Goal: Information Seeking & Learning: Check status

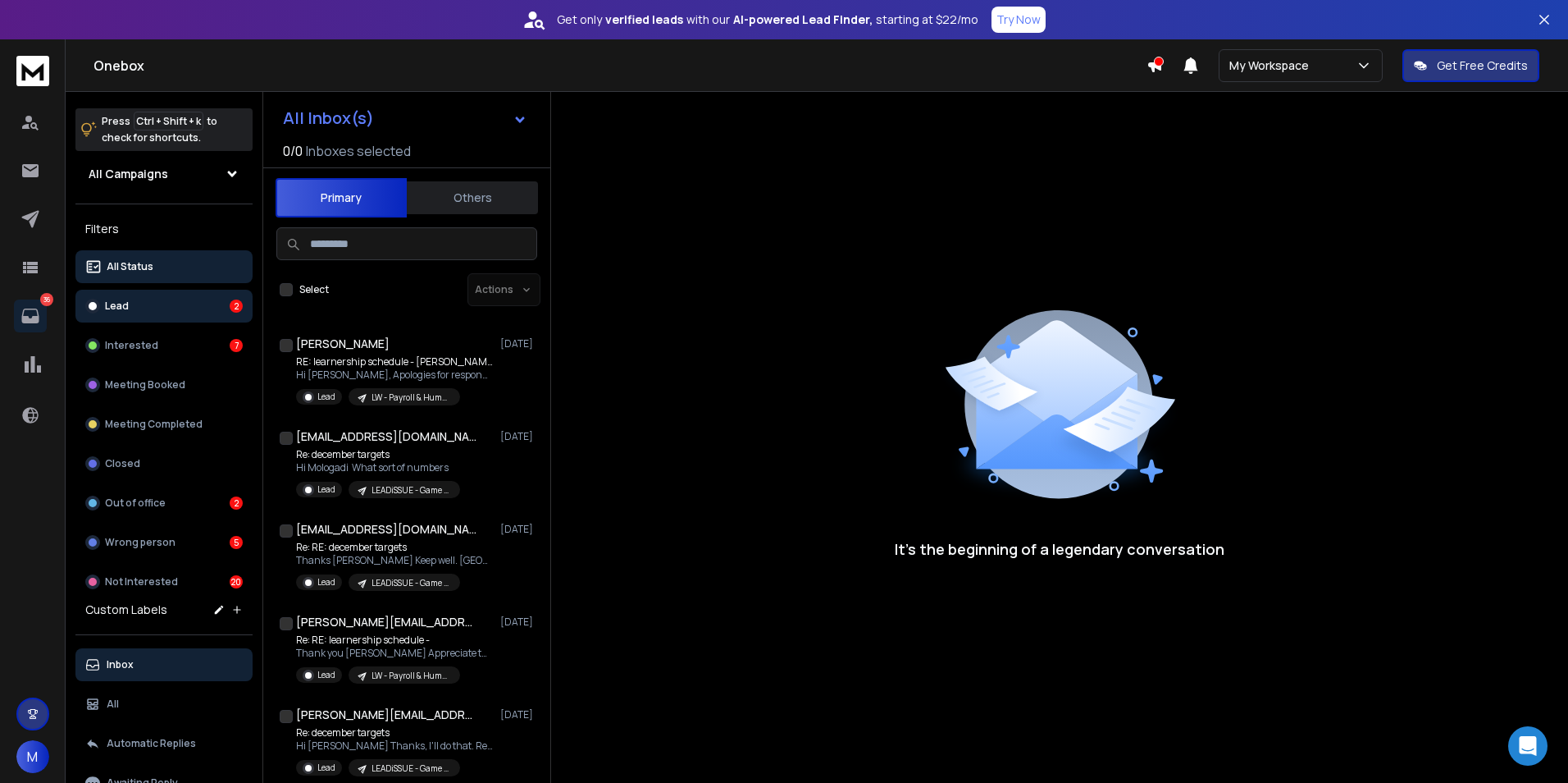
click at [156, 300] on button "Lead 2" at bounding box center [164, 306] width 177 height 33
click at [139, 331] on button "Interested 7" at bounding box center [164, 345] width 177 height 33
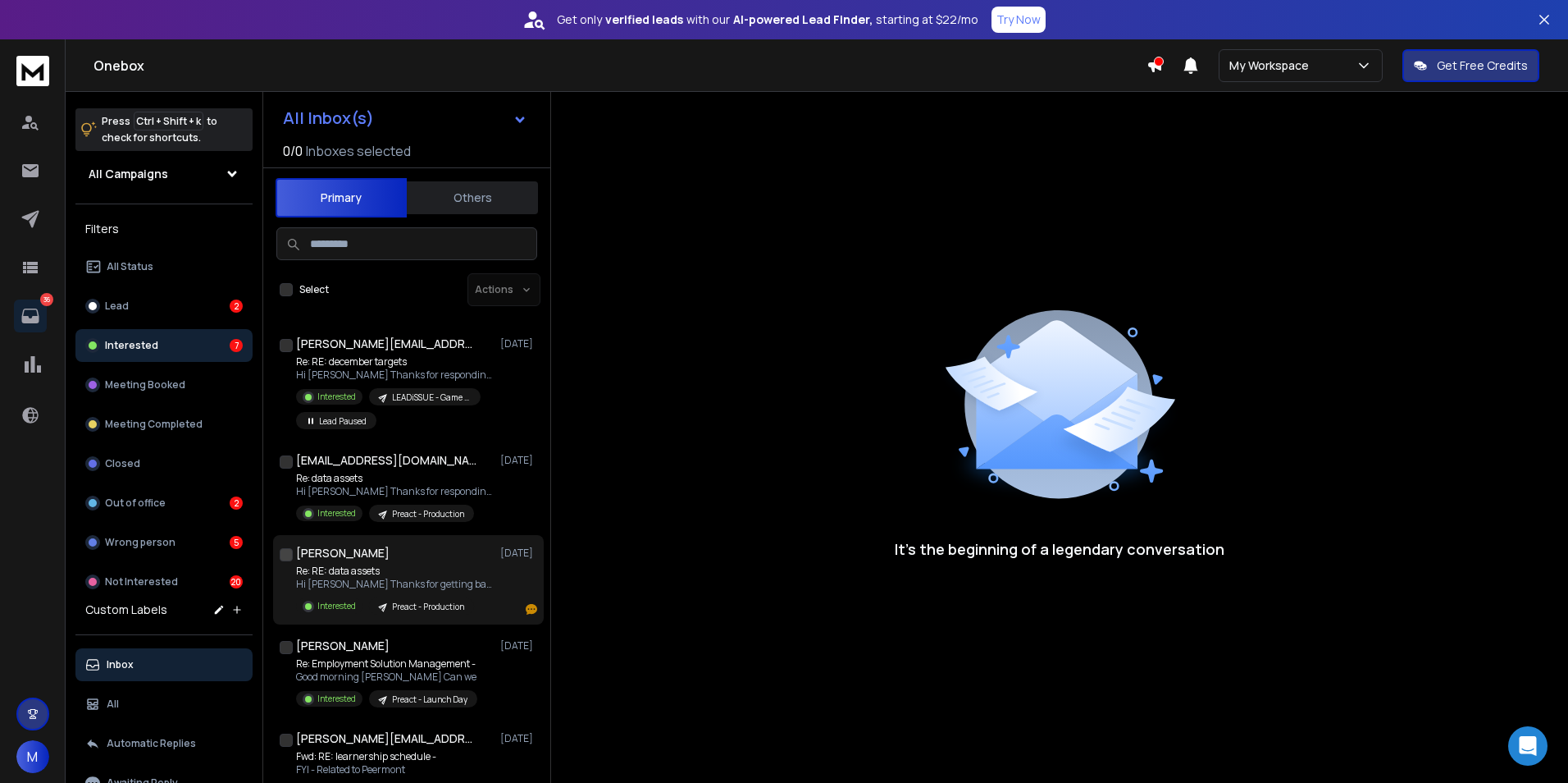
click at [424, 562] on div "[PERSON_NAME] [DATE] Re: RE: data assets Hi [PERSON_NAME] Thanks for getting ba…" at bounding box center [417, 579] width 241 height 70
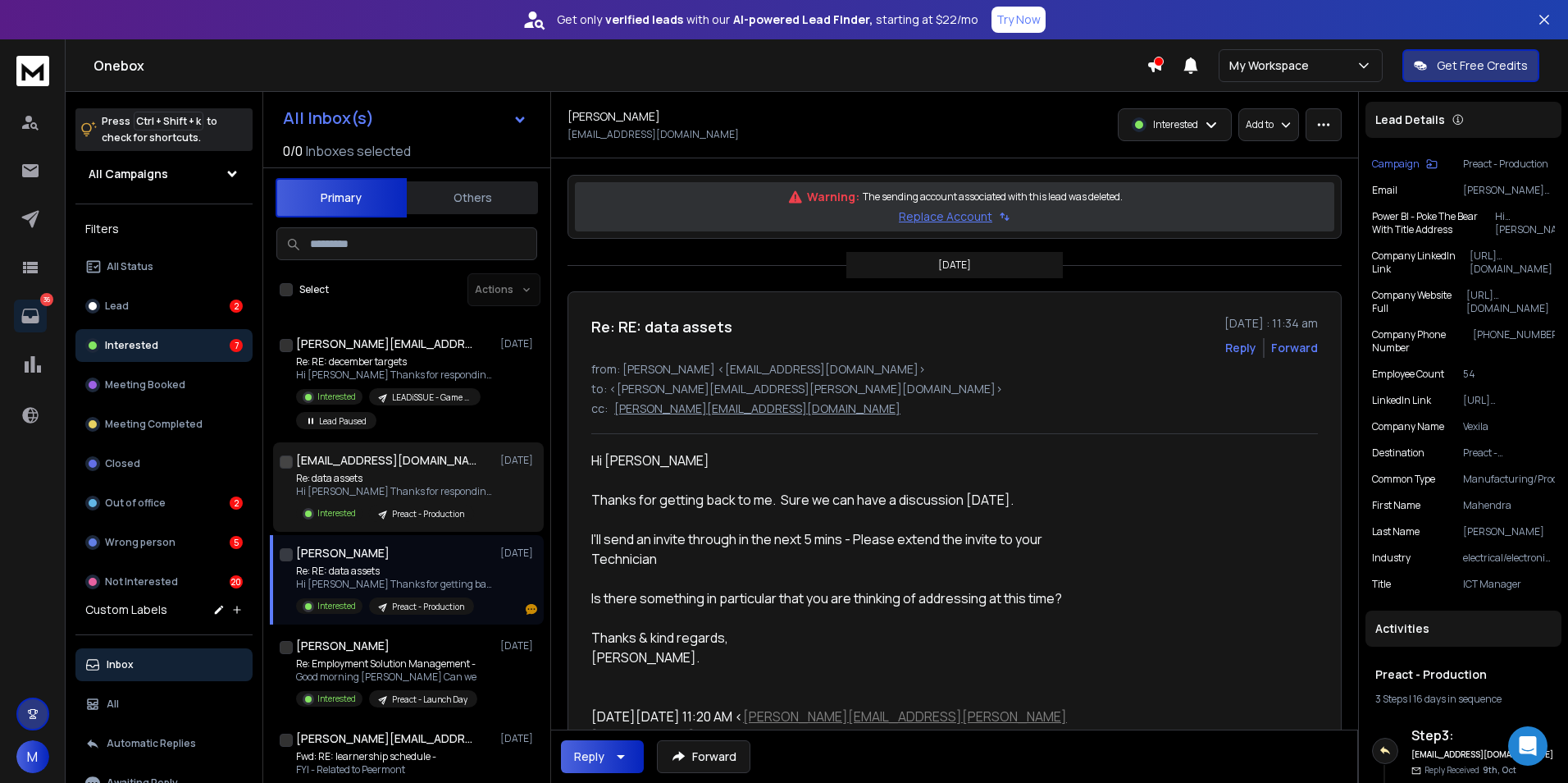
click at [398, 472] on p "Re: data assets" at bounding box center [394, 478] width 197 height 13
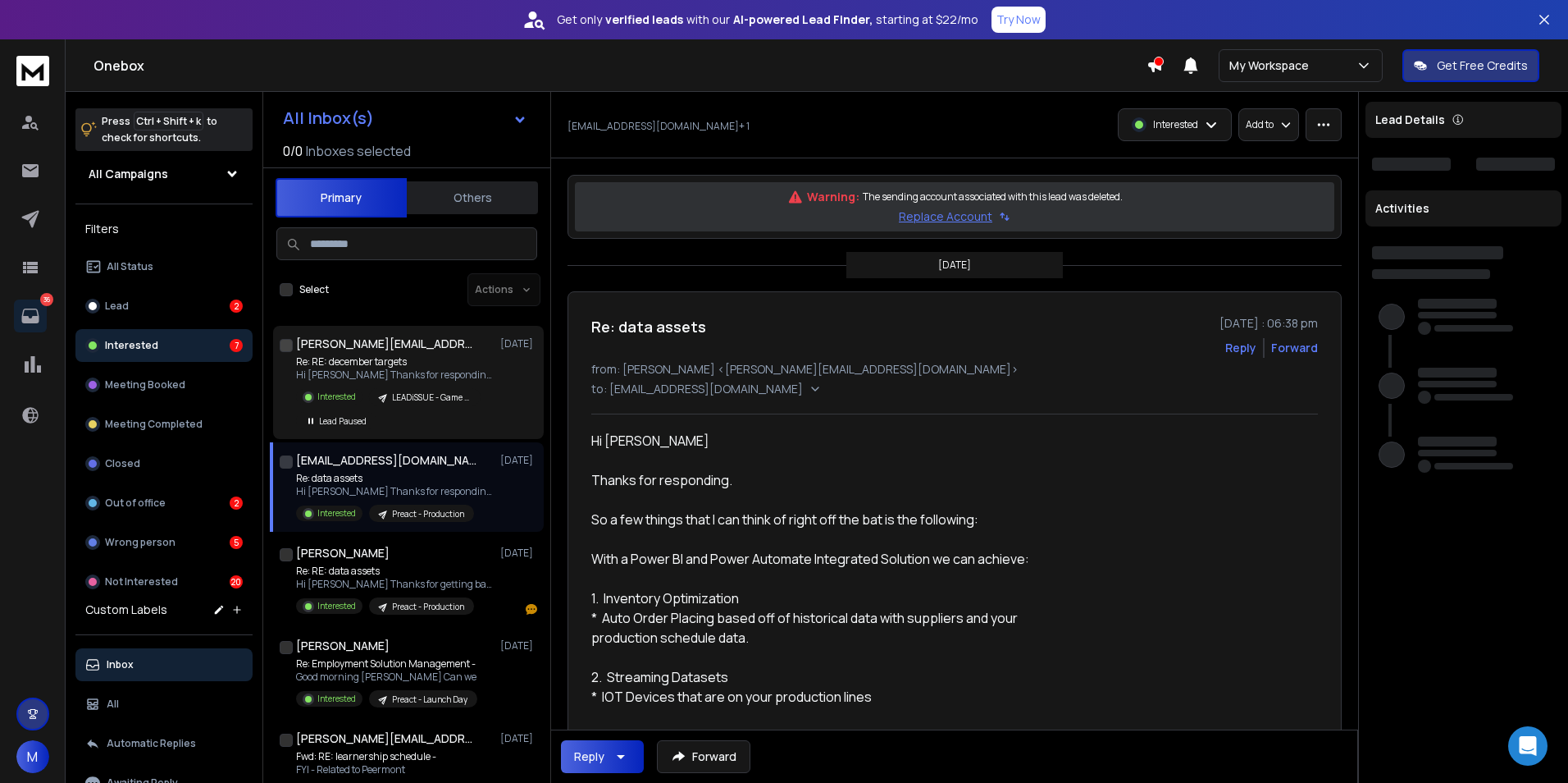
click at [370, 352] on div "[PERSON_NAME][EMAIL_ADDRESS][DOMAIN_NAME] +1 [DATE] Re: RE: december targets Hi…" at bounding box center [417, 382] width 241 height 93
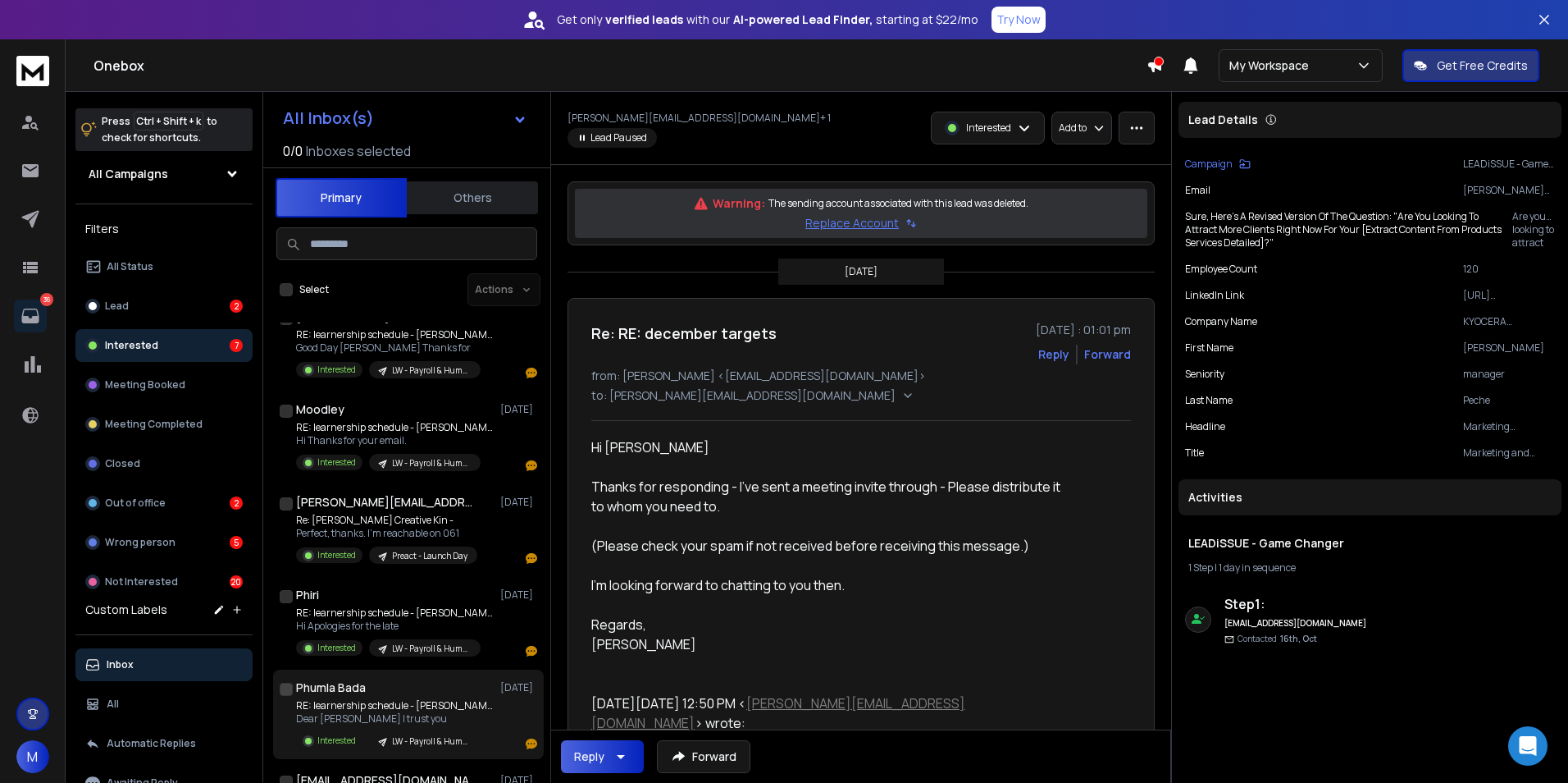
scroll to position [2297, 0]
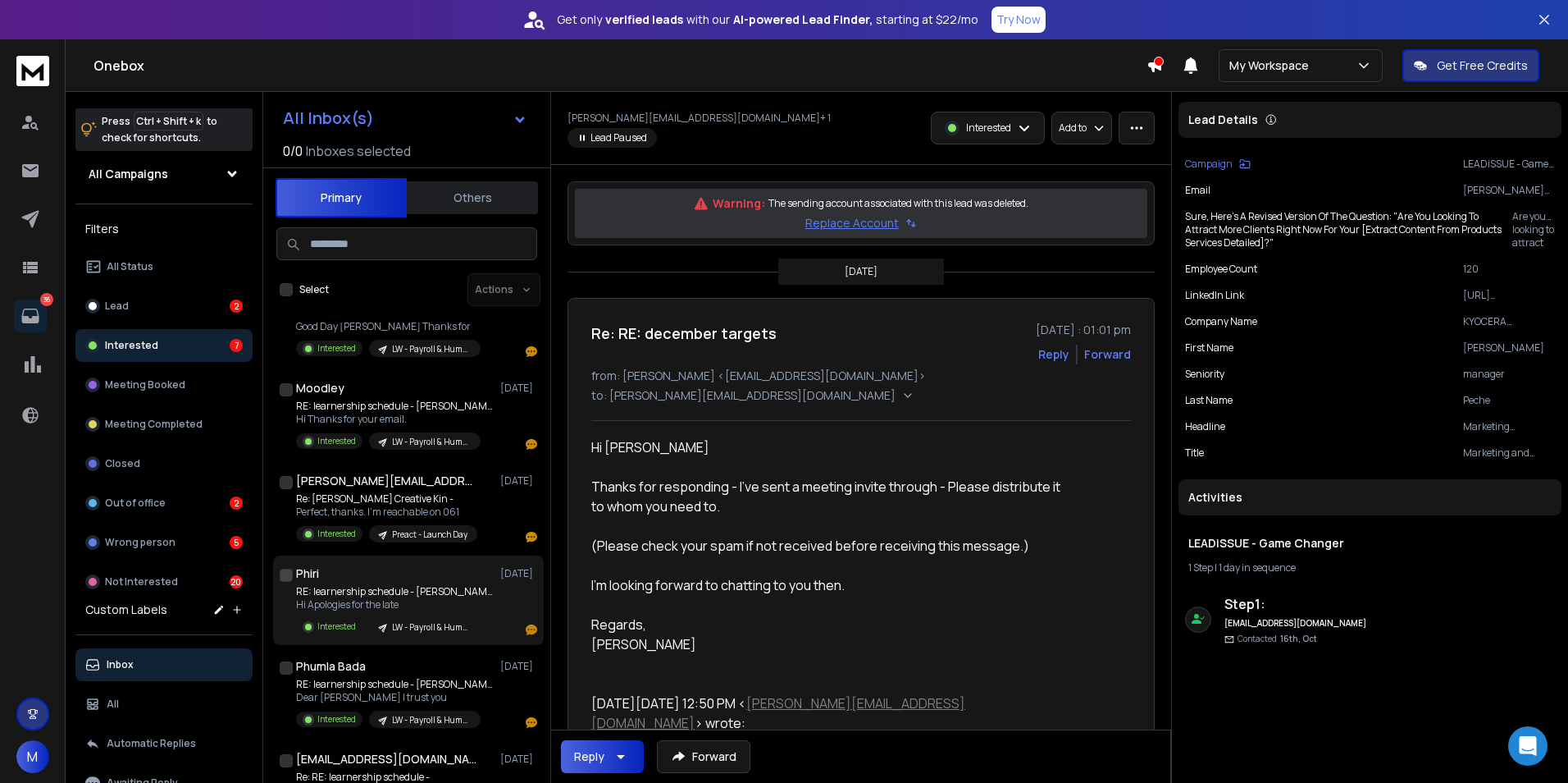
click at [404, 611] on p "Hi Apologies for the late" at bounding box center [394, 605] width 197 height 13
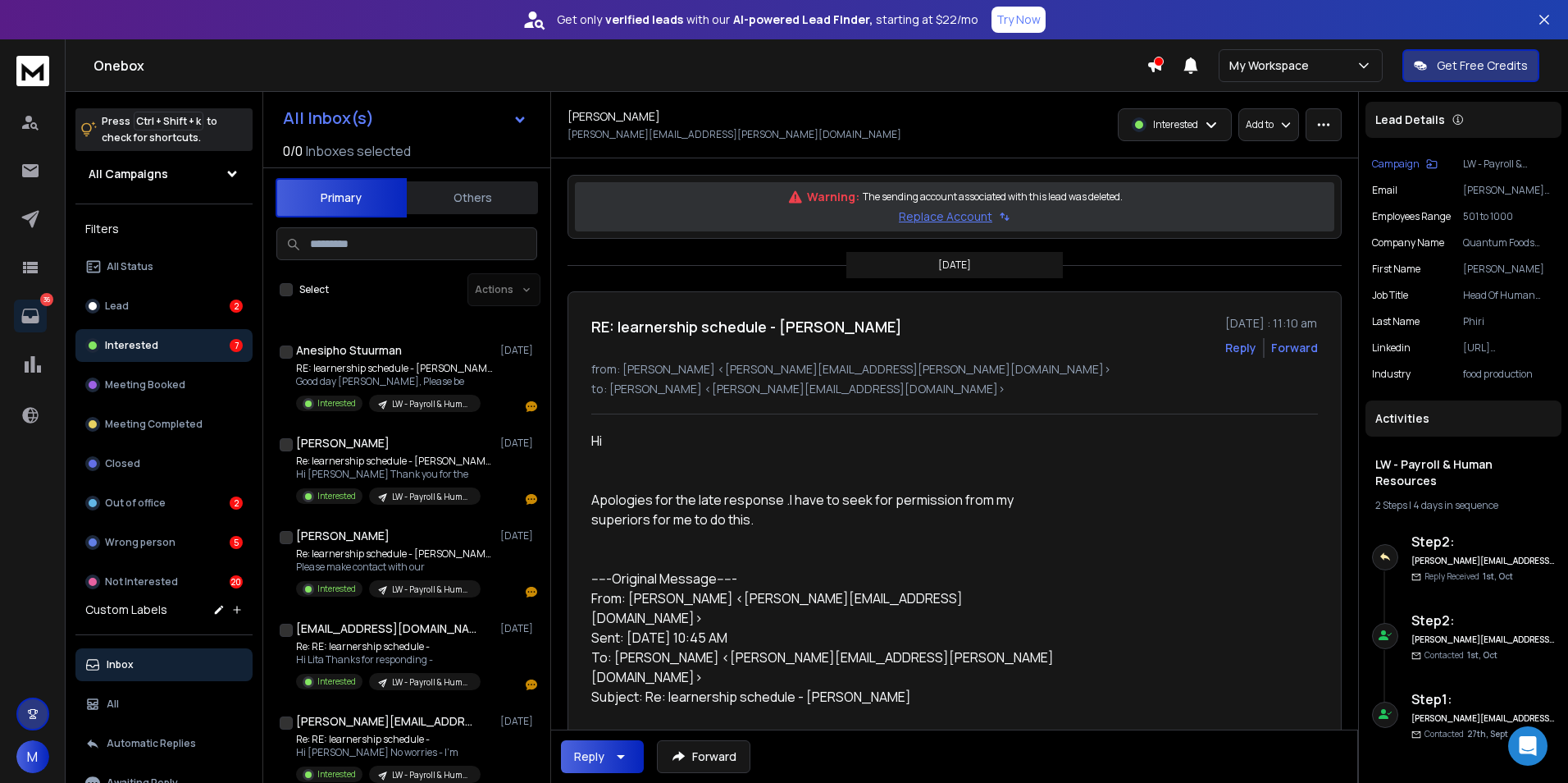
scroll to position [738, 0]
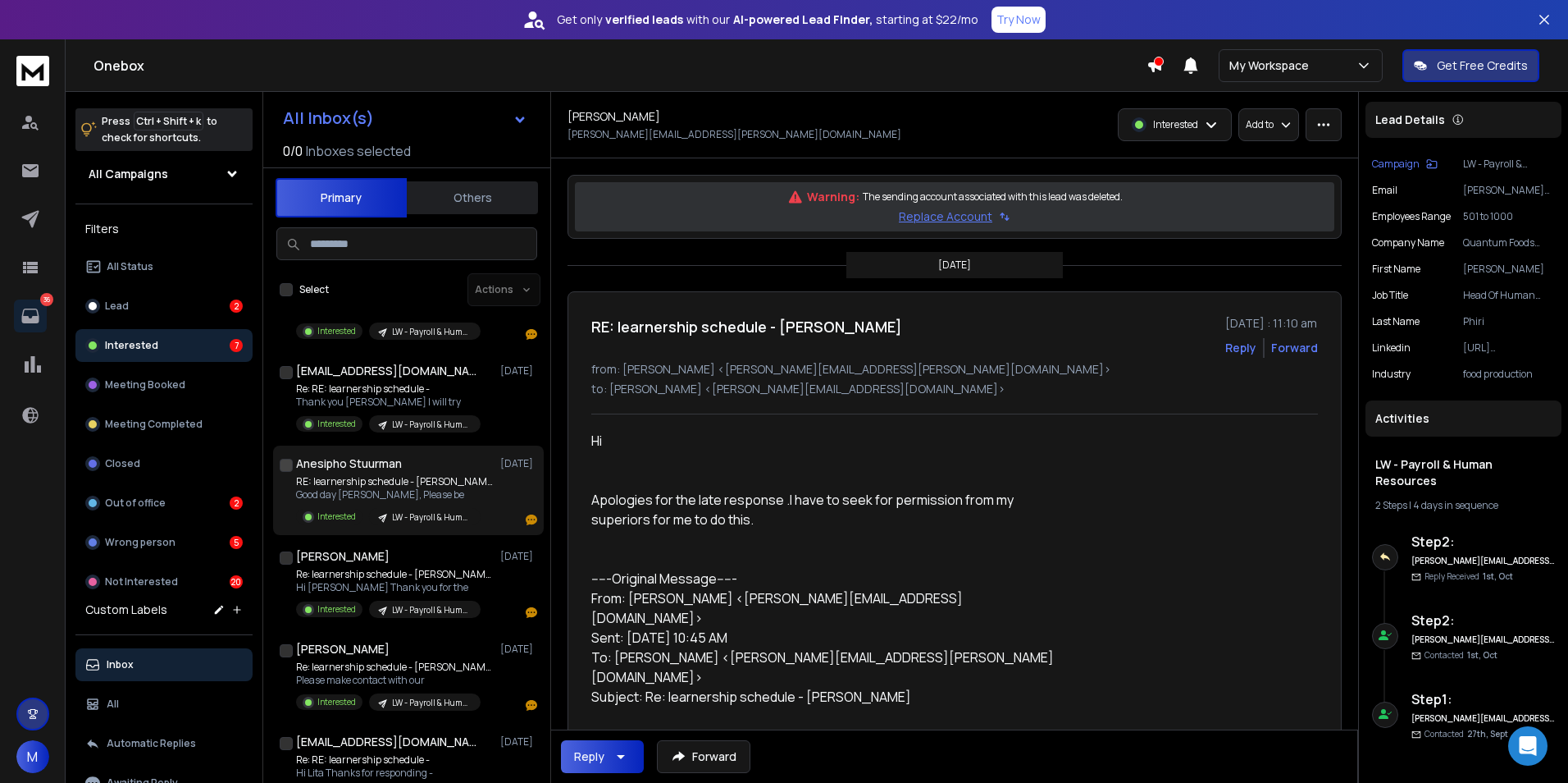
click at [378, 511] on div "RE: learnership schedule - [PERSON_NAME] day [PERSON_NAME], Please be Intereste…" at bounding box center [394, 500] width 197 height 50
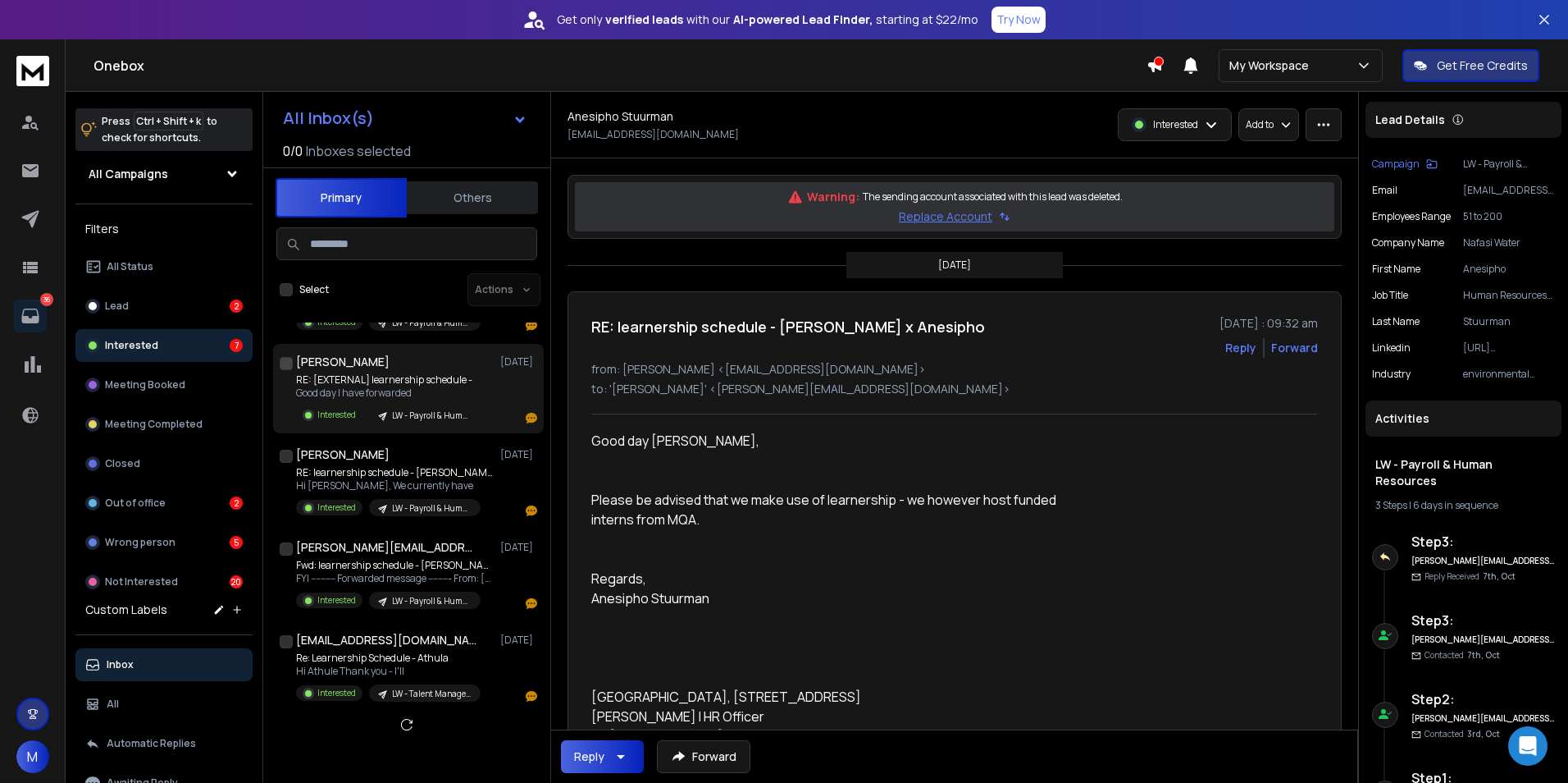
scroll to position [4299, 0]
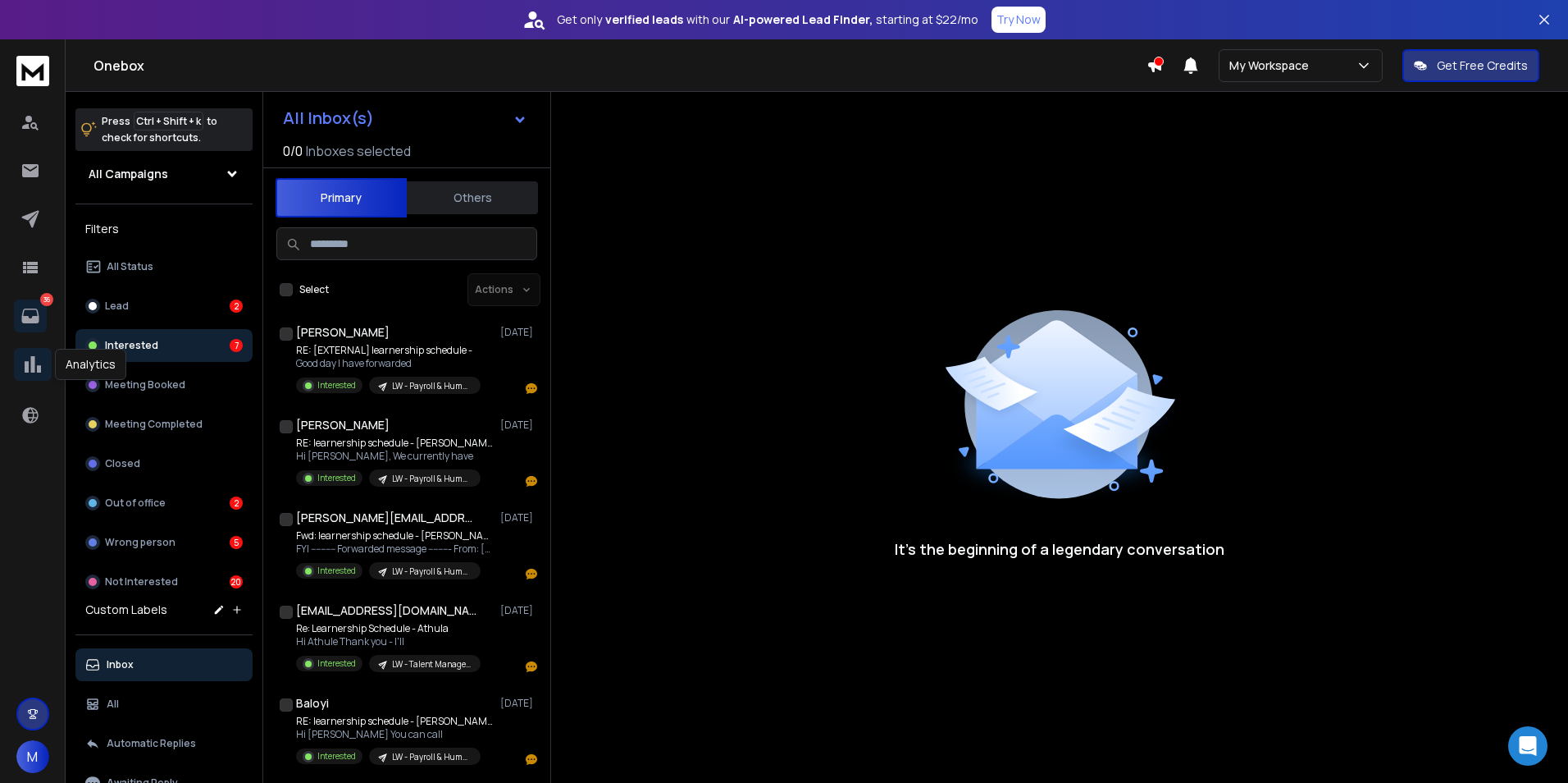
click at [30, 374] on icon at bounding box center [33, 364] width 24 height 24
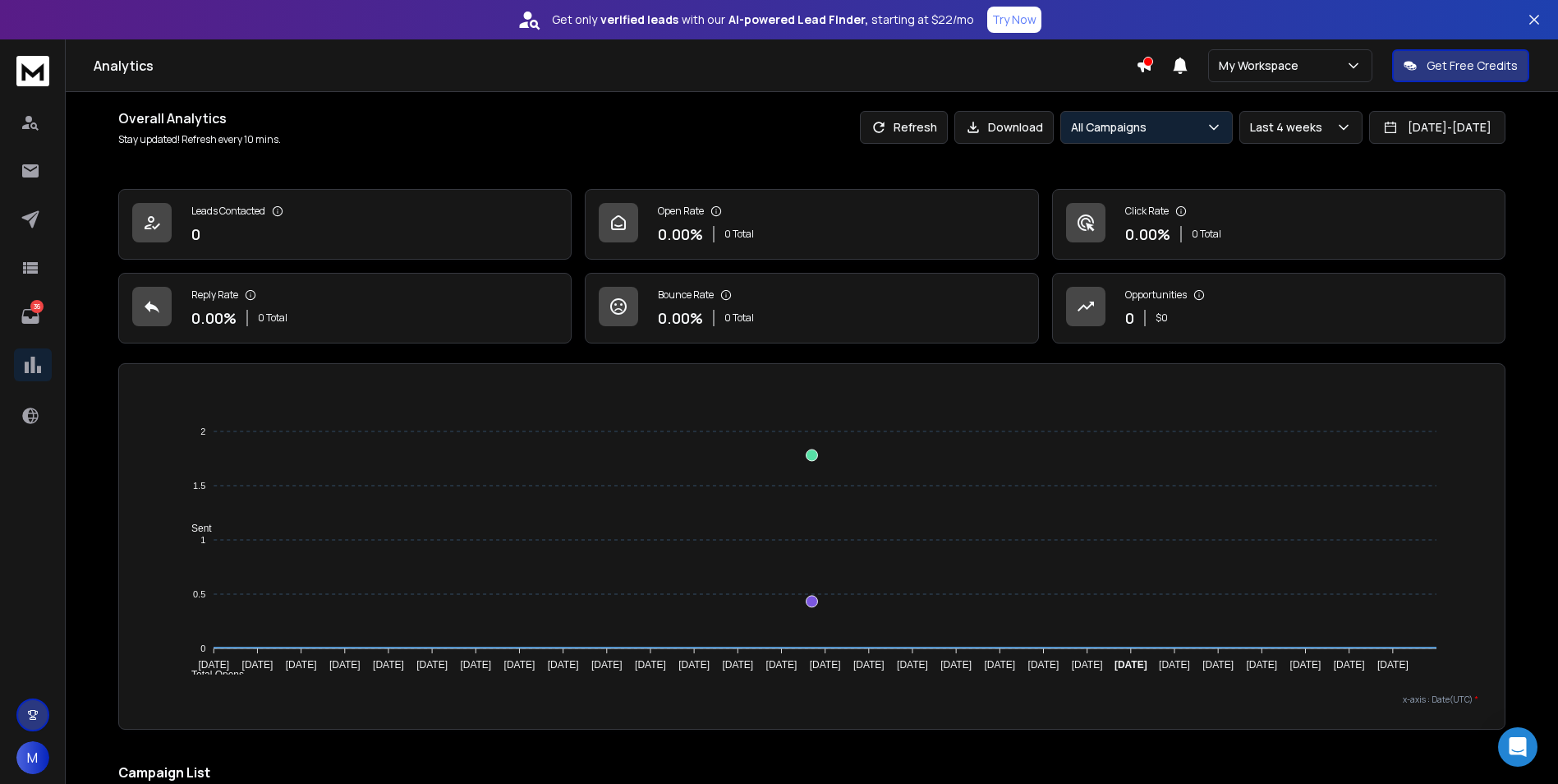
click at [1206, 124] on icon at bounding box center [1215, 127] width 17 height 17
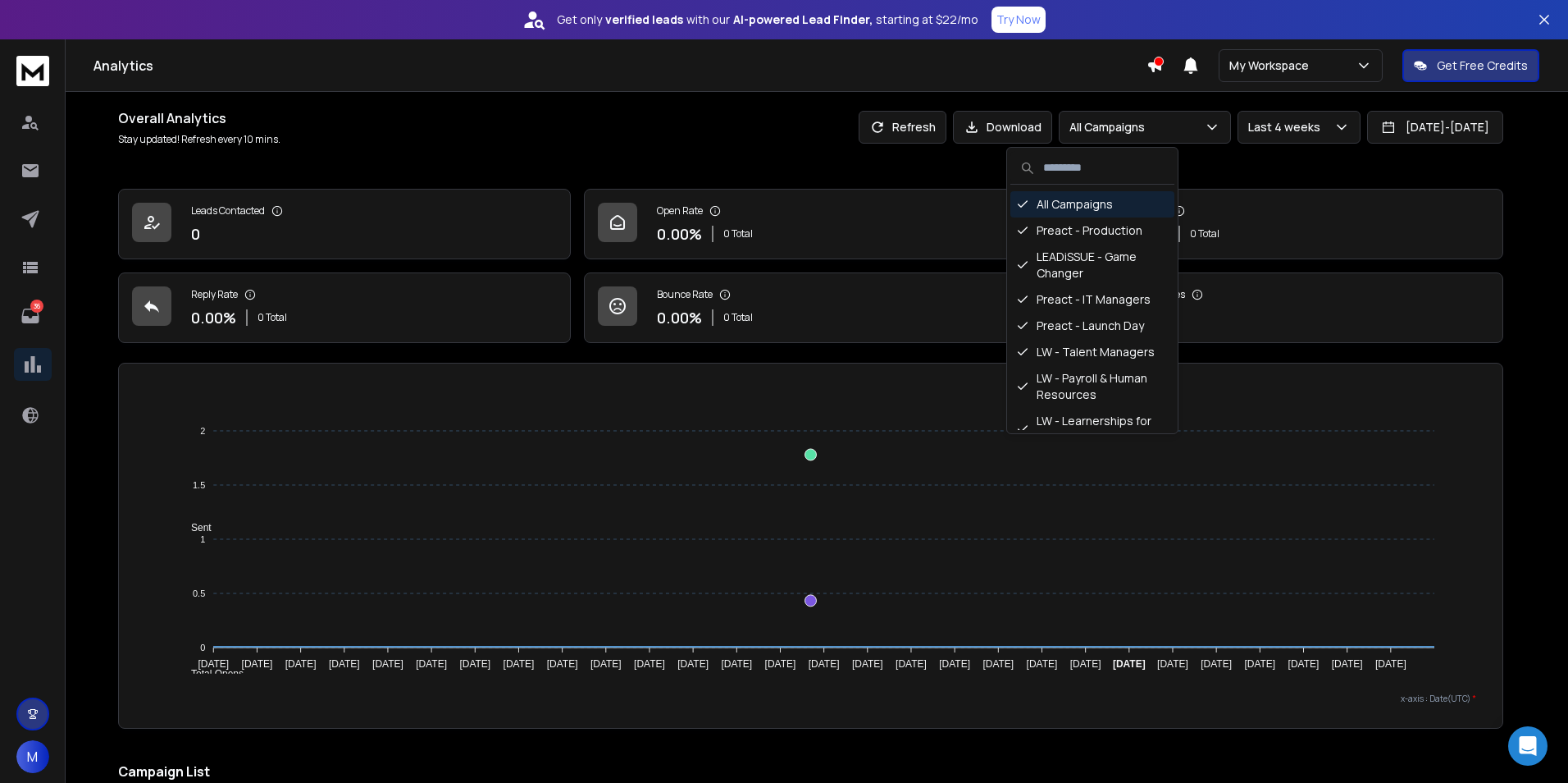
click at [1045, 200] on div "All Campaigns" at bounding box center [1093, 205] width 164 height 26
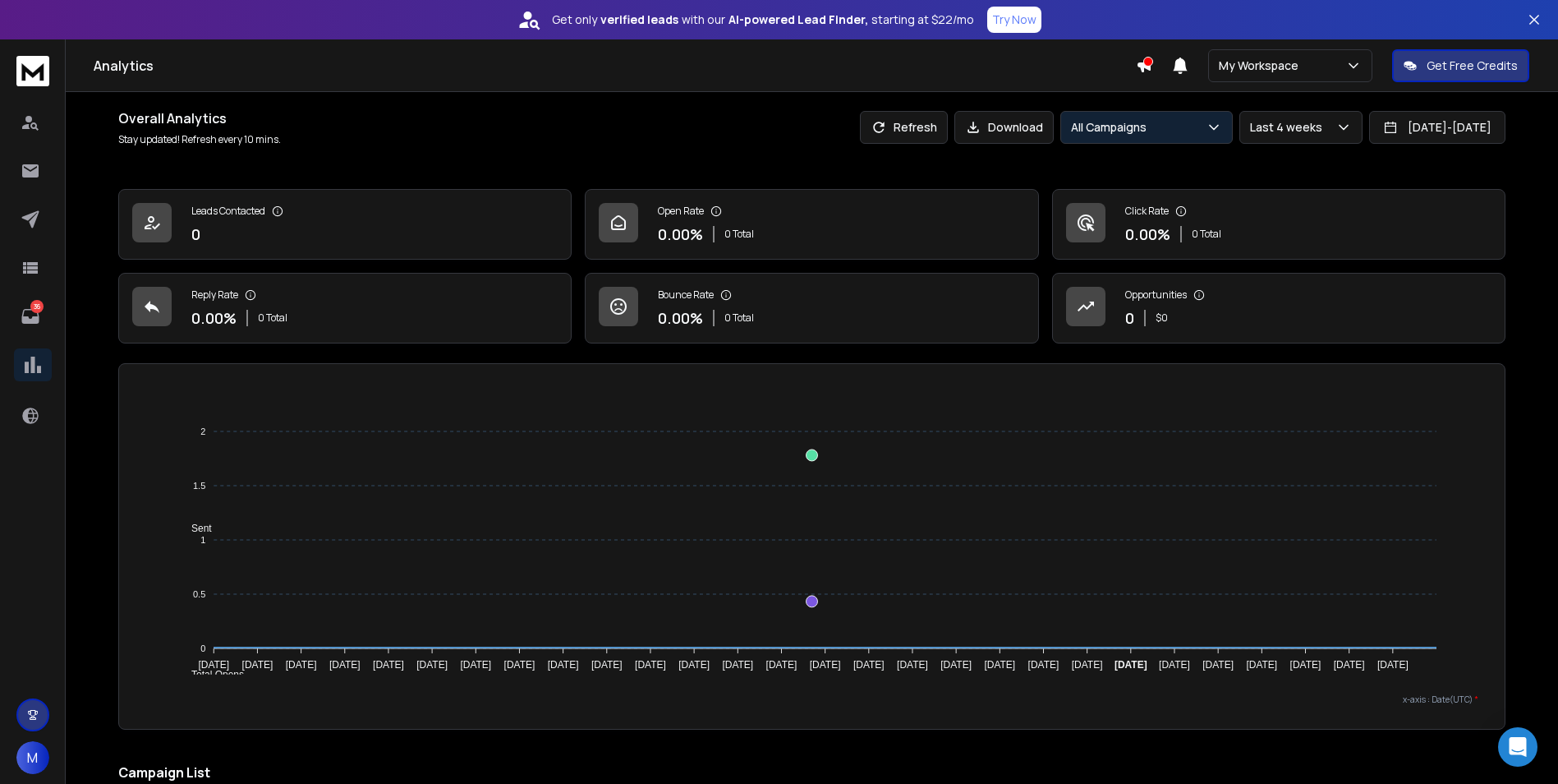
click at [1083, 119] on p "All Campaigns" at bounding box center [1113, 127] width 82 height 17
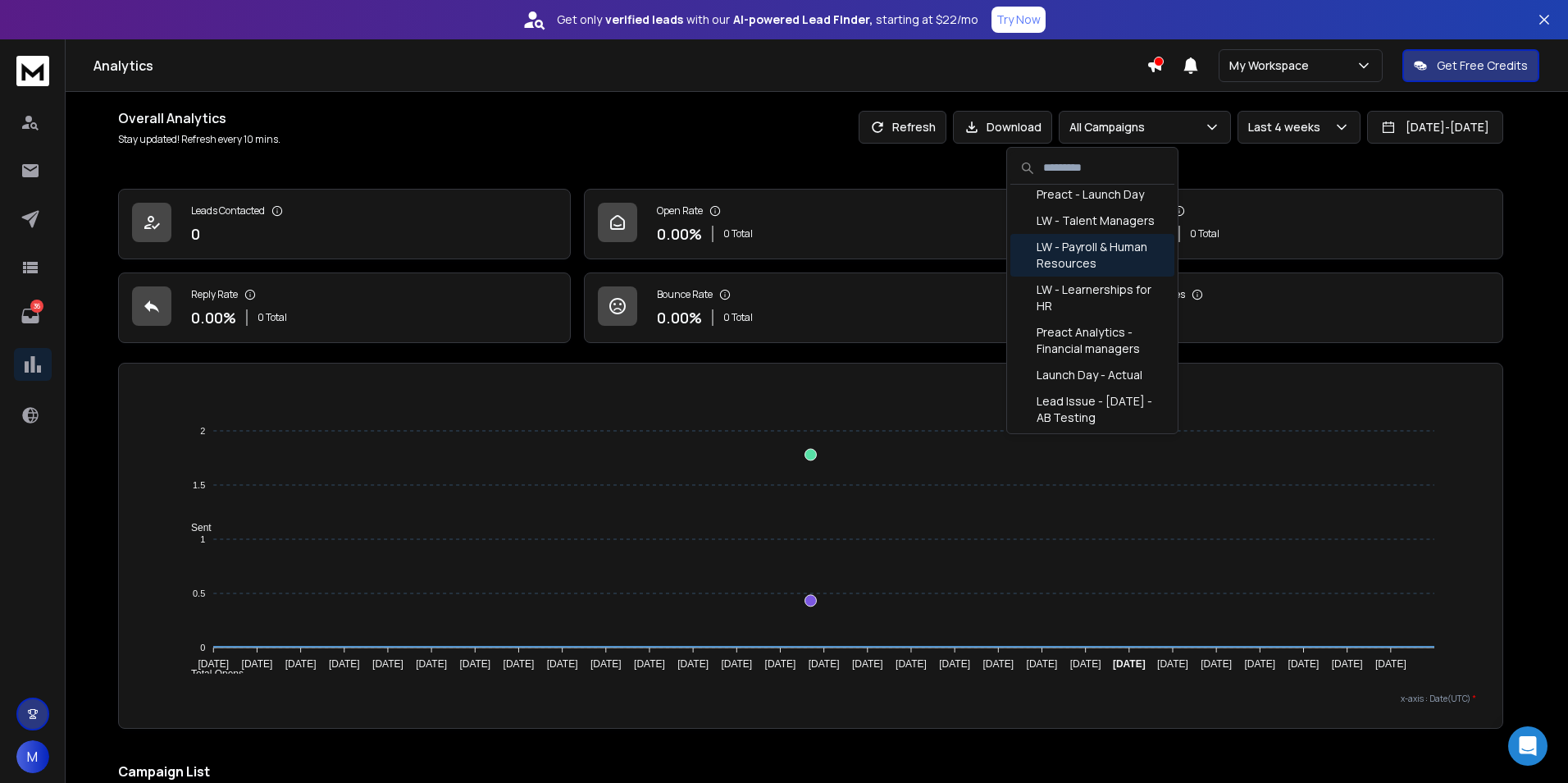
scroll to position [132, 0]
click at [1068, 300] on div "LW - Learnerships for HR" at bounding box center [1093, 297] width 164 height 43
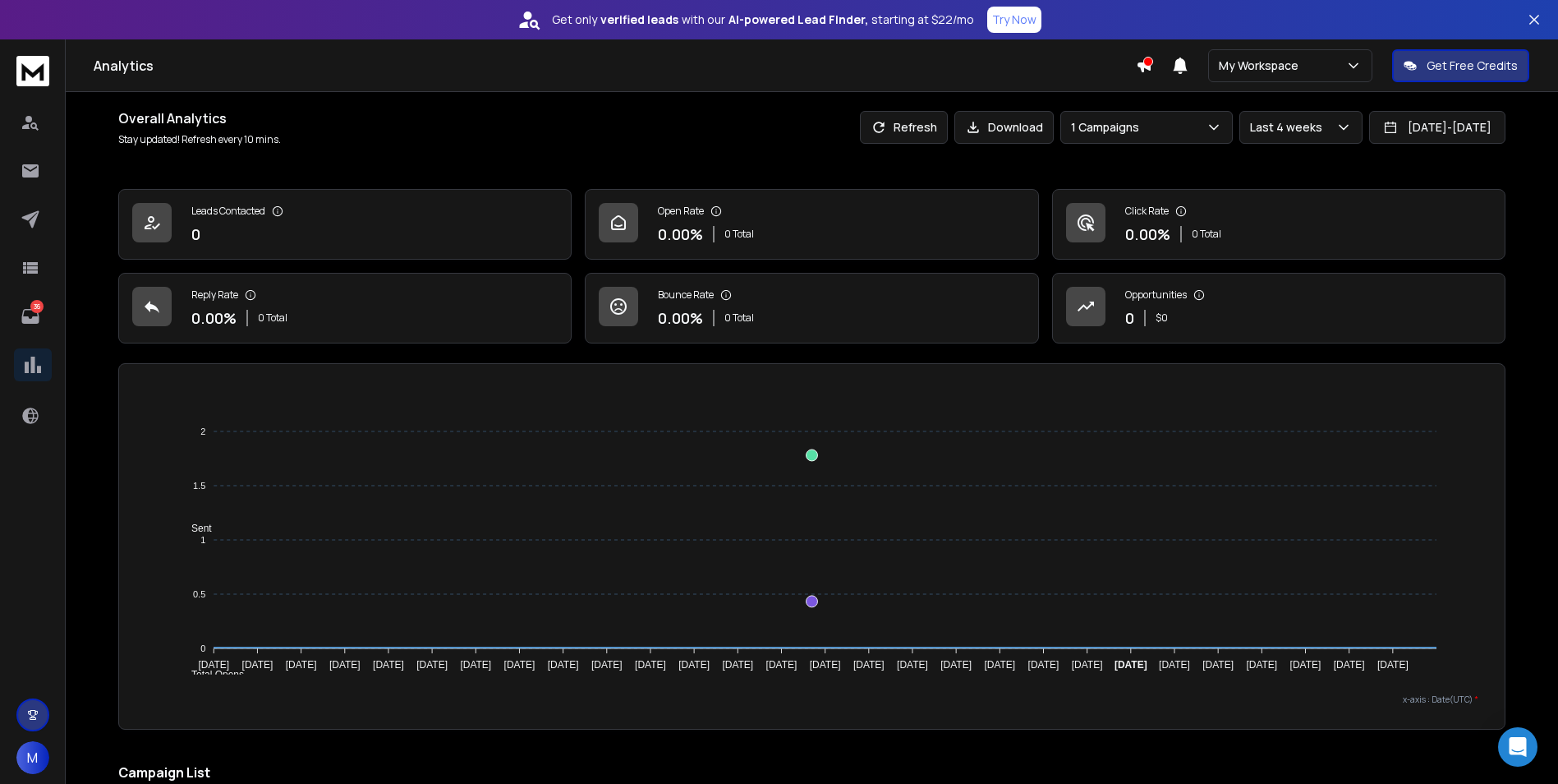
click at [1096, 126] on div "1 Campaigns" at bounding box center [1147, 127] width 152 height 17
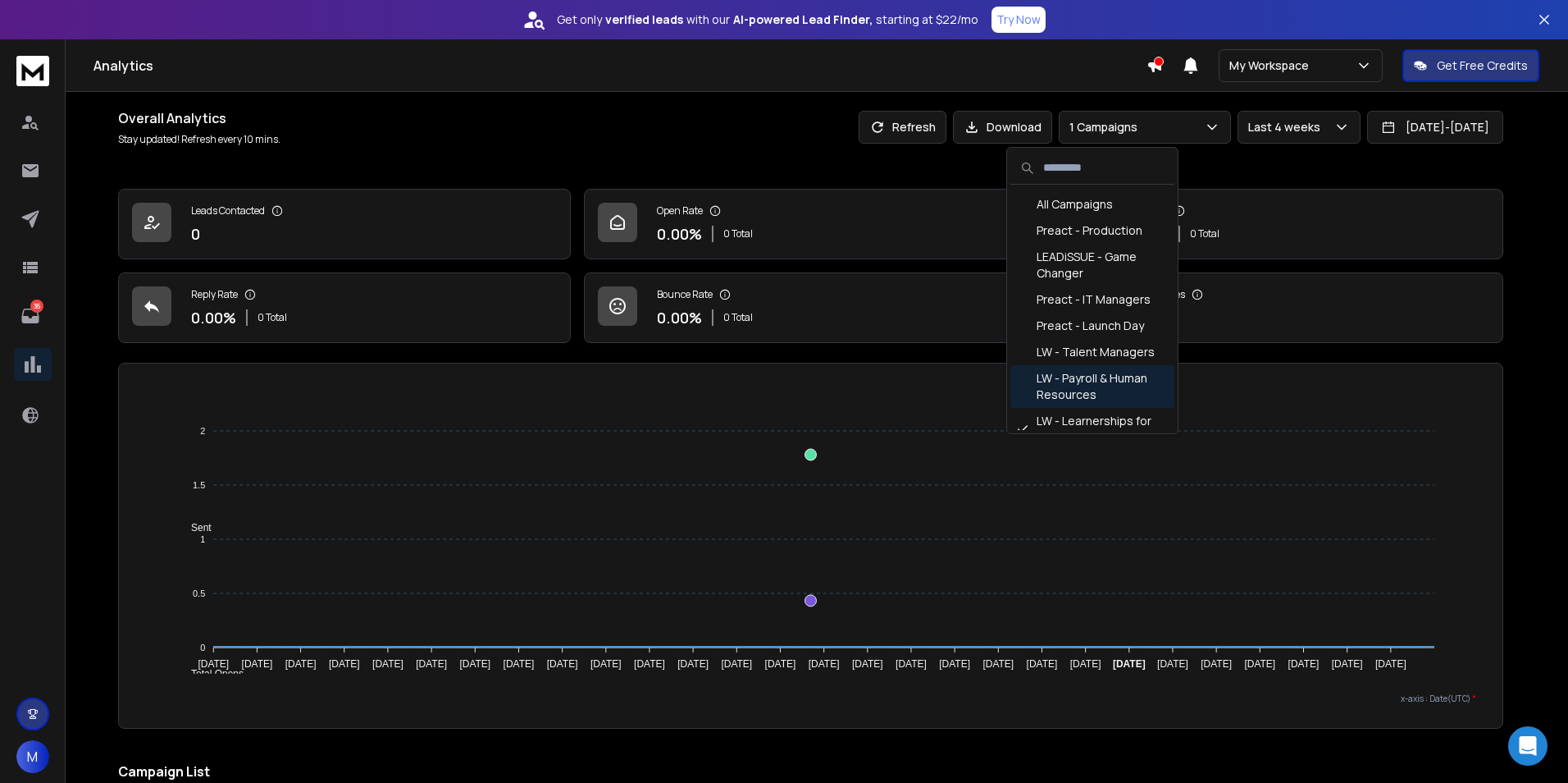
click at [1063, 384] on div "LW - Payroll & Human Resources" at bounding box center [1093, 387] width 164 height 43
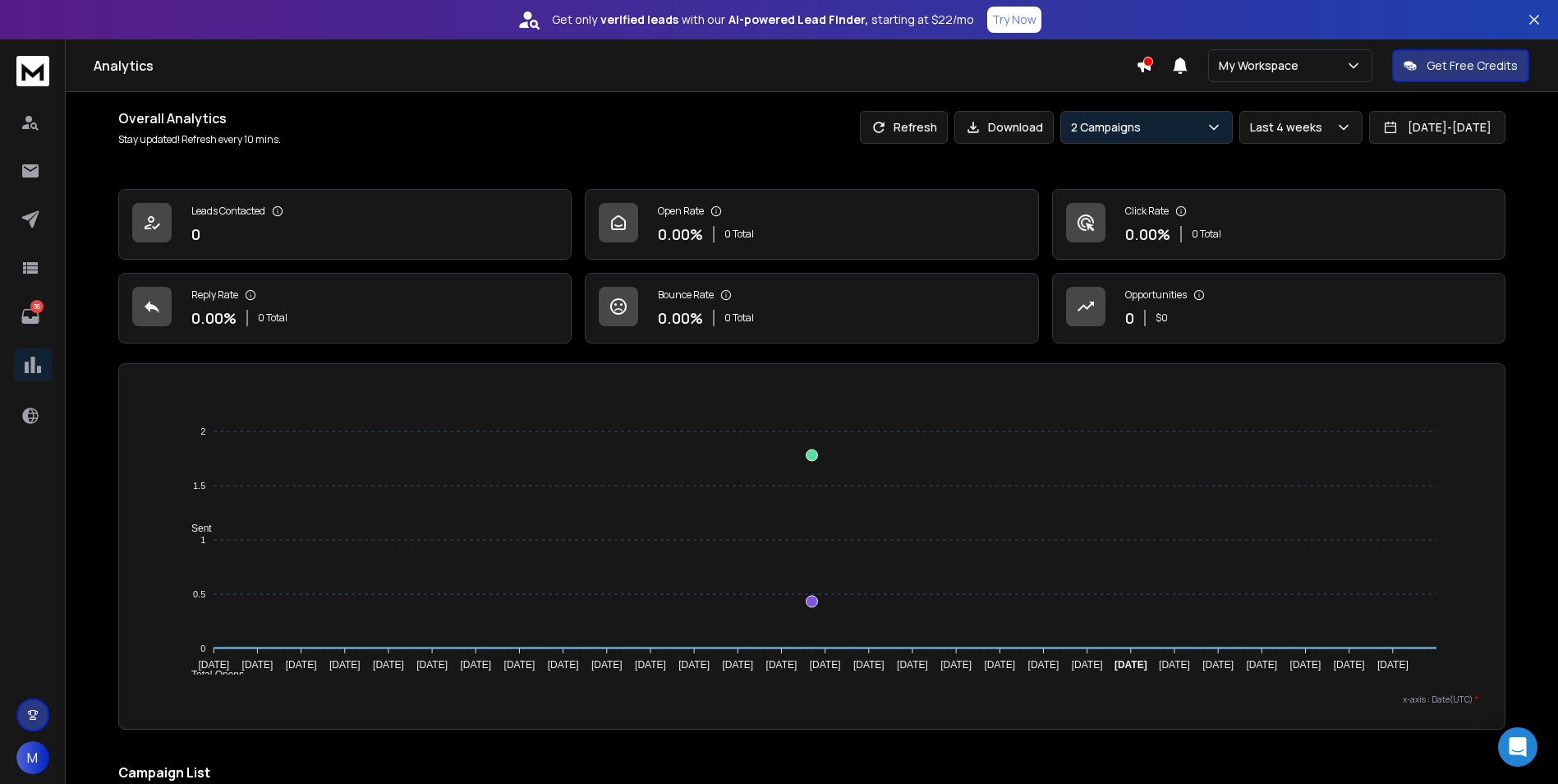
click at [1119, 122] on div "2 Campaigns" at bounding box center [1147, 127] width 152 height 17
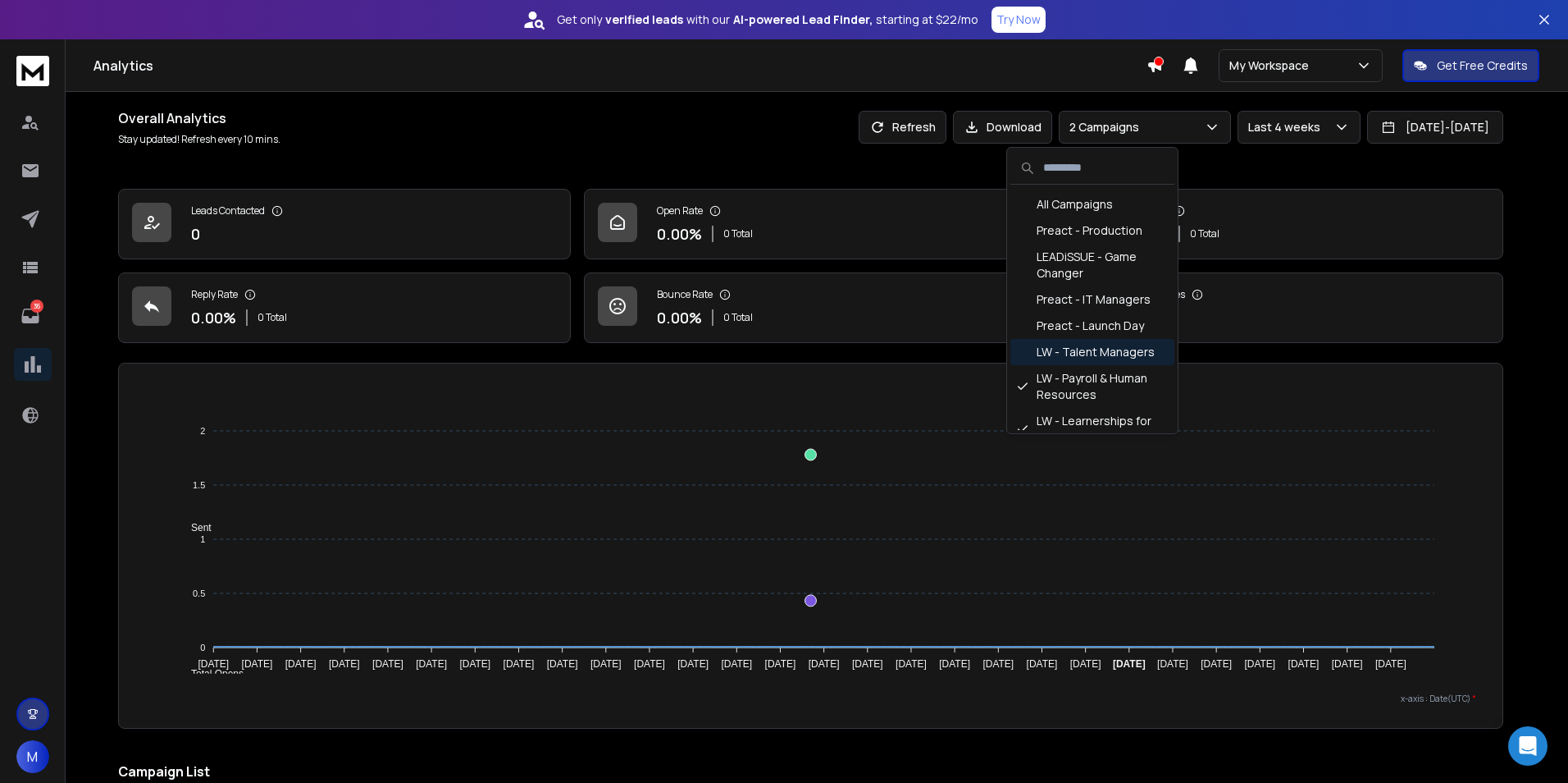
click at [1058, 356] on div "LW - Talent Managers" at bounding box center [1093, 352] width 164 height 26
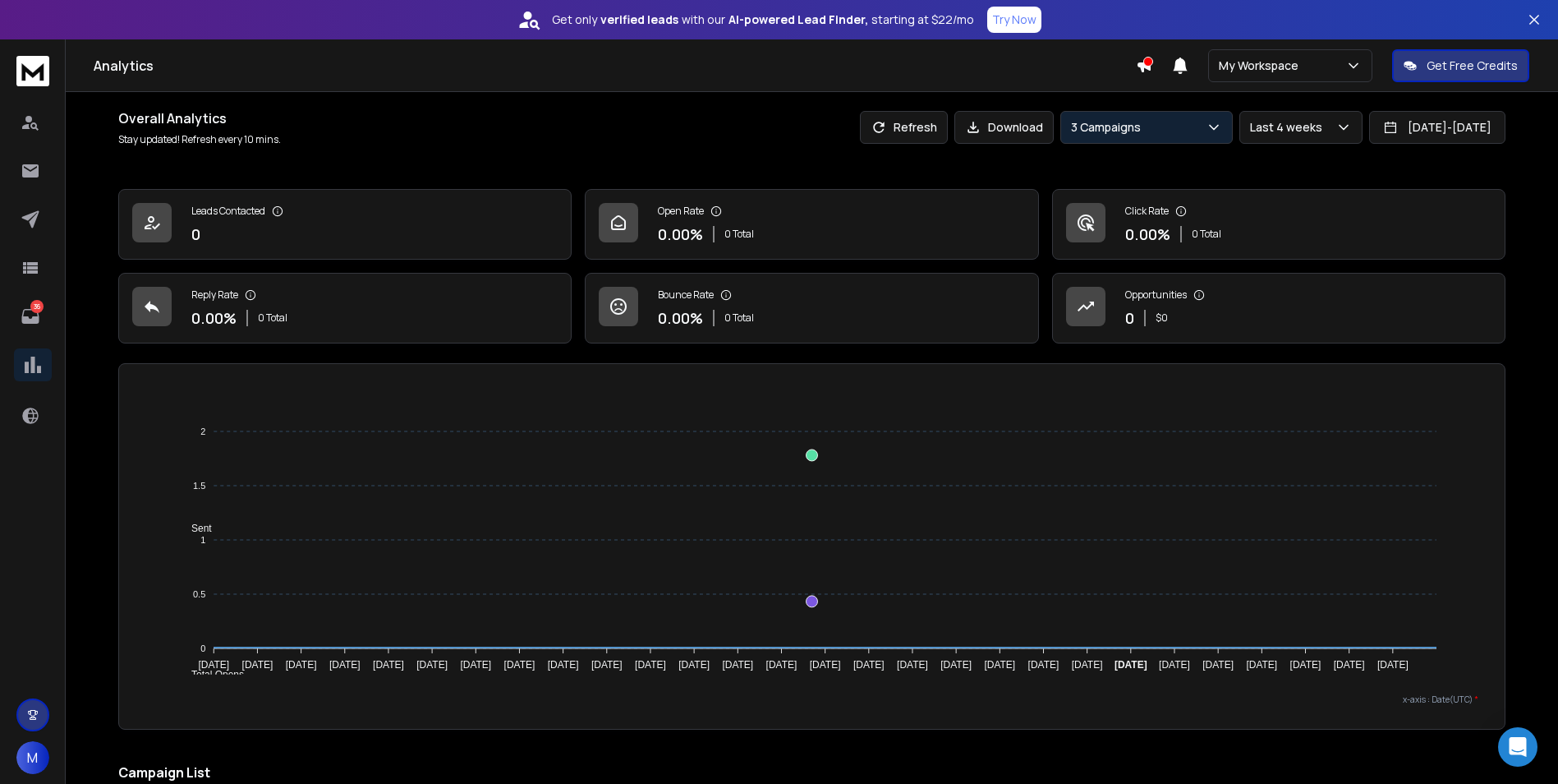
click at [1071, 120] on p "3 Campaigns" at bounding box center [1110, 127] width 77 height 17
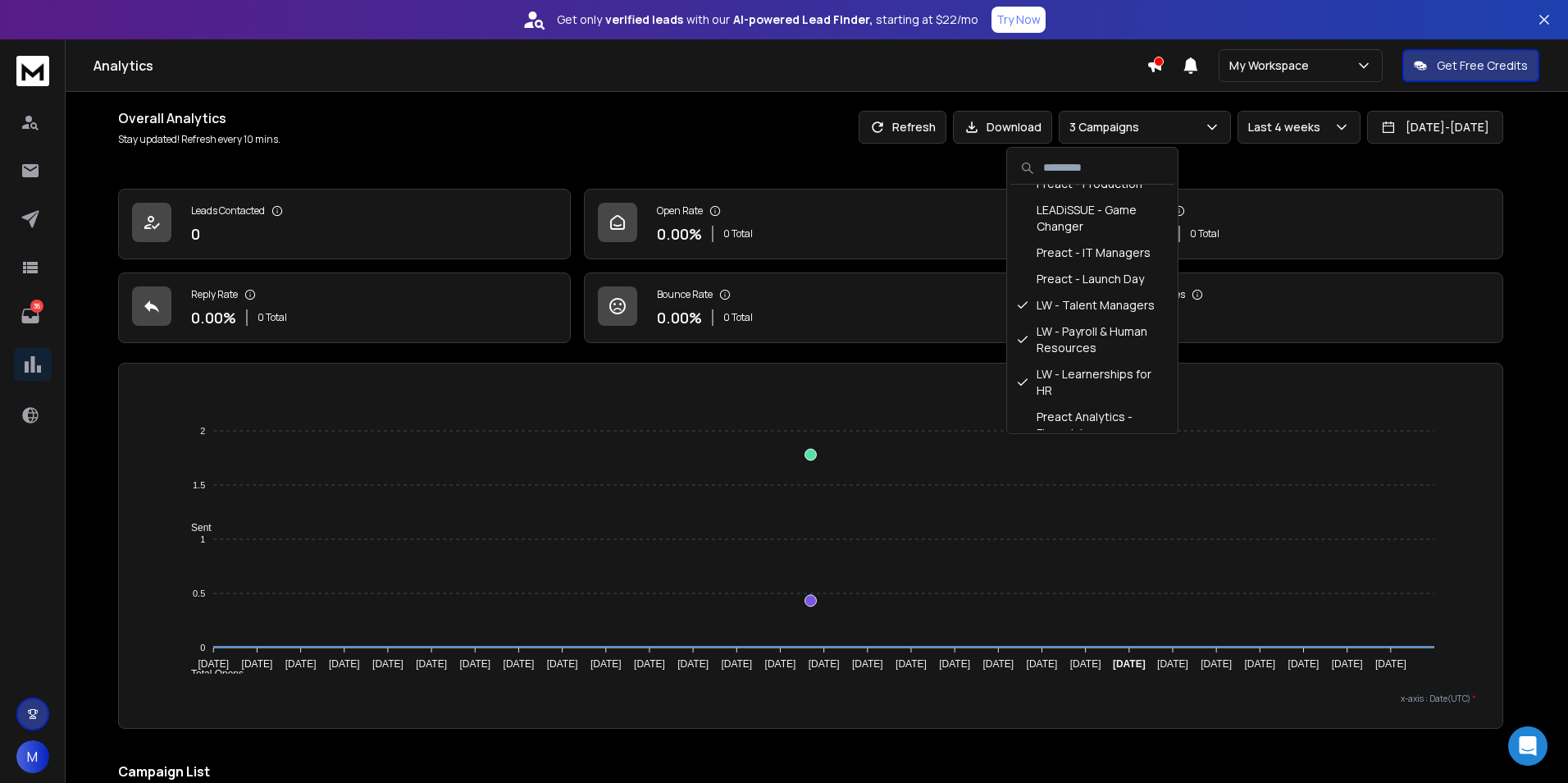
scroll to position [0, 0]
click at [1298, 158] on div "Overall Analytics Stay updated! Refresh every 10 mins. Refresh Download 3 Campa…" at bounding box center [810, 496] width 1385 height 776
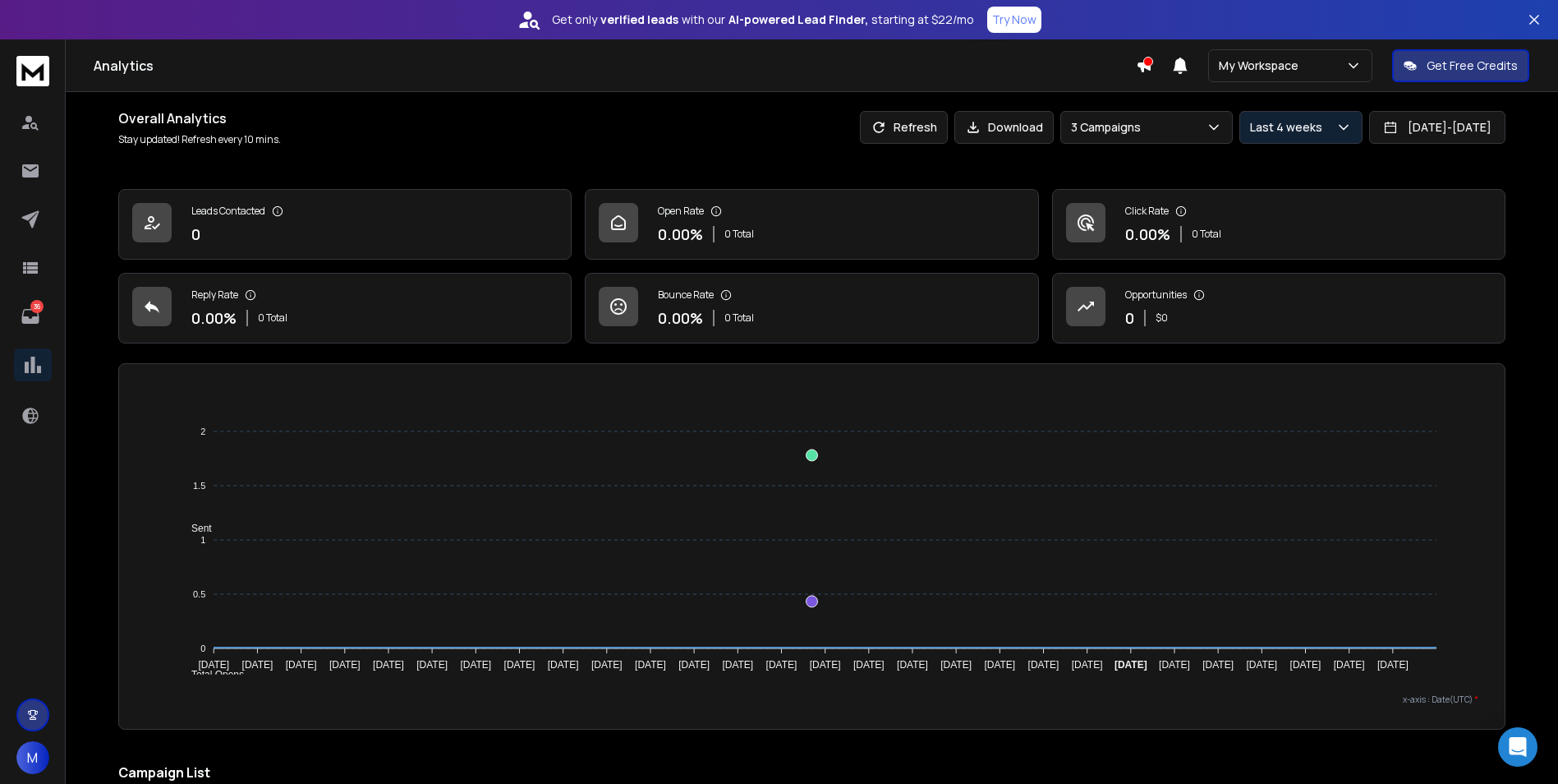
click at [1261, 123] on p "Last 4 weeks" at bounding box center [1289, 127] width 79 height 17
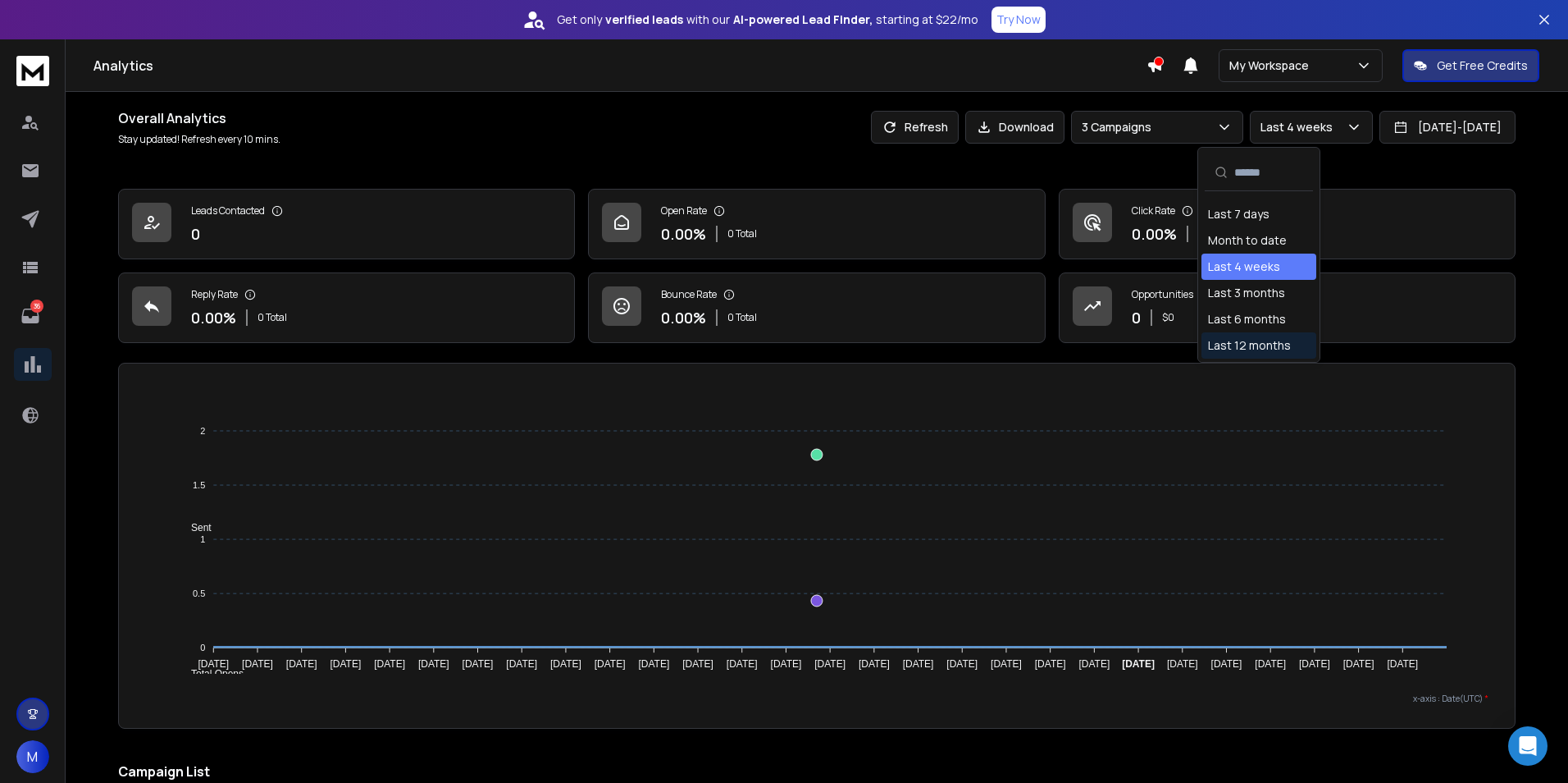
click at [1244, 349] on div "Last 12 months" at bounding box center [1249, 346] width 83 height 17
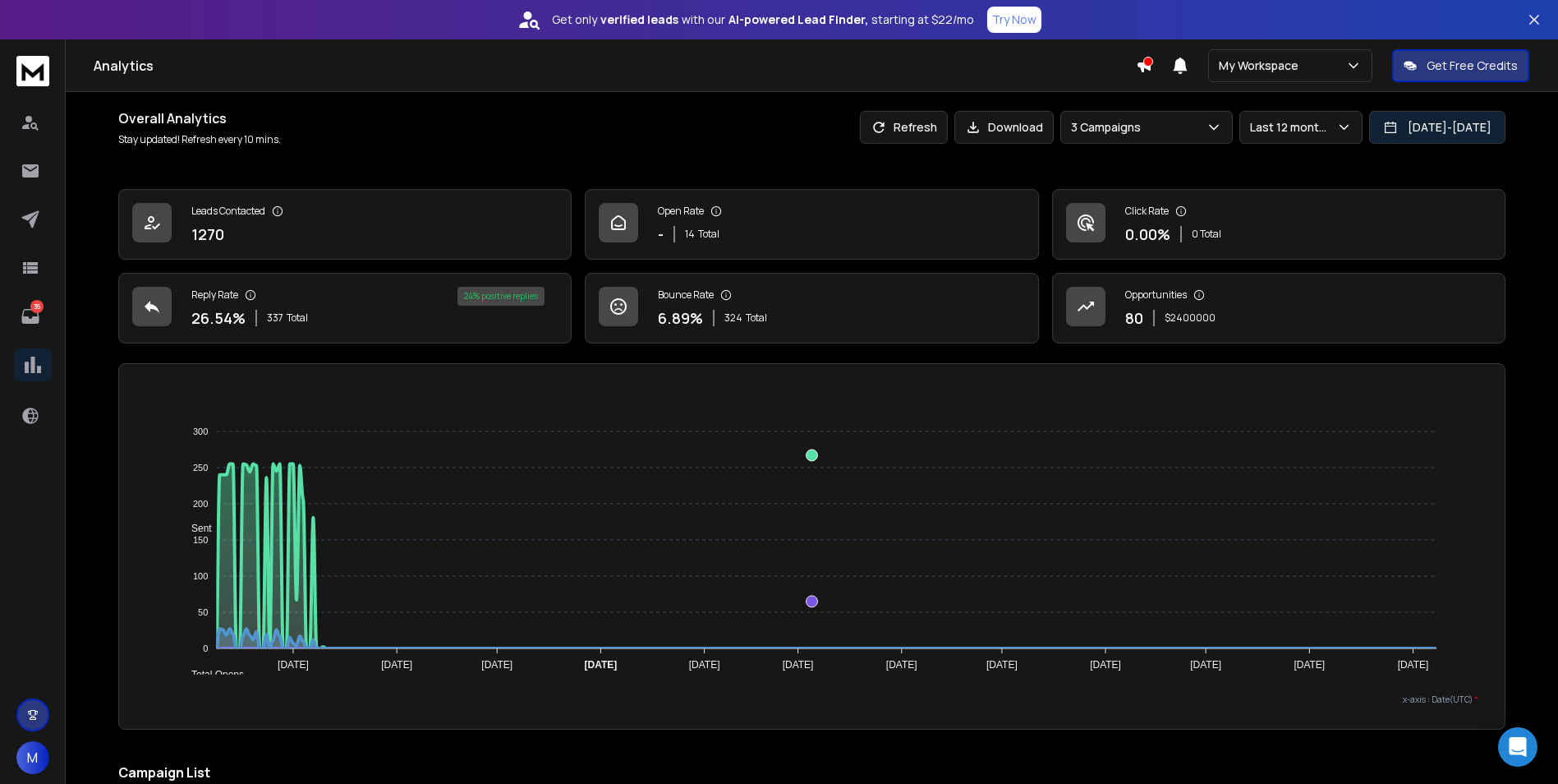
click at [1370, 124] on button "[DATE] - [DATE]" at bounding box center [1438, 127] width 137 height 33
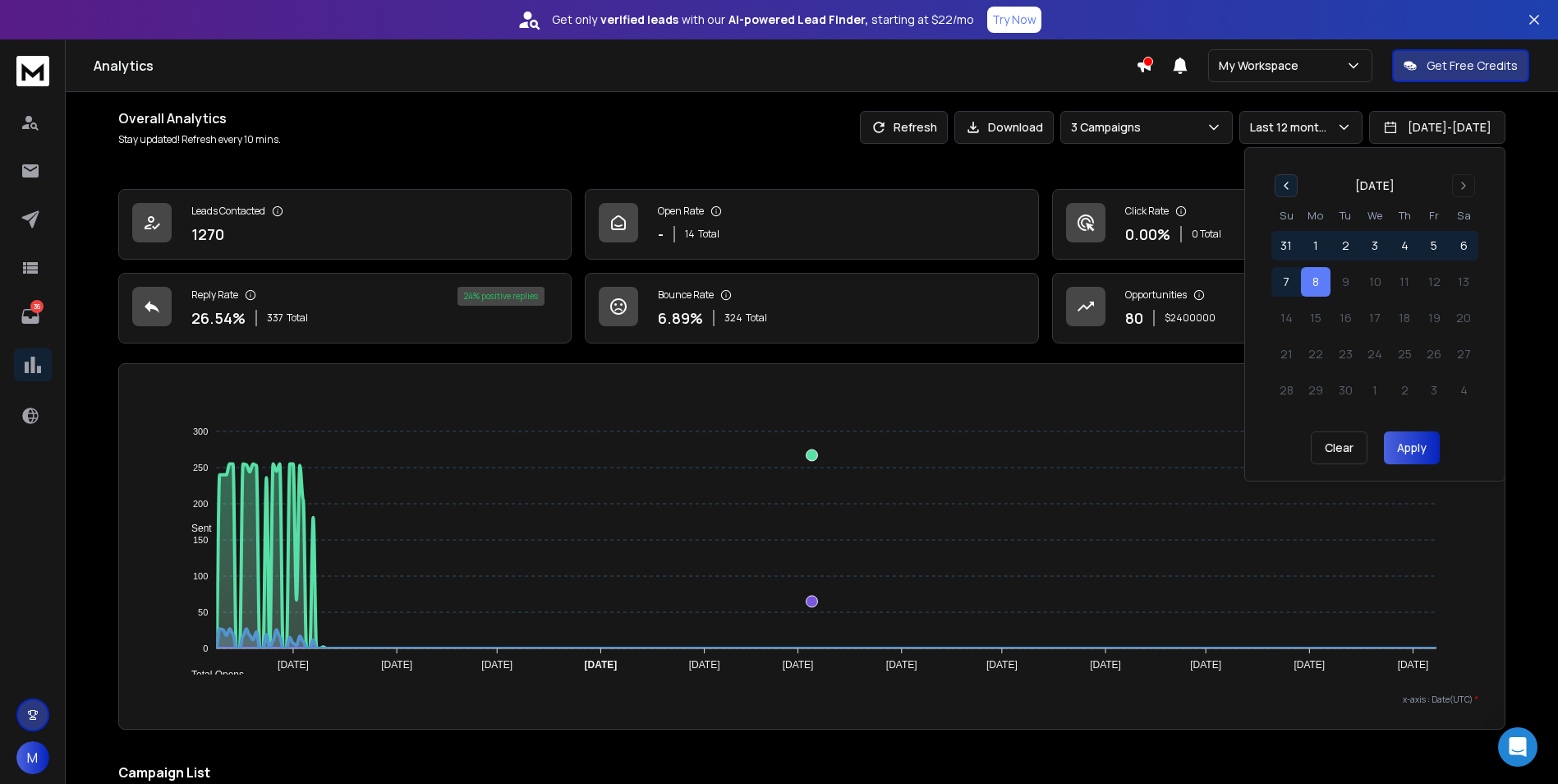
click at [1284, 185] on icon "Go to previous month" at bounding box center [1287, 185] width 13 height 13
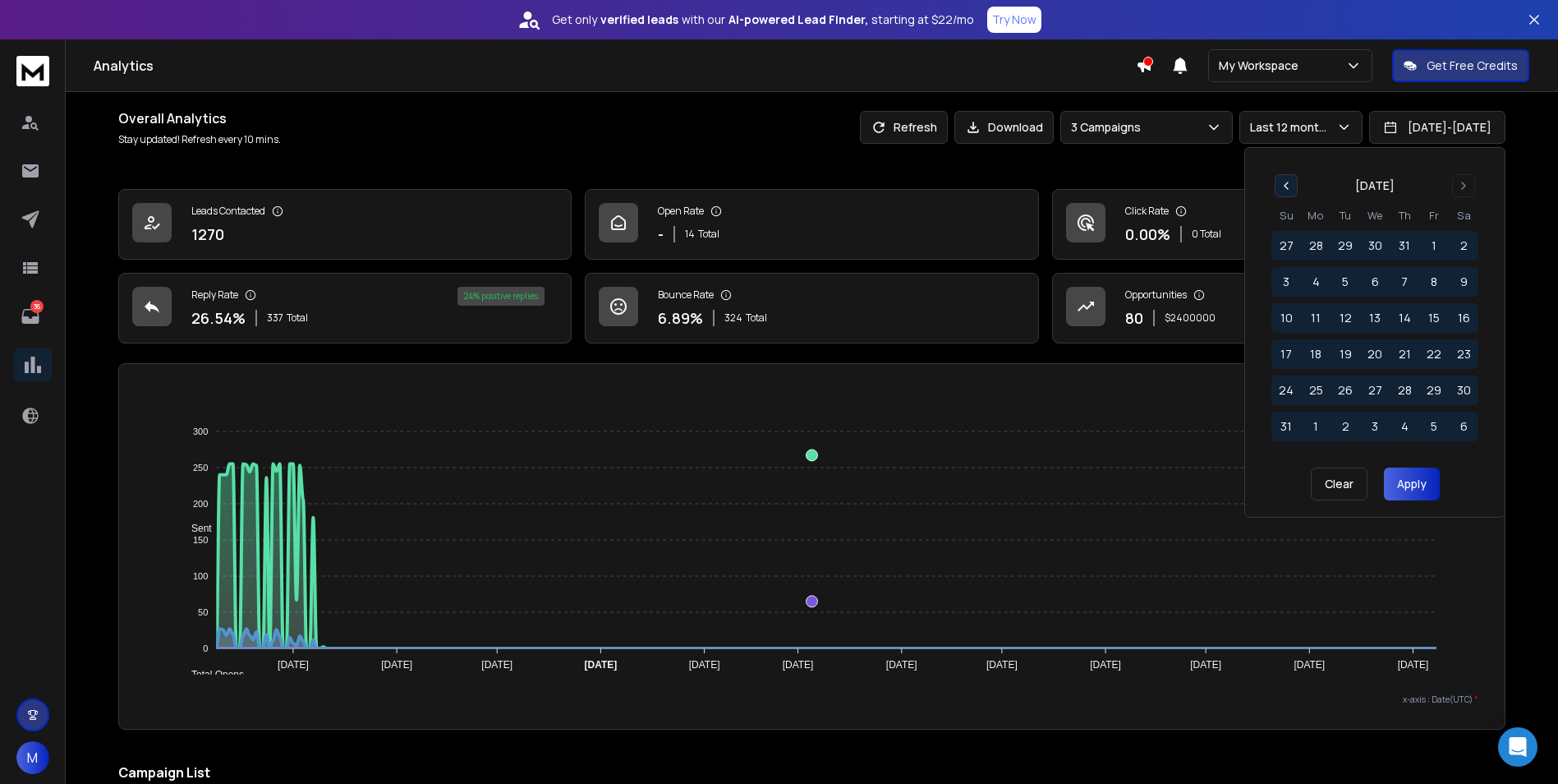
click at [1284, 185] on icon "Go to previous month" at bounding box center [1287, 185] width 13 height 13
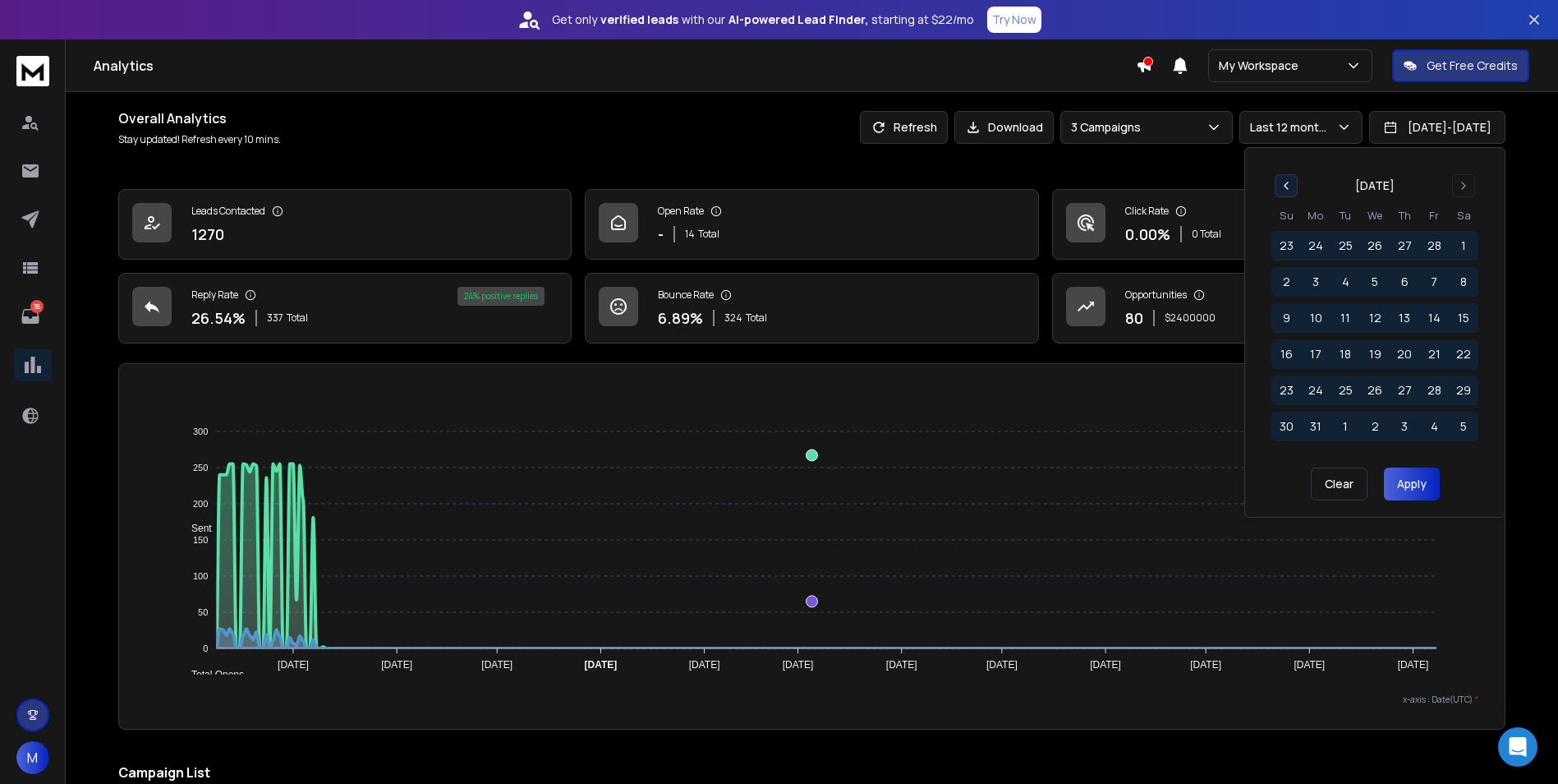
click at [1284, 185] on icon "Go to previous month" at bounding box center [1287, 185] width 13 height 13
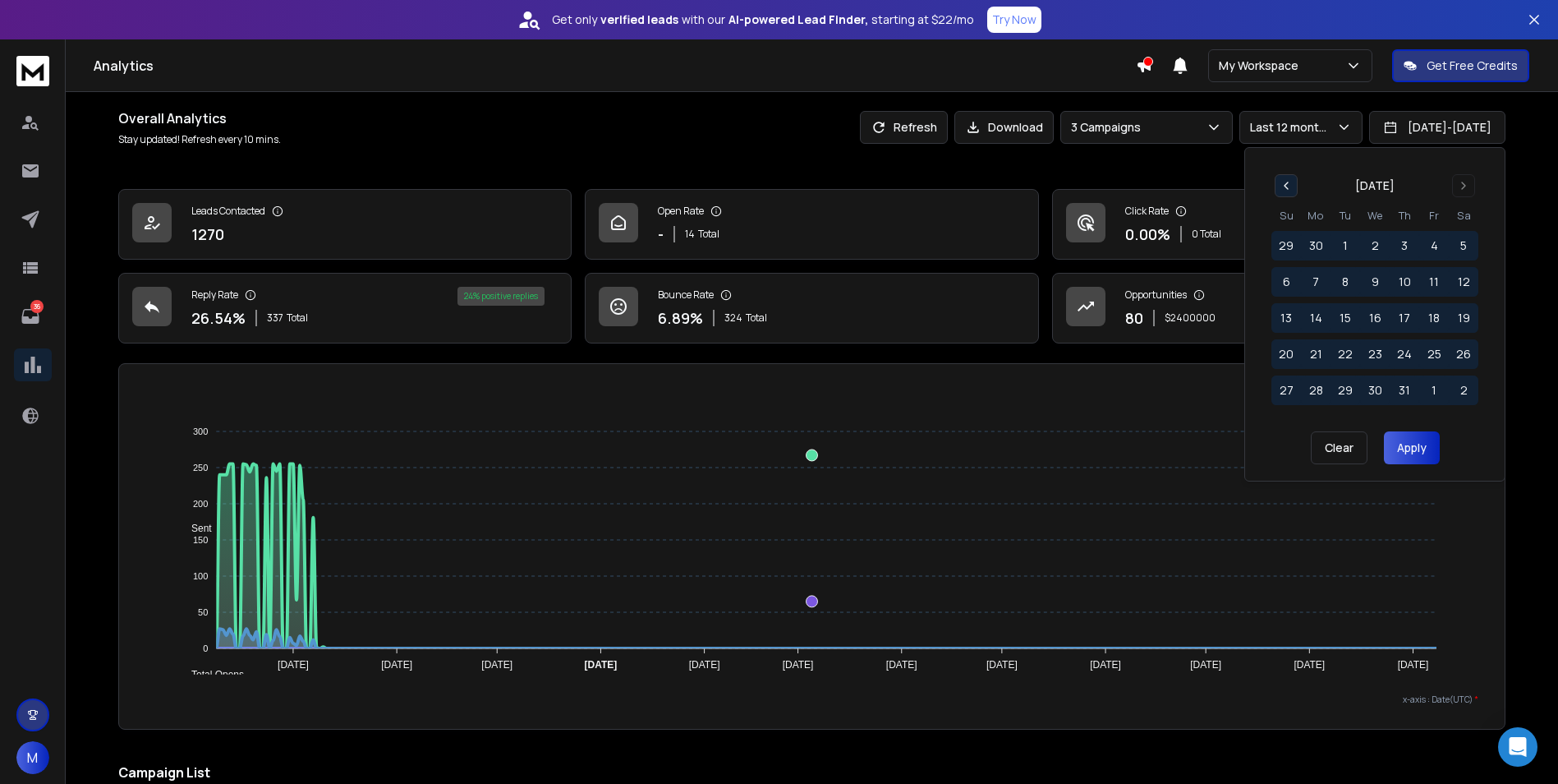
click at [1284, 185] on icon "Go to previous month" at bounding box center [1287, 185] width 13 height 13
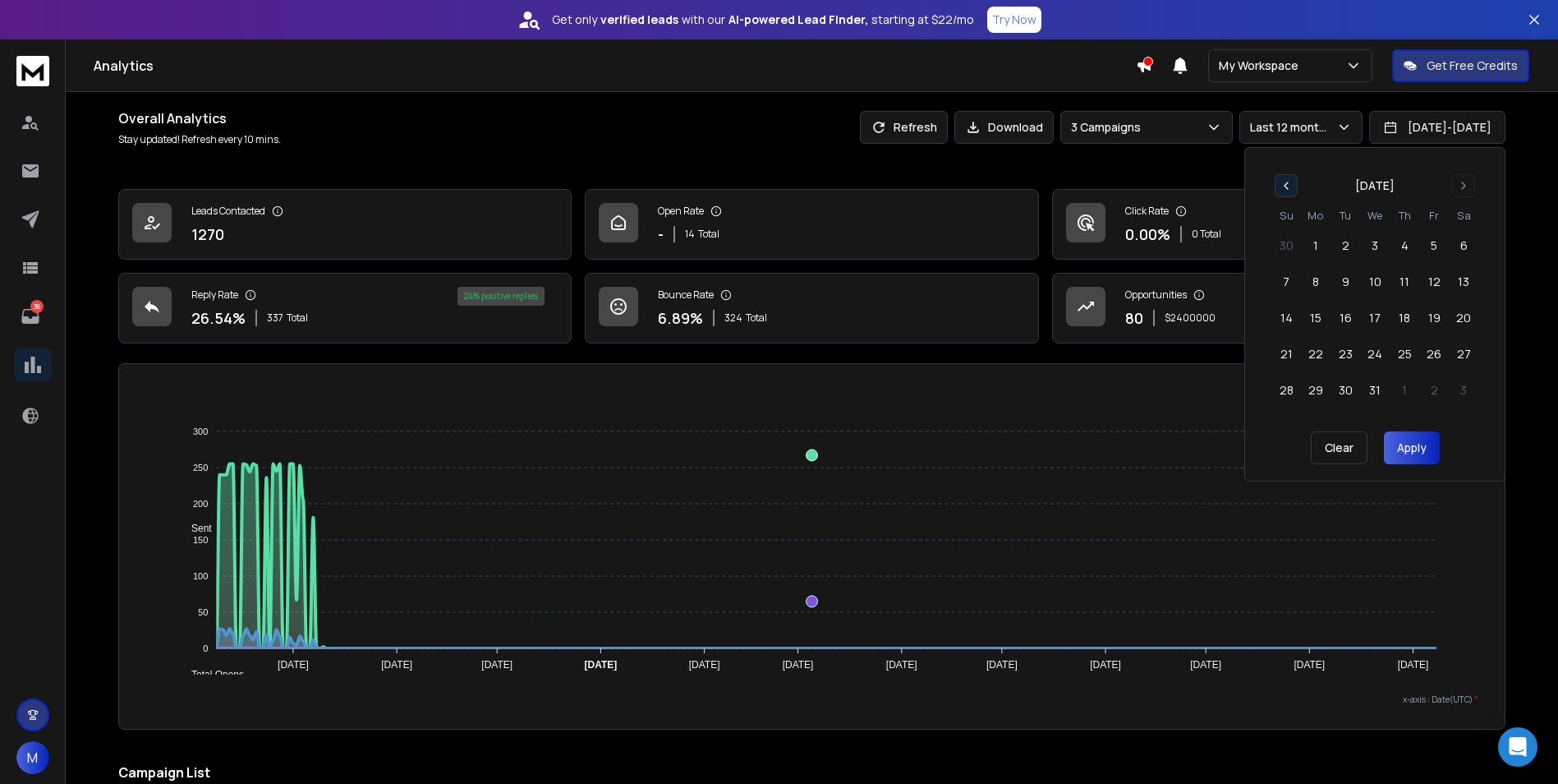
click at [1284, 185] on icon "Go to previous month" at bounding box center [1287, 185] width 13 height 13
click at [1463, 247] on button "1" at bounding box center [1464, 246] width 30 height 30
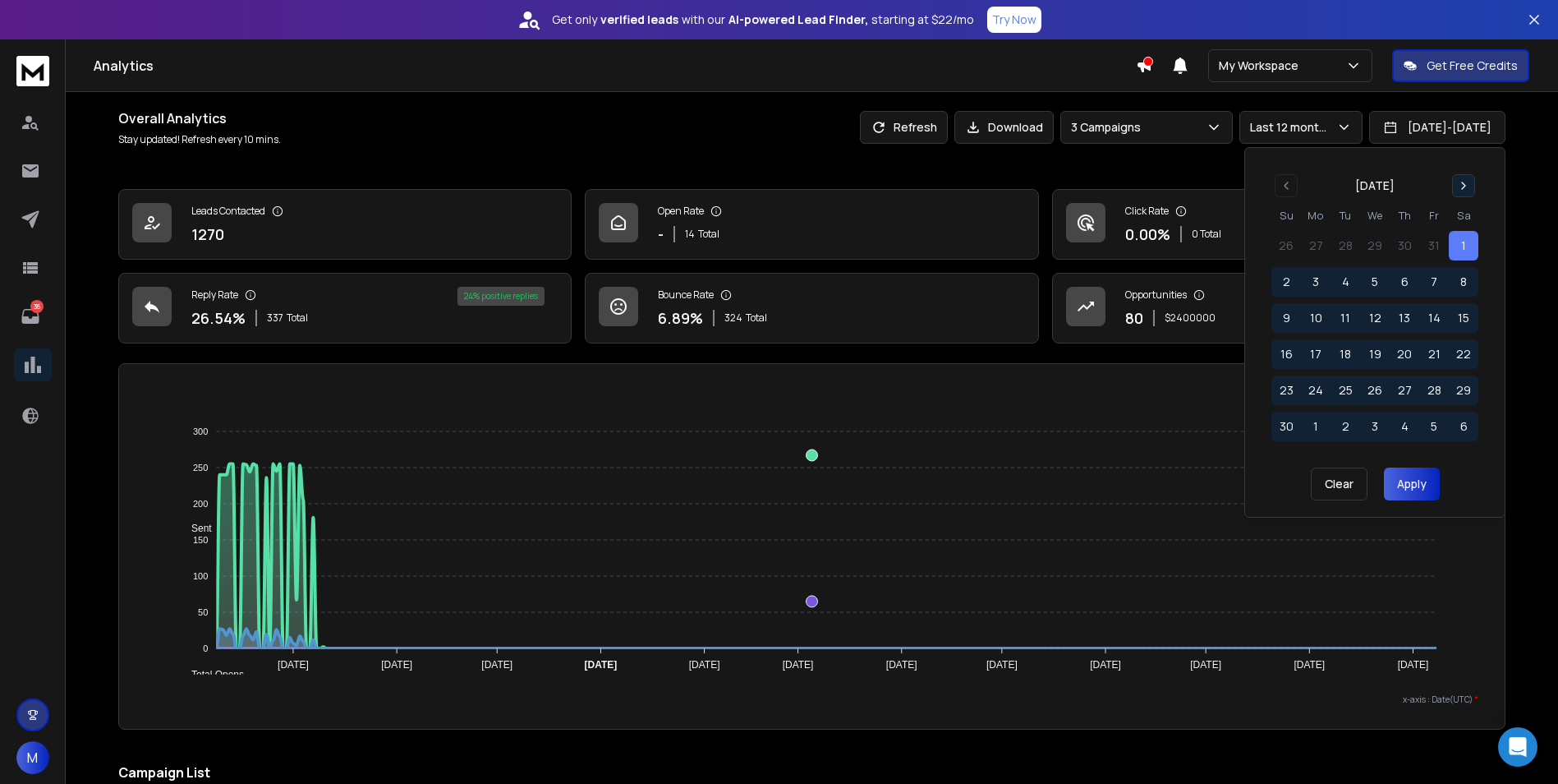
click at [1460, 183] on icon "Go to next month" at bounding box center [1463, 185] width 13 height 13
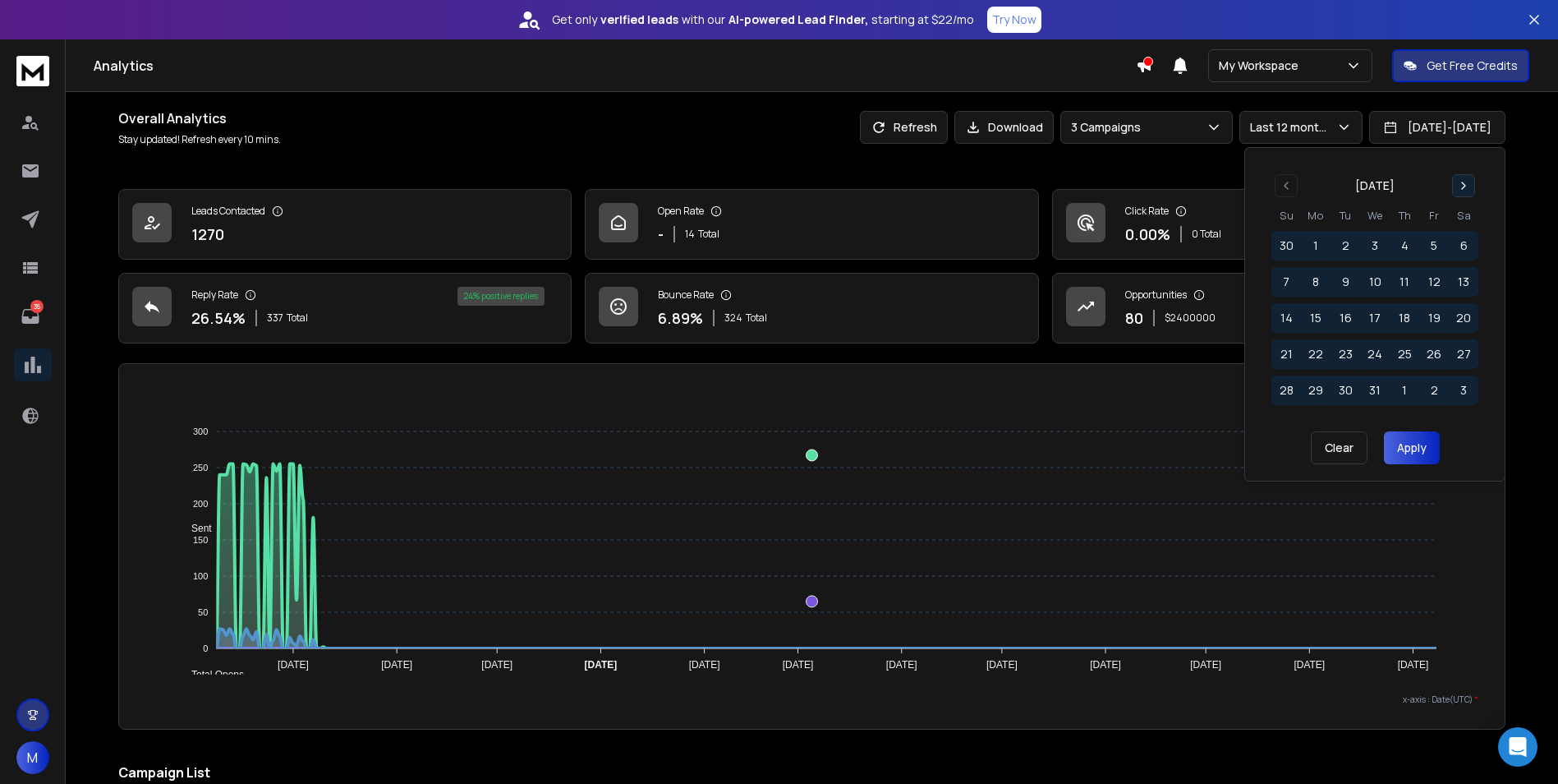
click at [1460, 183] on icon "Go to next month" at bounding box center [1463, 185] width 13 height 13
click at [1460, 185] on icon "Go to next month" at bounding box center [1463, 185] width 13 height 13
click at [1455, 387] on button "30" at bounding box center [1464, 390] width 30 height 30
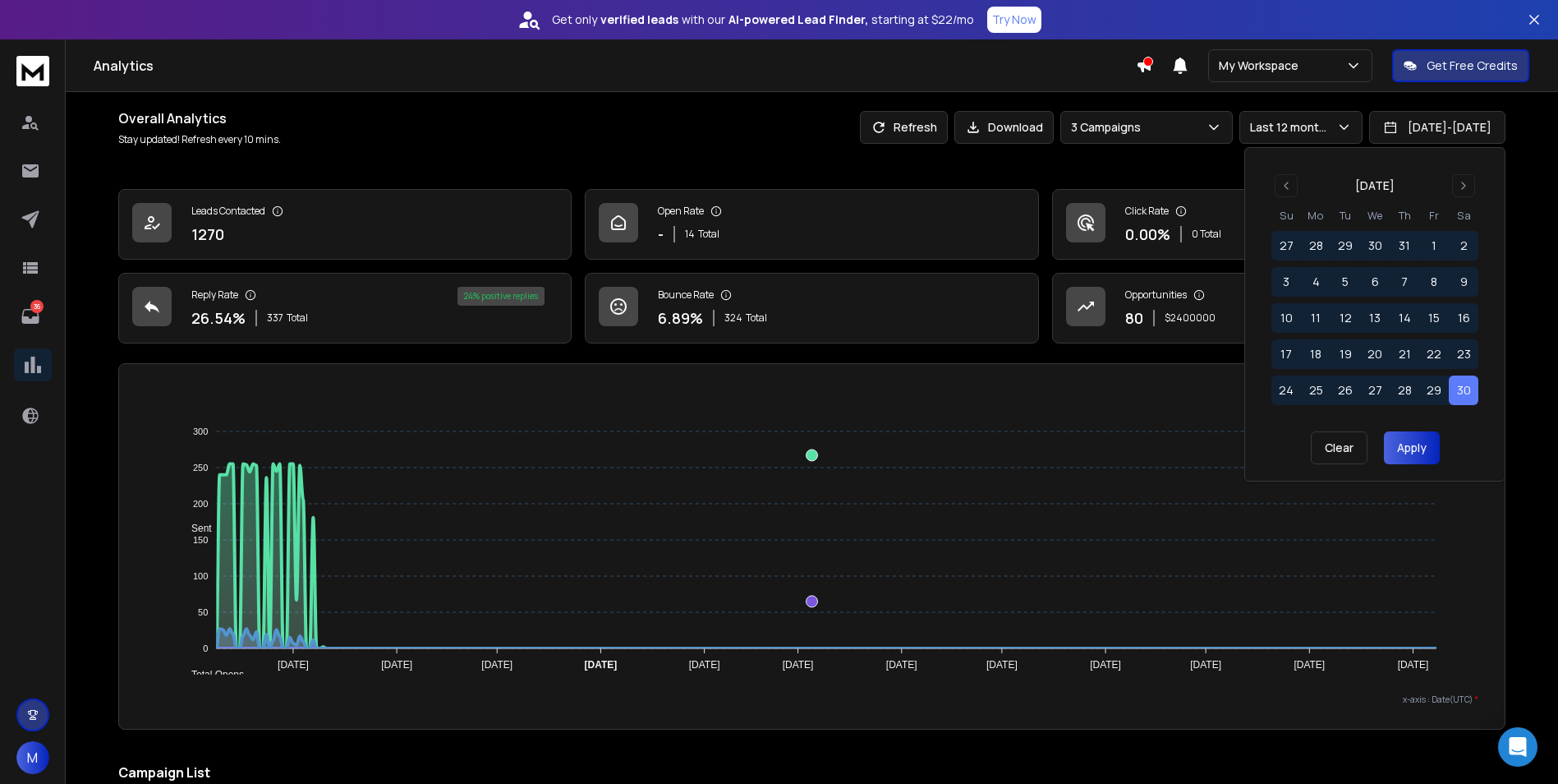
click at [1418, 454] on button "Apply" at bounding box center [1412, 447] width 56 height 33
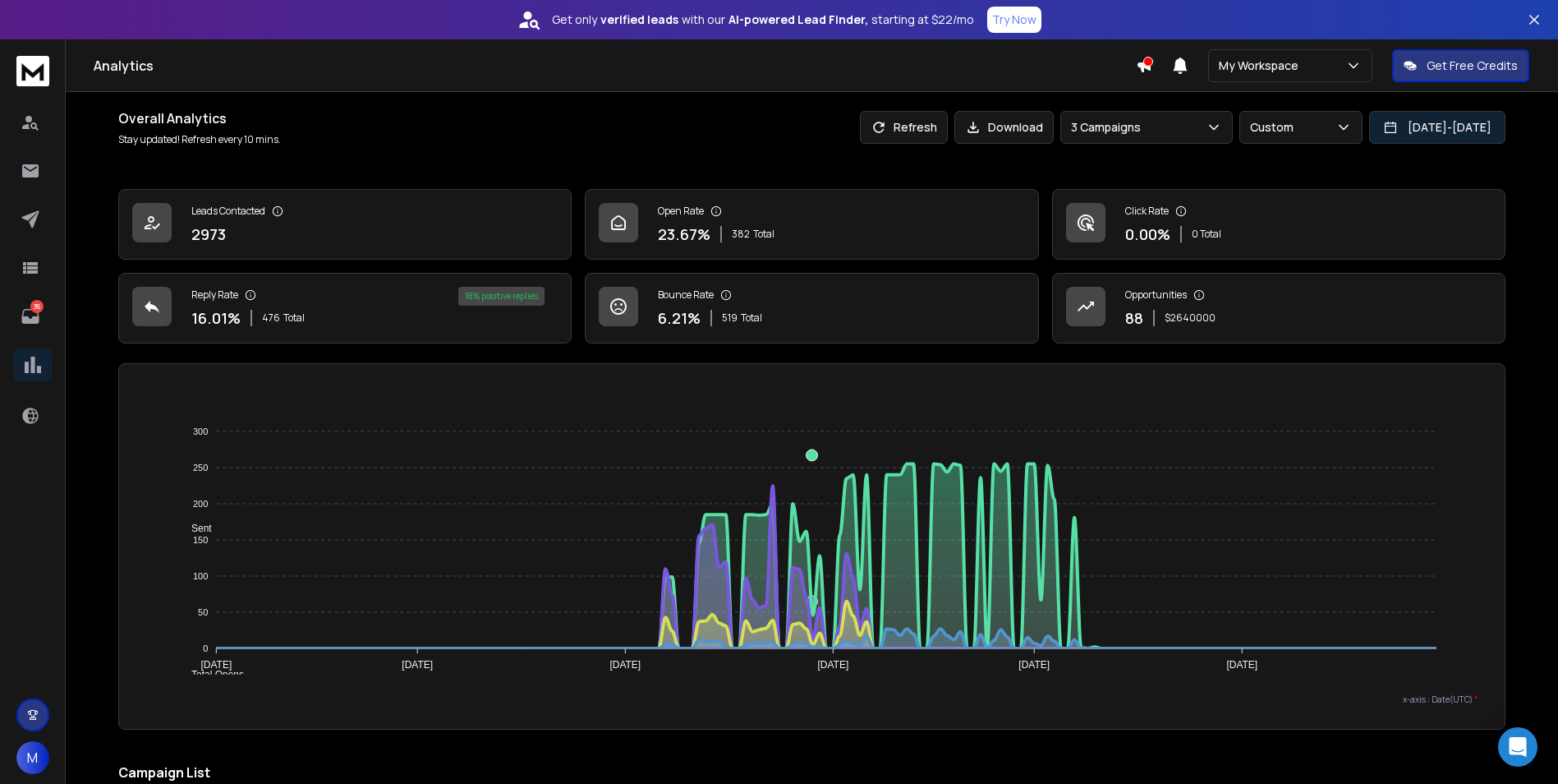
click at [1423, 137] on button "[DATE] - [DATE]" at bounding box center [1438, 127] width 137 height 33
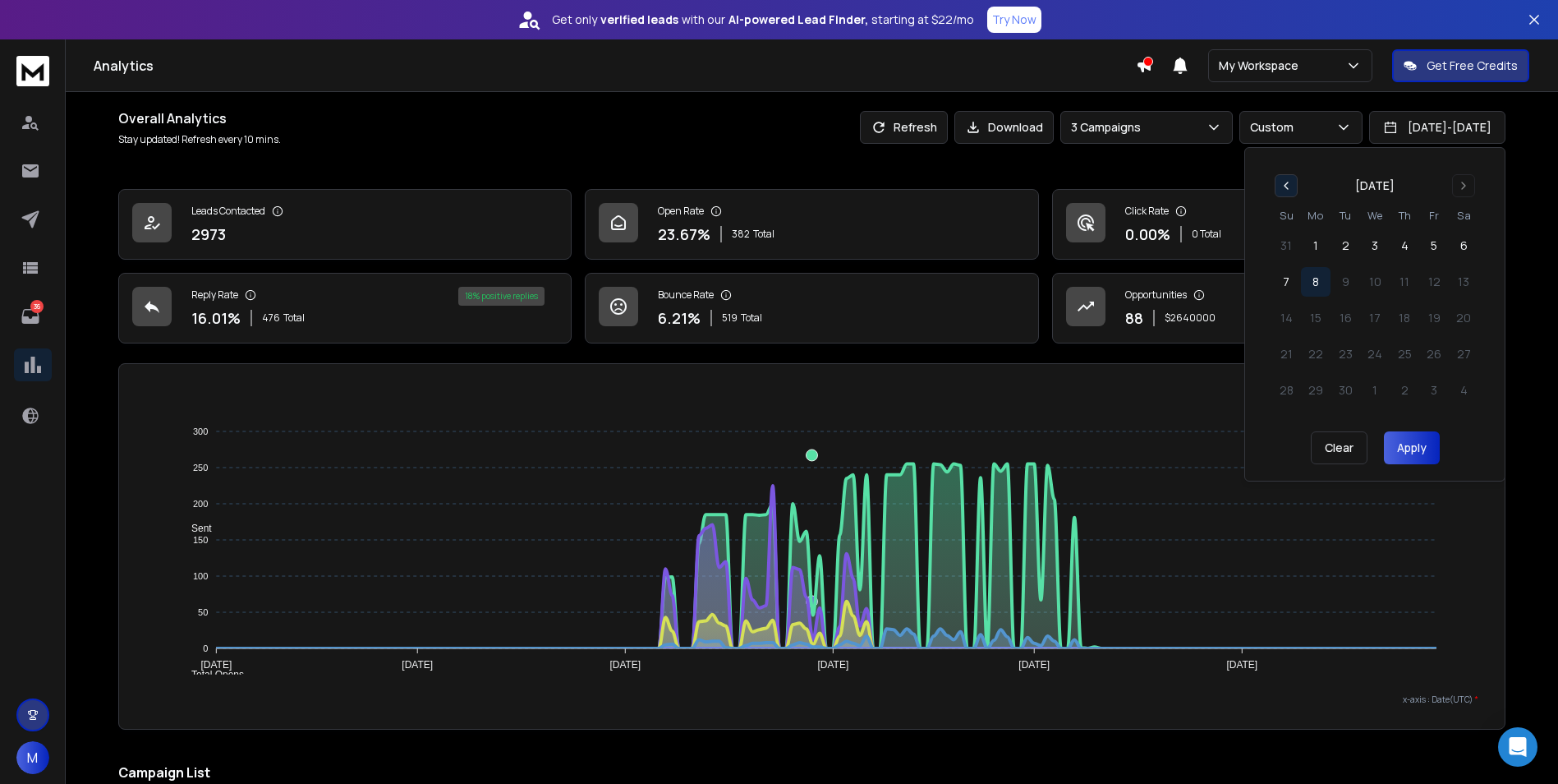
click at [1284, 185] on icon "Go to previous month" at bounding box center [1287, 185] width 13 height 13
click at [1284, 184] on icon "Go to previous month" at bounding box center [1287, 185] width 13 height 13
click at [1463, 182] on icon "Go to next month" at bounding box center [1463, 185] width 13 height 13
click at [1437, 246] on button "1" at bounding box center [1434, 246] width 30 height 30
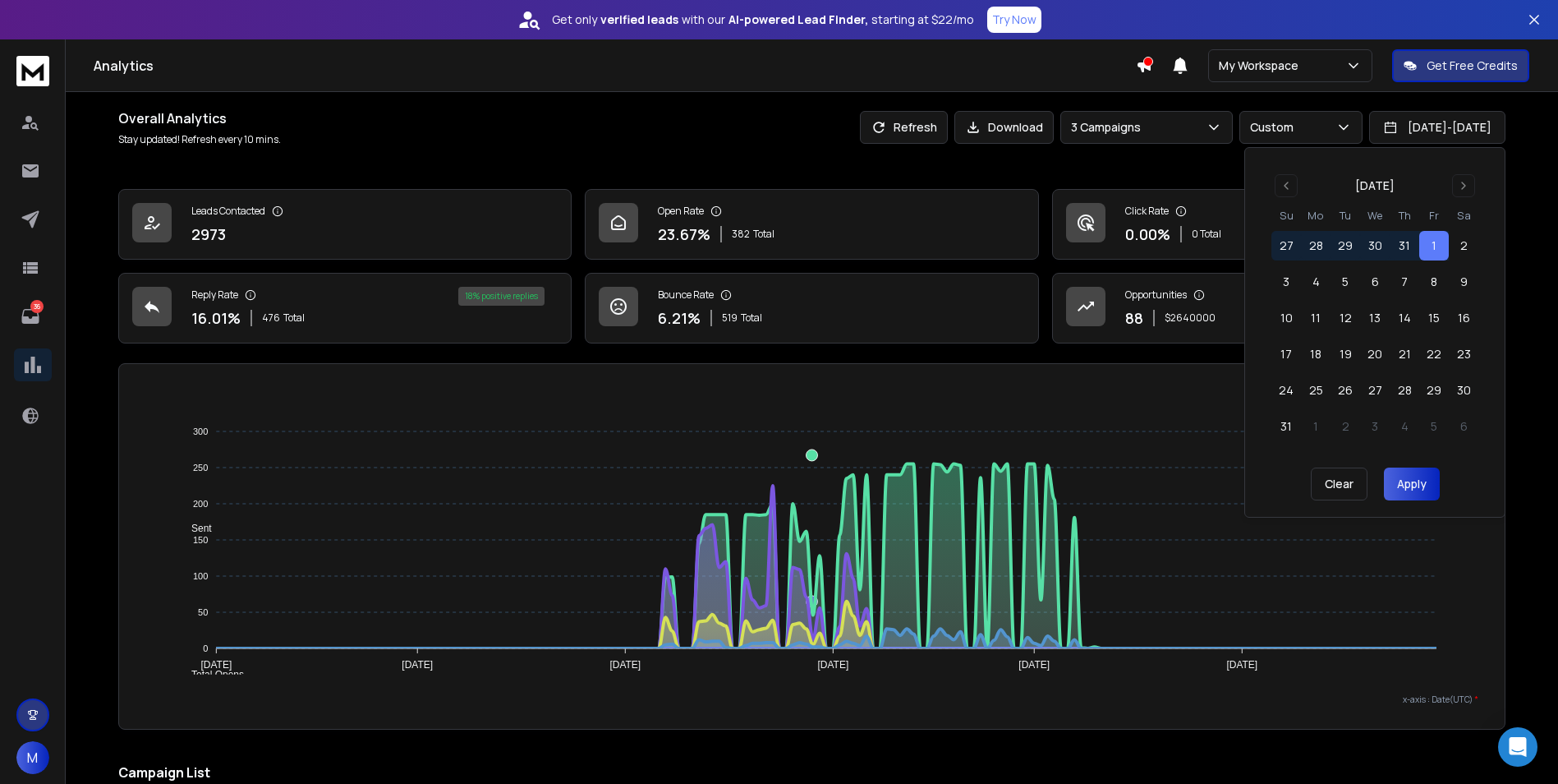
click at [1274, 187] on div "[DATE]" at bounding box center [1375, 183] width 207 height 20
click at [1289, 185] on icon "Go to previous month" at bounding box center [1287, 185] width 13 height 13
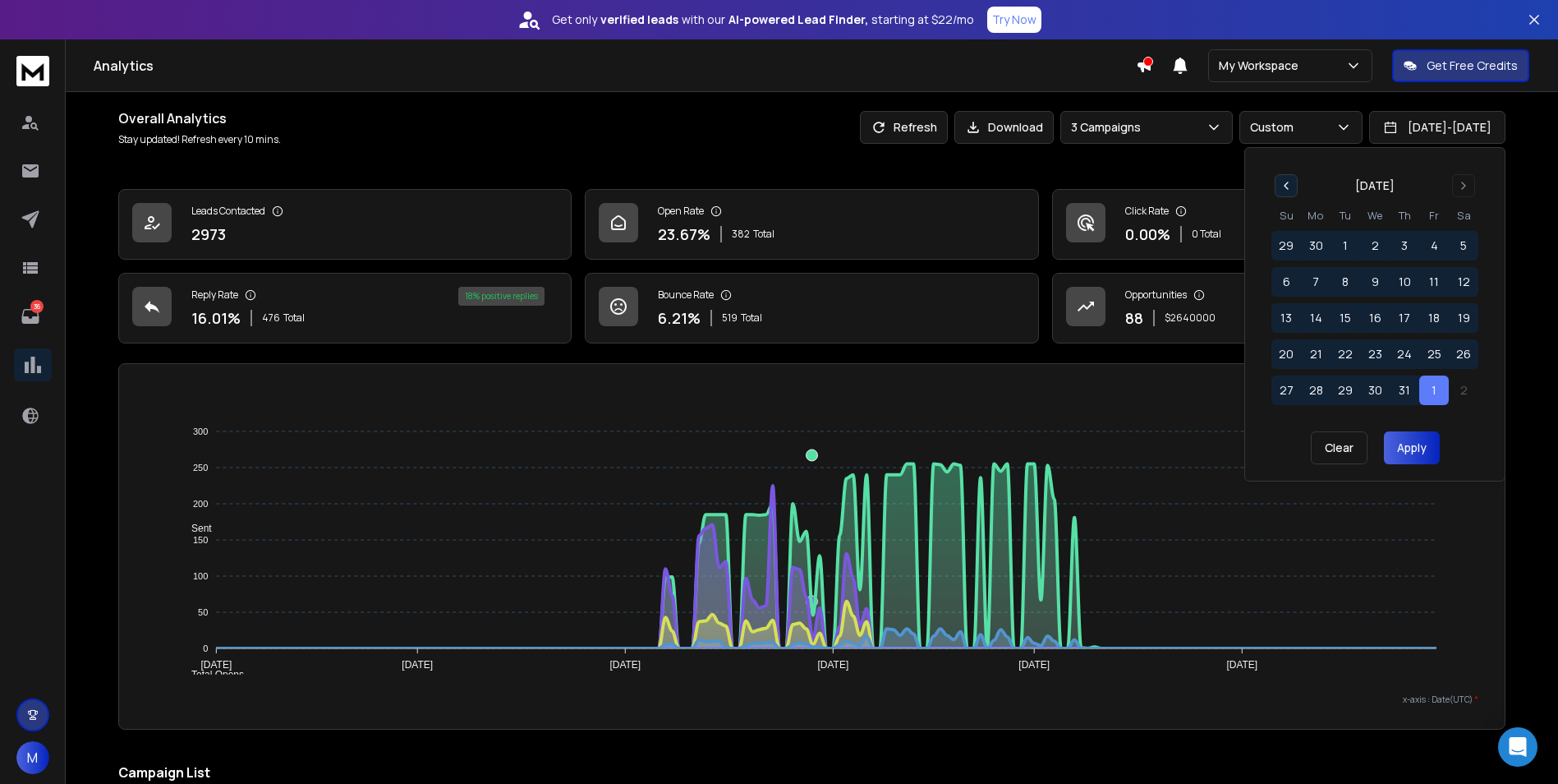
click at [1289, 185] on icon "Go to previous month" at bounding box center [1287, 185] width 13 height 13
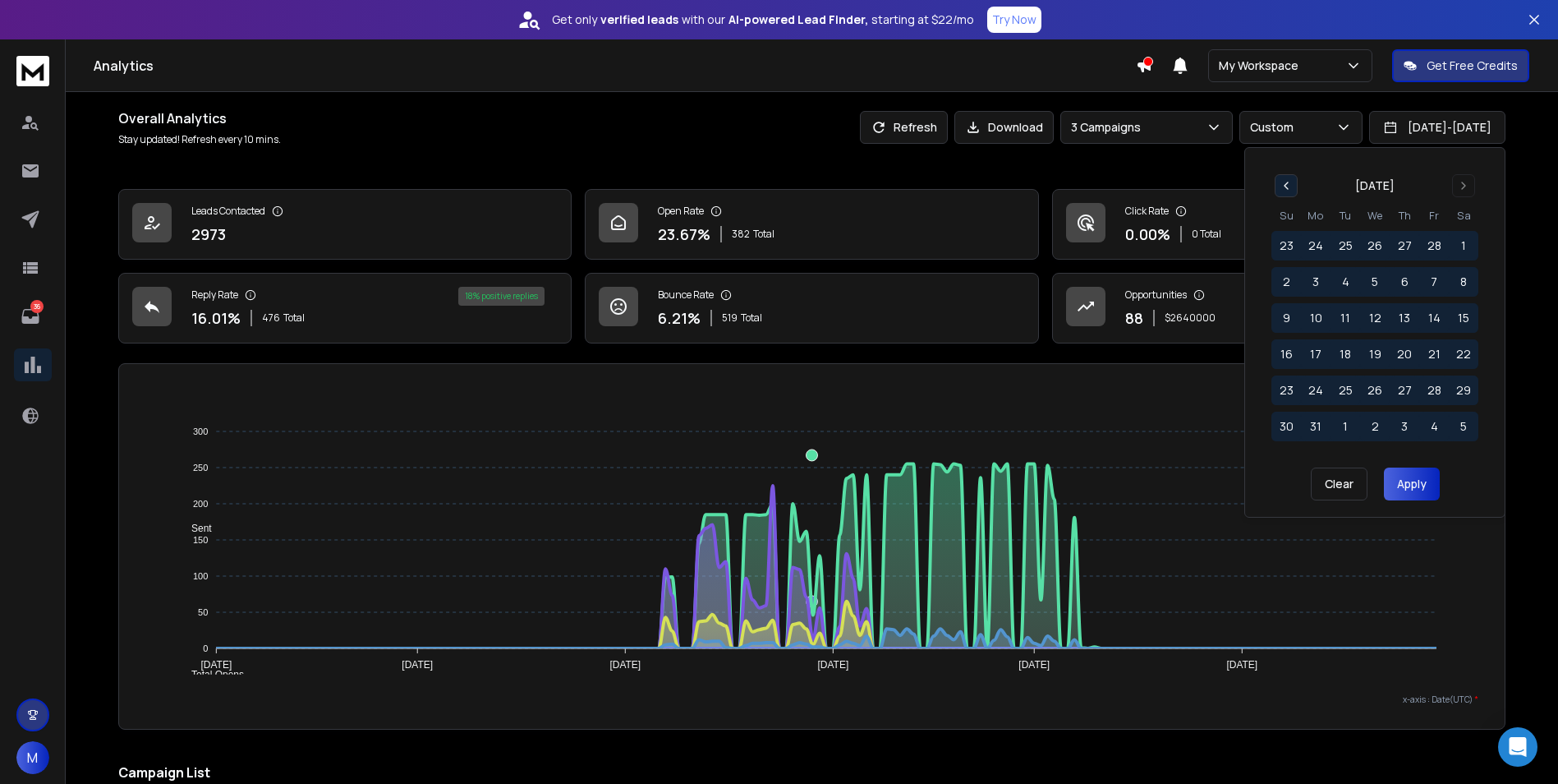
click at [1289, 185] on icon "Go to previous month" at bounding box center [1287, 185] width 13 height 13
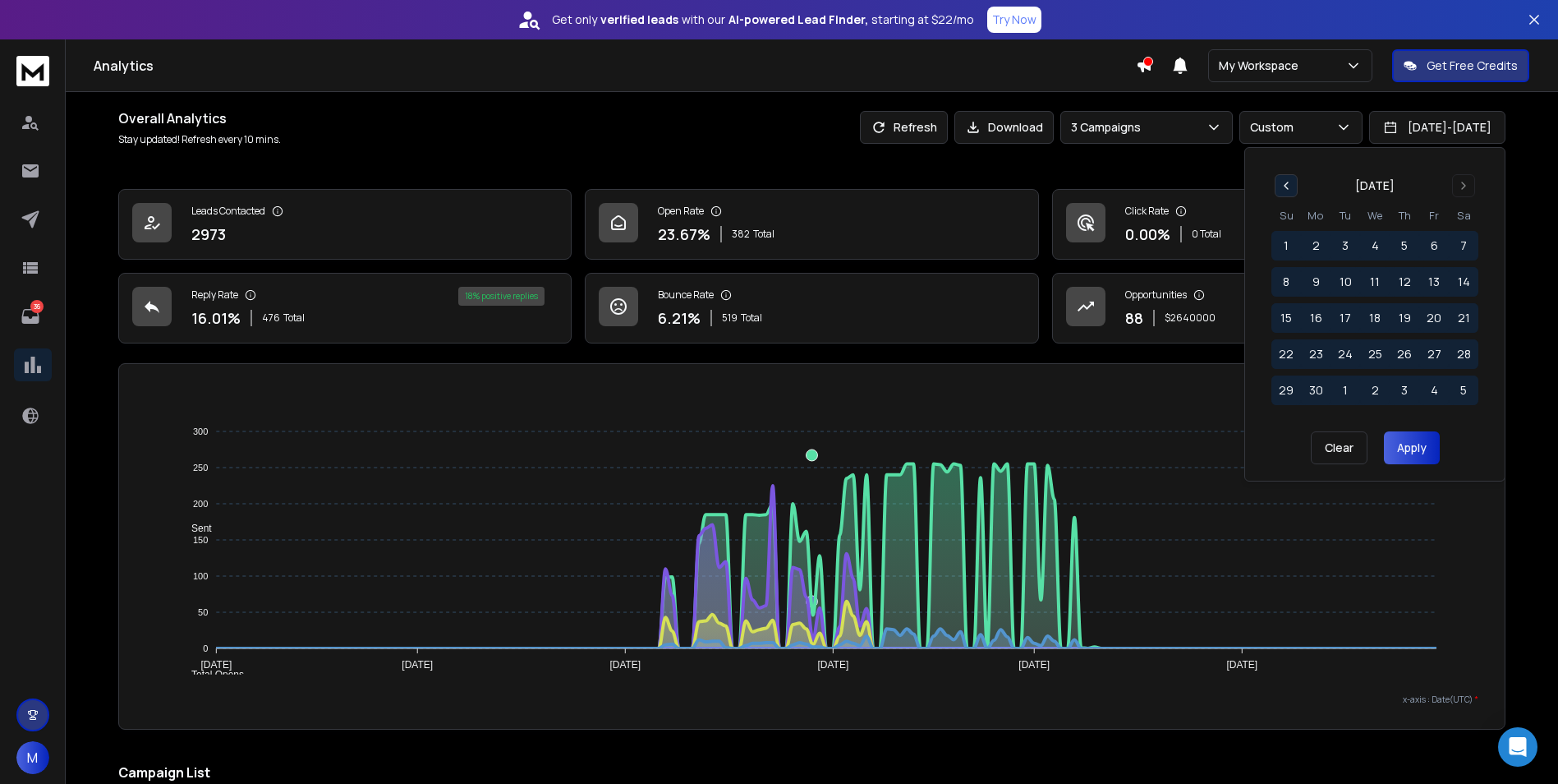
click at [1289, 185] on icon "Go to previous month" at bounding box center [1287, 185] width 13 height 13
click at [1462, 188] on icon "Go to next month" at bounding box center [1463, 185] width 13 height 13
click at [1411, 243] on button "1" at bounding box center [1405, 246] width 30 height 30
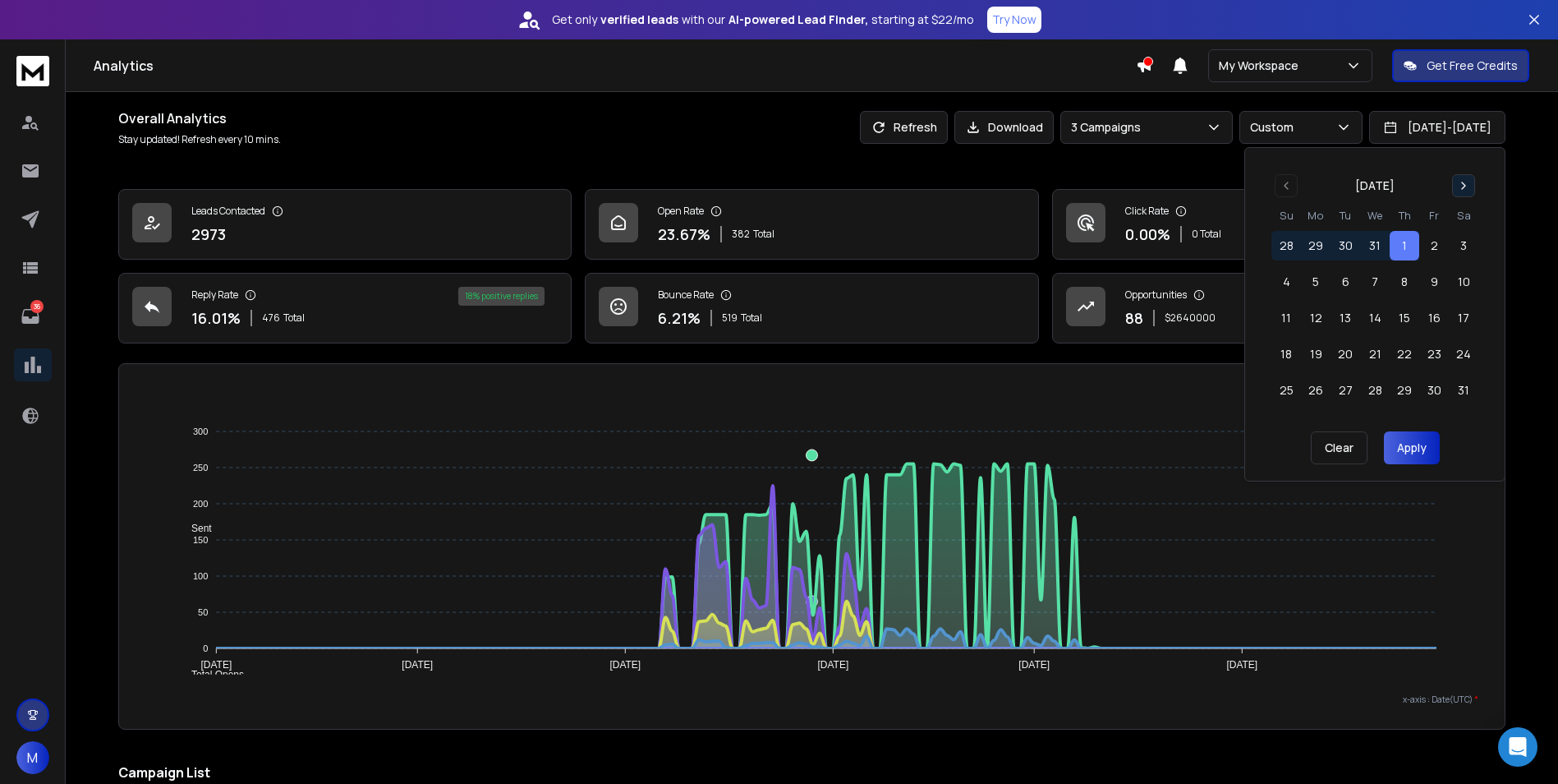
click at [1465, 188] on icon "Go to next month" at bounding box center [1463, 185] width 13 height 13
click at [1275, 186] on button "Go to previous month" at bounding box center [1287, 185] width 23 height 23
click at [1406, 390] on button "31" at bounding box center [1405, 390] width 30 height 30
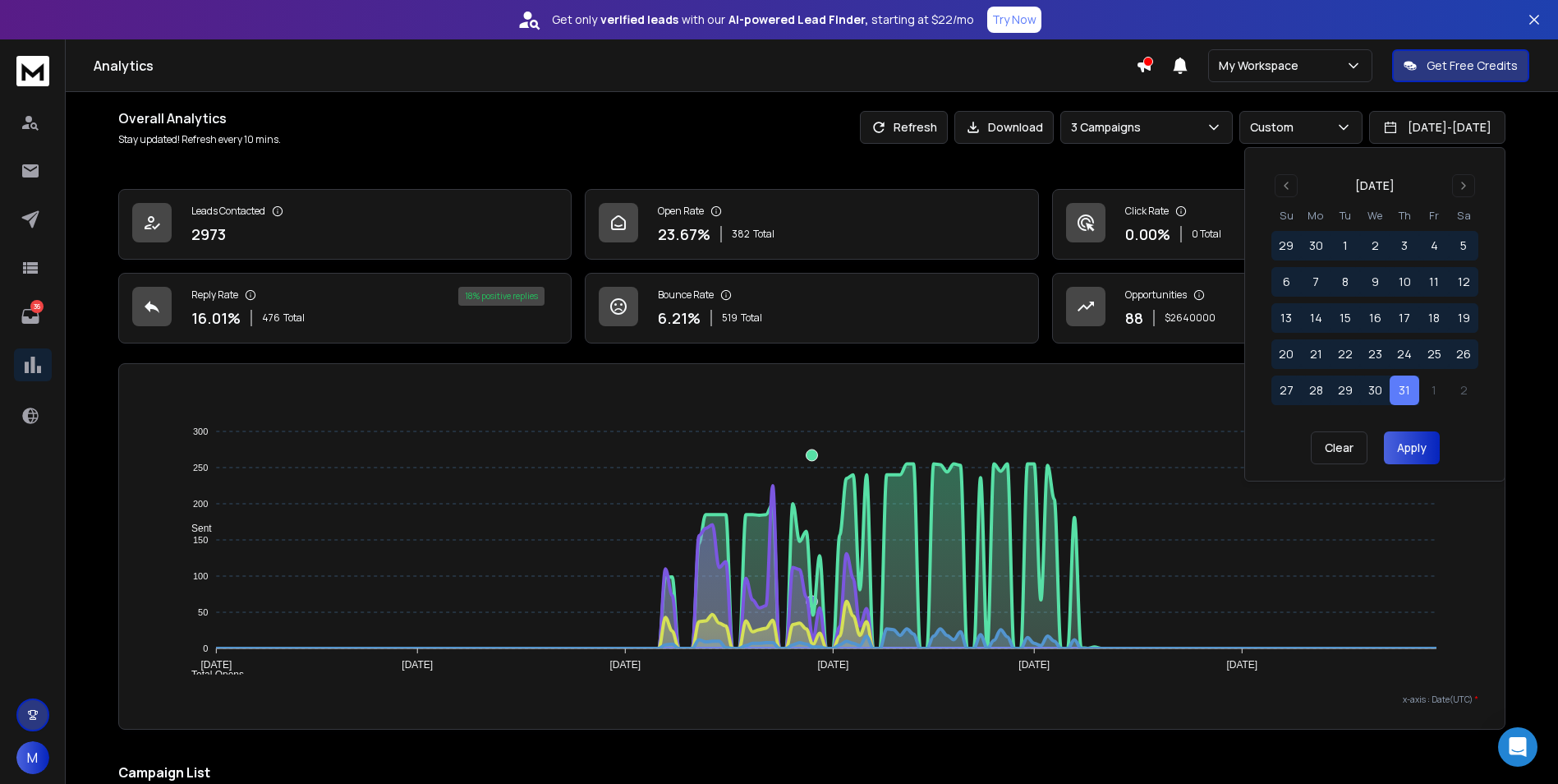
click at [1418, 447] on button "Apply" at bounding box center [1412, 447] width 56 height 33
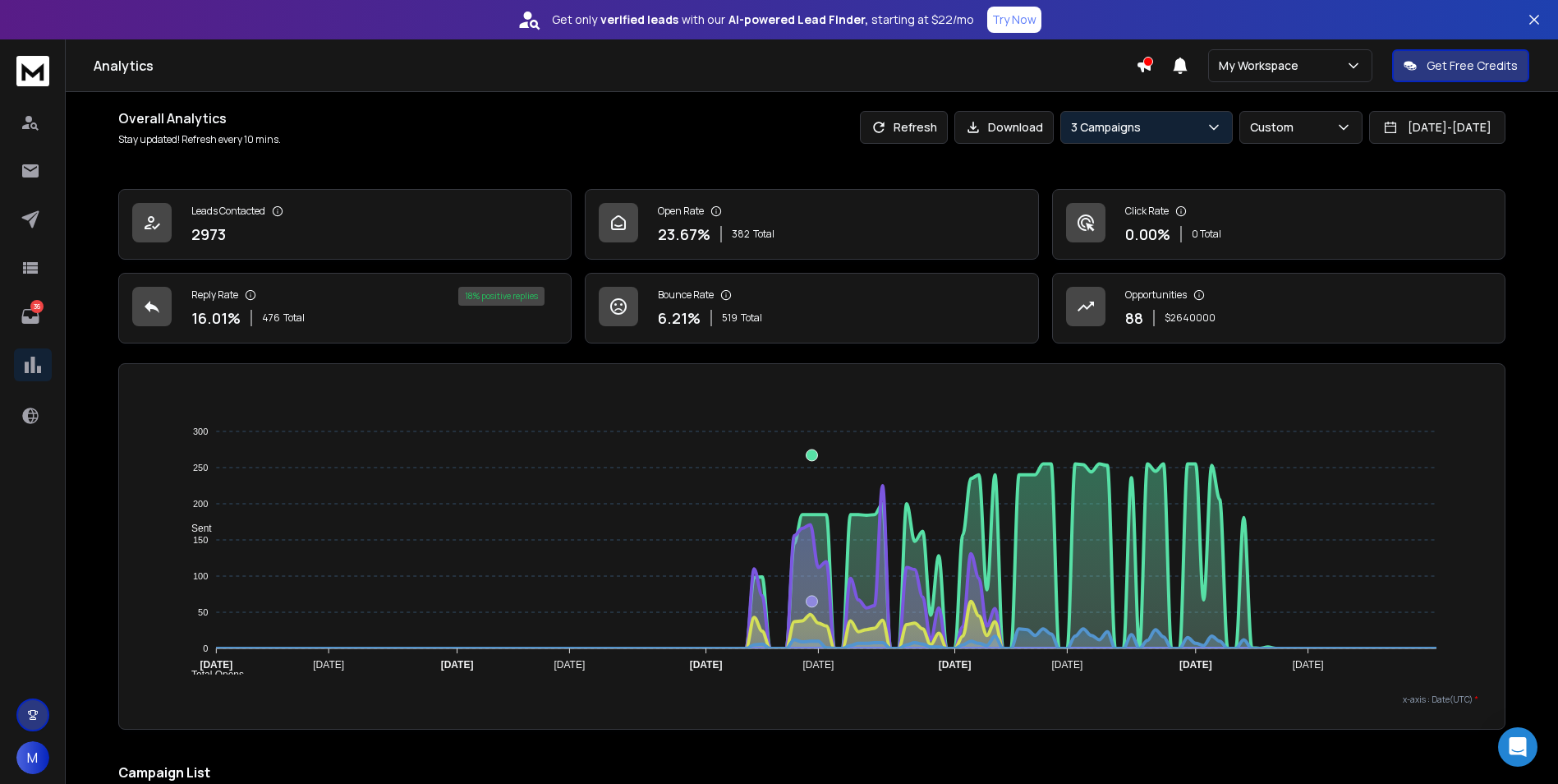
click at [1114, 131] on div "3 Campaigns" at bounding box center [1147, 127] width 152 height 17
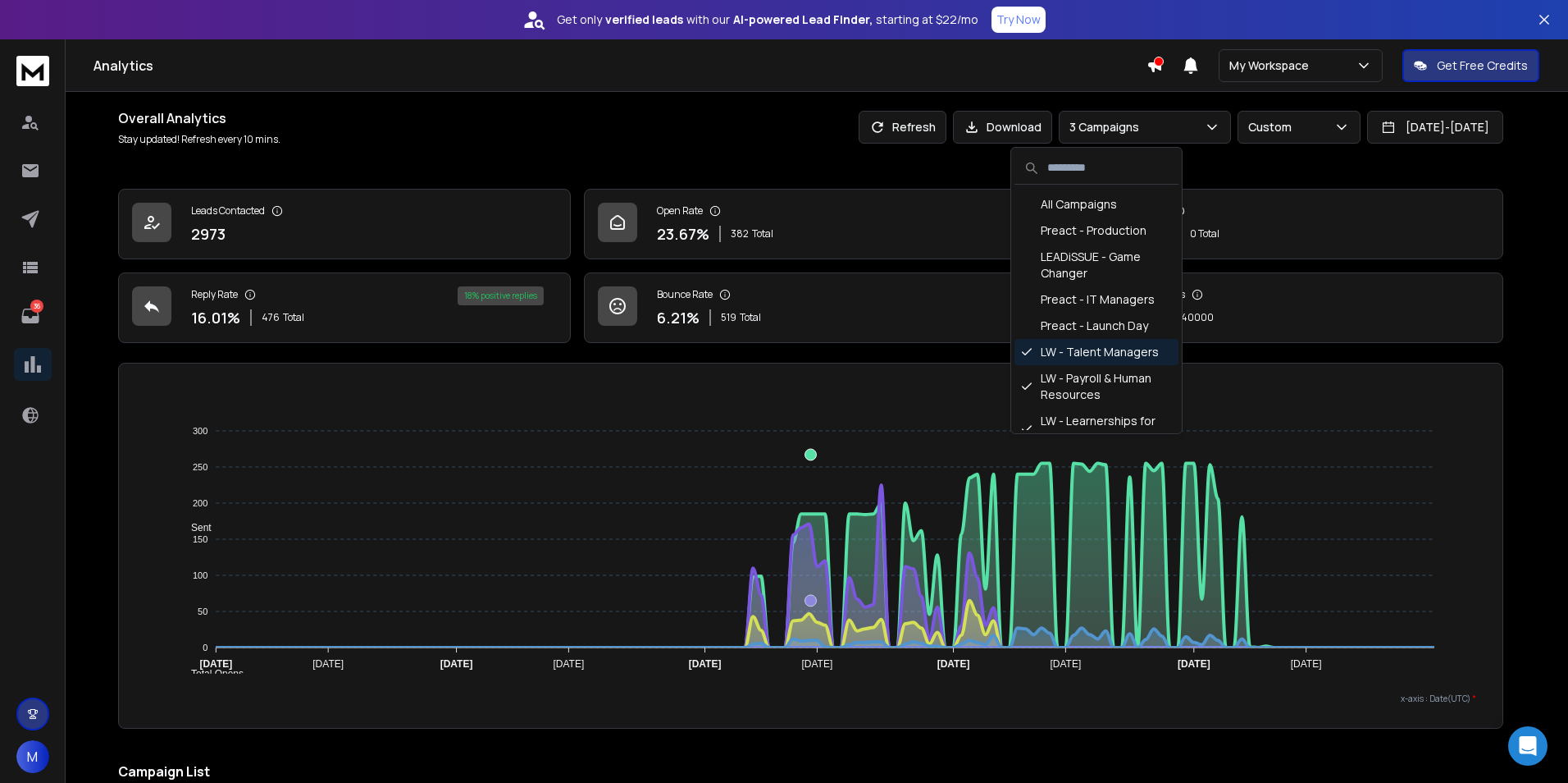
click at [1058, 347] on div "LW - Talent Managers" at bounding box center [1096, 352] width 164 height 26
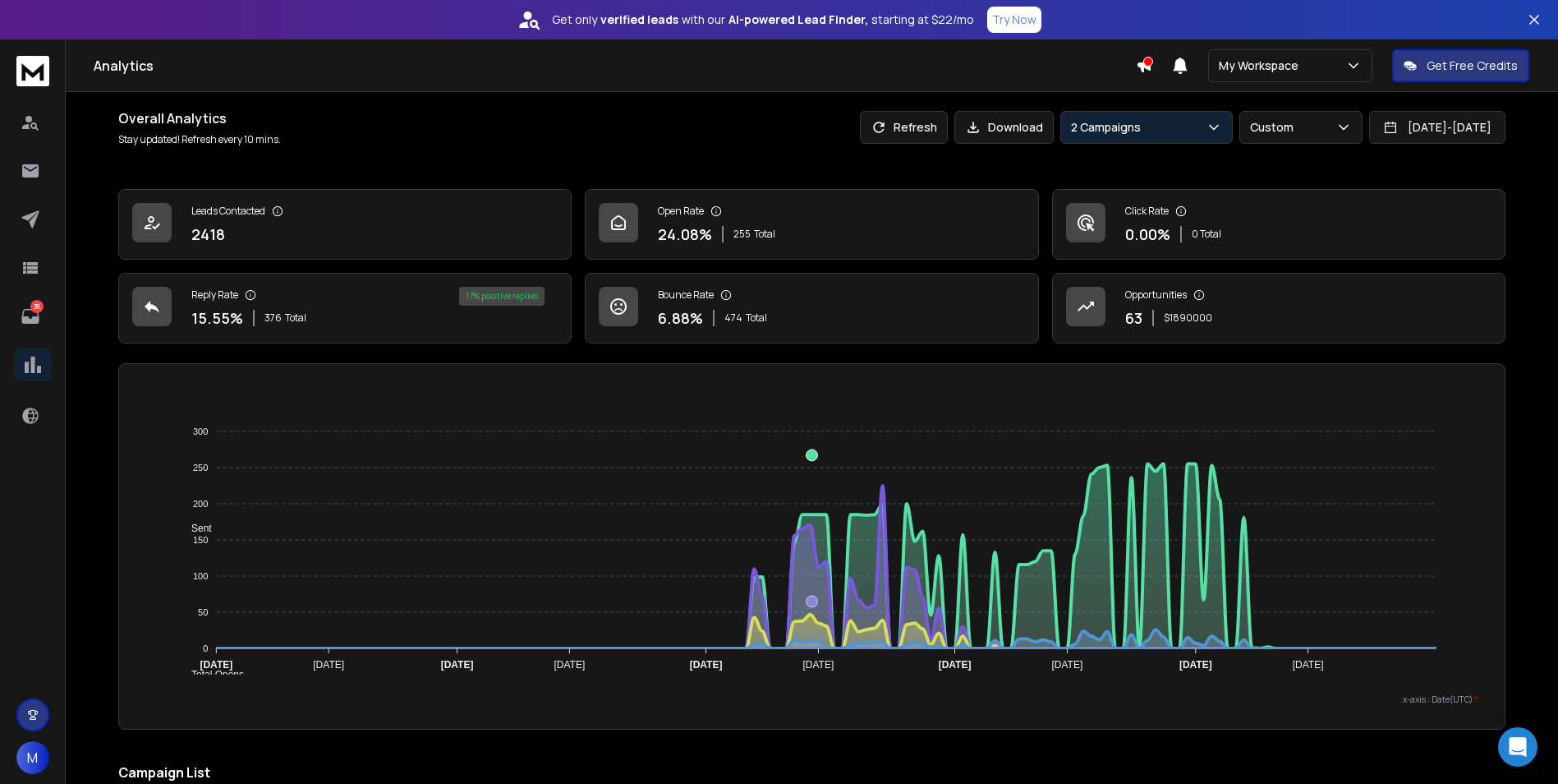
click at [1071, 123] on p "2 Campaigns" at bounding box center [1110, 127] width 77 height 17
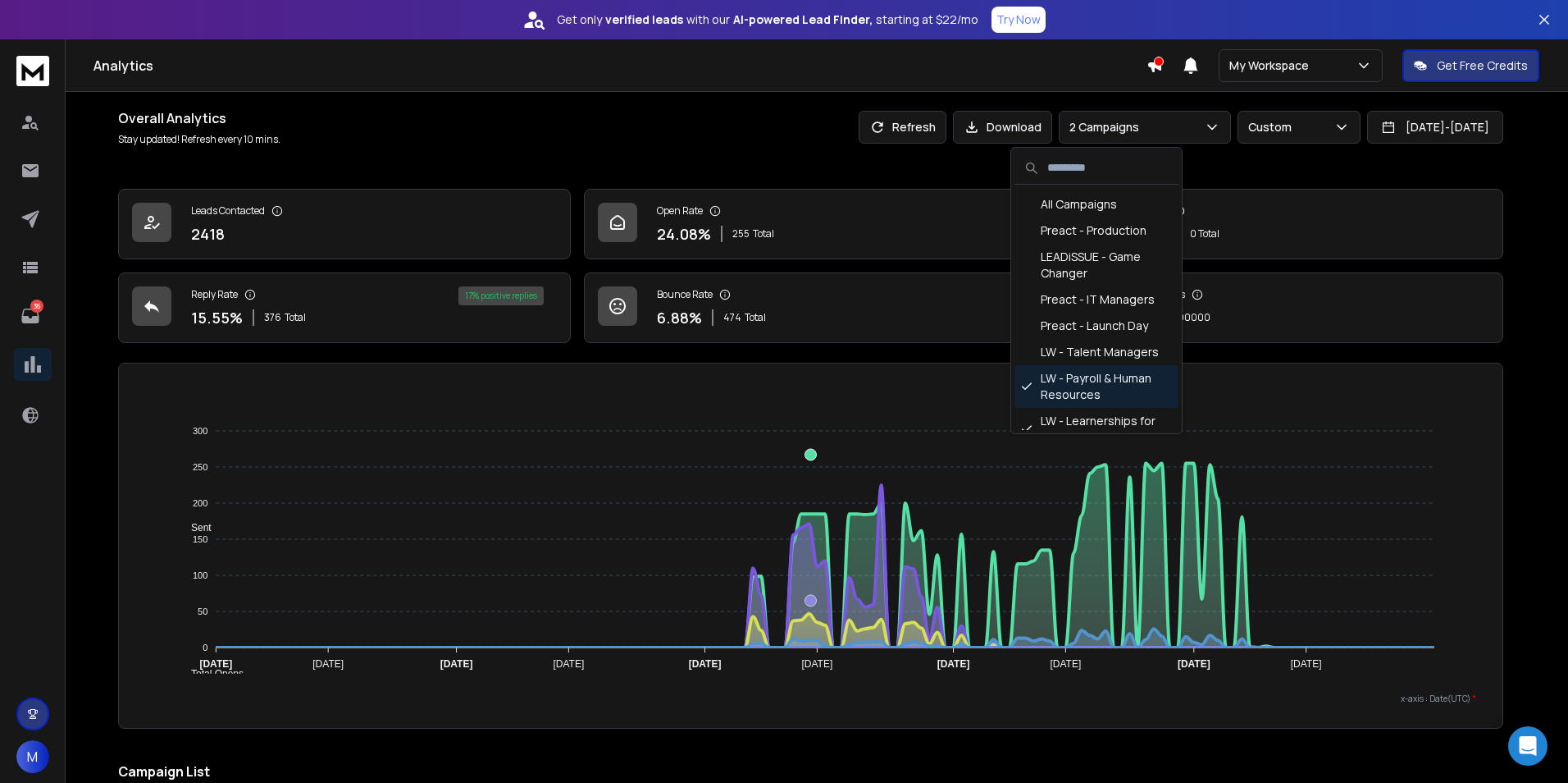
click at [1083, 397] on div "LW - Payroll & Human Resources" at bounding box center [1096, 387] width 164 height 43
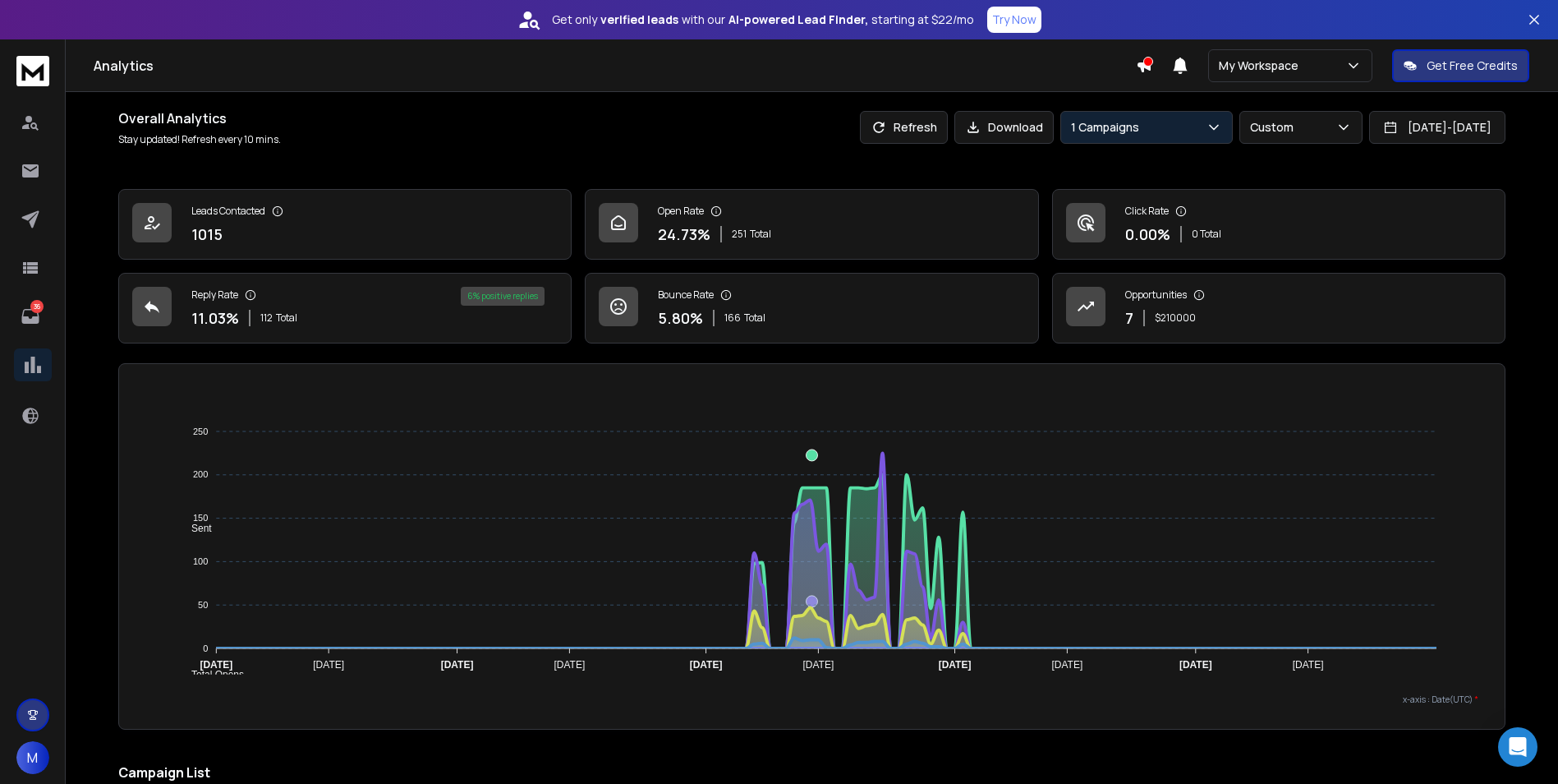
click at [1099, 127] on div "1 Campaigns" at bounding box center [1147, 127] width 152 height 17
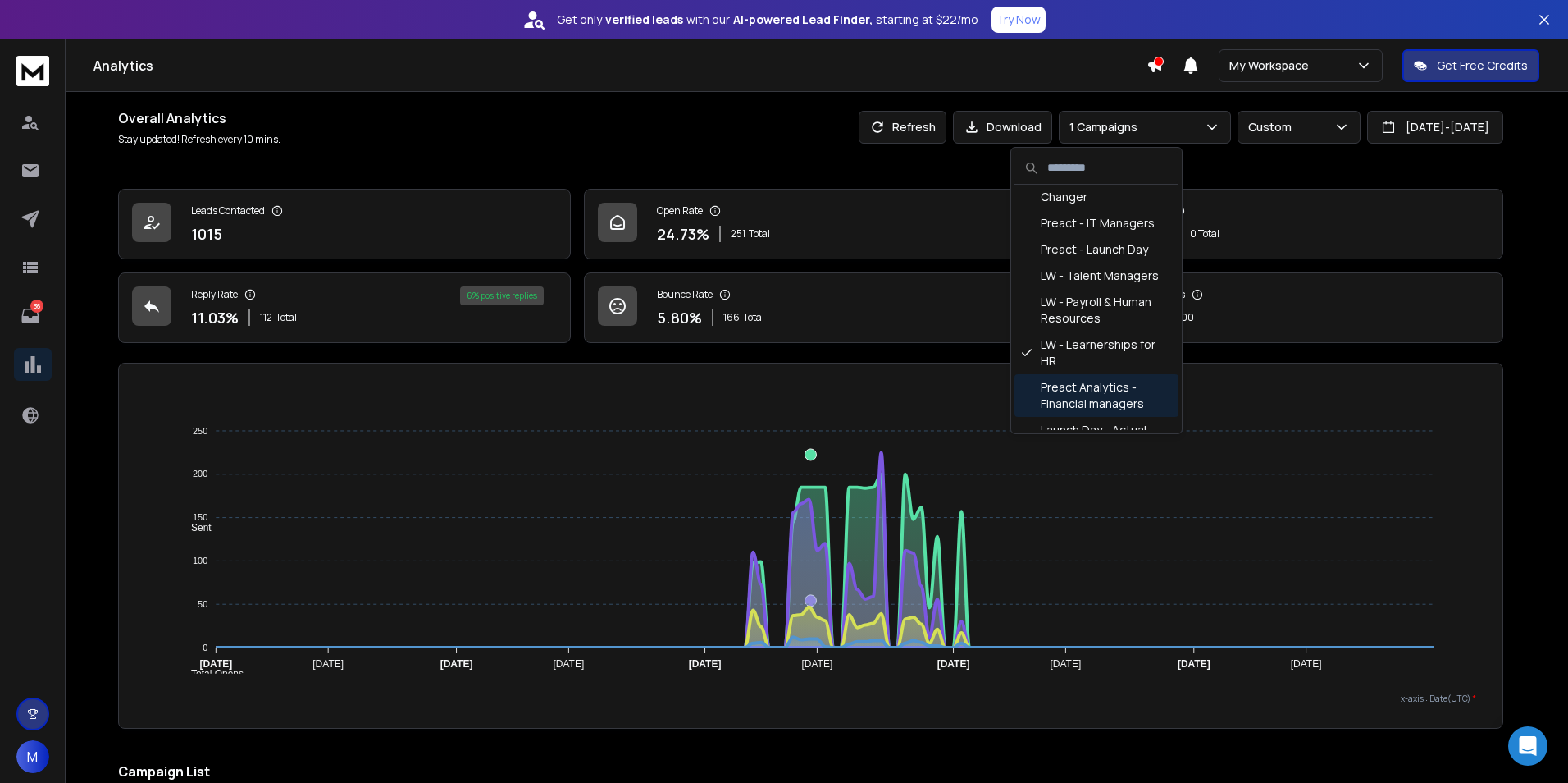
scroll to position [82, 0]
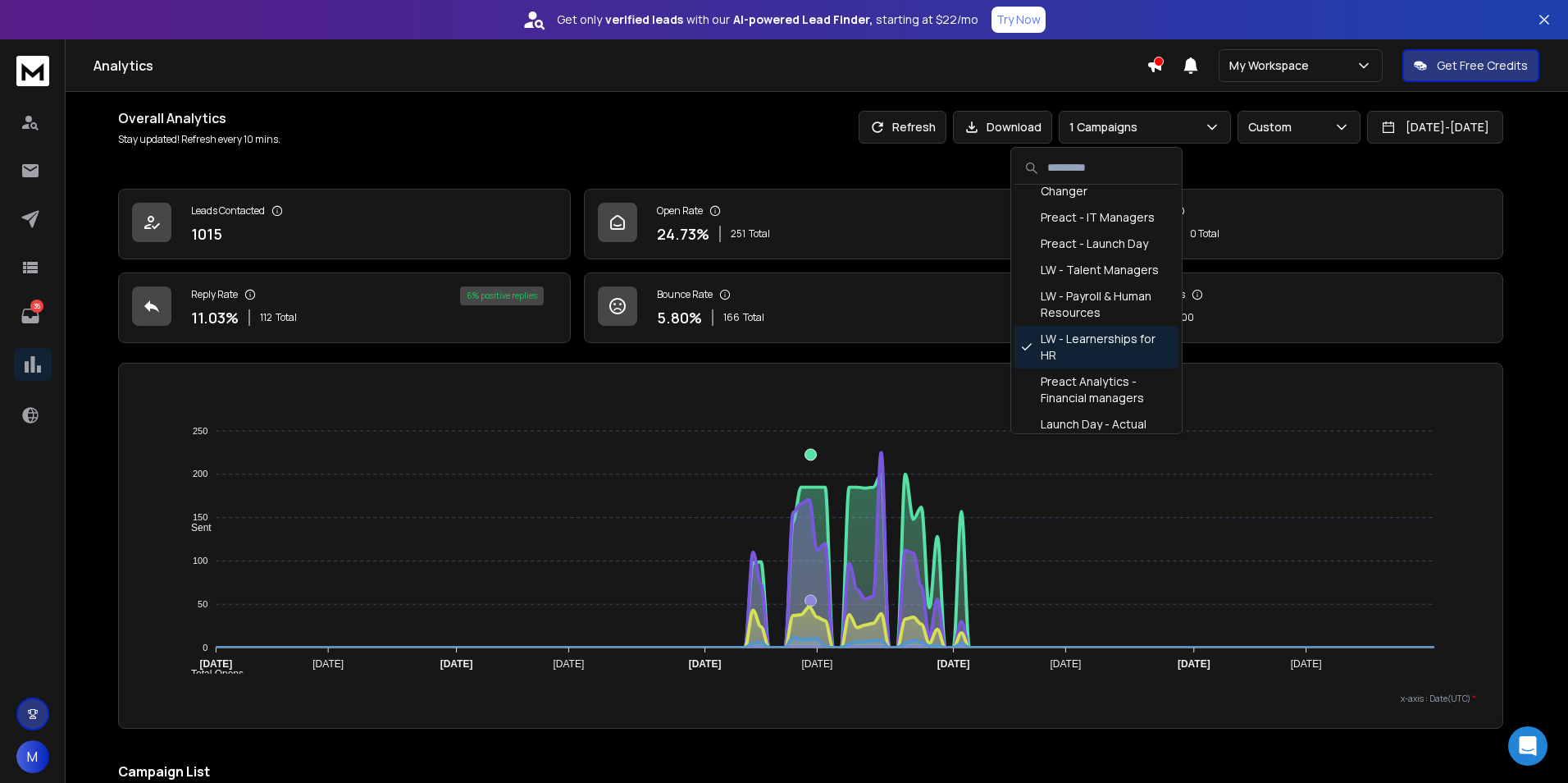
click at [1070, 341] on div "LW - Learnerships for HR" at bounding box center [1096, 348] width 164 height 43
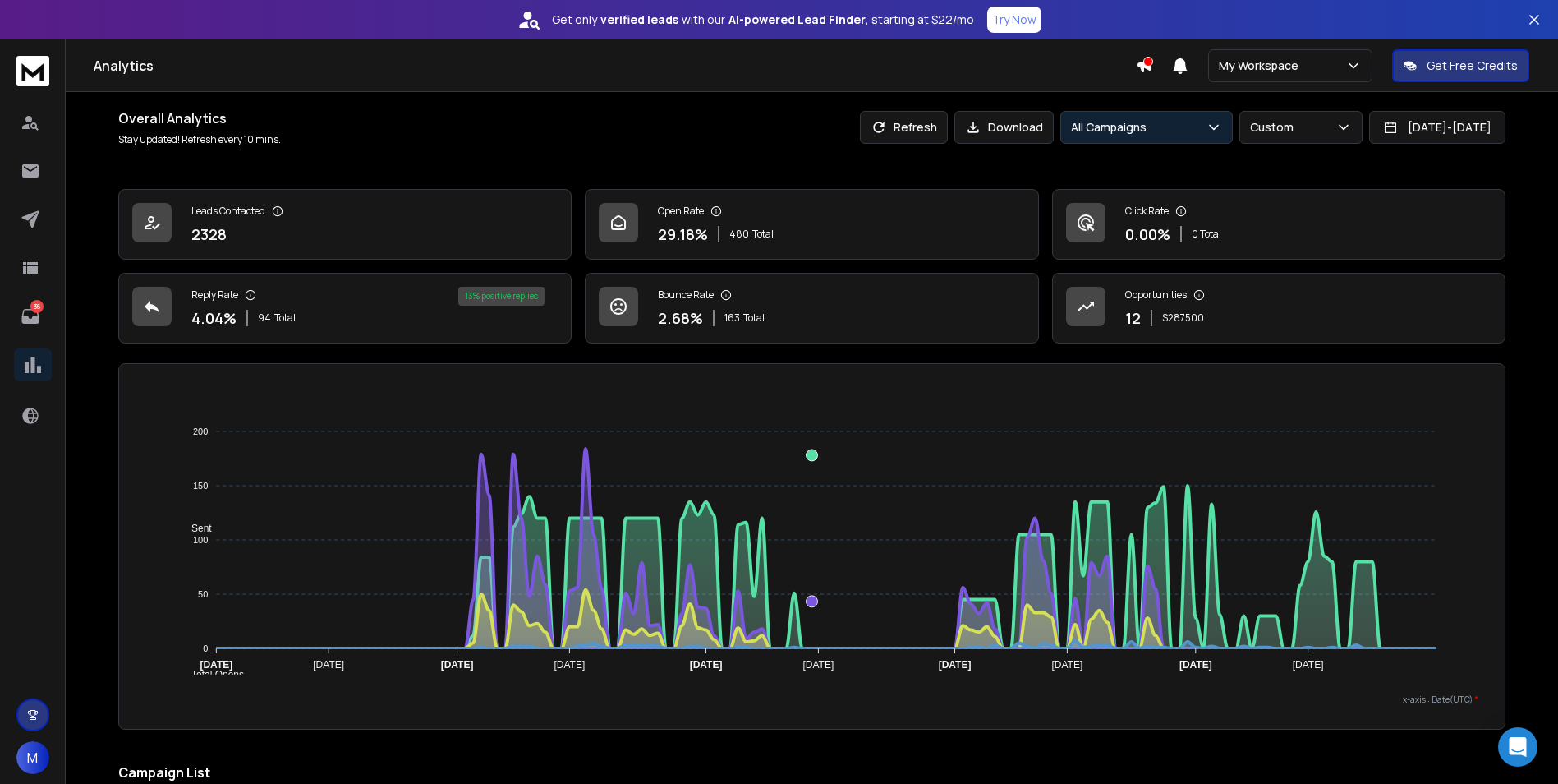
click at [1090, 123] on p "All Campaigns" at bounding box center [1113, 127] width 82 height 17
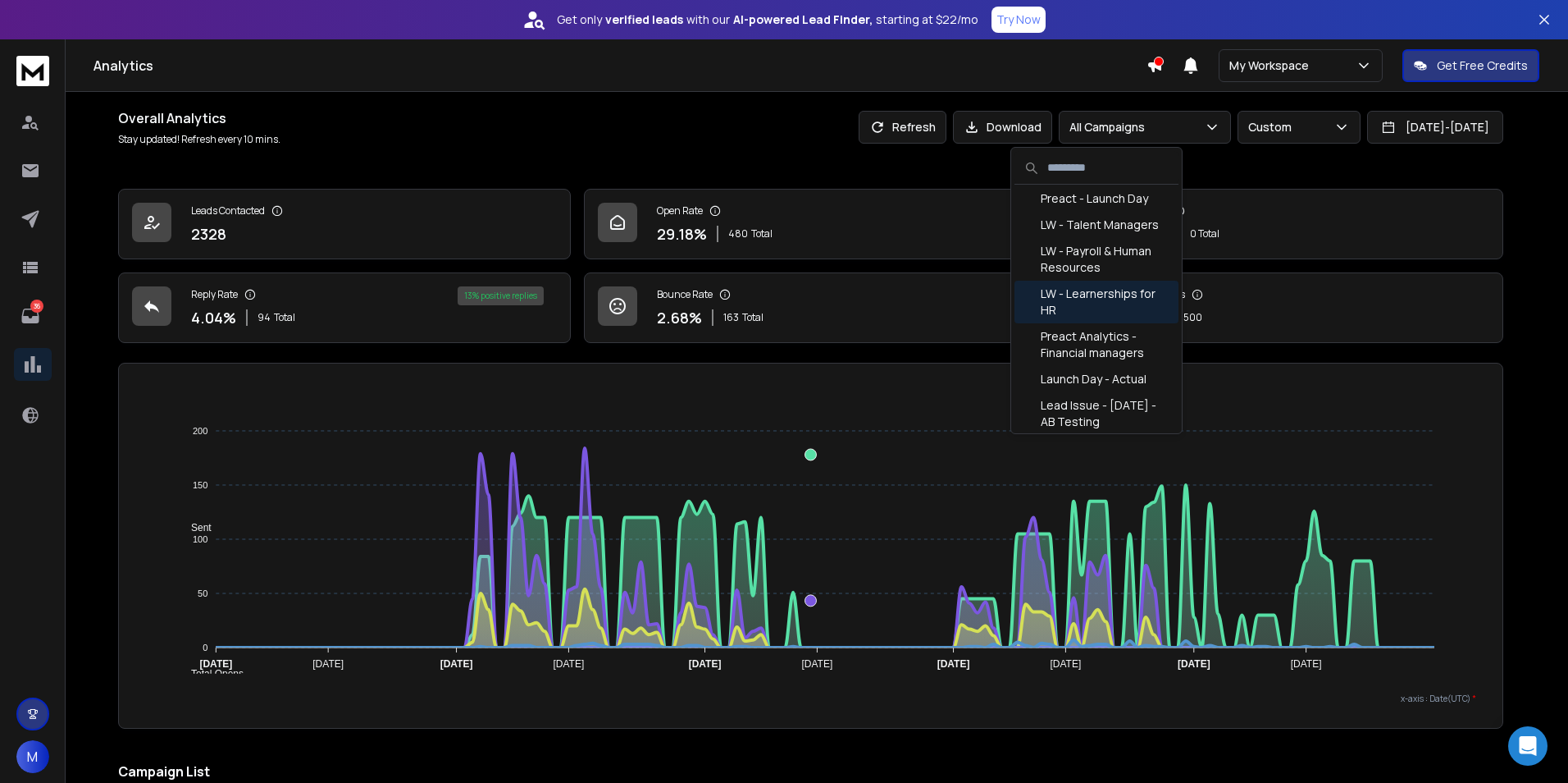
scroll to position [132, 0]
click at [1091, 340] on div "Preact Analytics - Financial managers" at bounding box center [1096, 340] width 164 height 43
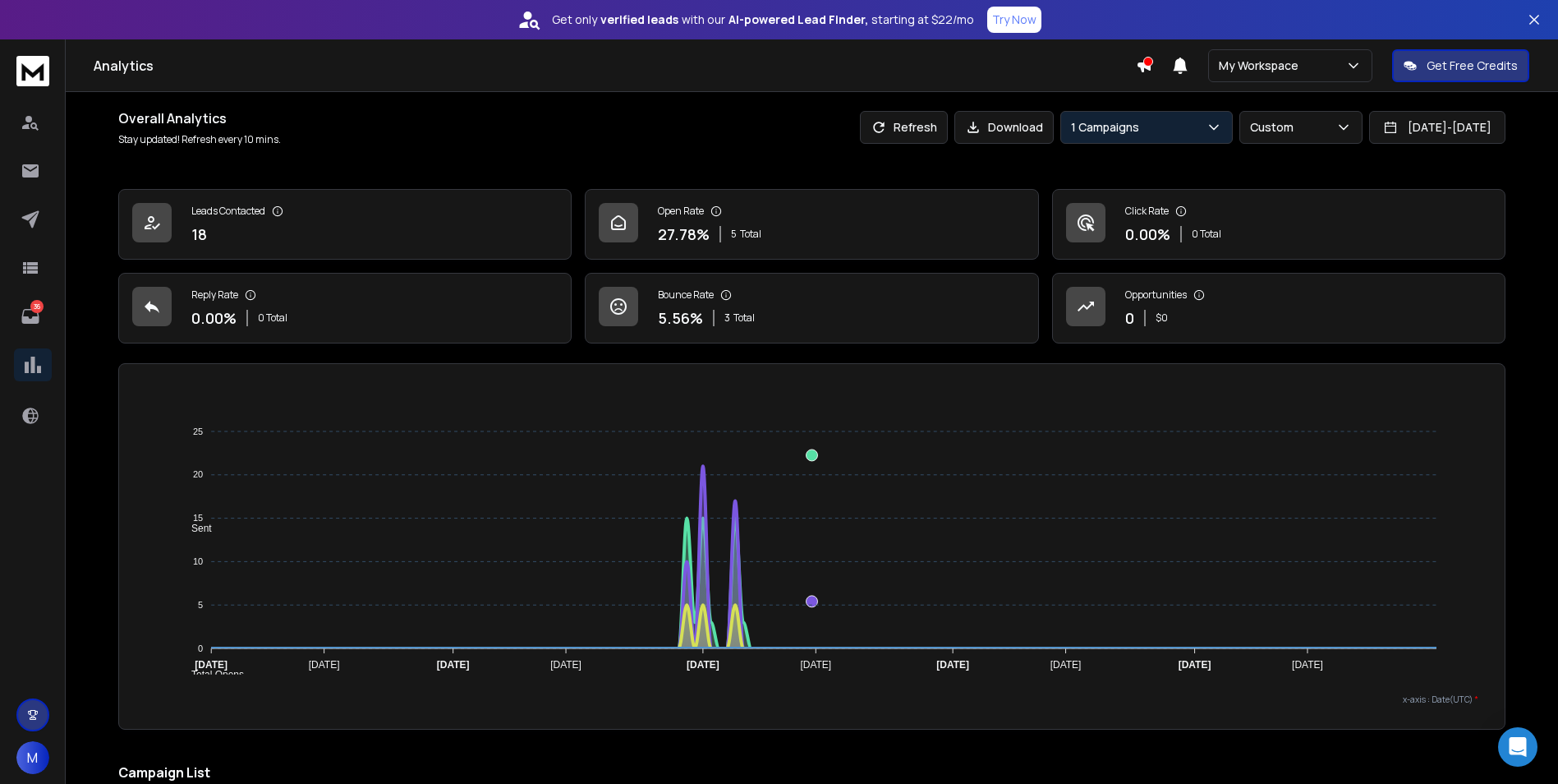
click at [1135, 141] on button "1 Campaigns" at bounding box center [1146, 127] width 172 height 33
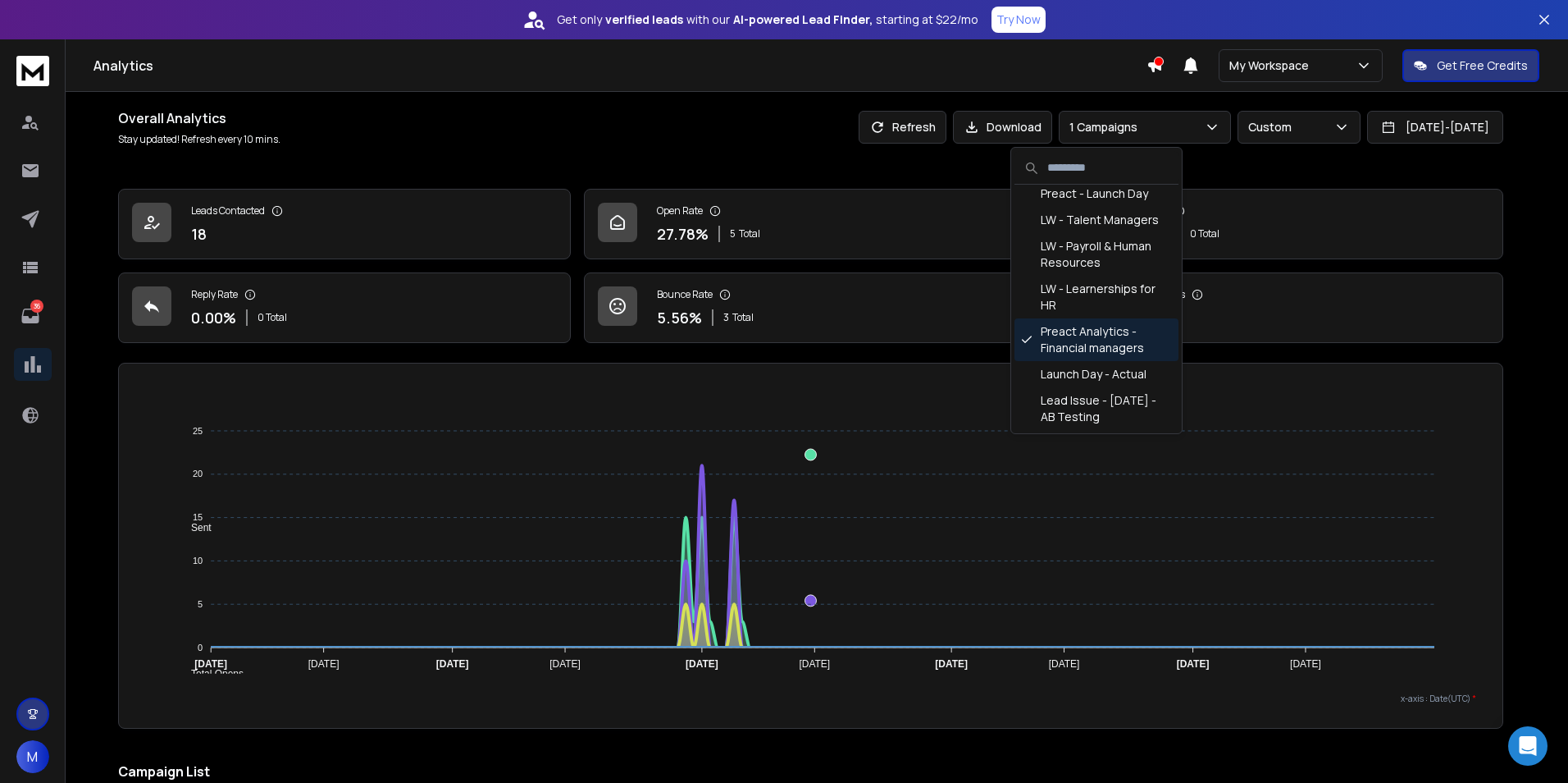
click at [1044, 346] on div "Preact Analytics - Financial managers" at bounding box center [1096, 340] width 164 height 43
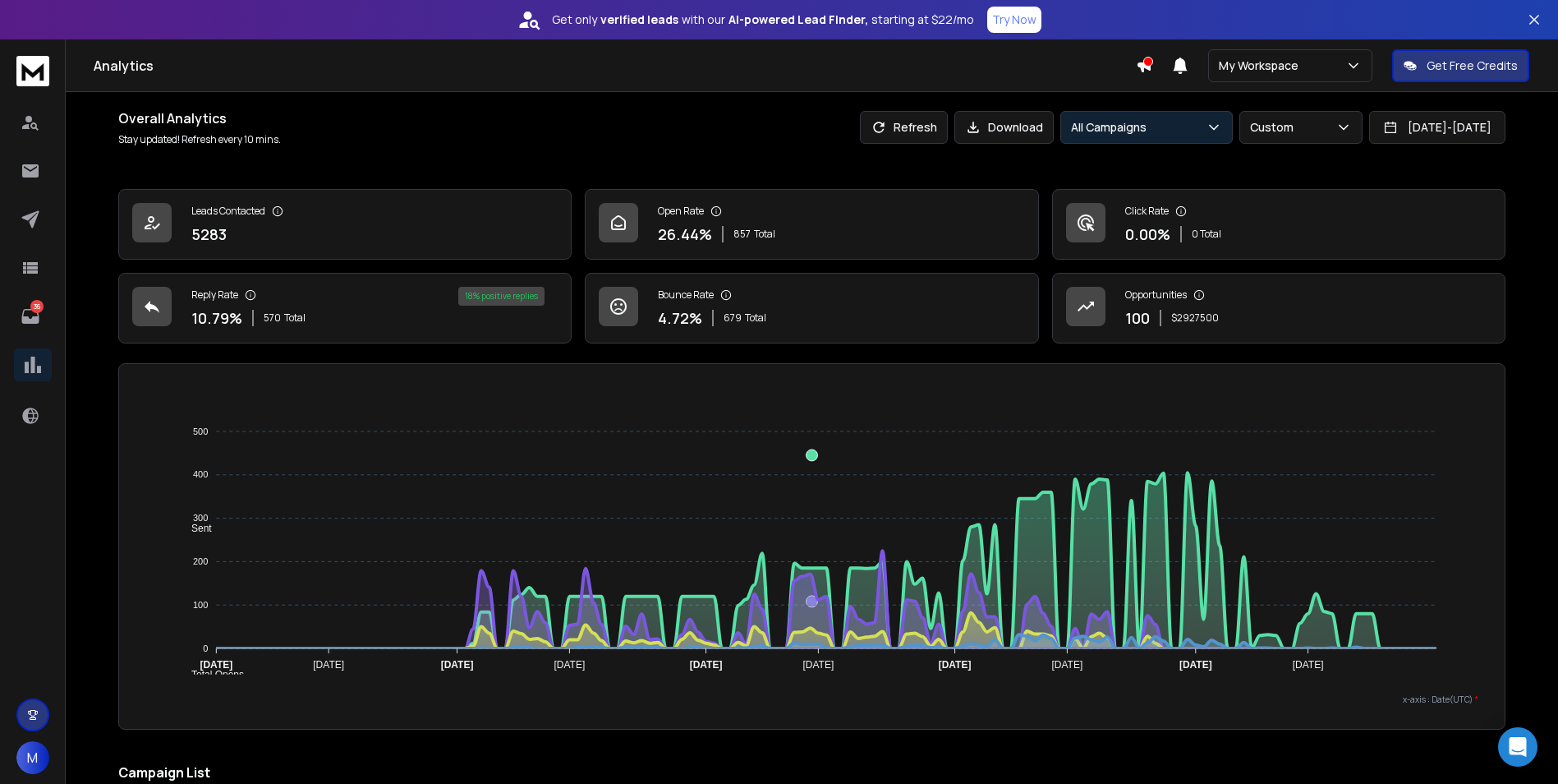
click at [1071, 131] on p "All Campaigns" at bounding box center [1113, 127] width 82 height 17
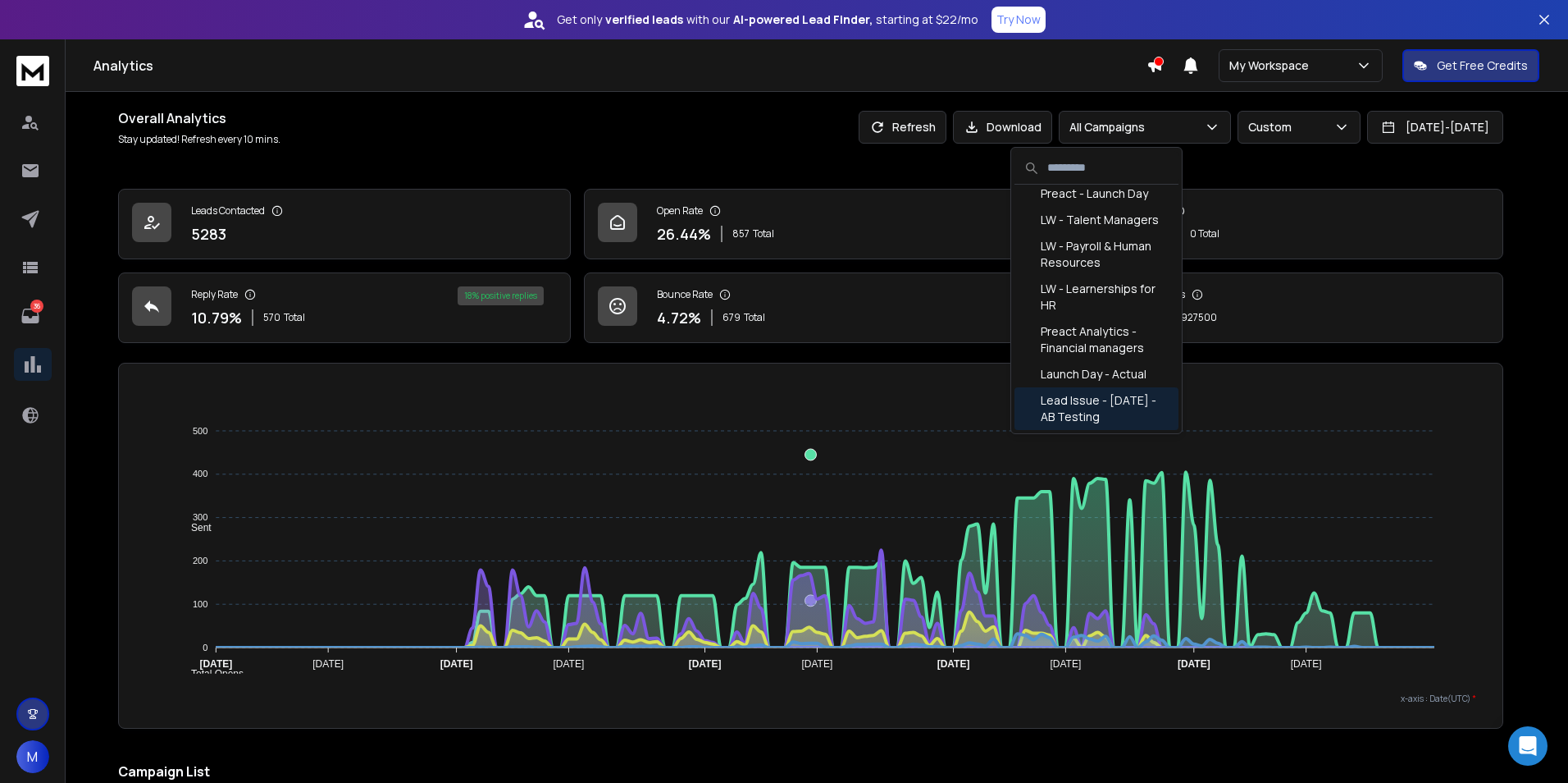
click at [1089, 415] on div "Lead Issue - [DATE] - AB Testing" at bounding box center [1096, 408] width 164 height 43
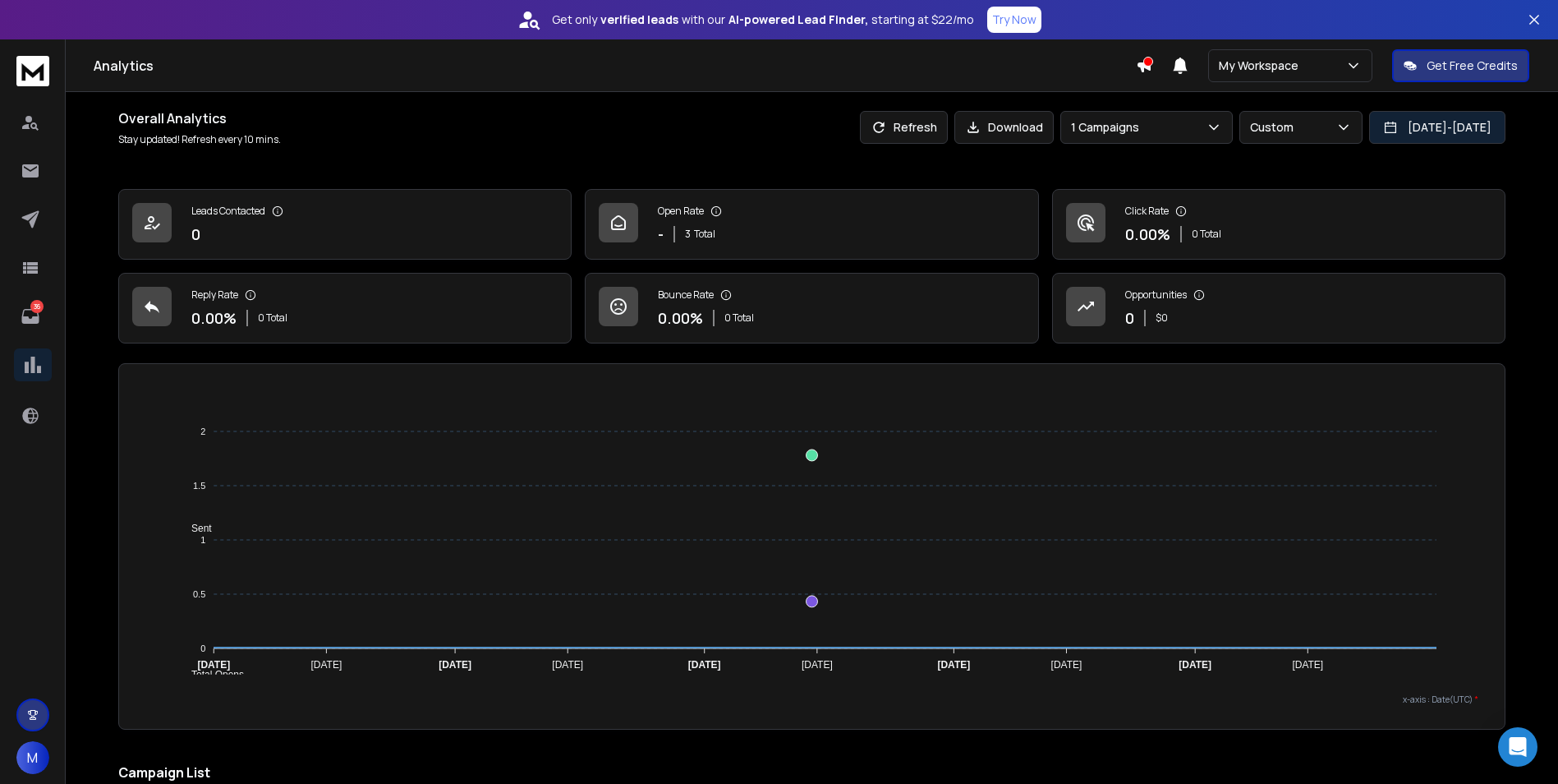
click at [1370, 124] on button "[DATE] - [DATE]" at bounding box center [1438, 127] width 137 height 33
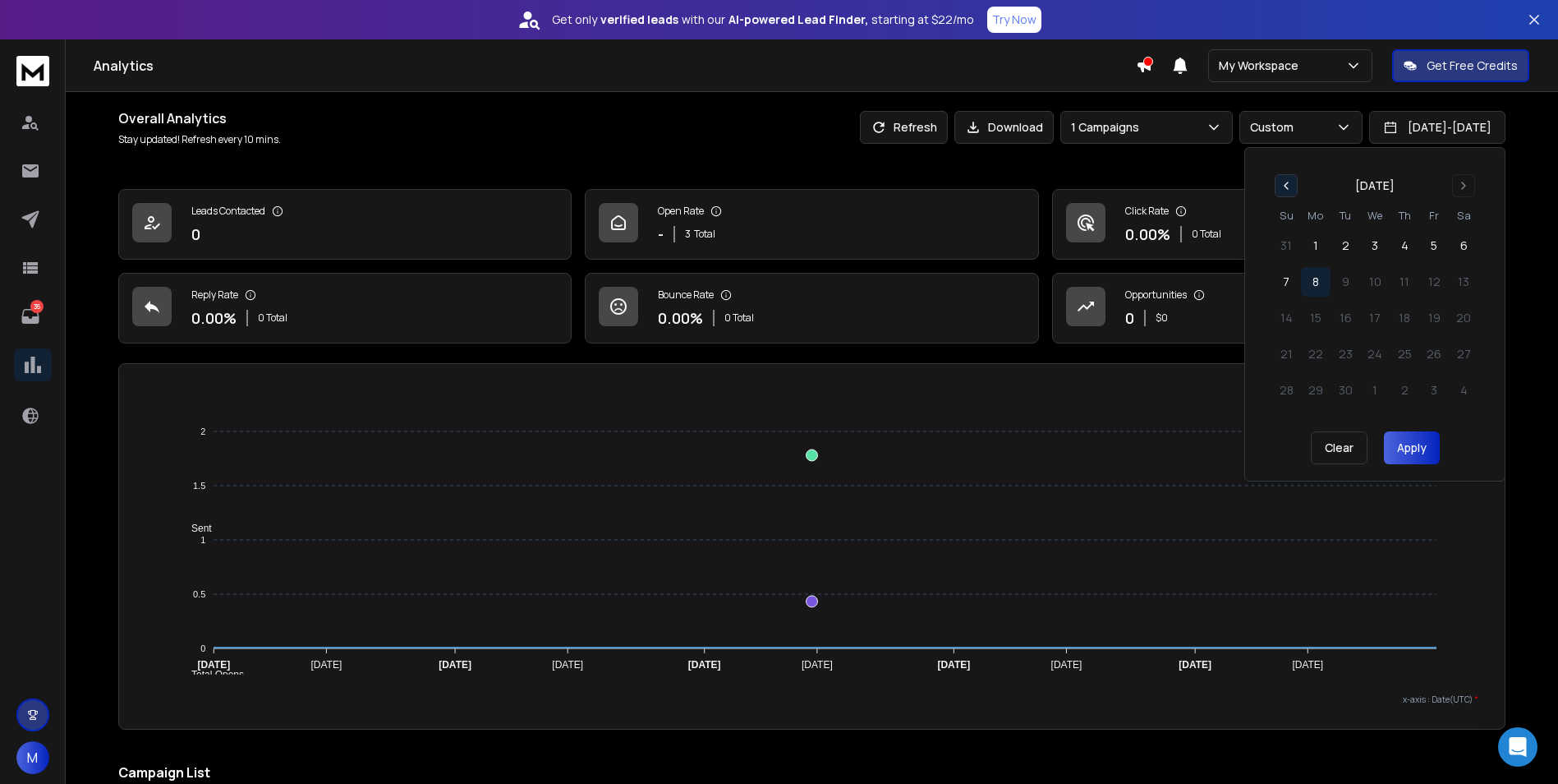
click at [1275, 181] on button "Go to previous month" at bounding box center [1287, 185] width 23 height 23
click at [1279, 181] on button "Go to previous month" at bounding box center [1287, 185] width 23 height 23
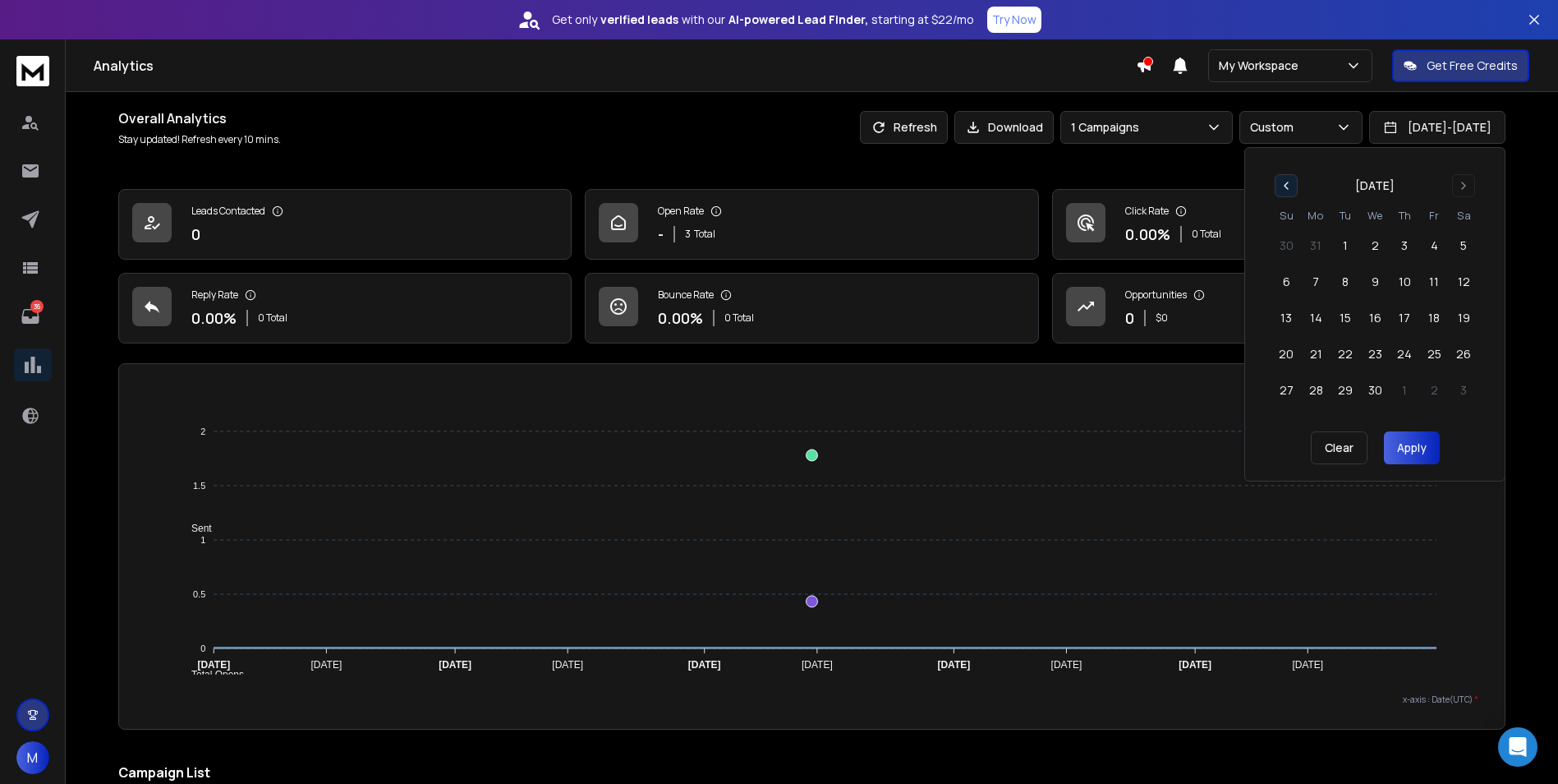
click at [1279, 181] on button "Go to previous month" at bounding box center [1287, 185] width 23 height 23
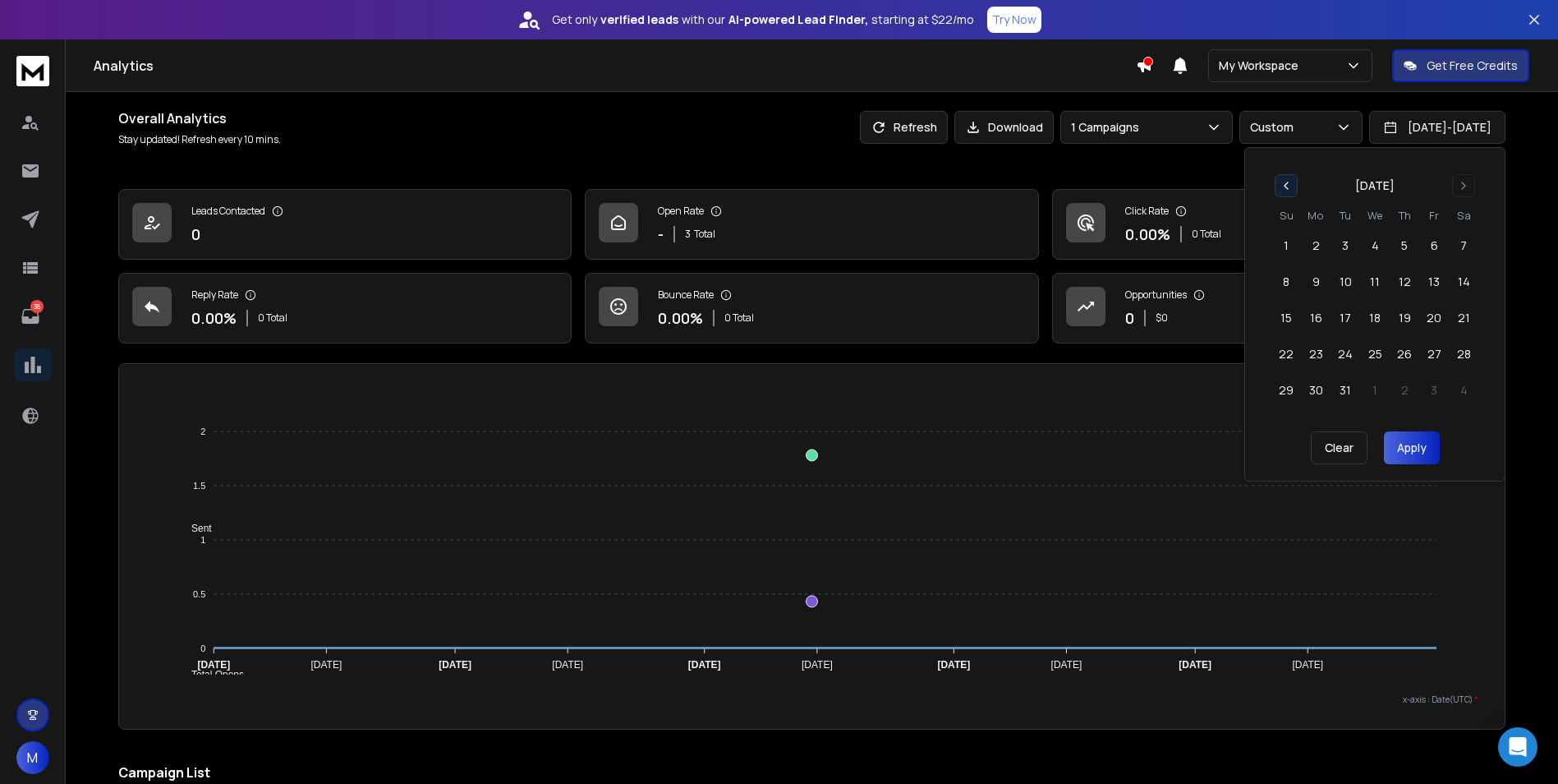
click at [1279, 181] on button "Go to previous month" at bounding box center [1287, 185] width 23 height 23
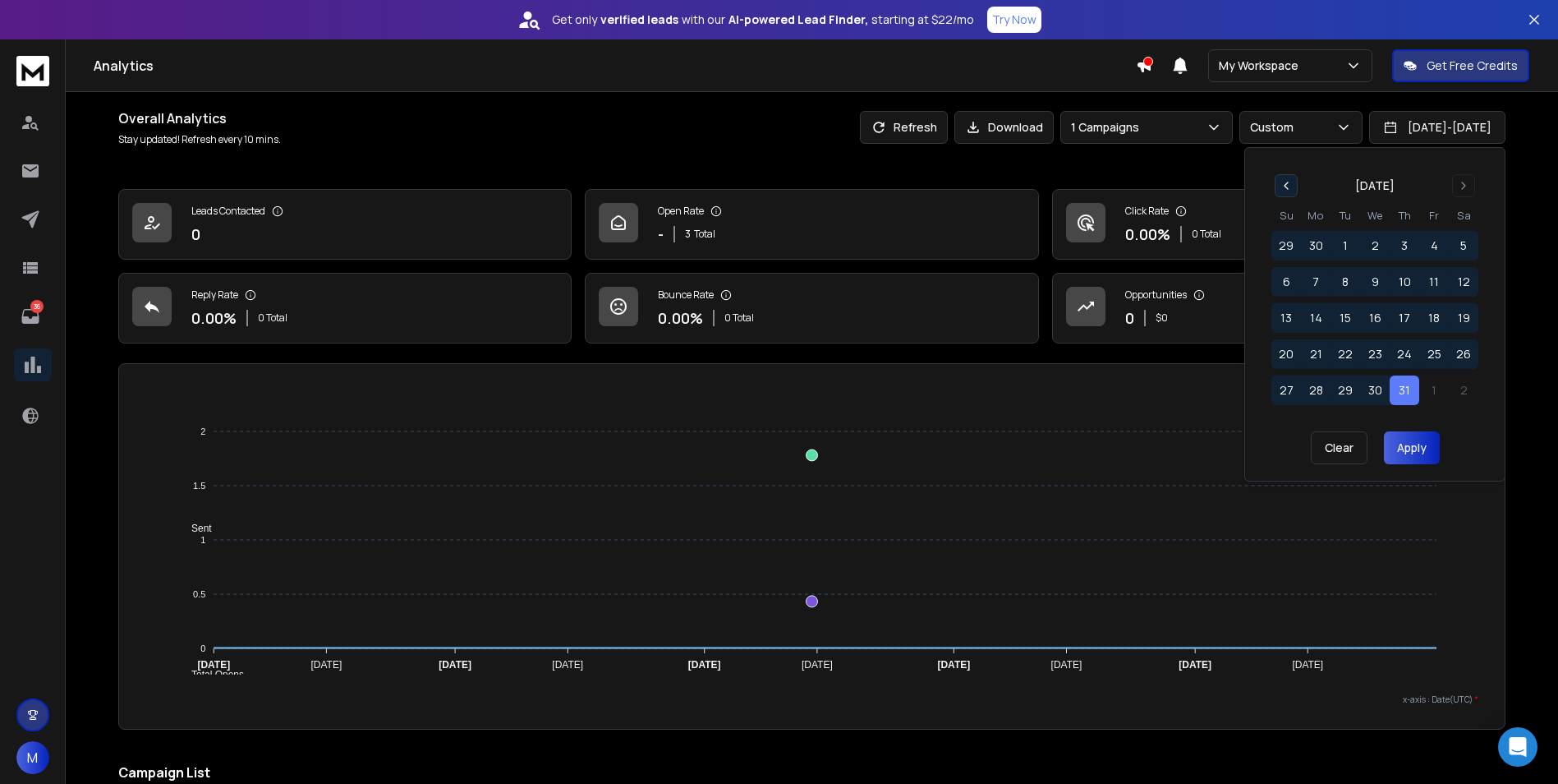
click at [1279, 181] on button "Go to previous month" at bounding box center [1287, 185] width 23 height 23
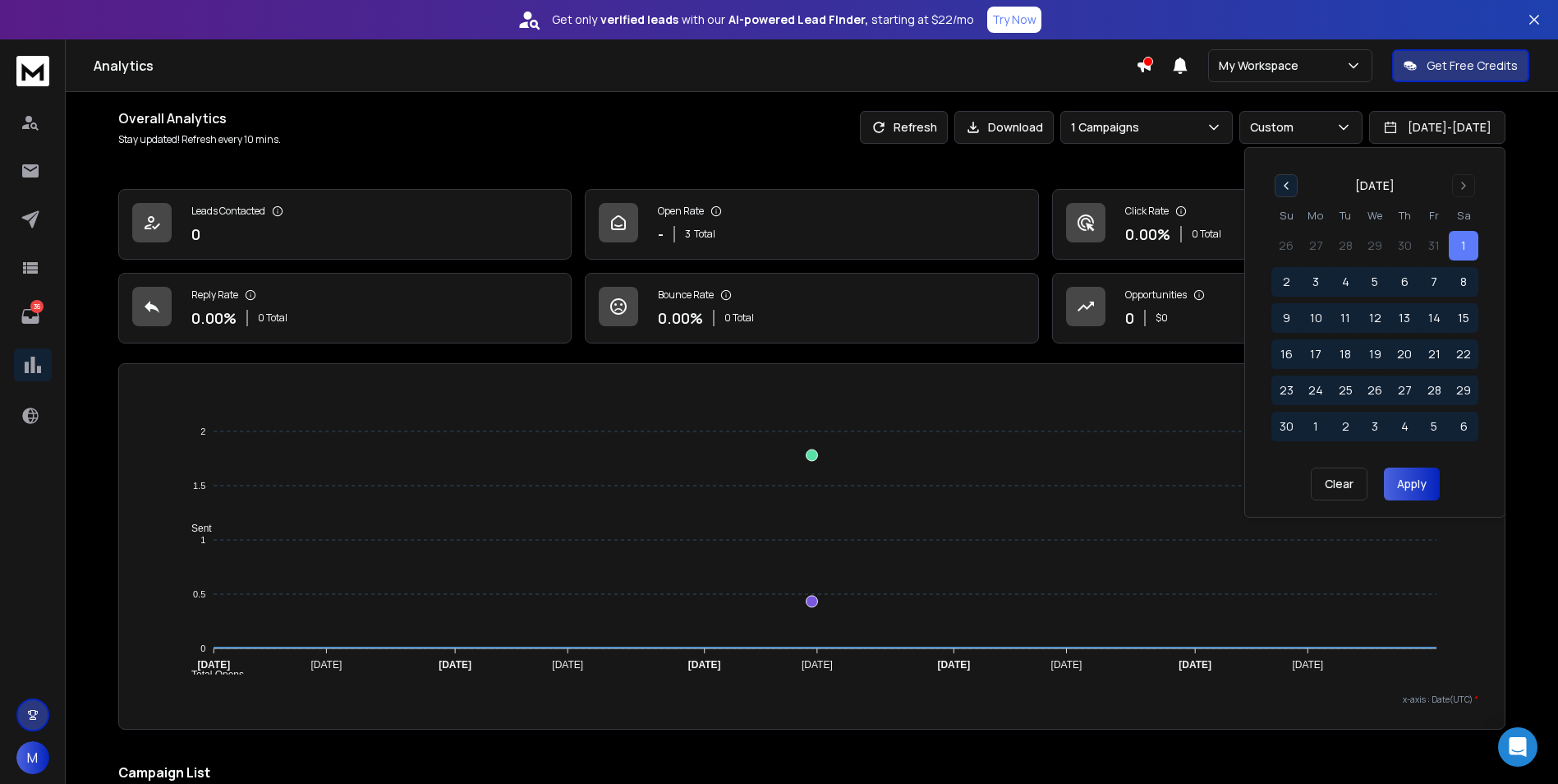
click at [1279, 181] on button "Go to previous month" at bounding box center [1287, 185] width 23 height 23
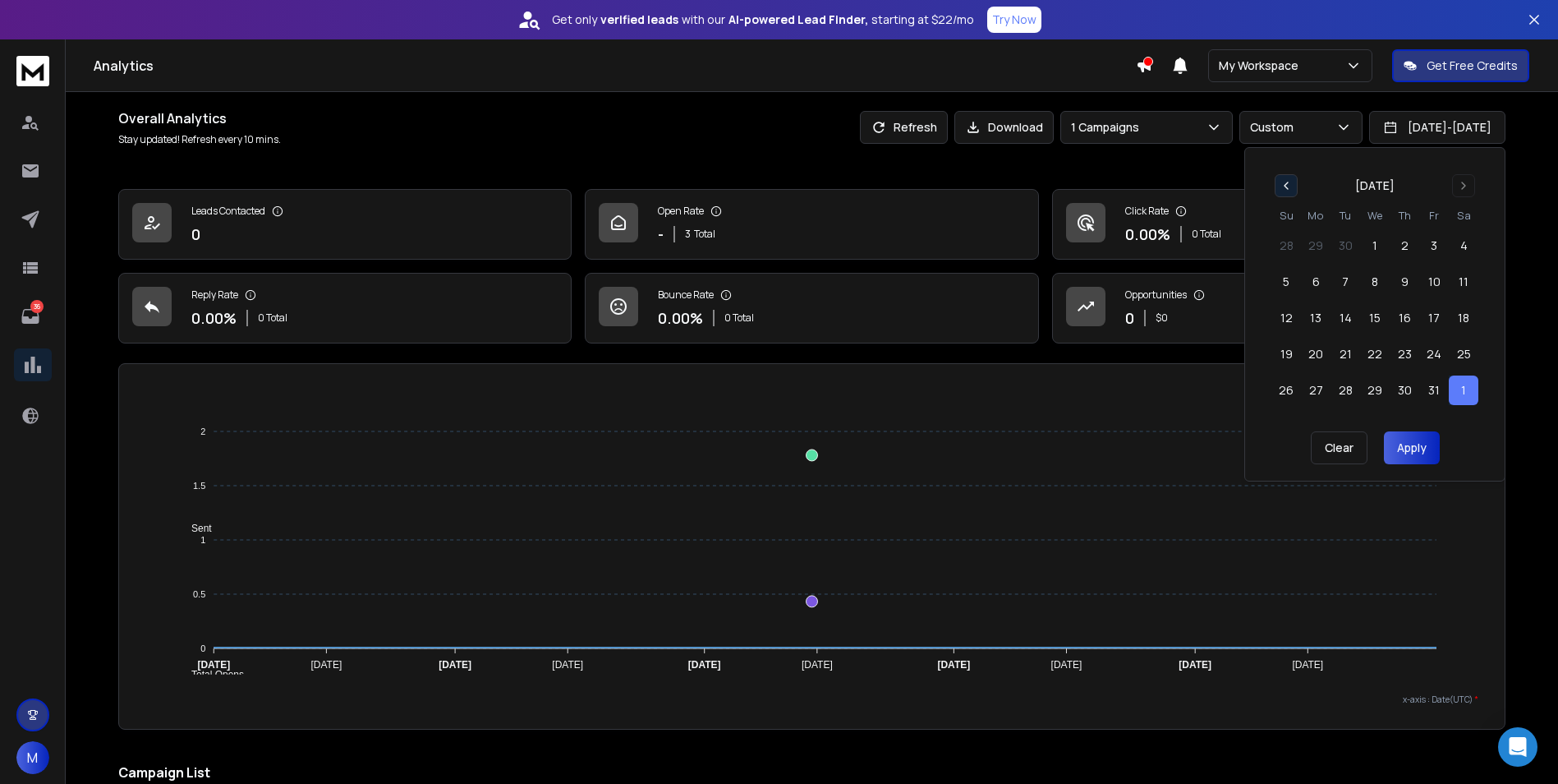
click at [1279, 181] on button "Go to previous month" at bounding box center [1287, 185] width 23 height 23
click at [1288, 185] on icon "Go to previous month" at bounding box center [1287, 185] width 13 height 13
click at [1313, 242] on button "1" at bounding box center [1317, 246] width 30 height 30
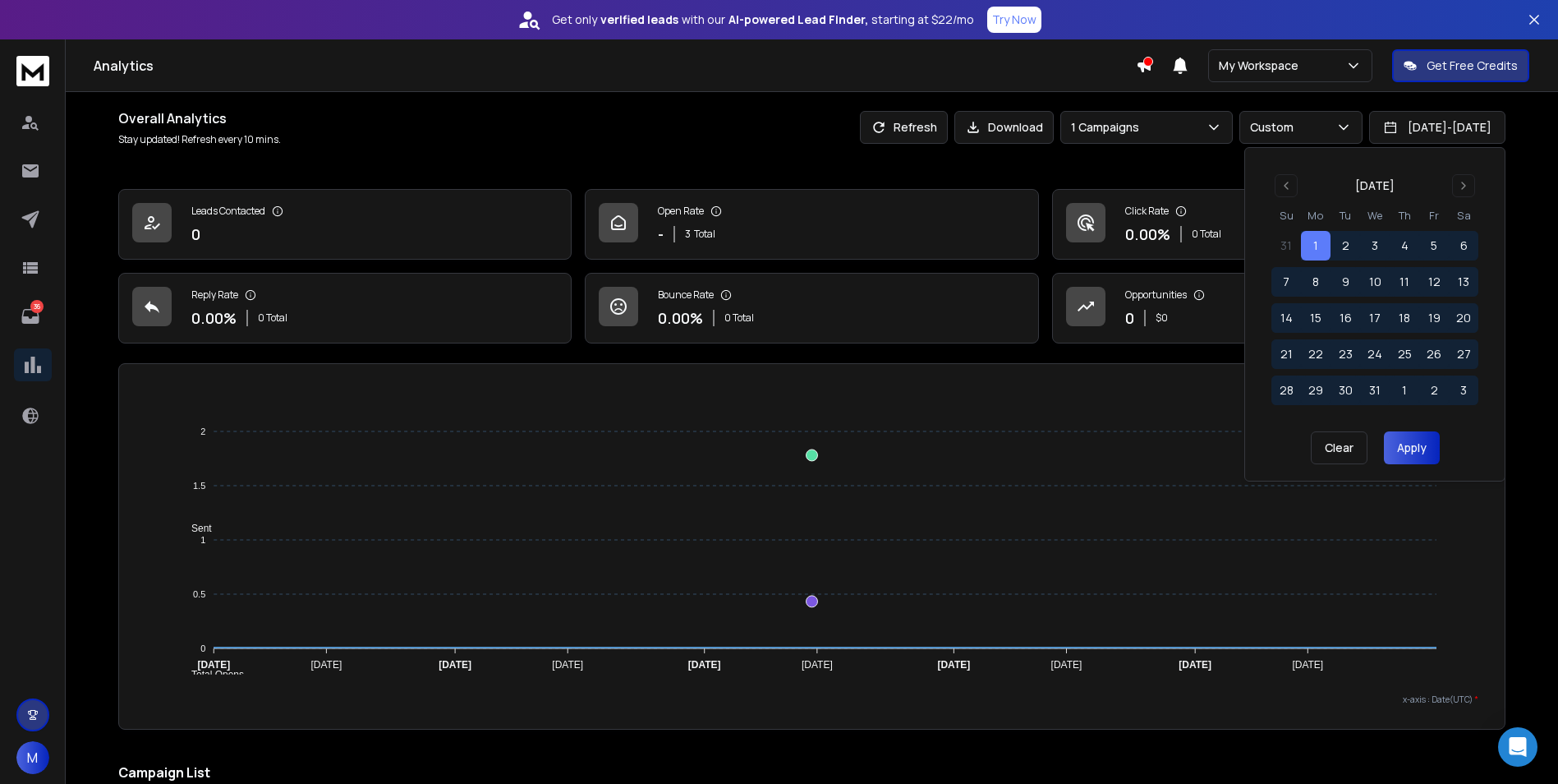
click at [1413, 435] on button "Apply" at bounding box center [1412, 447] width 56 height 33
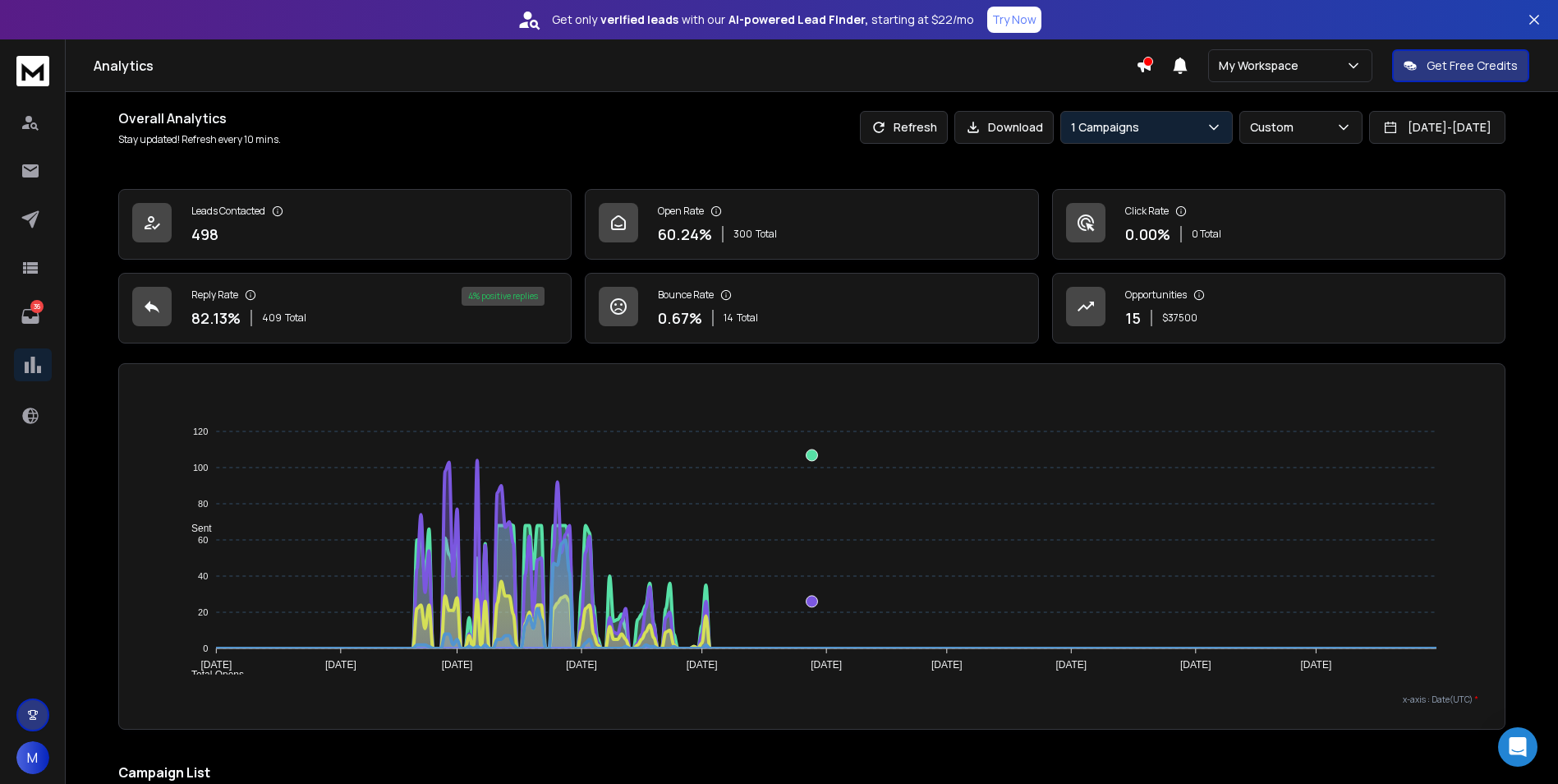
click at [1125, 119] on div "1 Campaigns" at bounding box center [1147, 127] width 152 height 17
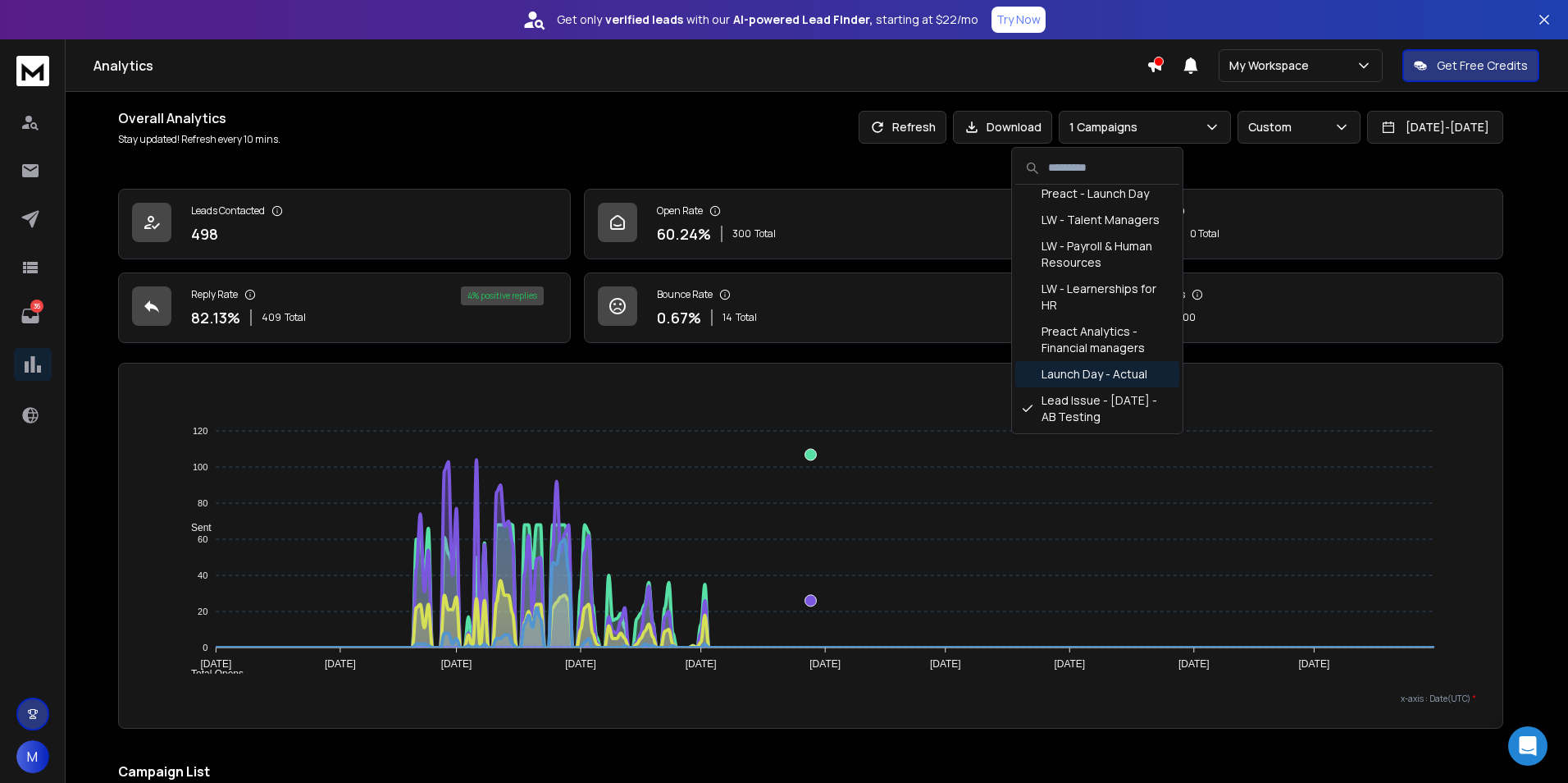
click at [1103, 379] on div "Launch Day - Actual" at bounding box center [1097, 374] width 164 height 26
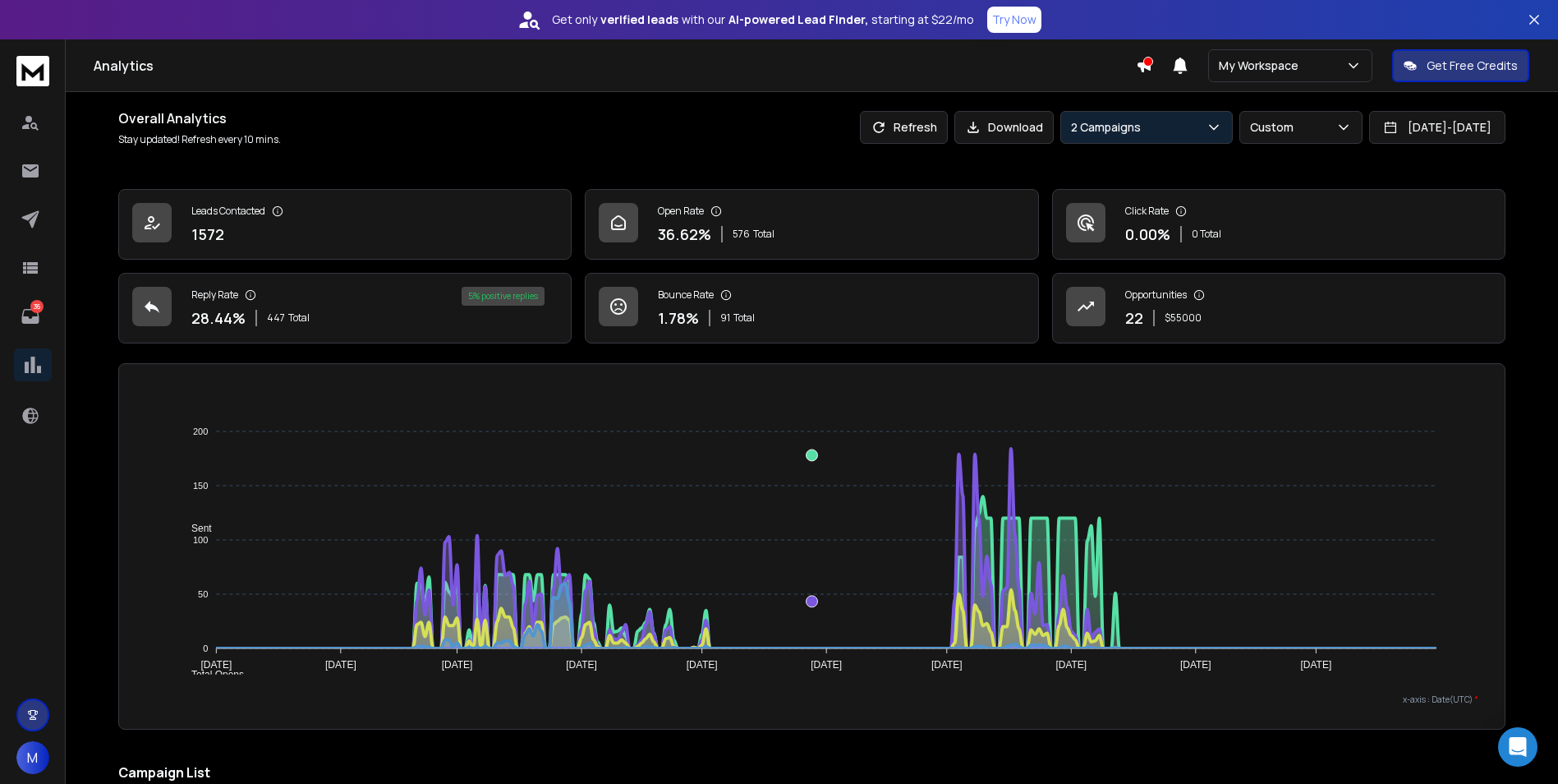
click at [1139, 126] on div "2 Campaigns" at bounding box center [1147, 127] width 152 height 17
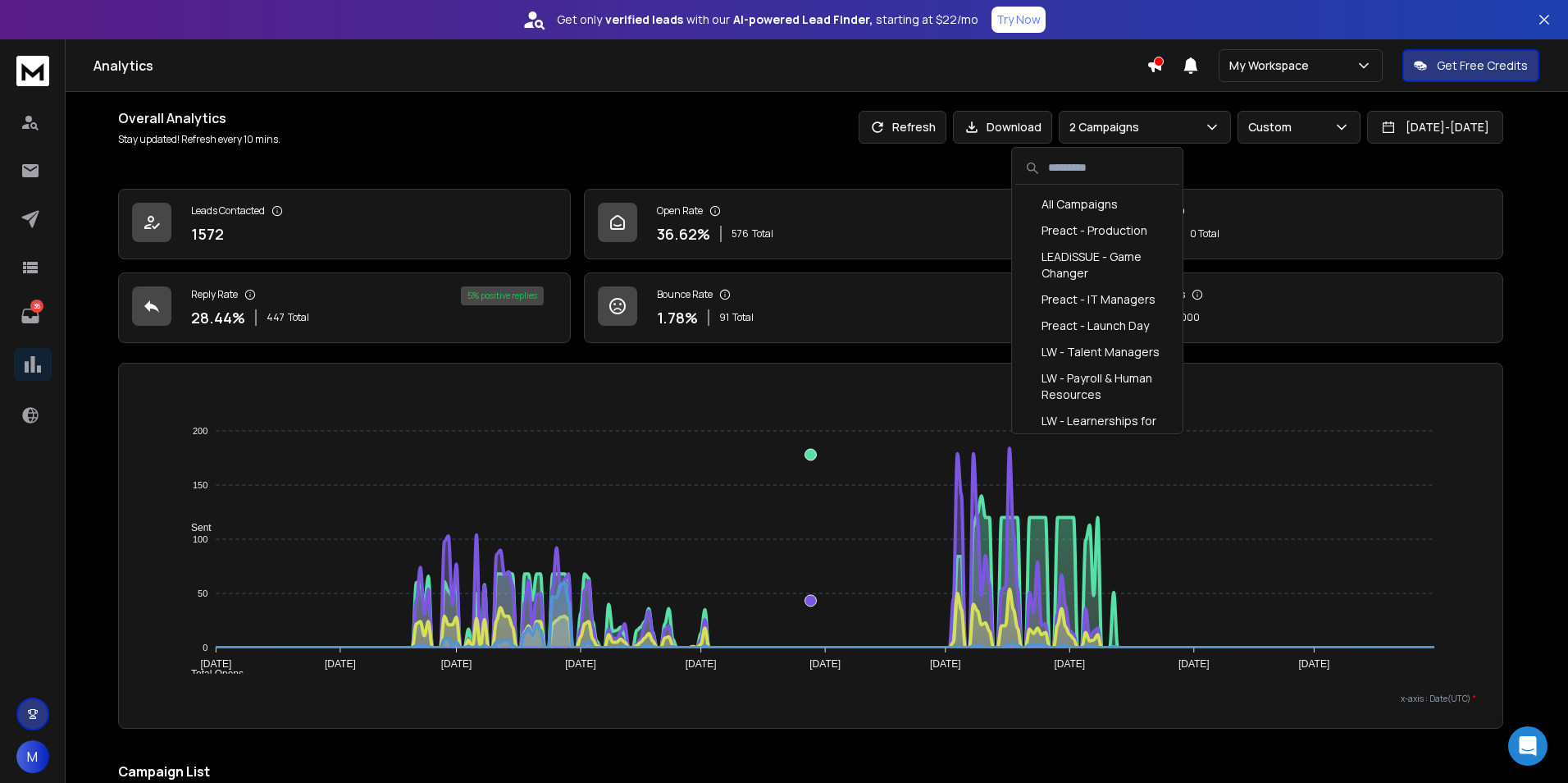
click at [789, 163] on div "Overall Analytics Stay updated! Refresh every 10 mins. Refresh Download 2 Campa…" at bounding box center [810, 562] width 1385 height 907
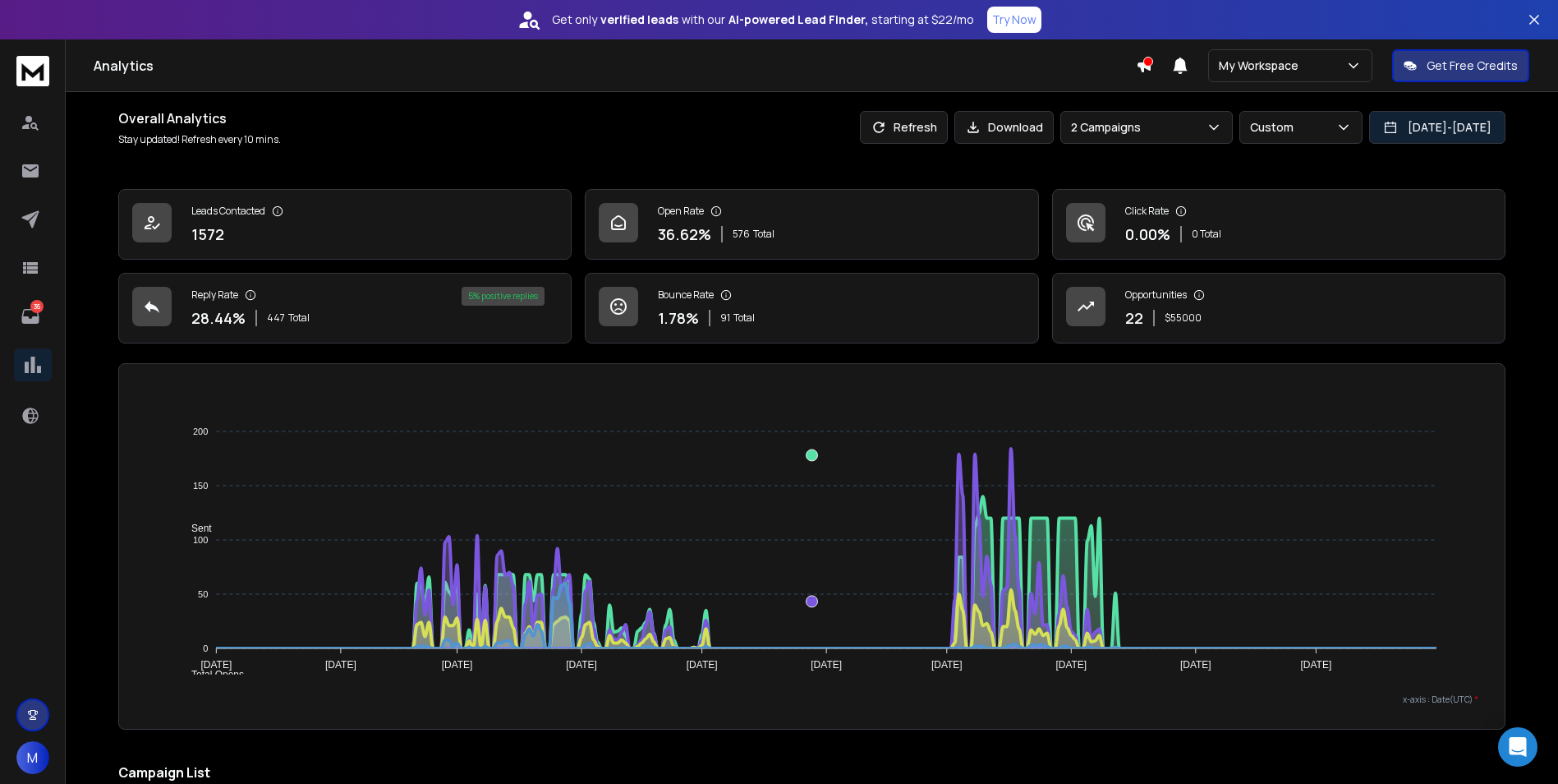
click at [1386, 131] on button "[DATE] - [DATE]" at bounding box center [1438, 127] width 137 height 33
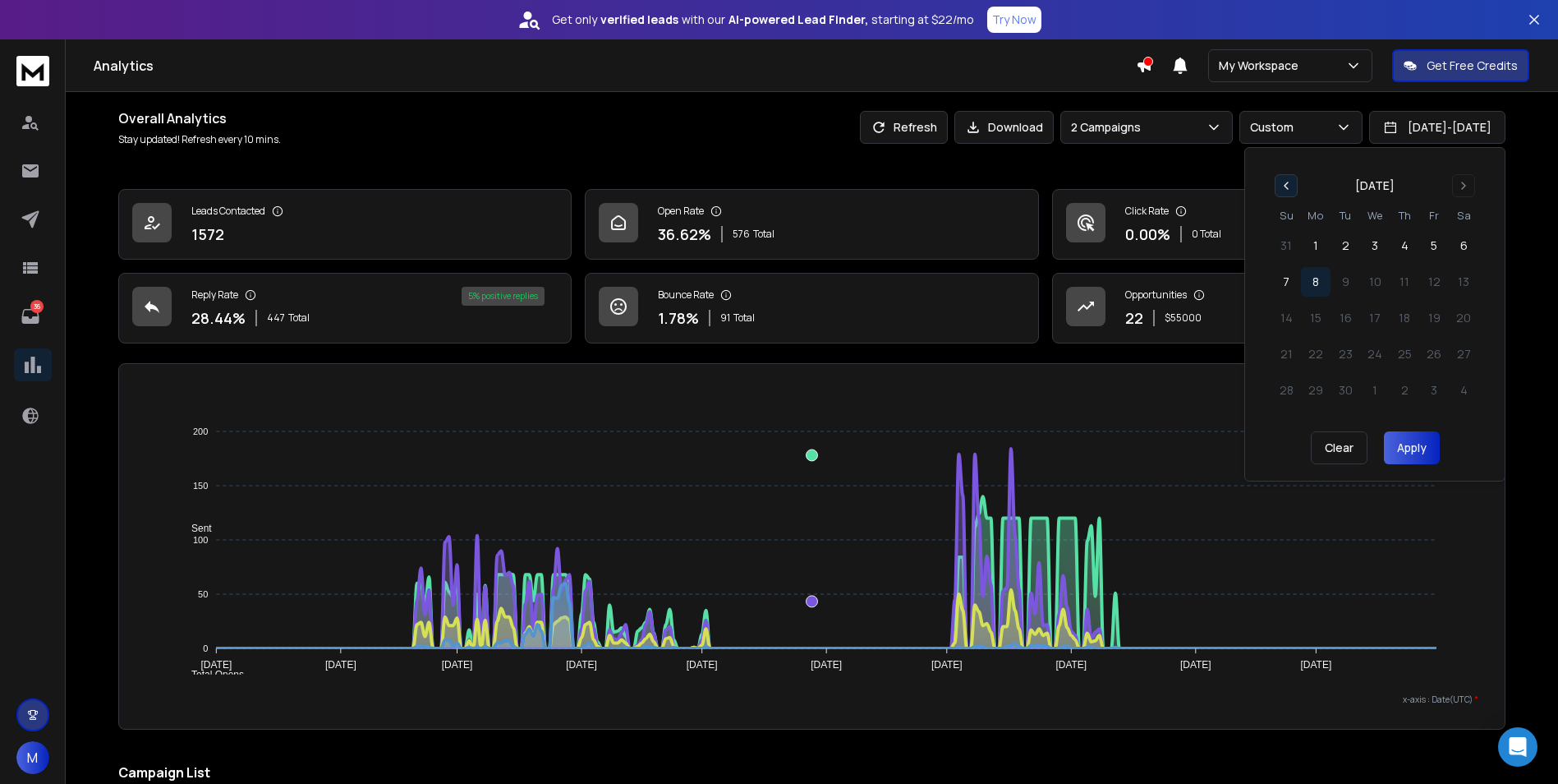
click at [1286, 185] on icon "Go to previous month" at bounding box center [1287, 185] width 4 height 7
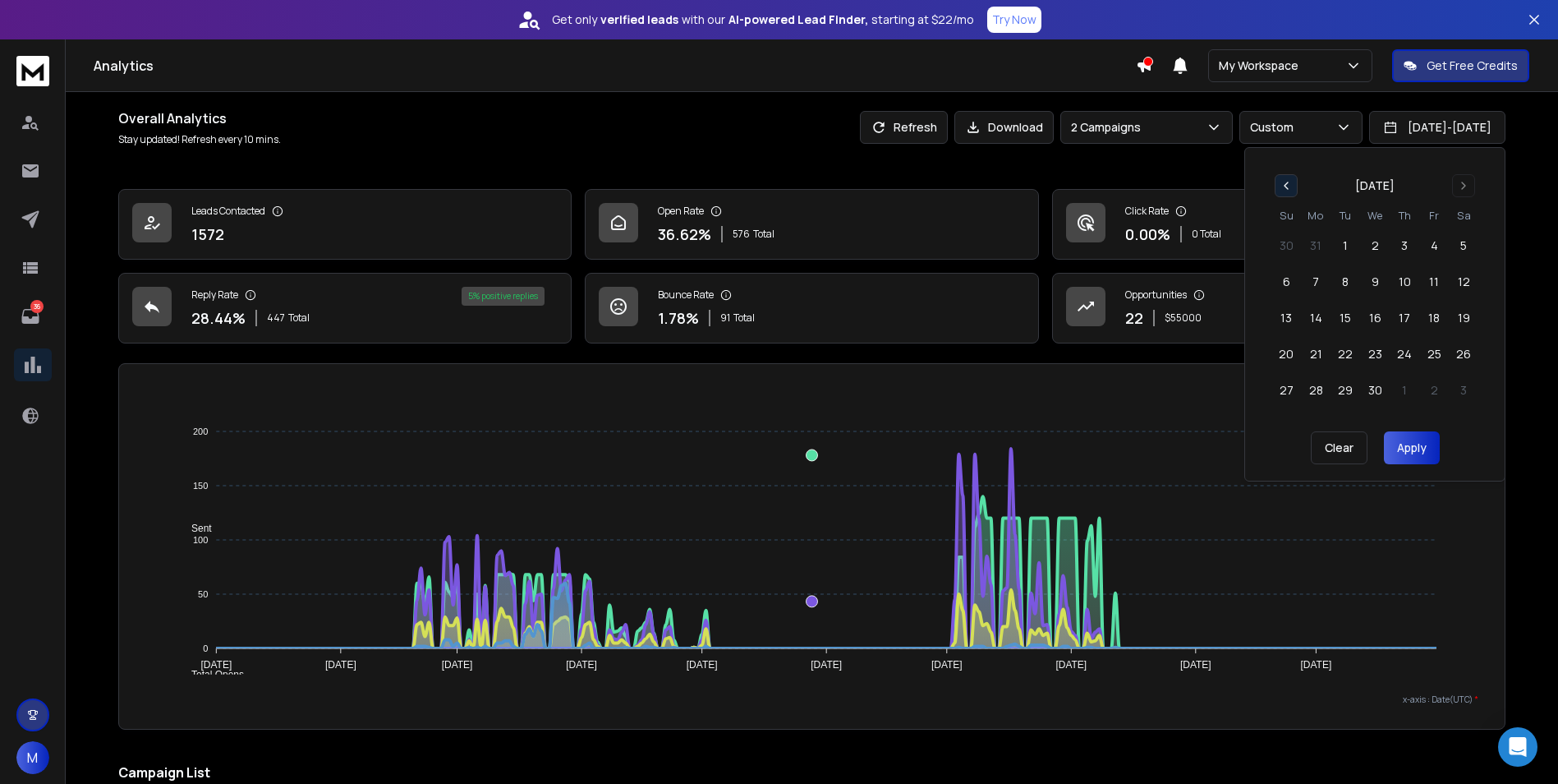
click at [1286, 185] on icon "Go to previous month" at bounding box center [1287, 185] width 4 height 7
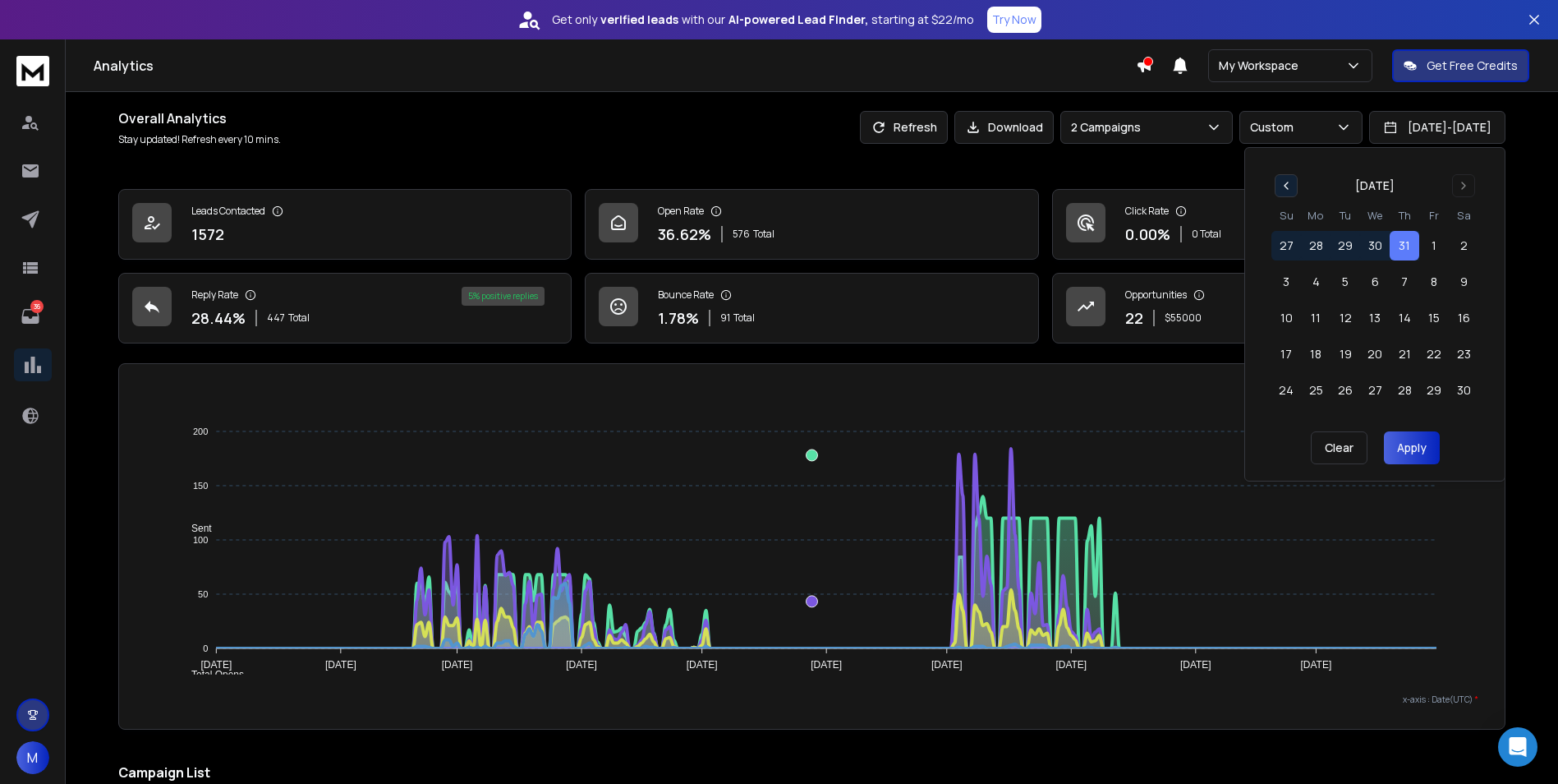
click at [1286, 185] on icon "Go to previous month" at bounding box center [1287, 185] width 4 height 7
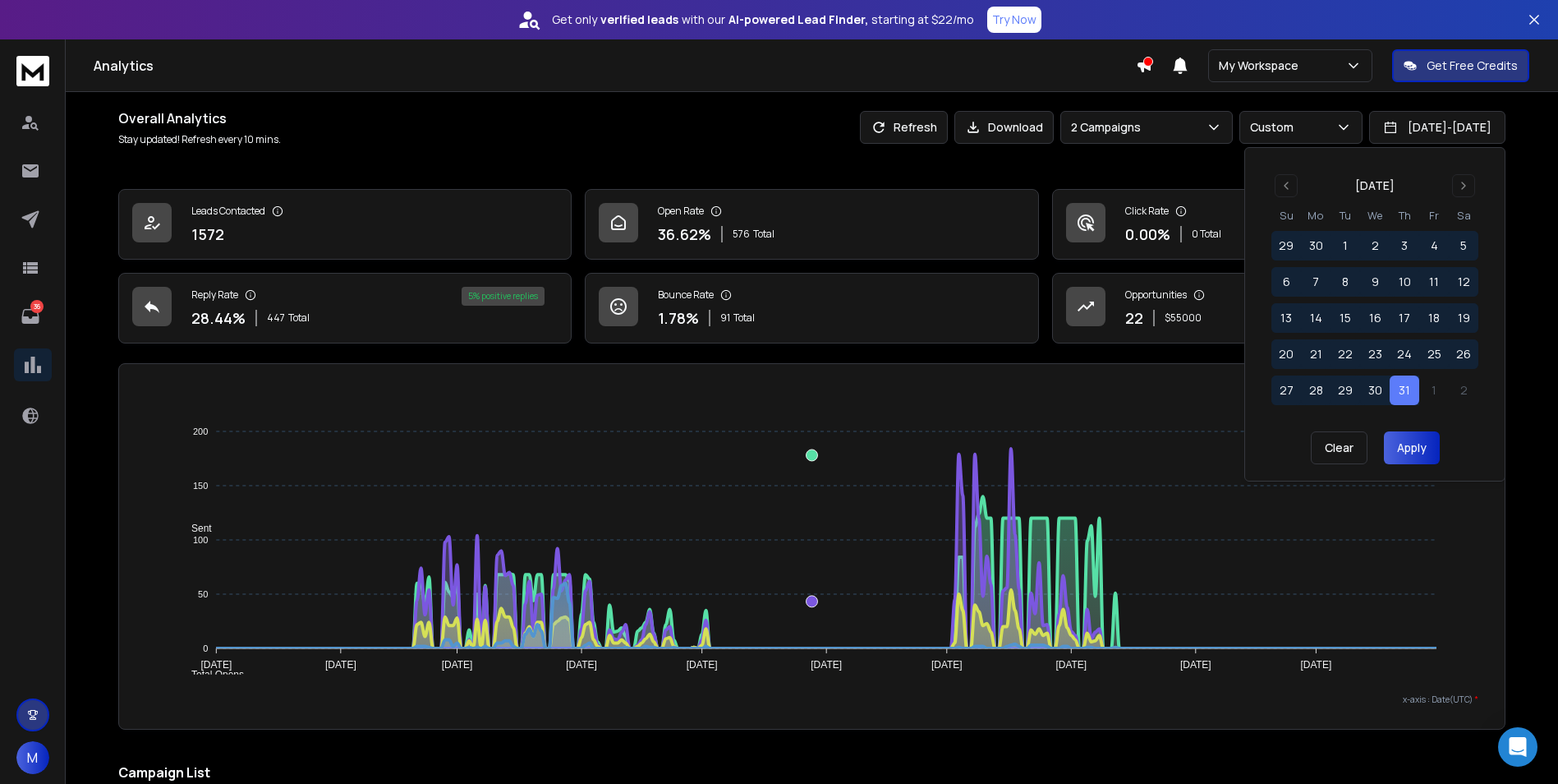
click at [1314, 243] on button "30" at bounding box center [1317, 246] width 30 height 30
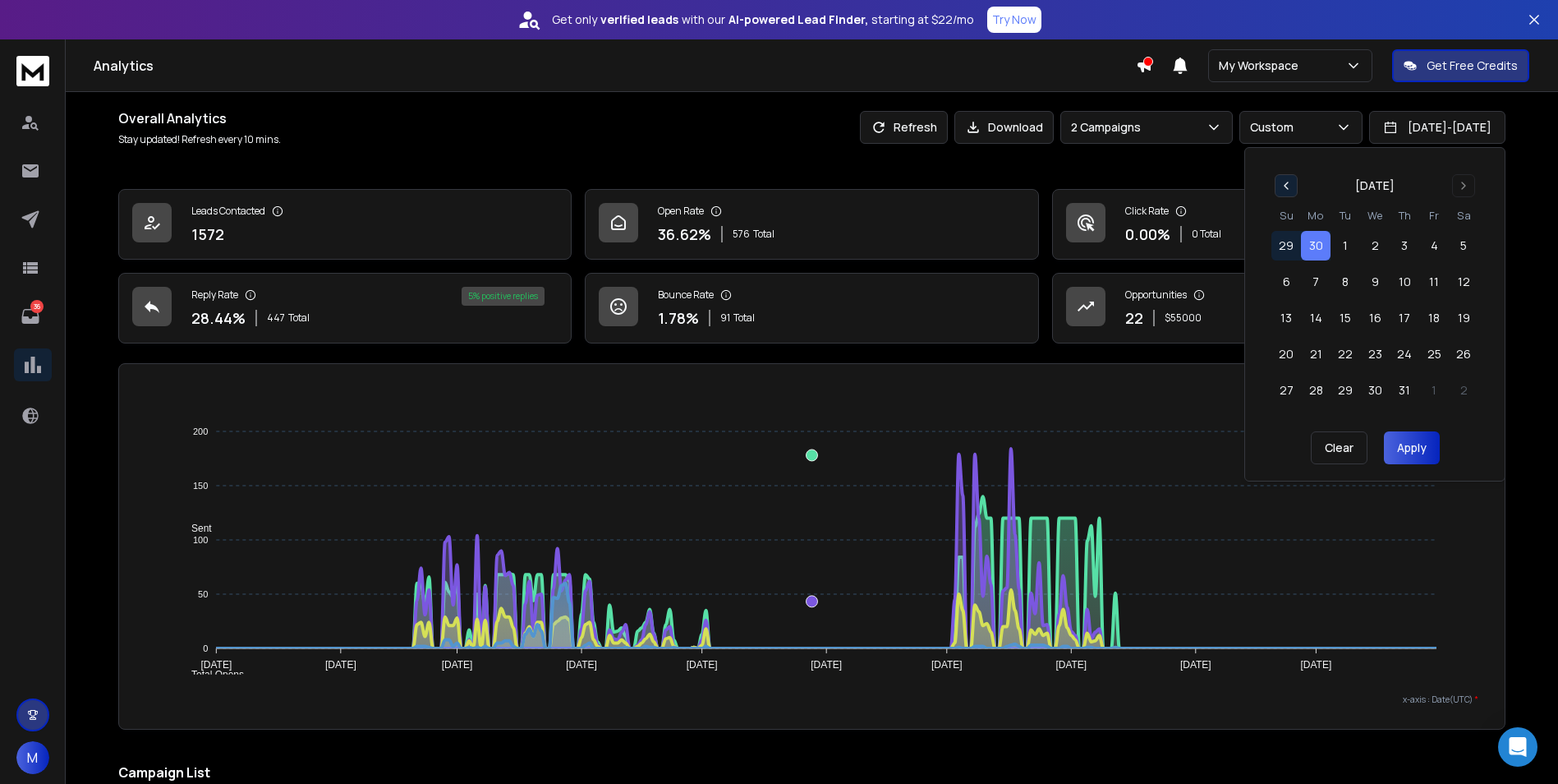
click at [1279, 183] on button "Go to previous month" at bounding box center [1287, 185] width 23 height 23
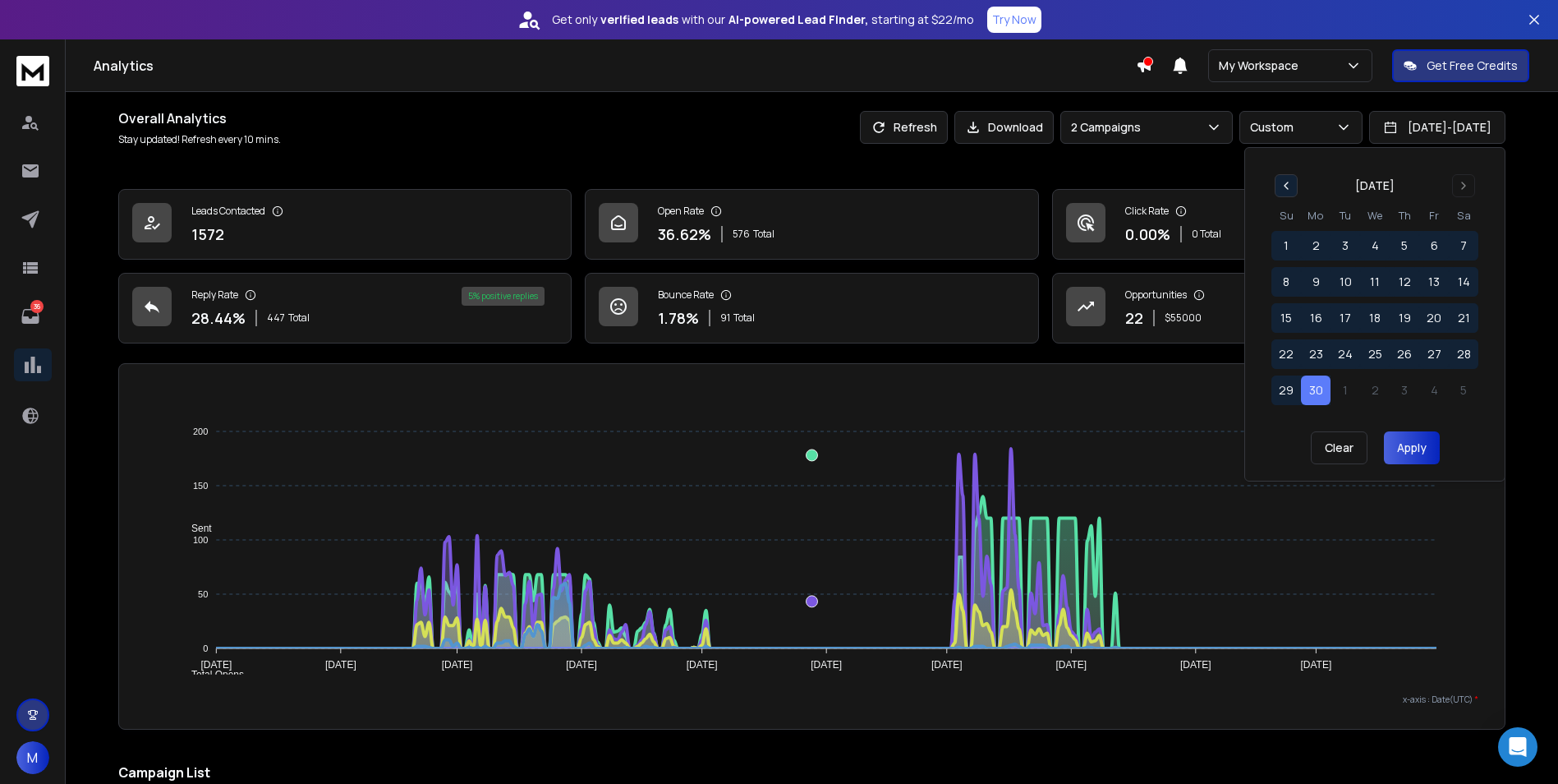
click at [1279, 185] on button "Go to previous month" at bounding box center [1287, 185] width 23 height 23
click at [1288, 188] on icon "Go to previous month" at bounding box center [1287, 185] width 4 height 7
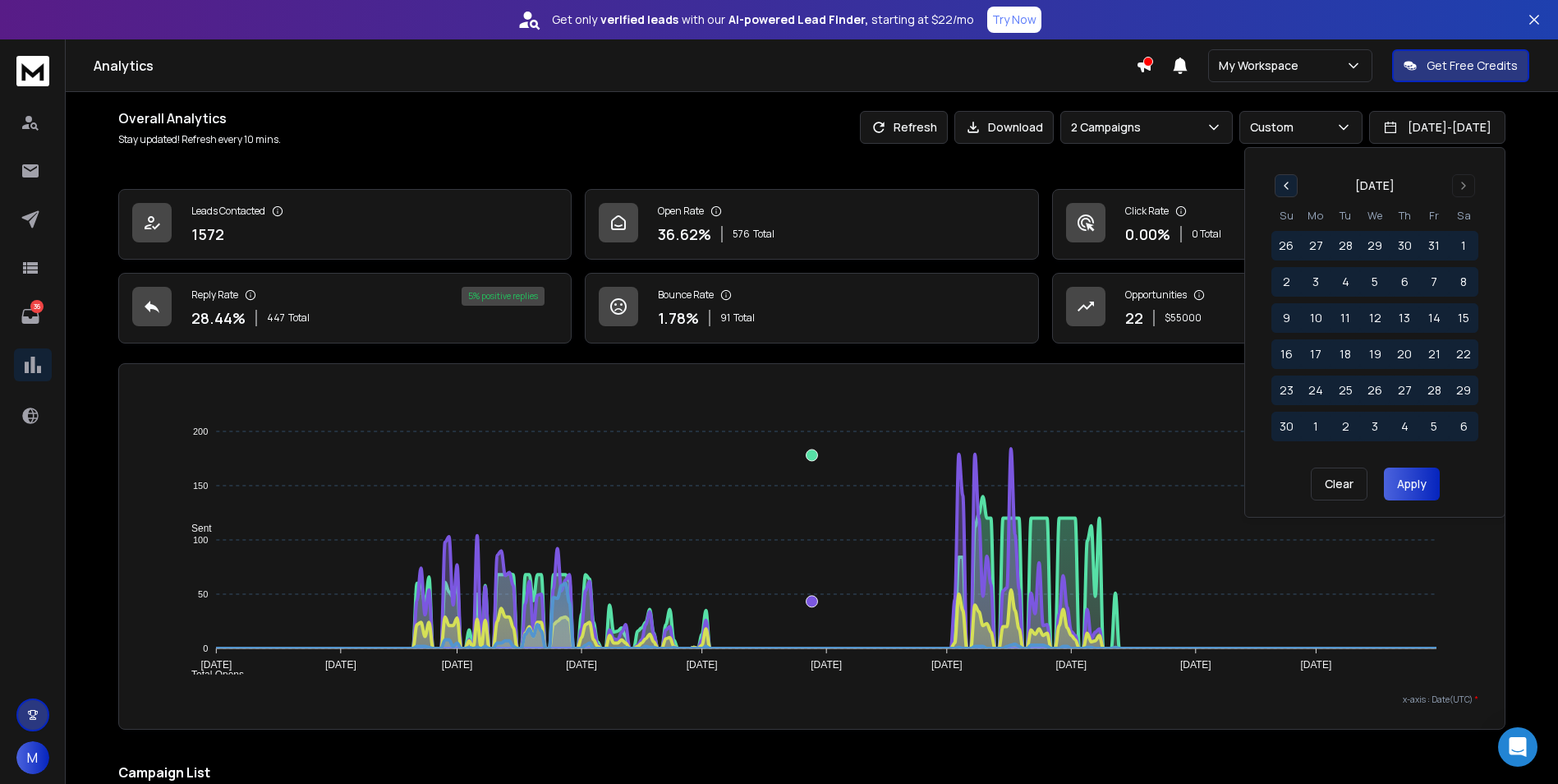
click at [1288, 188] on icon "Go to previous month" at bounding box center [1287, 185] width 4 height 7
click at [1395, 316] on button "15" at bounding box center [1405, 318] width 30 height 30
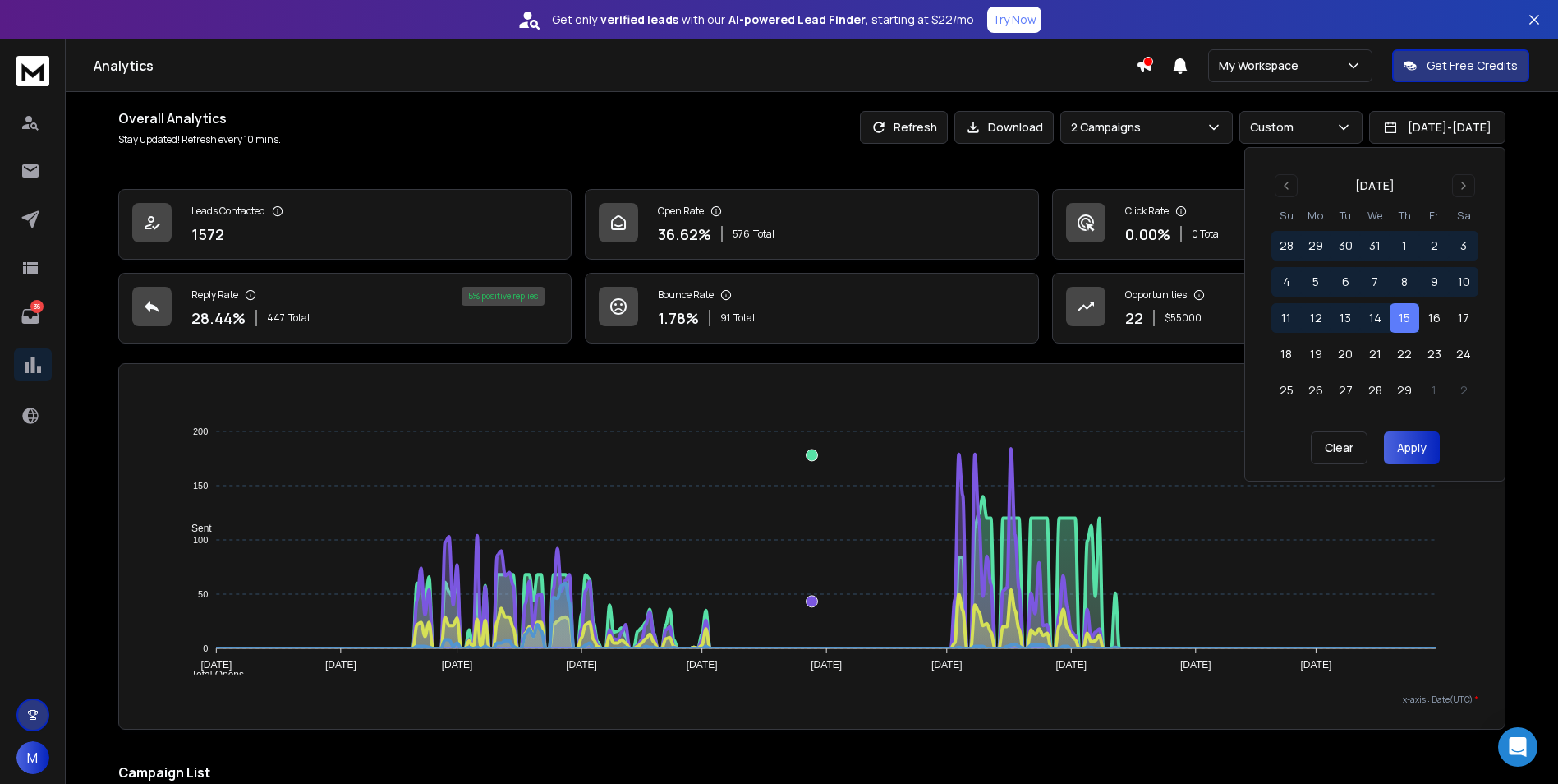
click at [1405, 316] on button "15" at bounding box center [1405, 318] width 30 height 30
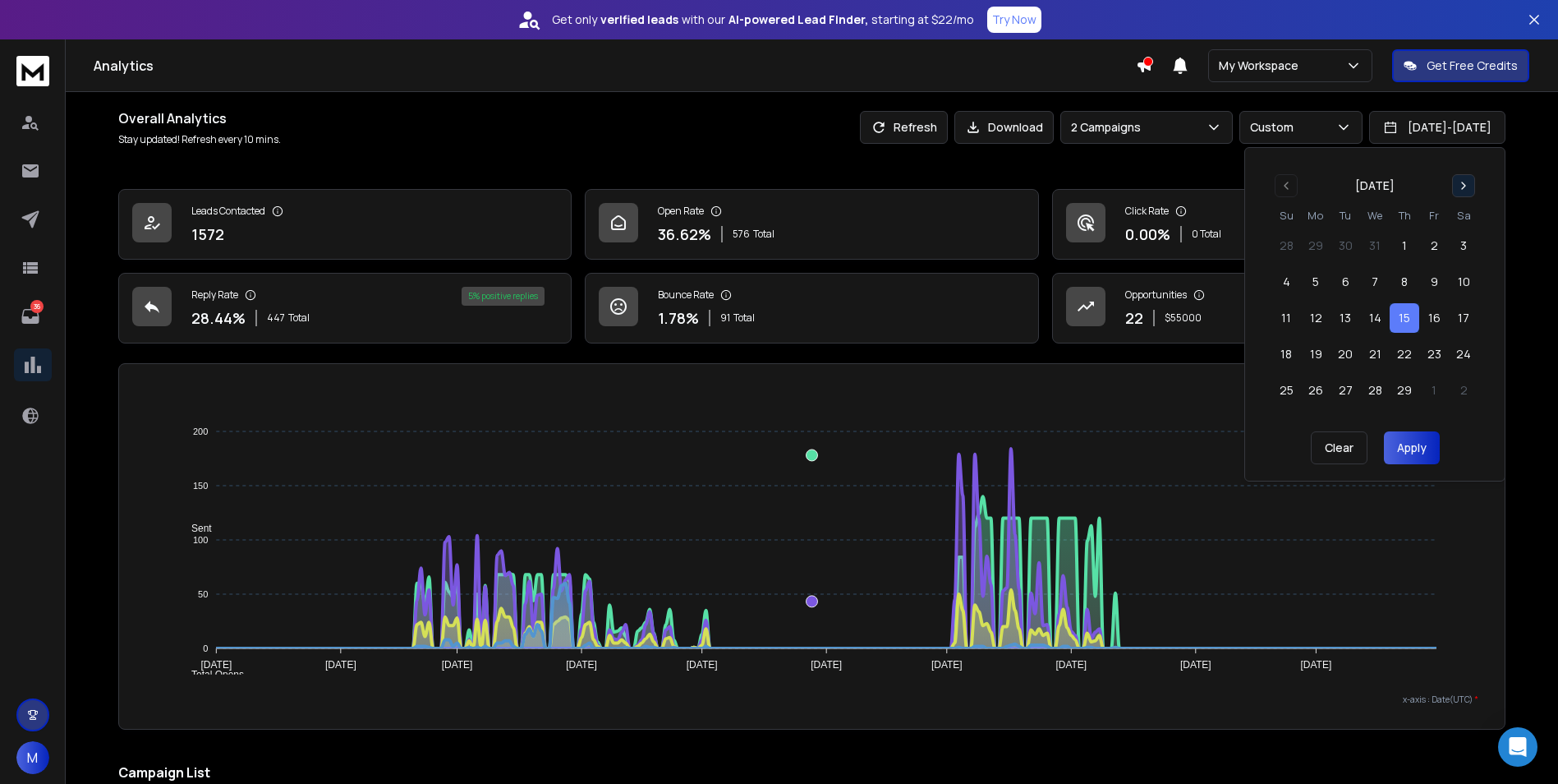
click at [1468, 188] on icon "Go to next month" at bounding box center [1463, 185] width 13 height 13
click at [1468, 189] on icon "Go to next month" at bounding box center [1463, 185] width 13 height 13
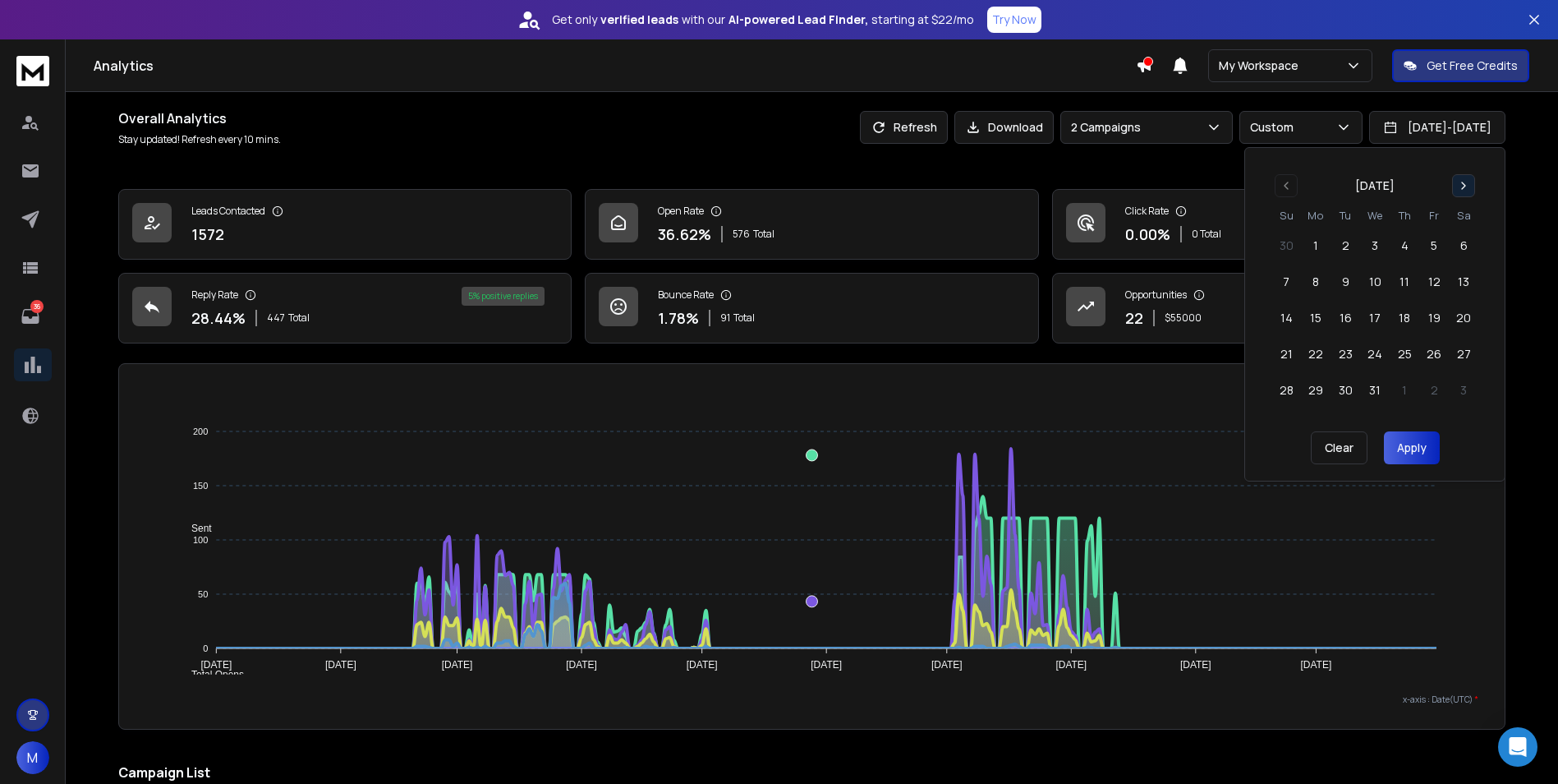
click at [1468, 189] on icon "Go to next month" at bounding box center [1463, 185] width 13 height 13
click at [1468, 190] on icon "Go to next month" at bounding box center [1463, 185] width 13 height 13
click at [1286, 248] on button "1" at bounding box center [1287, 246] width 30 height 30
click at [1413, 446] on button "Apply" at bounding box center [1412, 447] width 56 height 33
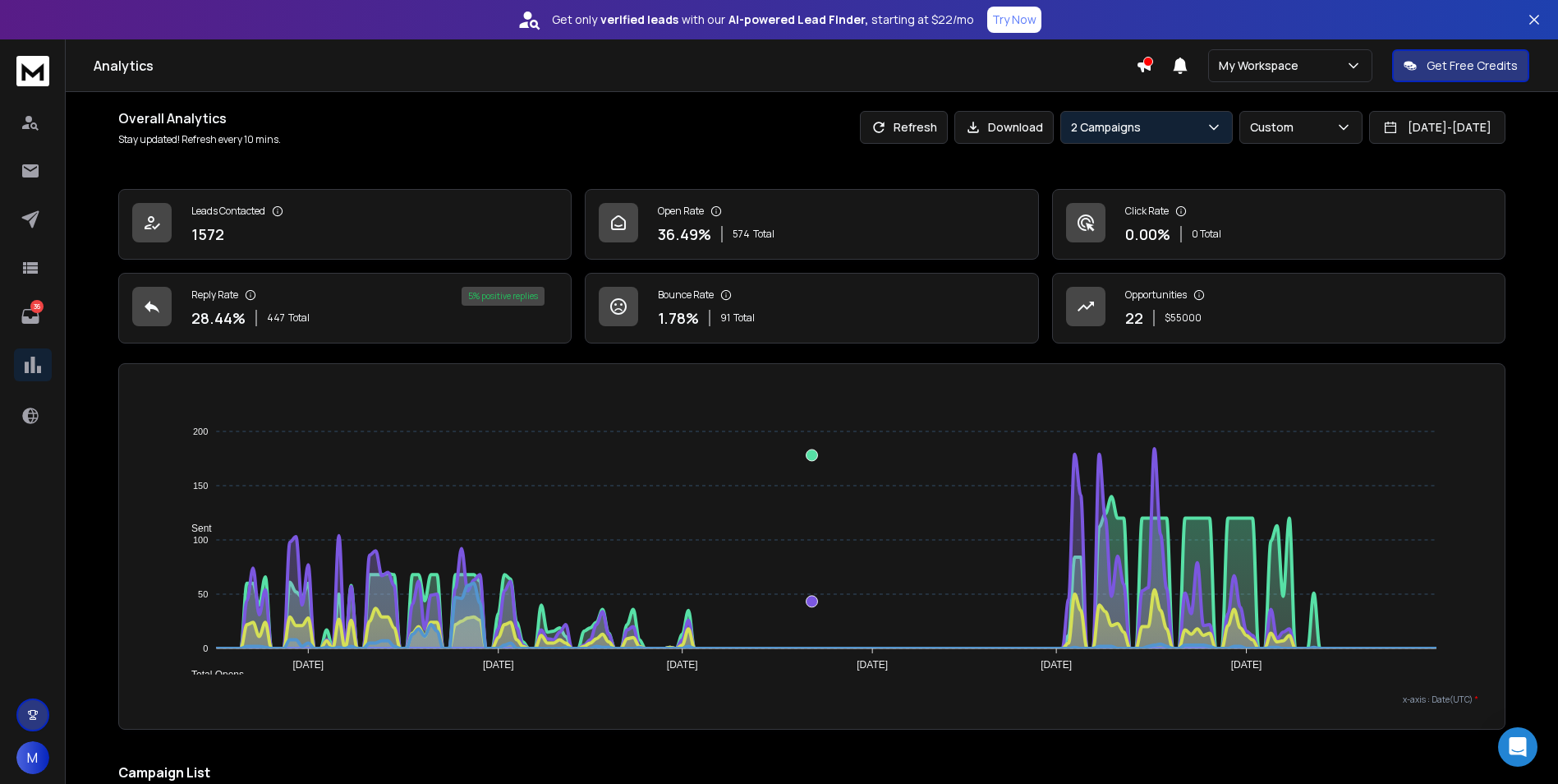
click at [1071, 124] on p "2 Campaigns" at bounding box center [1110, 127] width 77 height 17
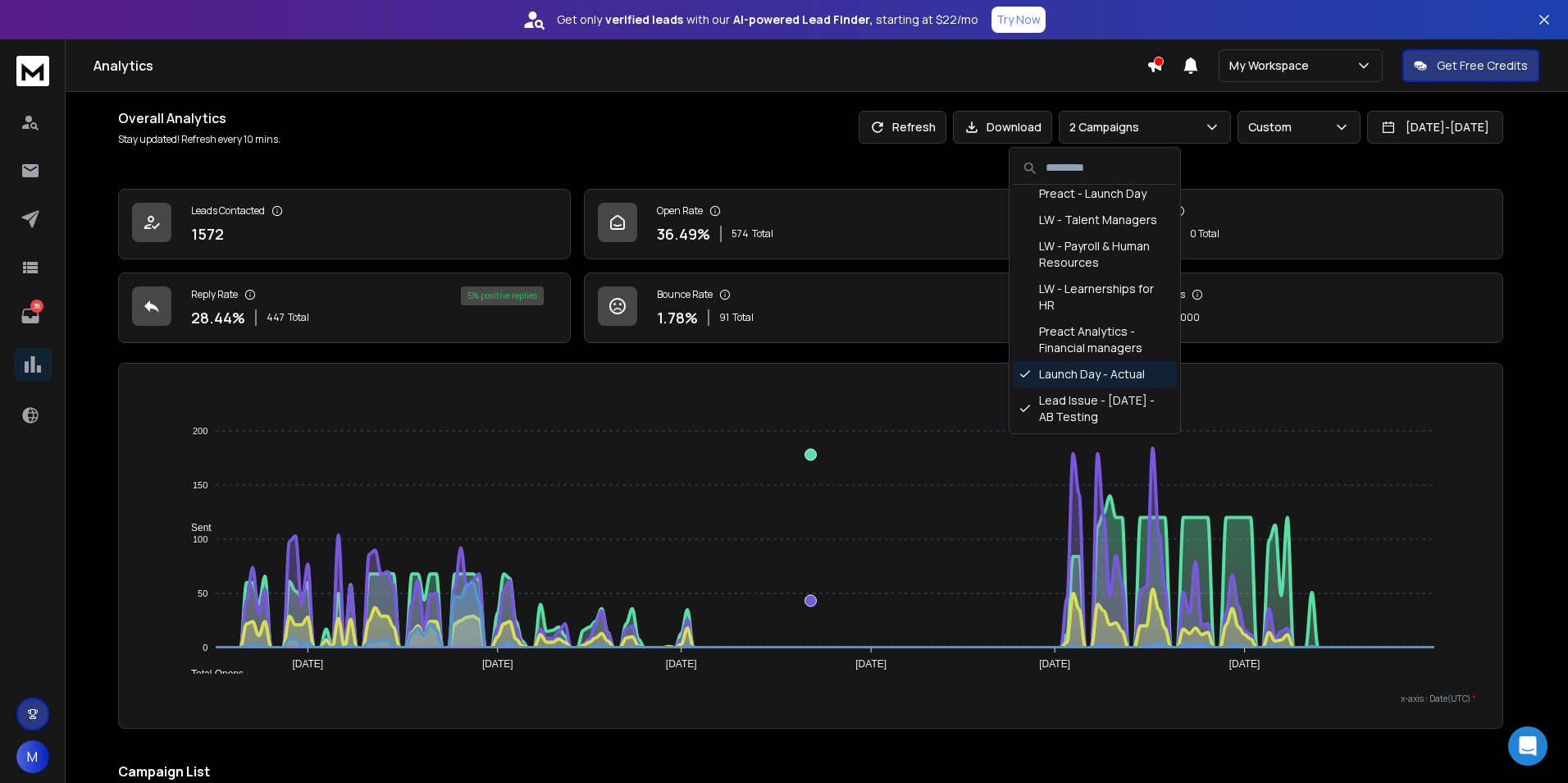
click at [1058, 377] on div "Launch Day - Actual" at bounding box center [1095, 374] width 164 height 26
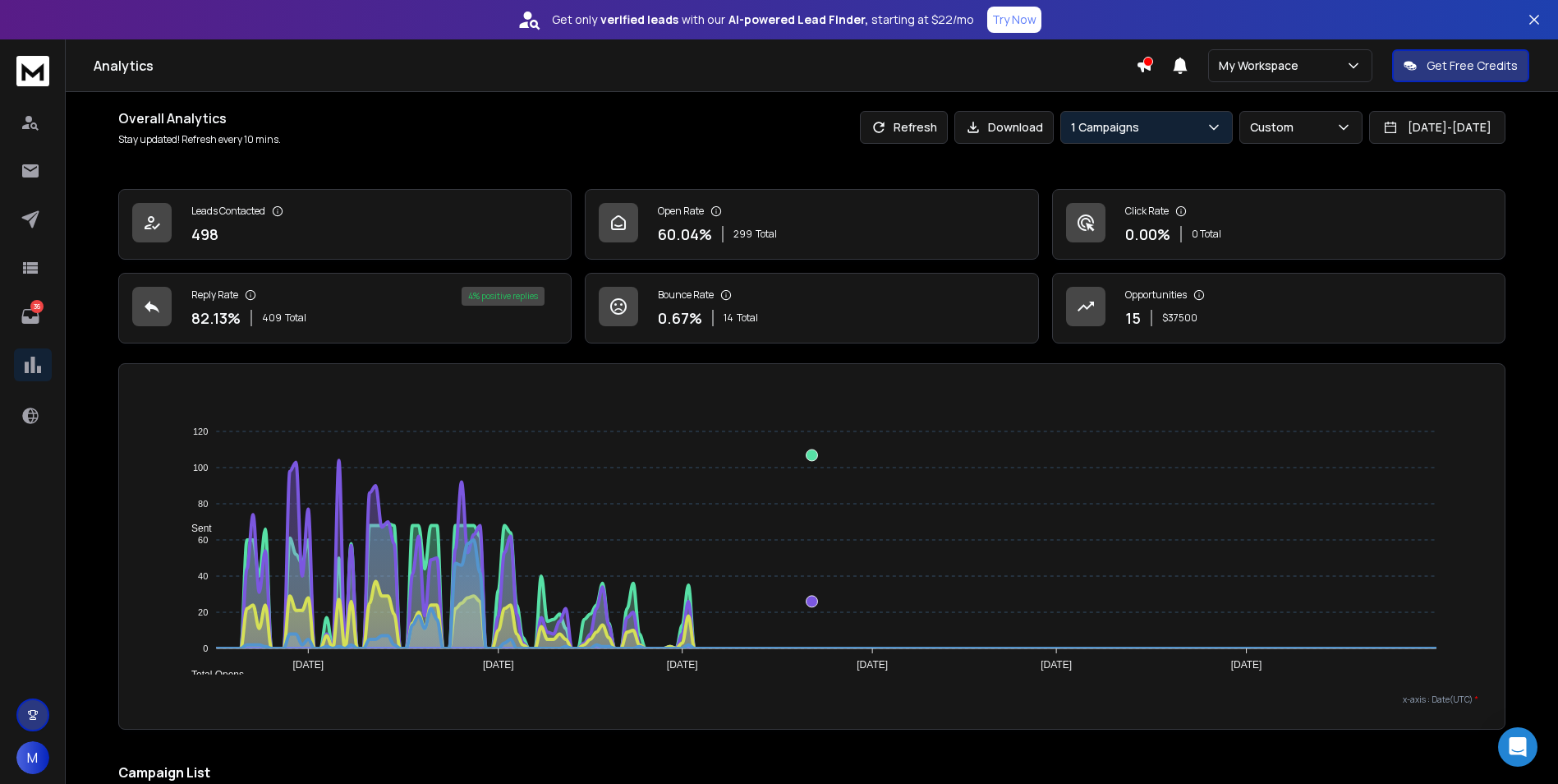
click at [1099, 123] on div "1 Campaigns" at bounding box center [1147, 127] width 152 height 17
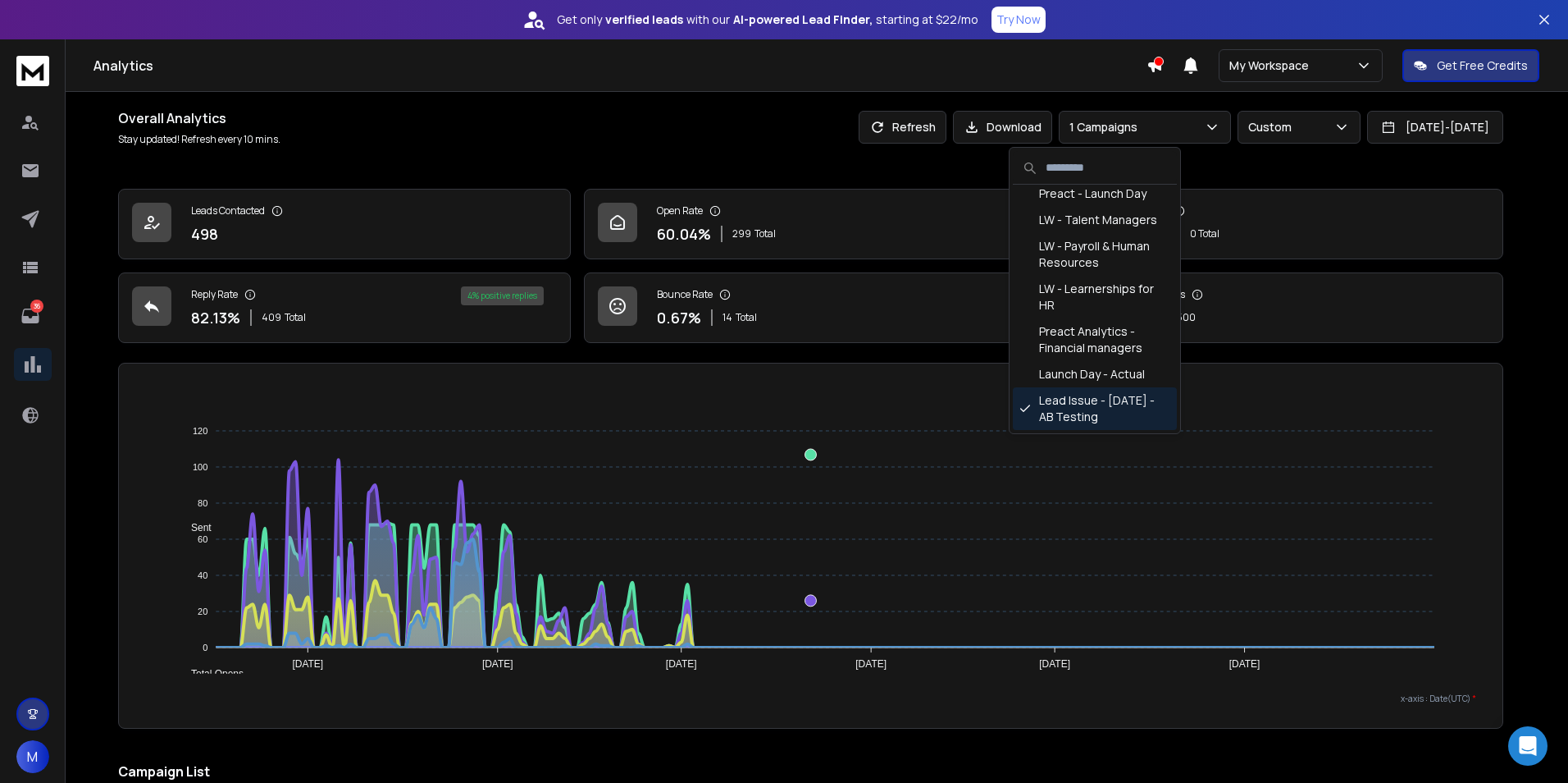
click at [1066, 419] on div "Lead Issue - [DATE] - AB Testing" at bounding box center [1095, 408] width 164 height 43
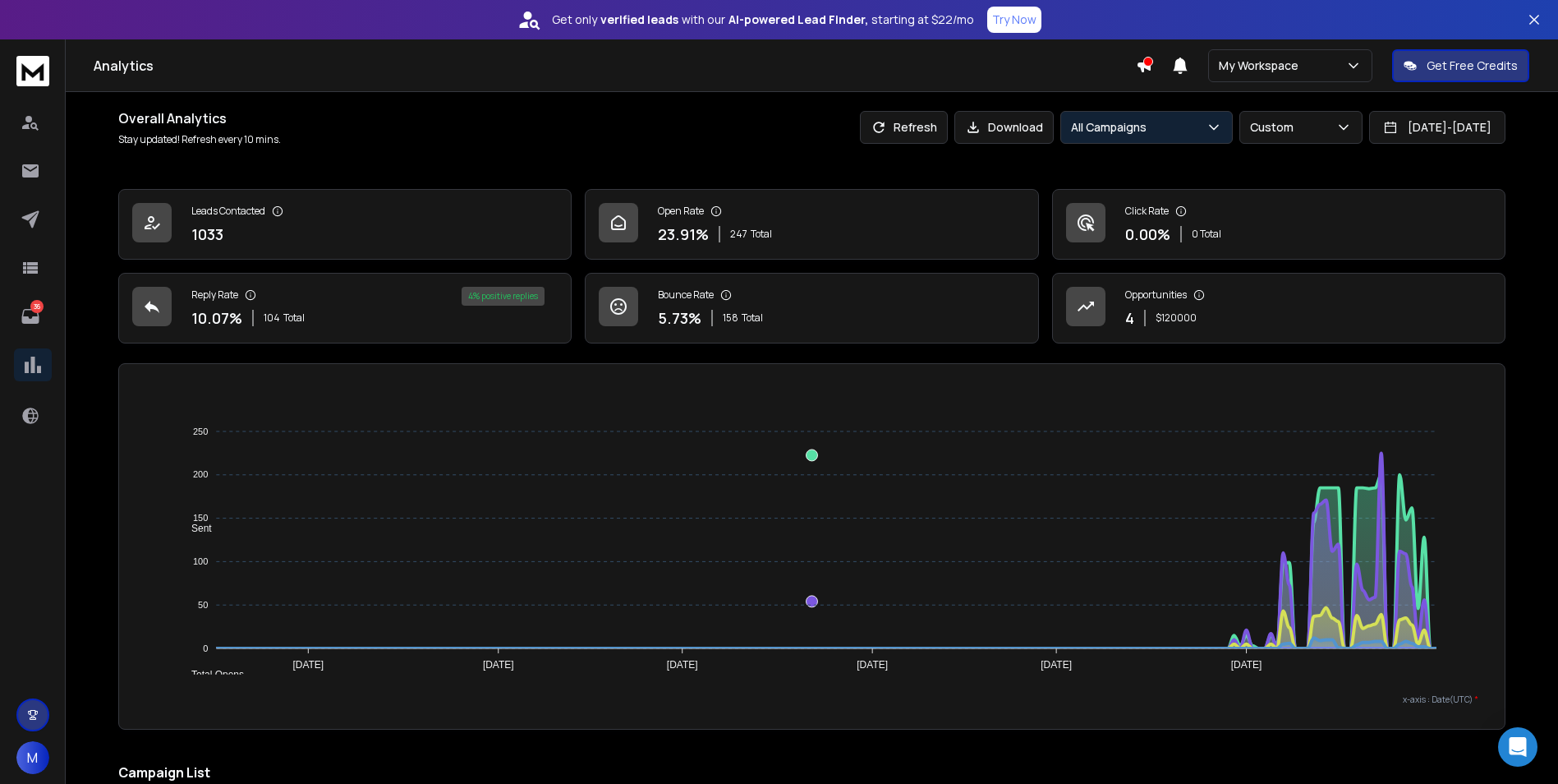
click at [1116, 124] on div "All Campaigns" at bounding box center [1147, 127] width 152 height 17
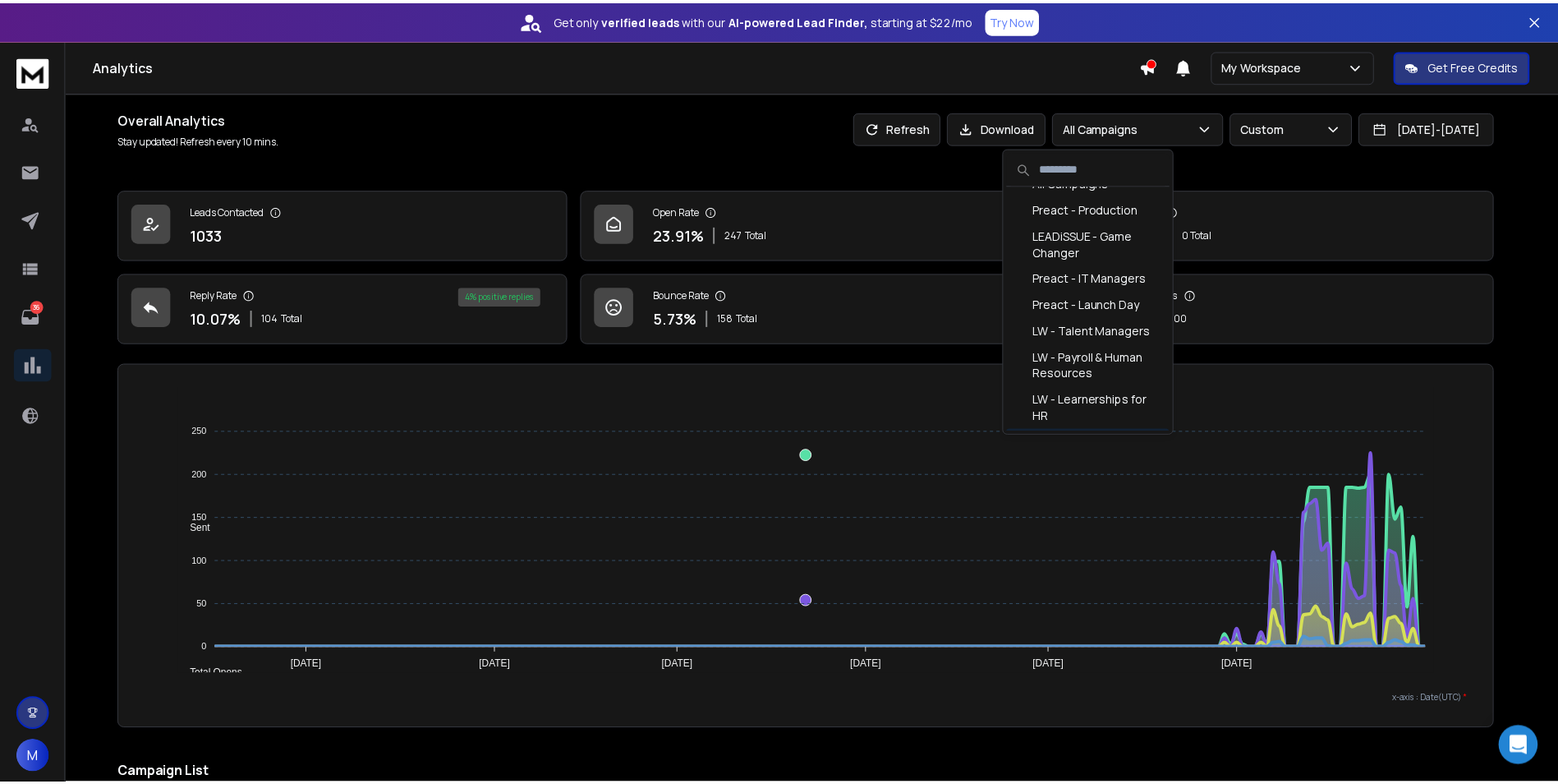
scroll to position [0, 0]
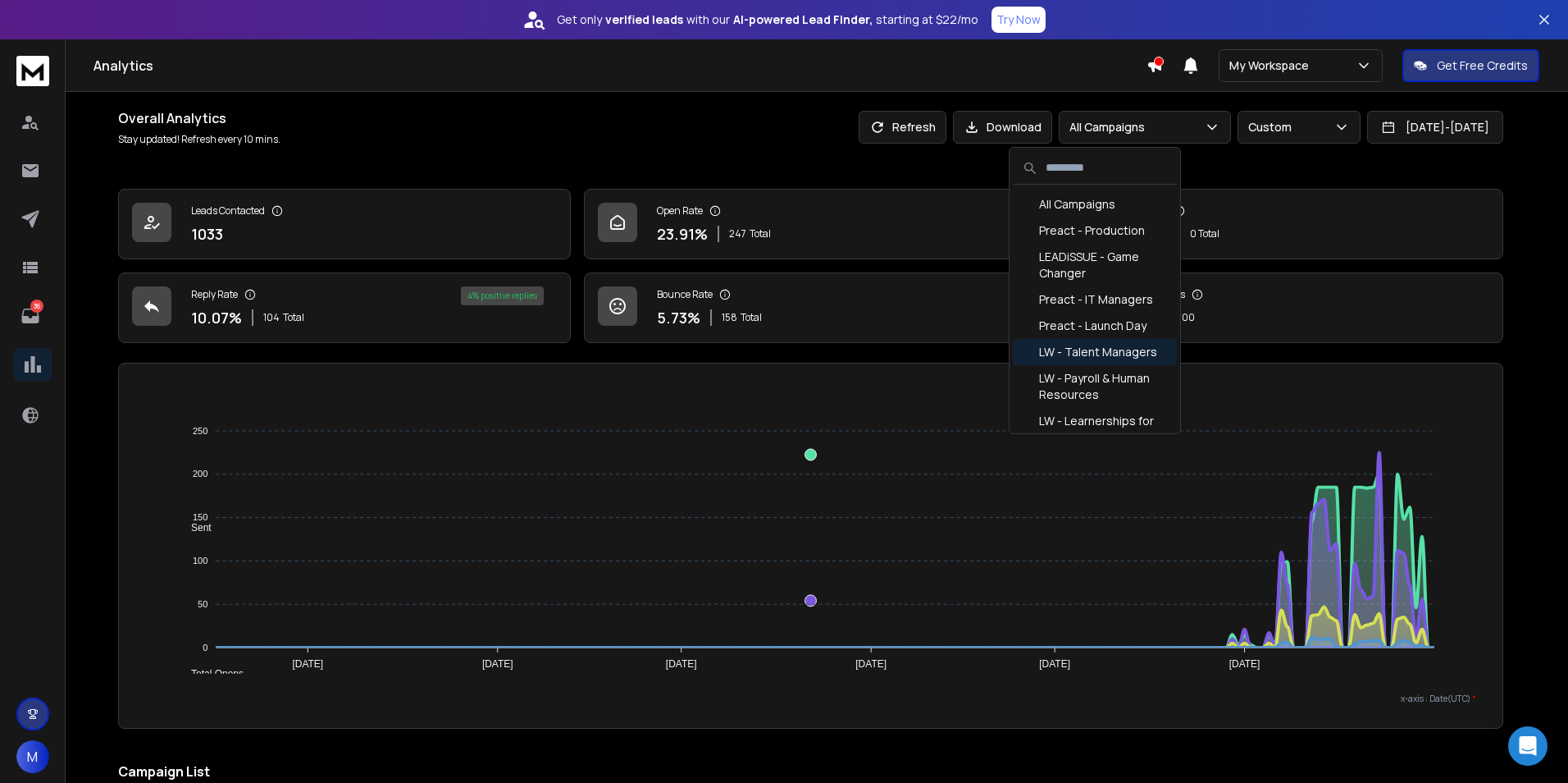
click at [1081, 349] on div "LW - Talent Managers" at bounding box center [1095, 352] width 164 height 26
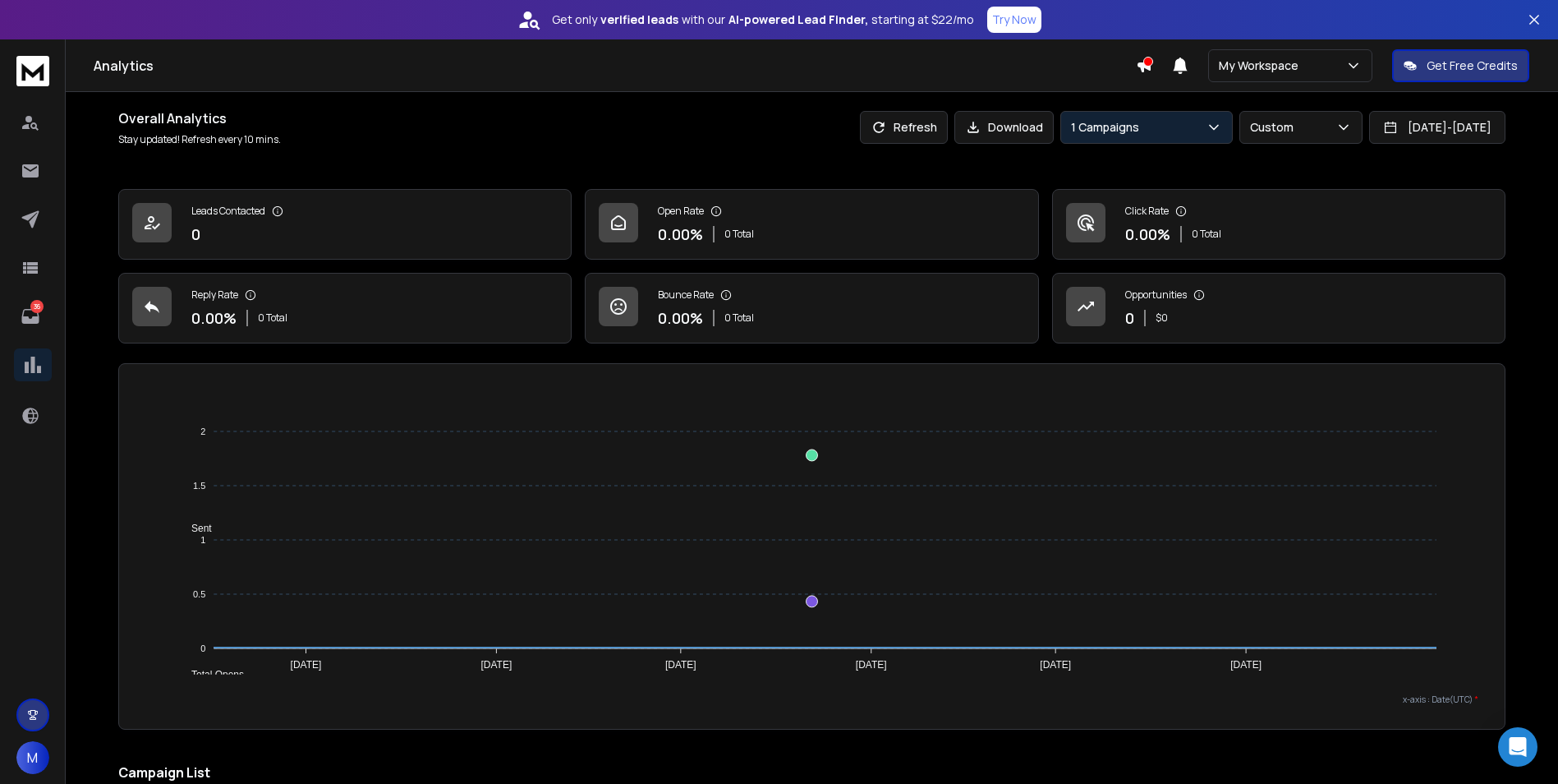
click at [1093, 135] on p "1 Campaigns" at bounding box center [1109, 127] width 75 height 17
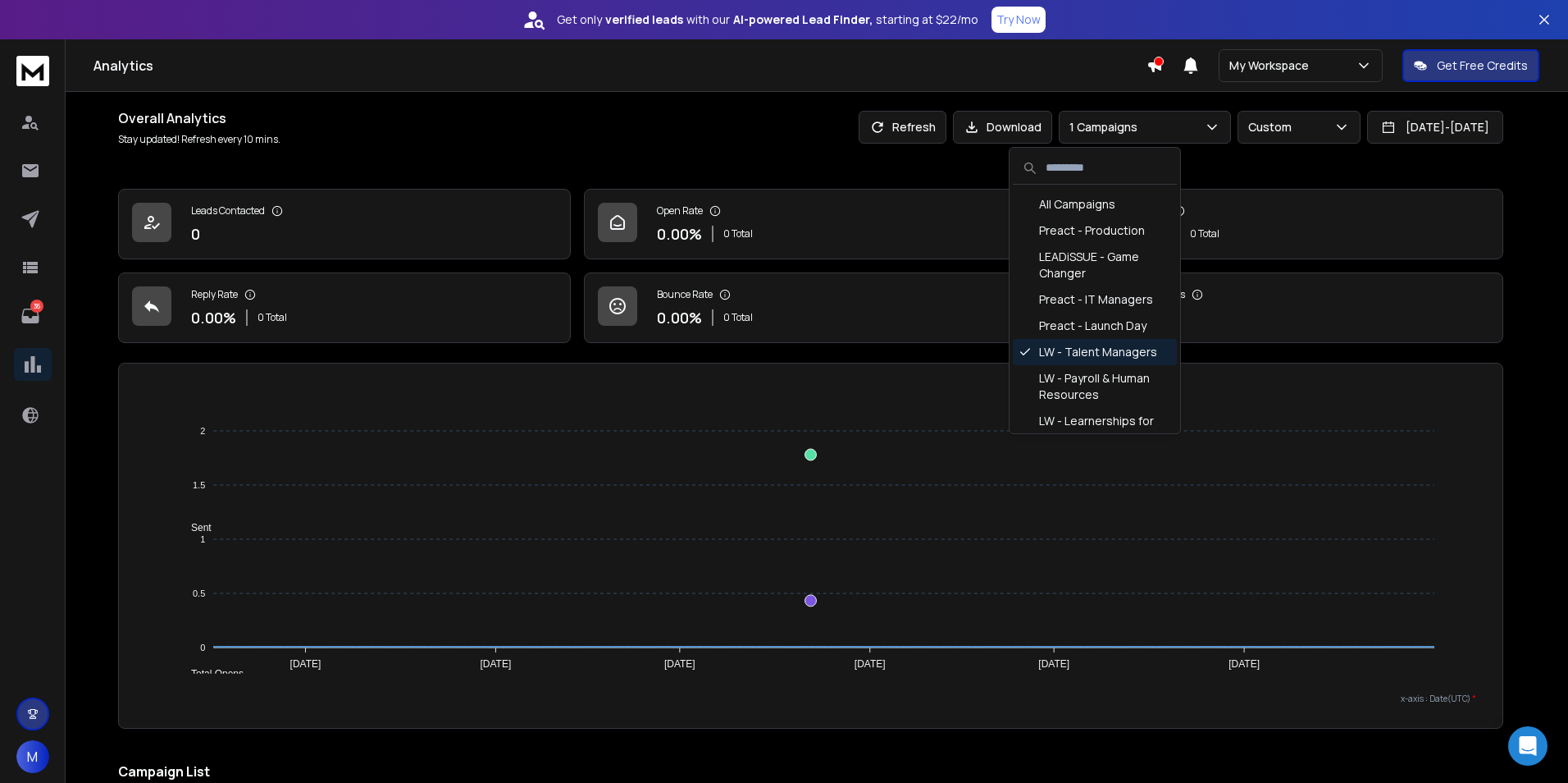
click at [1070, 360] on div "LW - Talent Managers" at bounding box center [1095, 352] width 164 height 26
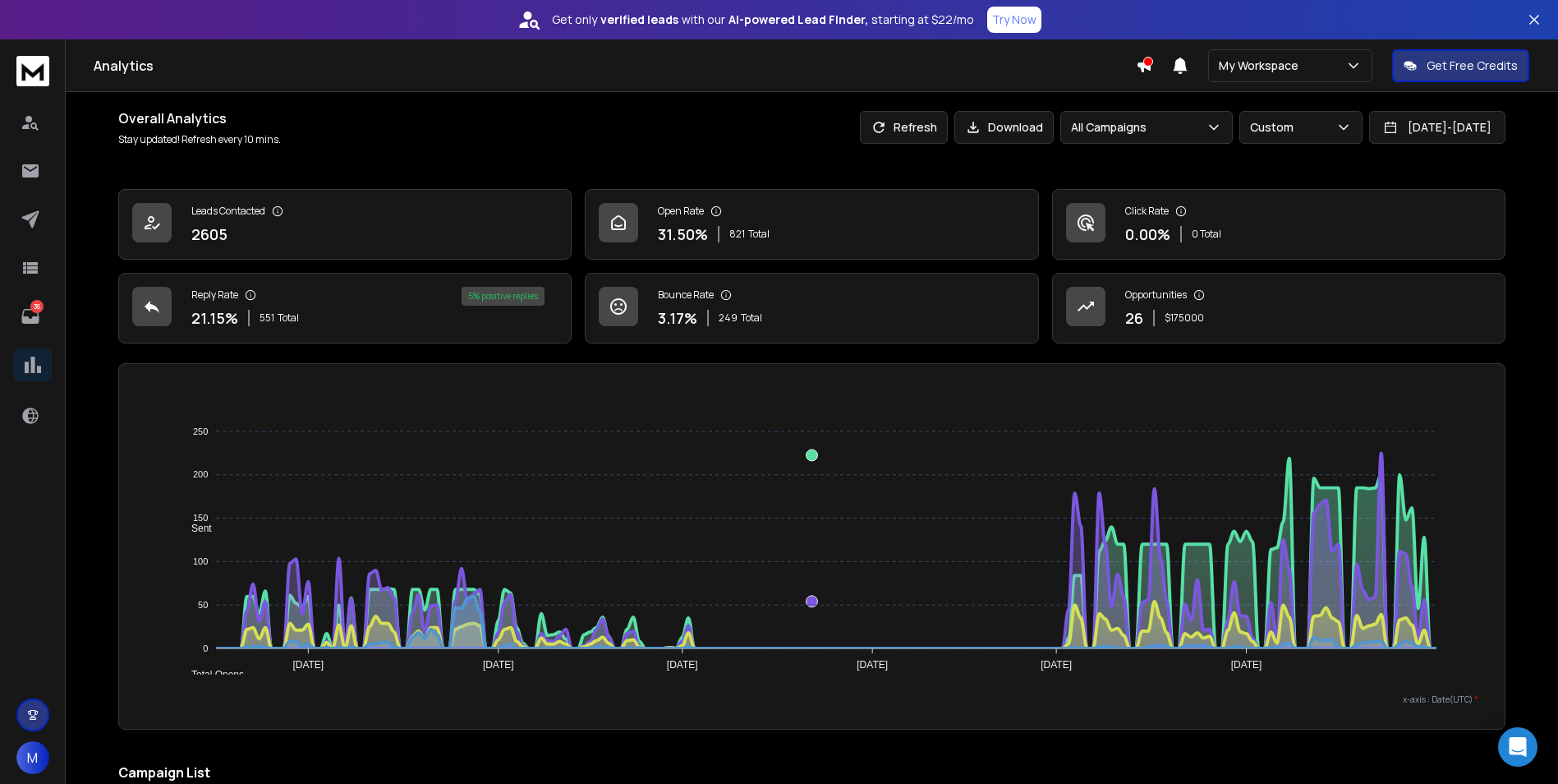
click at [1103, 113] on button "All Campaigns" at bounding box center [1146, 127] width 172 height 33
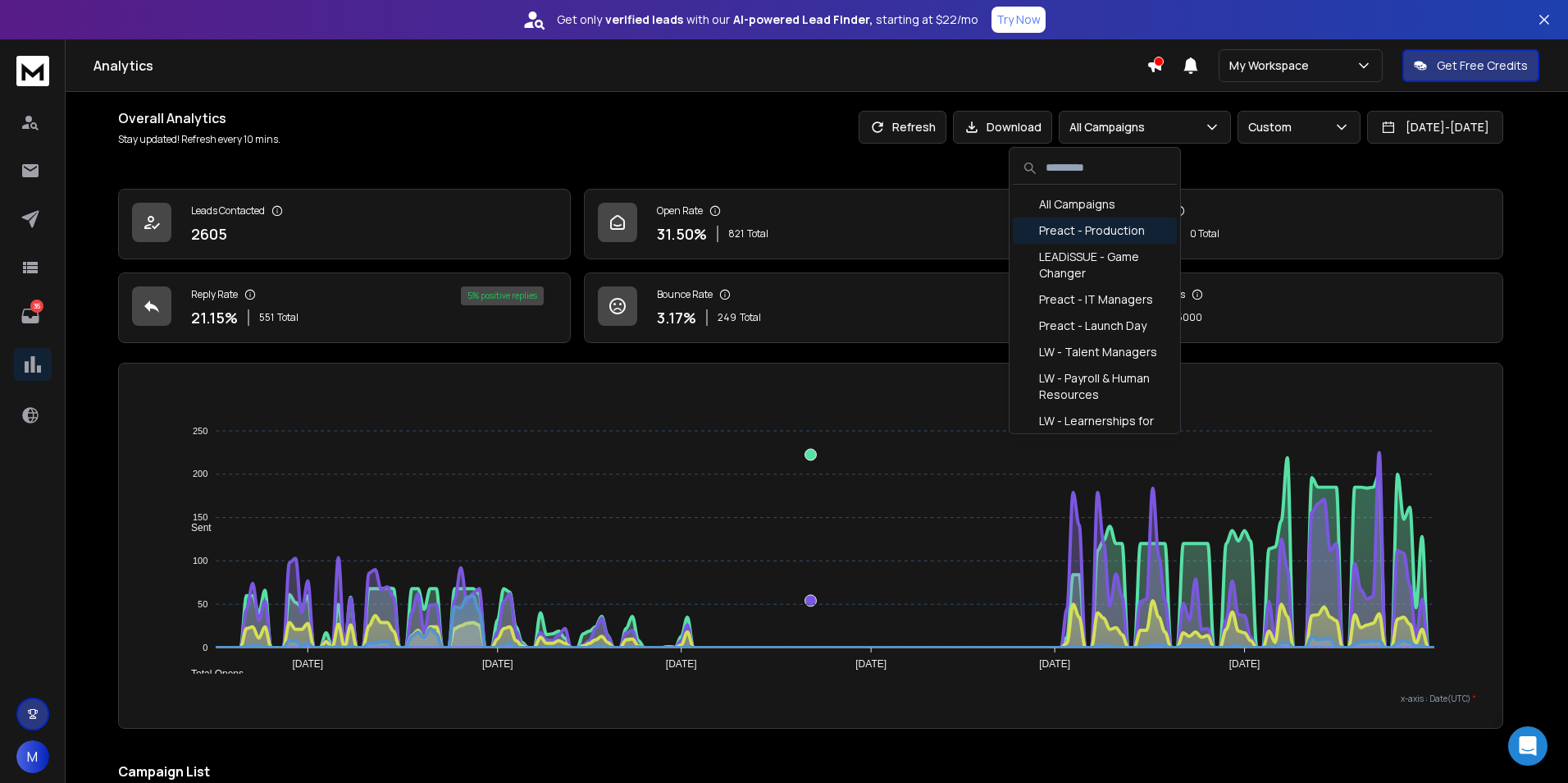
click at [1078, 231] on div "Preact - Production" at bounding box center [1095, 231] width 164 height 26
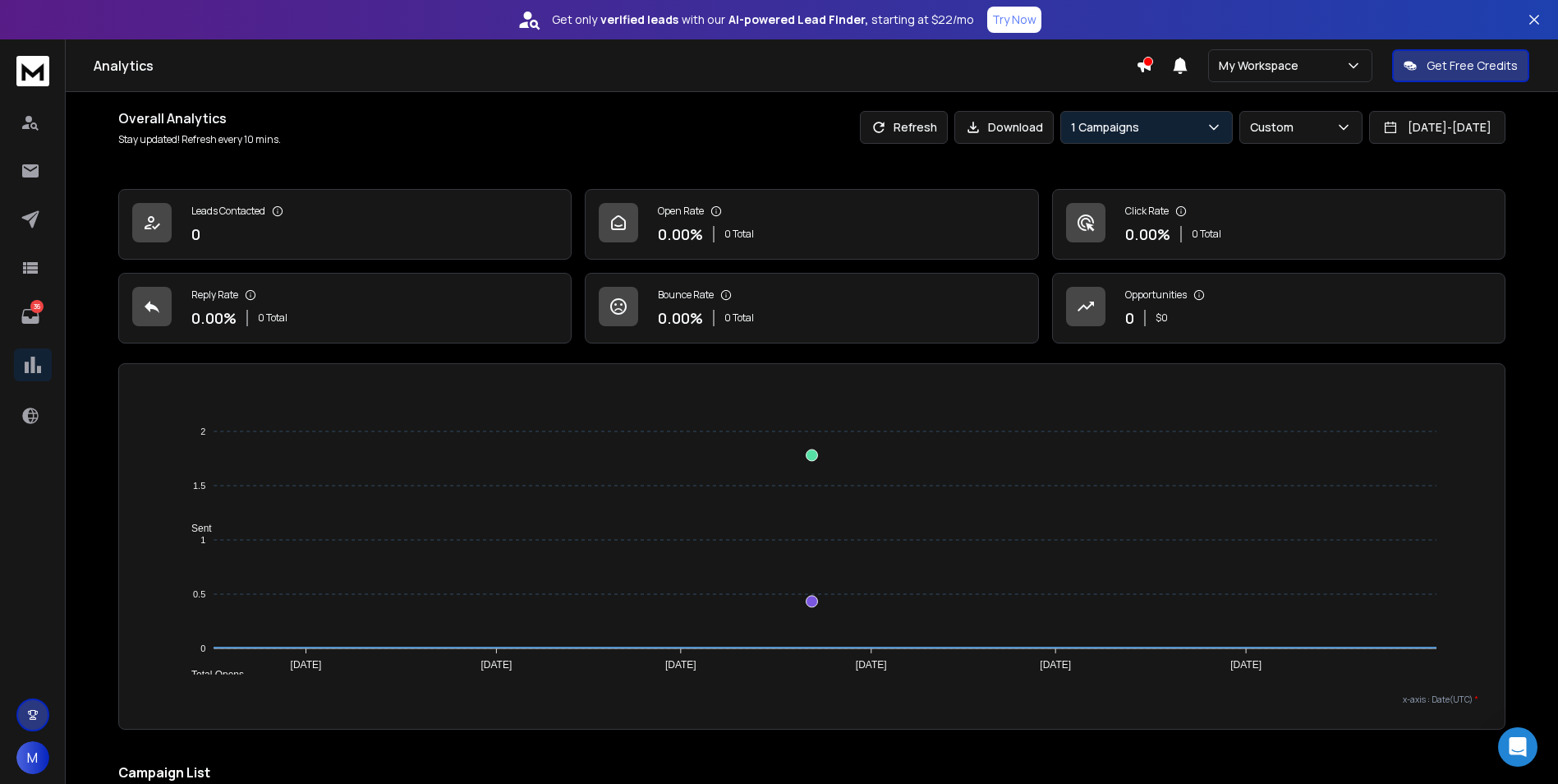
click at [1102, 129] on div "1 Campaigns" at bounding box center [1147, 127] width 152 height 17
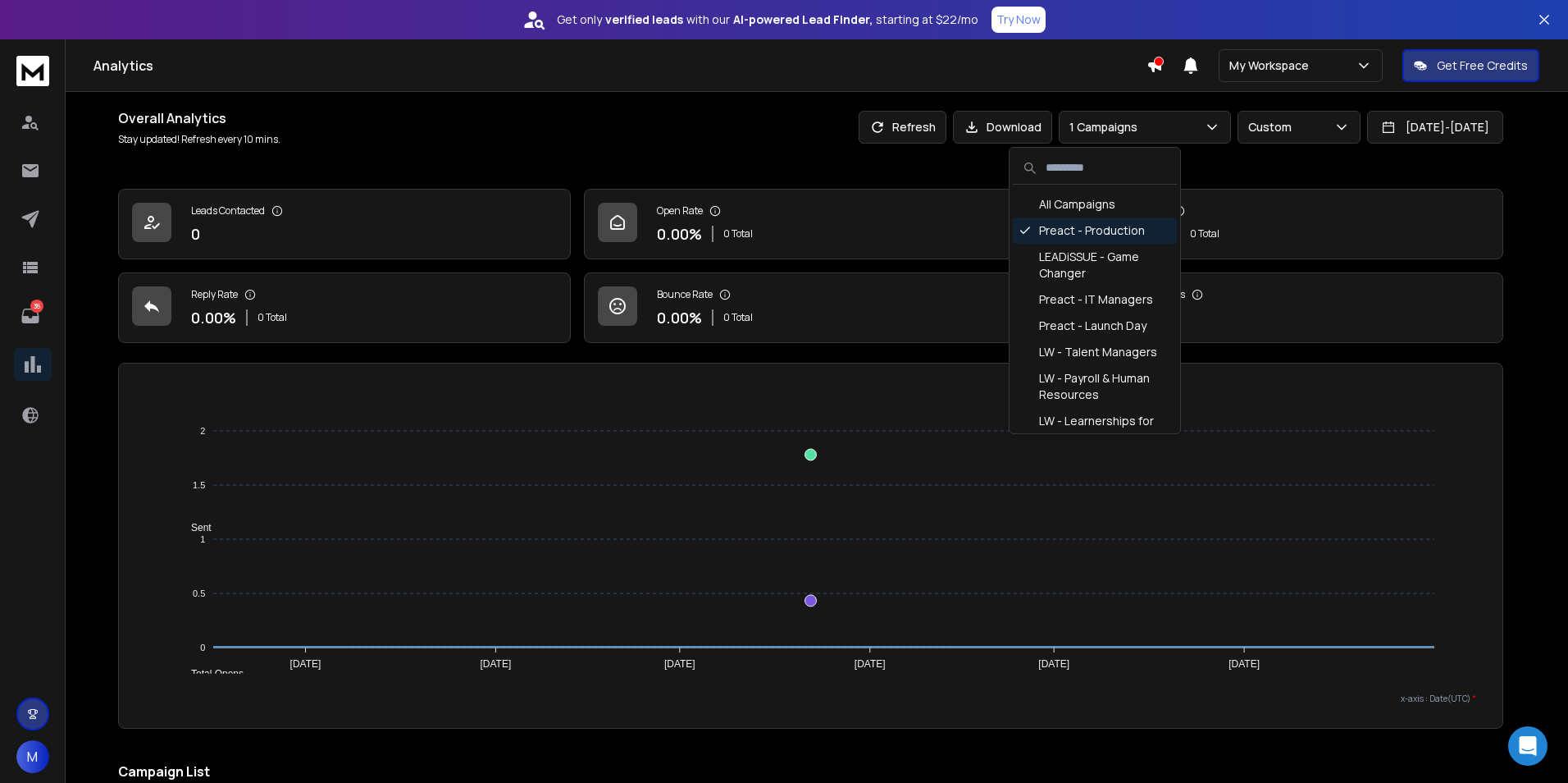
click at [1080, 227] on div "Preact - Production" at bounding box center [1095, 231] width 164 height 26
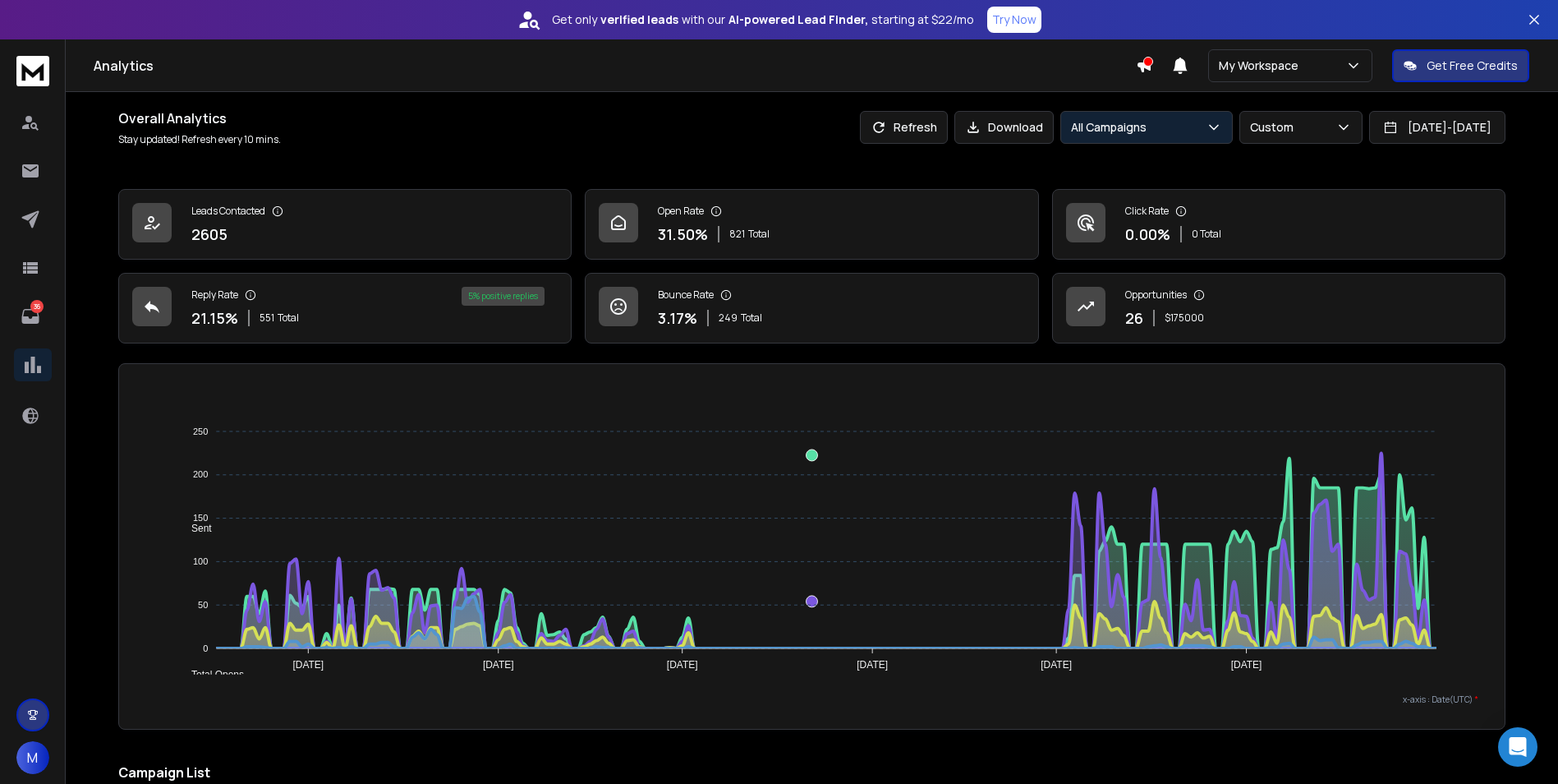
click at [1112, 127] on div "All Campaigns" at bounding box center [1147, 127] width 152 height 17
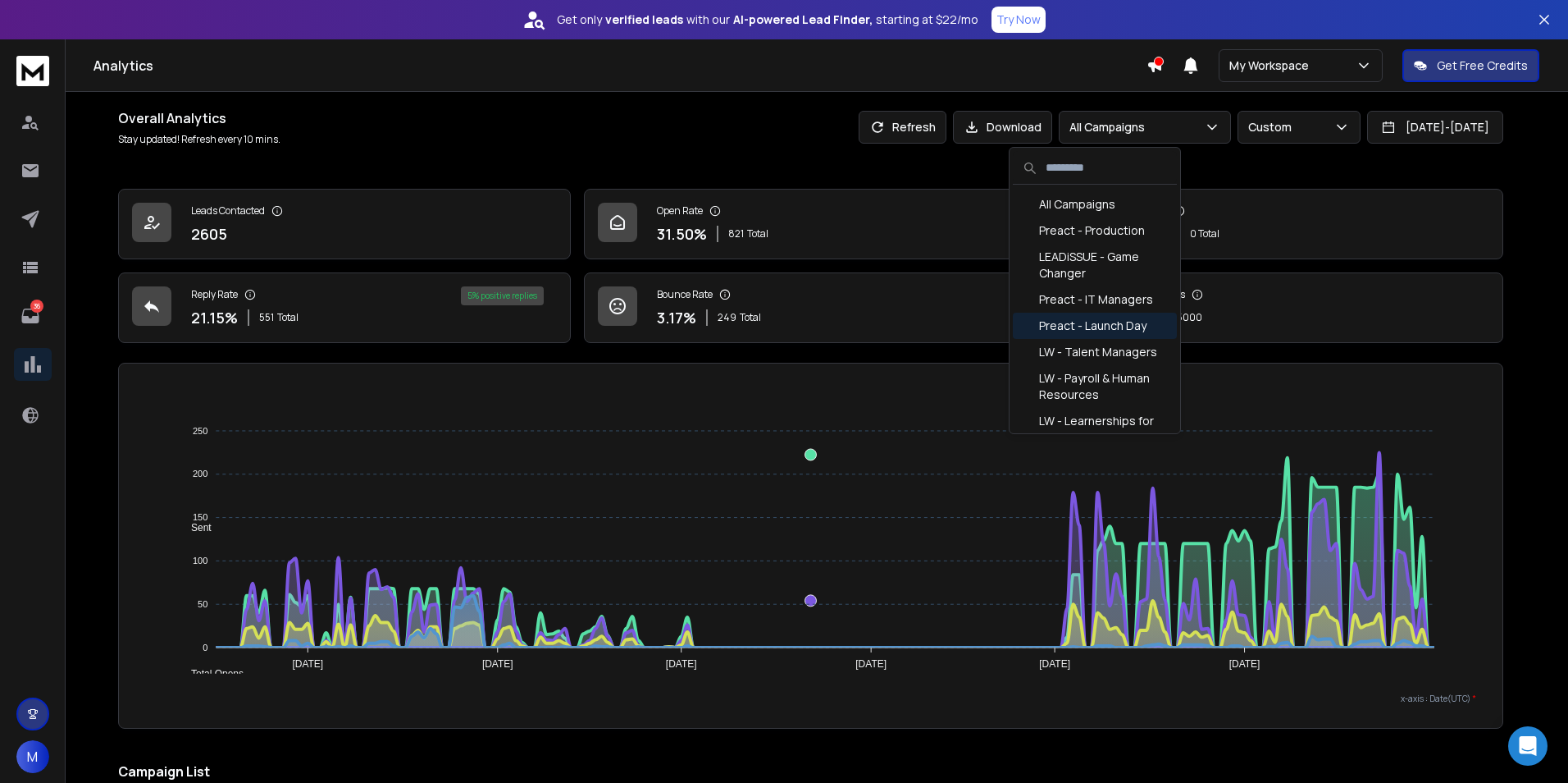
click at [1095, 333] on div "Preact - Launch Day" at bounding box center [1095, 325] width 164 height 26
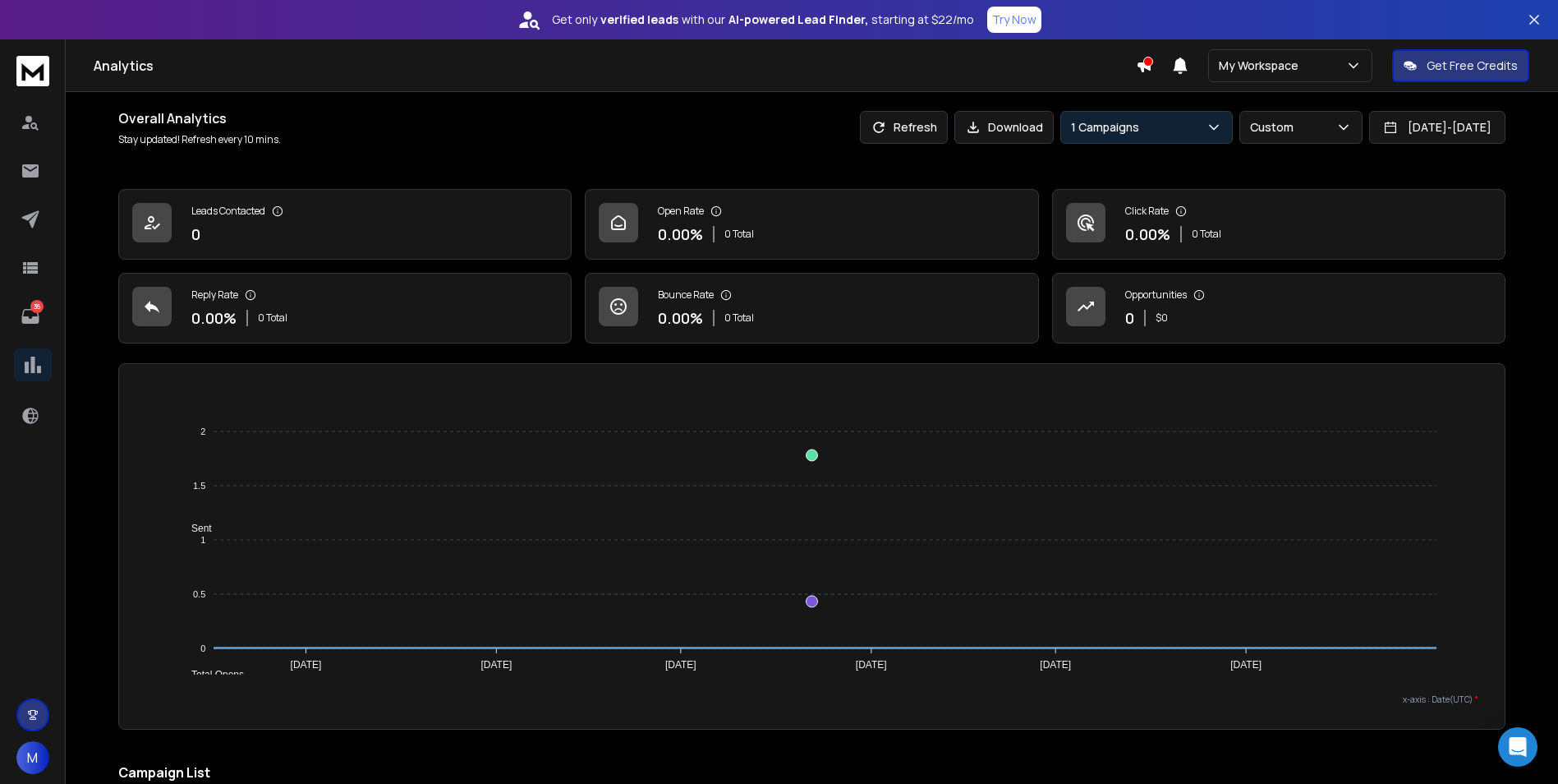
click at [1103, 123] on div "1 Campaigns" at bounding box center [1147, 127] width 152 height 17
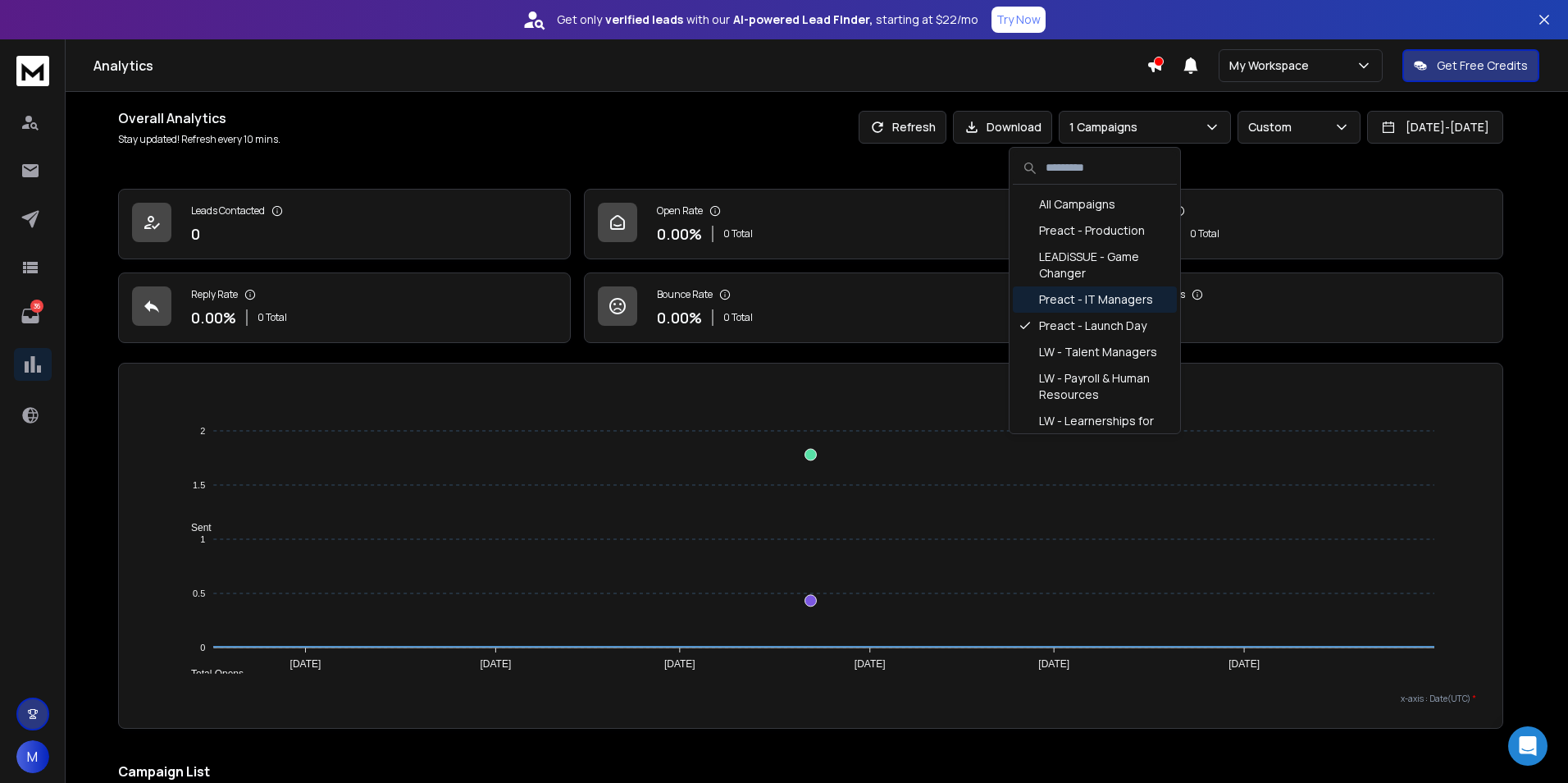
click at [1071, 292] on div "Preact - IT Managers" at bounding box center [1095, 299] width 164 height 26
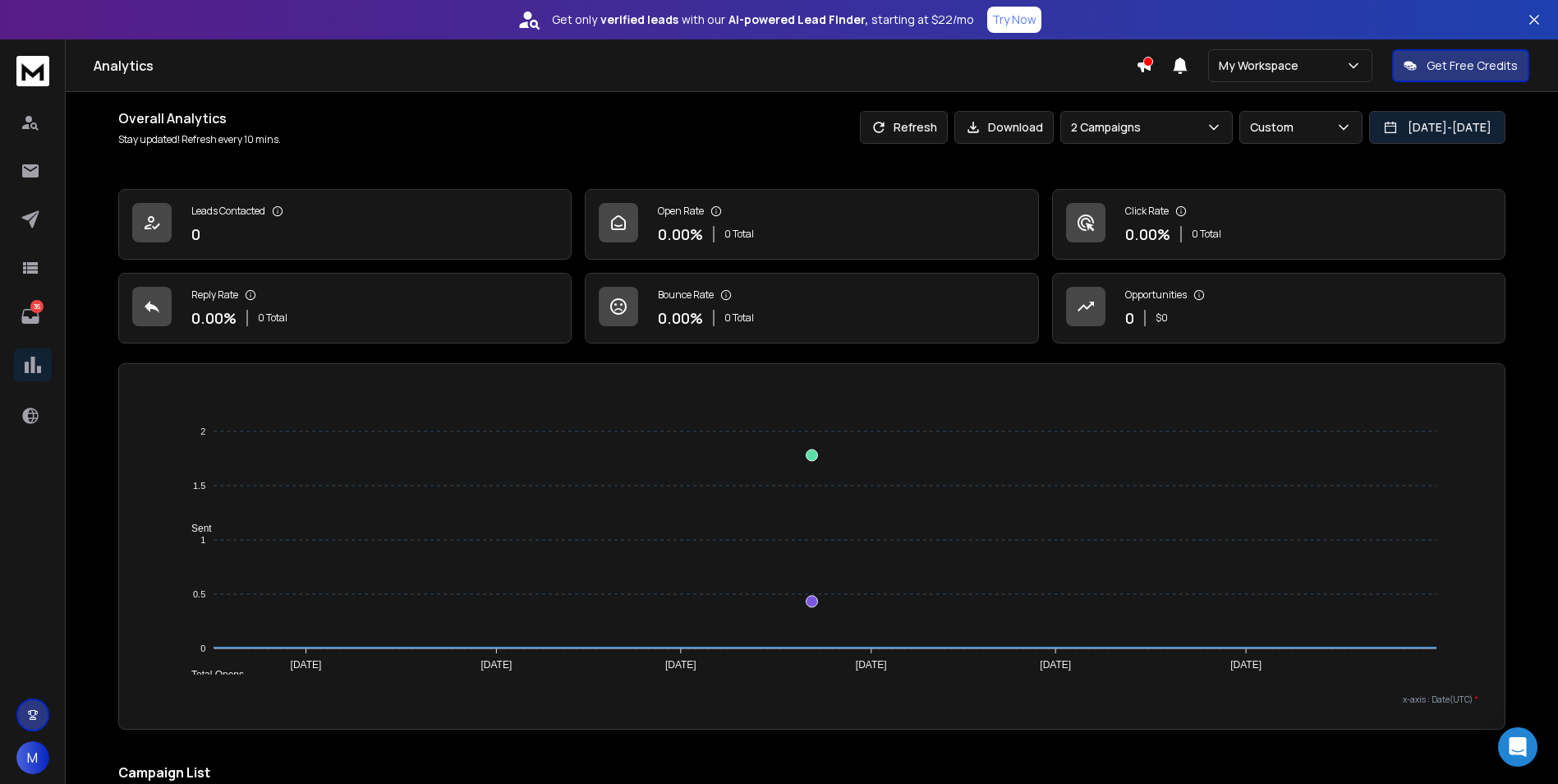
click at [1370, 124] on button "[DATE] - [DATE]" at bounding box center [1438, 127] width 137 height 33
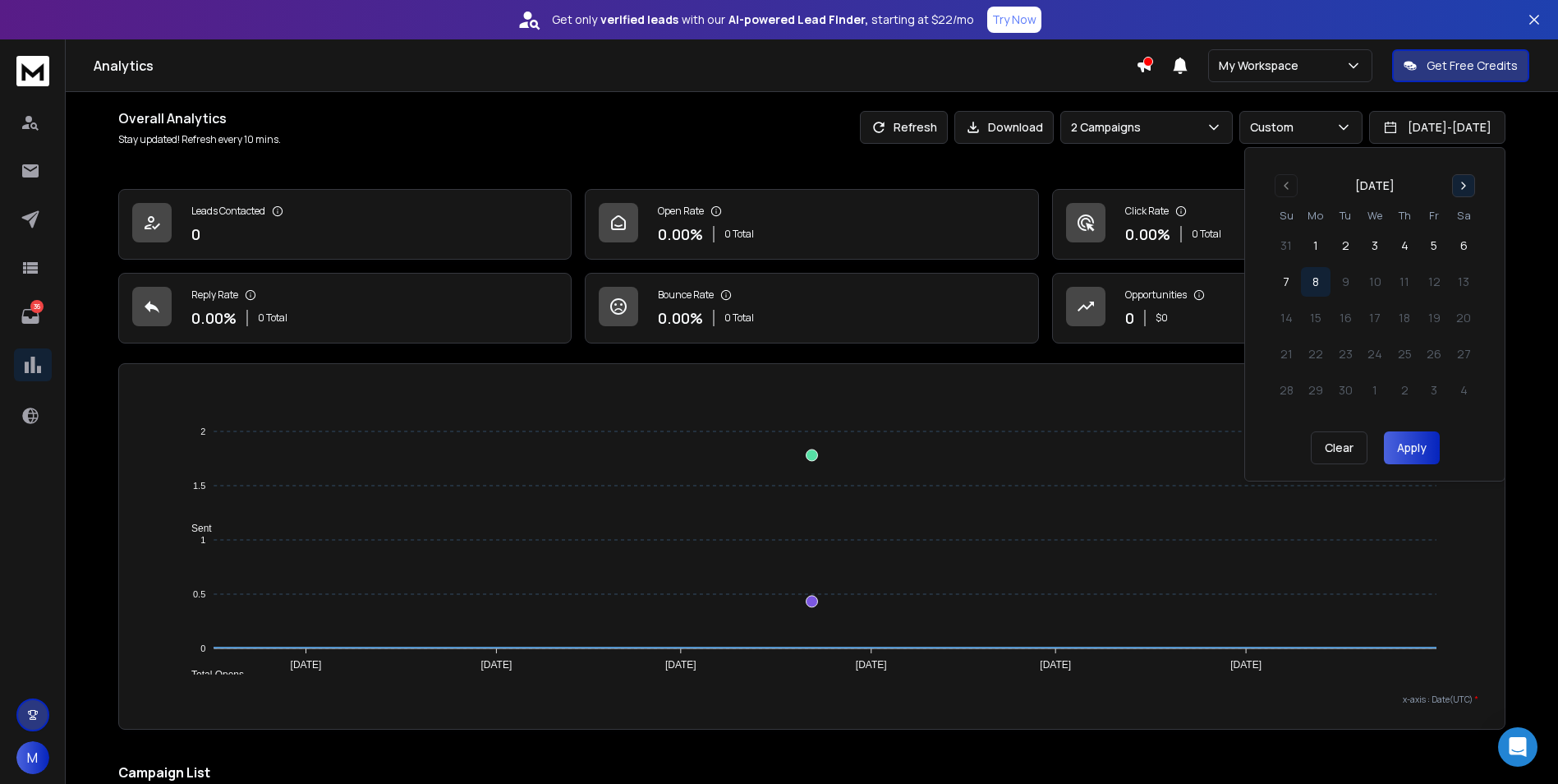
click at [1471, 187] on button "Go to next month" at bounding box center [1463, 185] width 23 height 23
click at [1284, 181] on icon "Go to previous month" at bounding box center [1287, 185] width 13 height 13
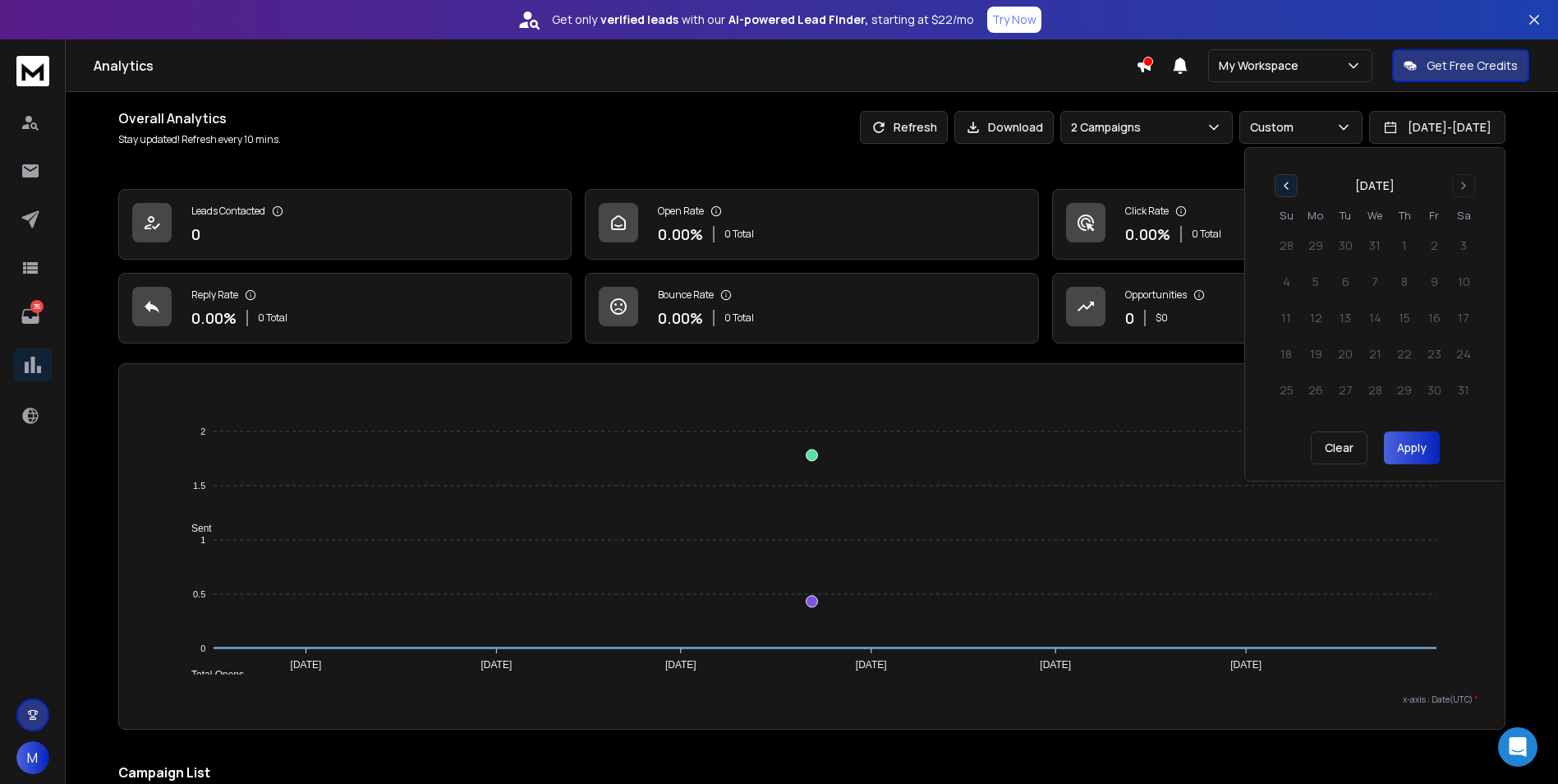
click at [1284, 181] on icon "Go to previous month" at bounding box center [1287, 185] width 13 height 13
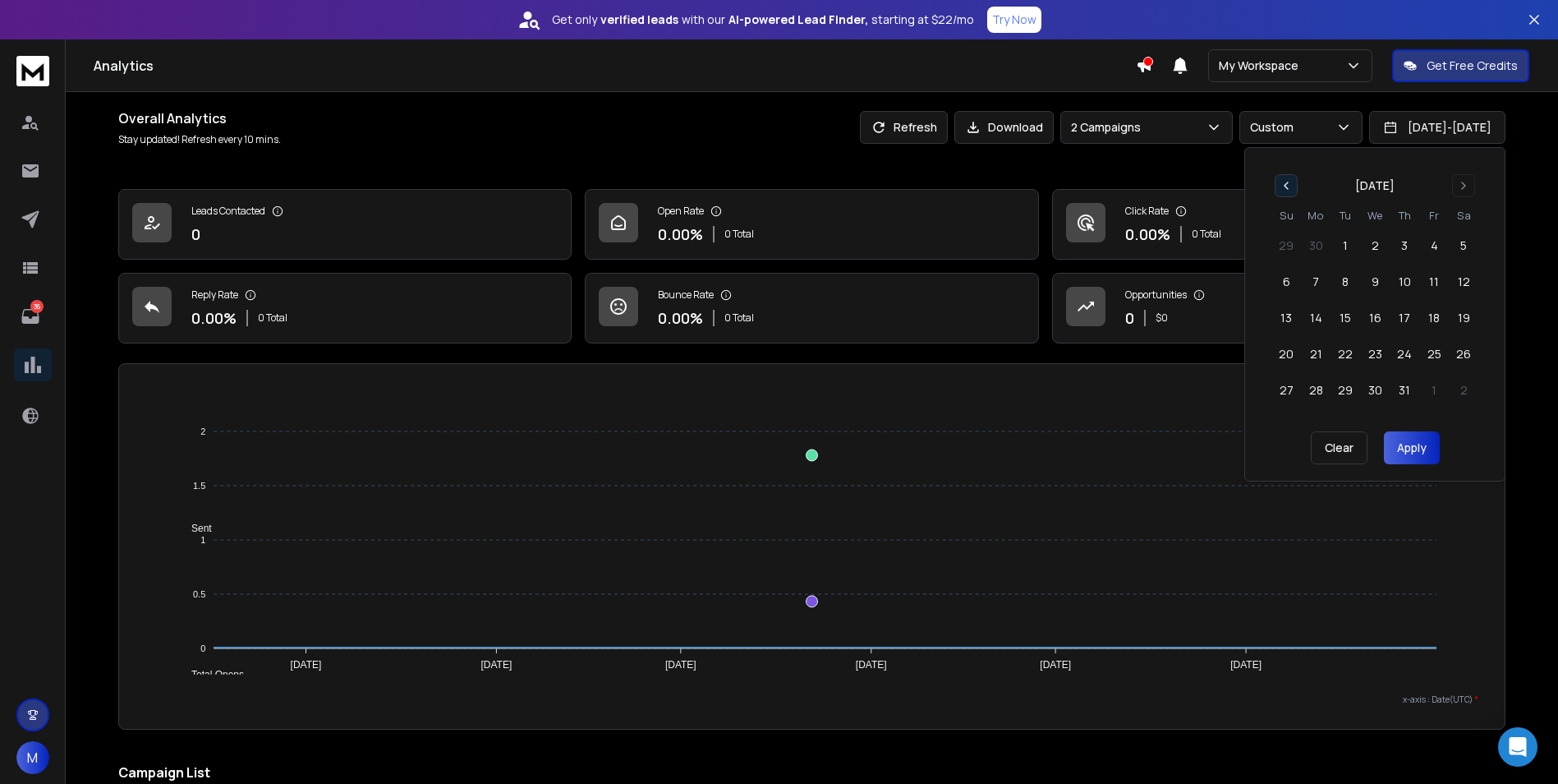
click at [1284, 181] on icon "Go to previous month" at bounding box center [1287, 185] width 13 height 13
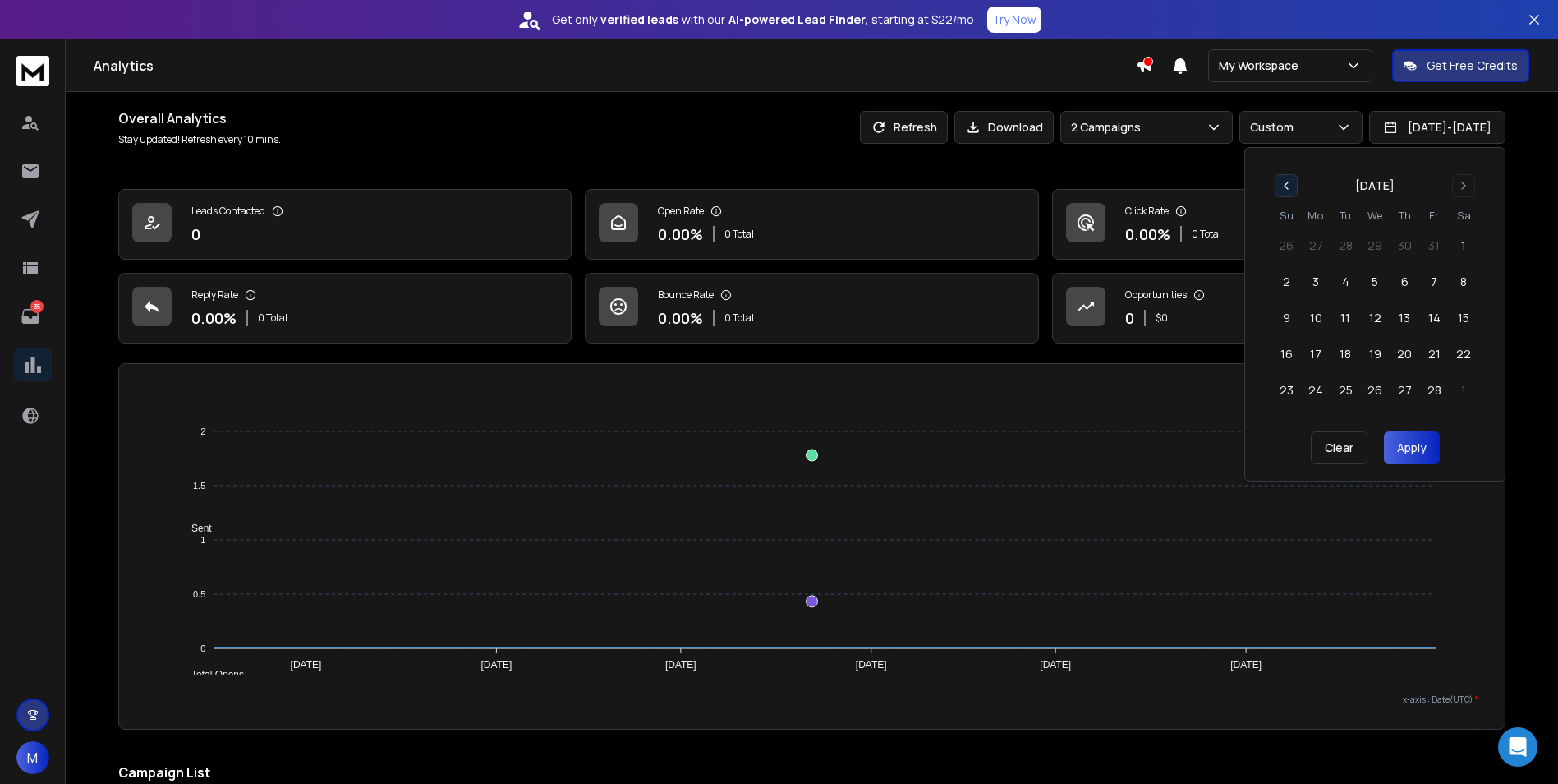
click at [1285, 181] on icon "Go to previous month" at bounding box center [1287, 185] width 13 height 13
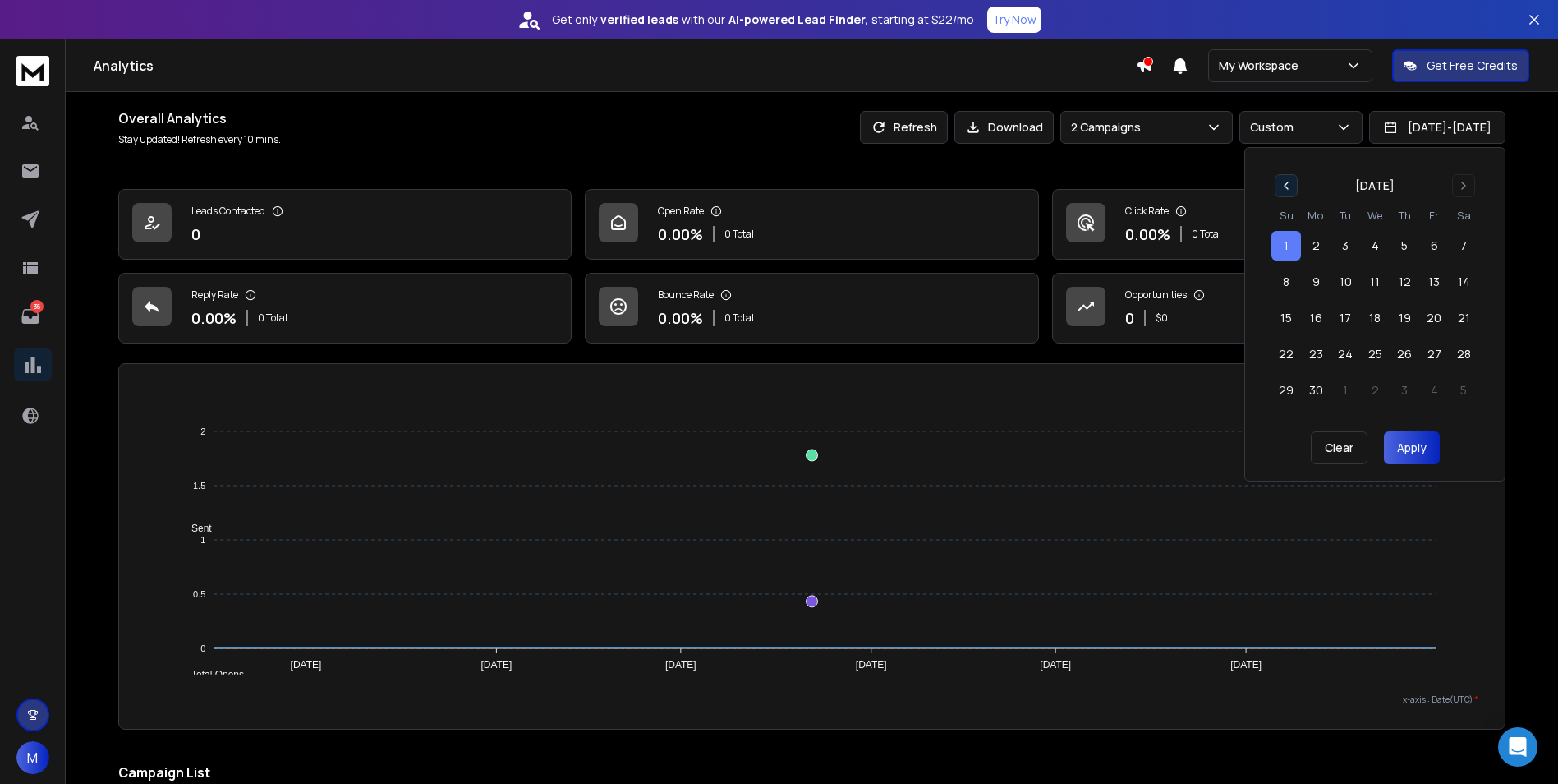
click at [1285, 181] on icon "Go to previous month" at bounding box center [1287, 185] width 13 height 13
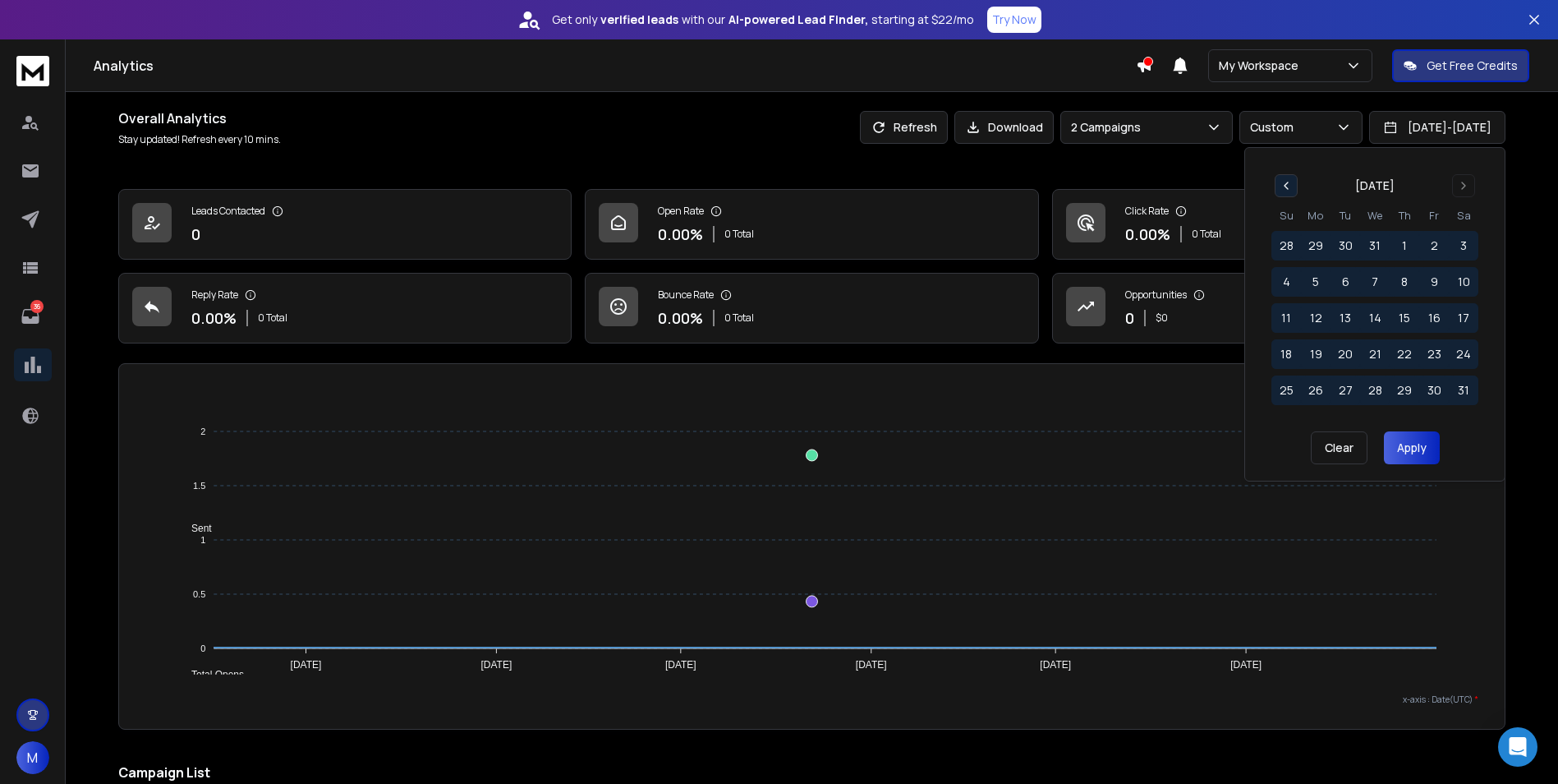
click at [1285, 181] on icon "Go to previous month" at bounding box center [1287, 185] width 13 height 13
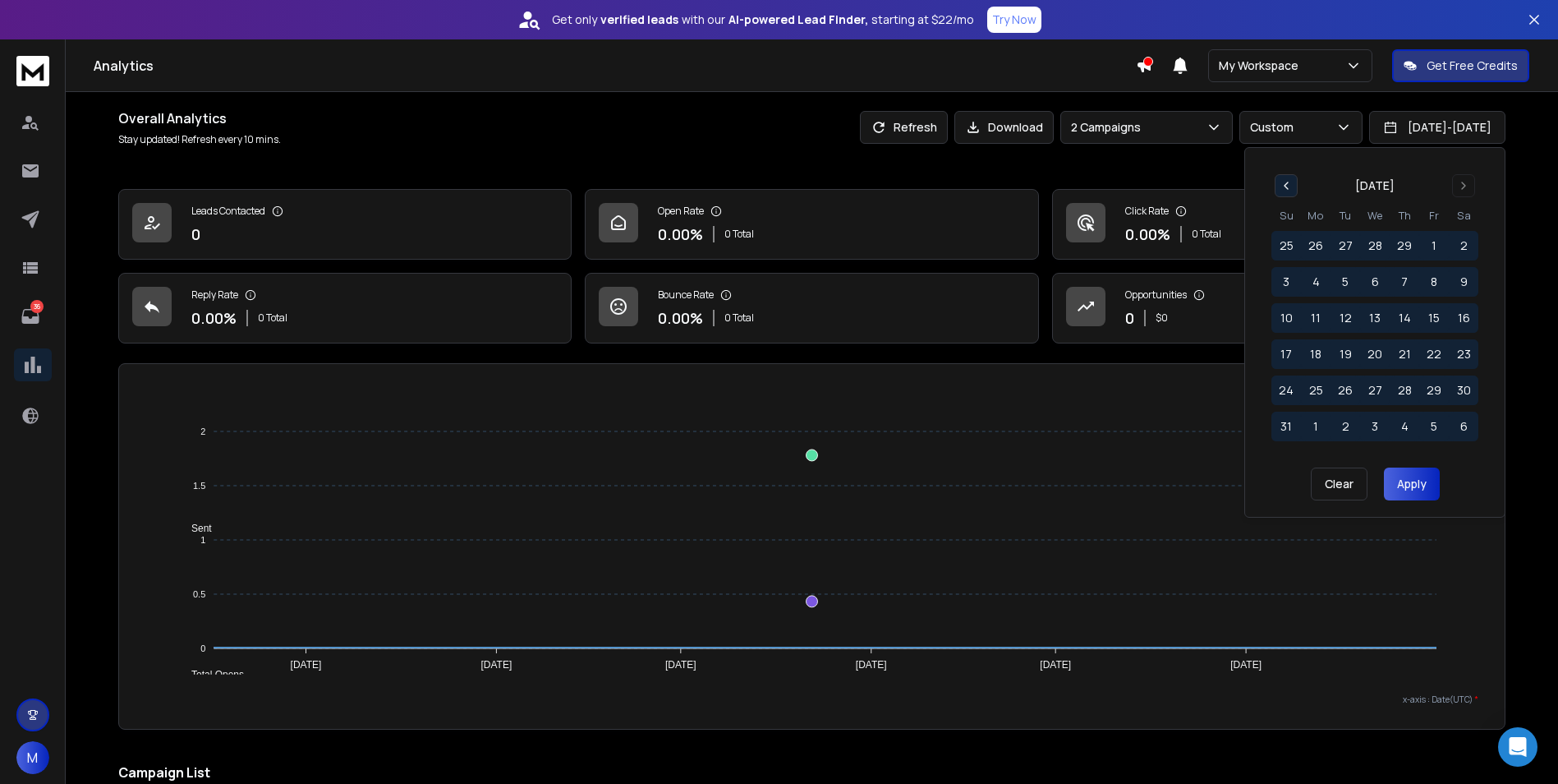
click at [1285, 181] on icon "Go to previous month" at bounding box center [1287, 185] width 13 height 13
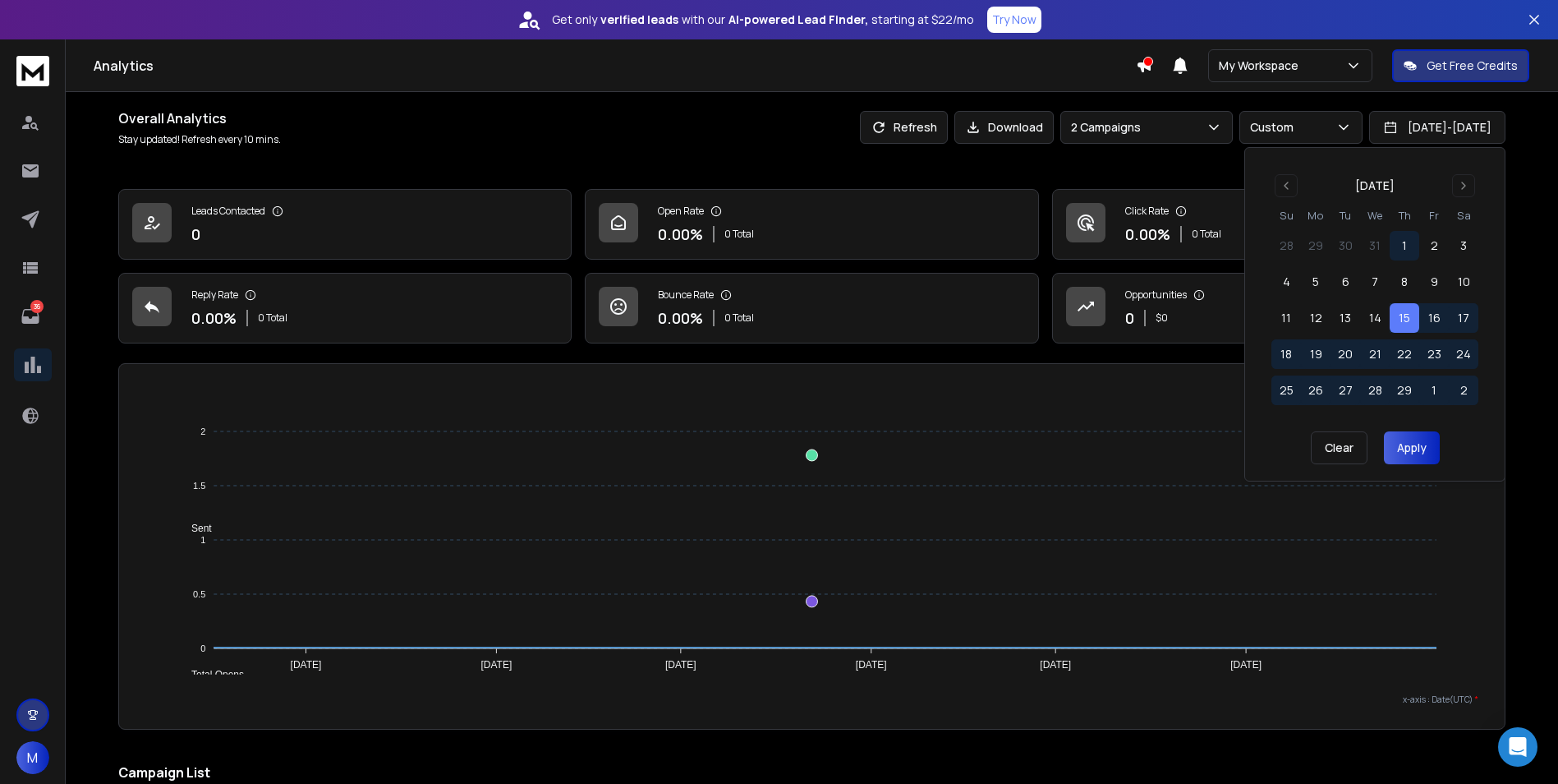
click at [1396, 244] on button "1" at bounding box center [1405, 246] width 30 height 30
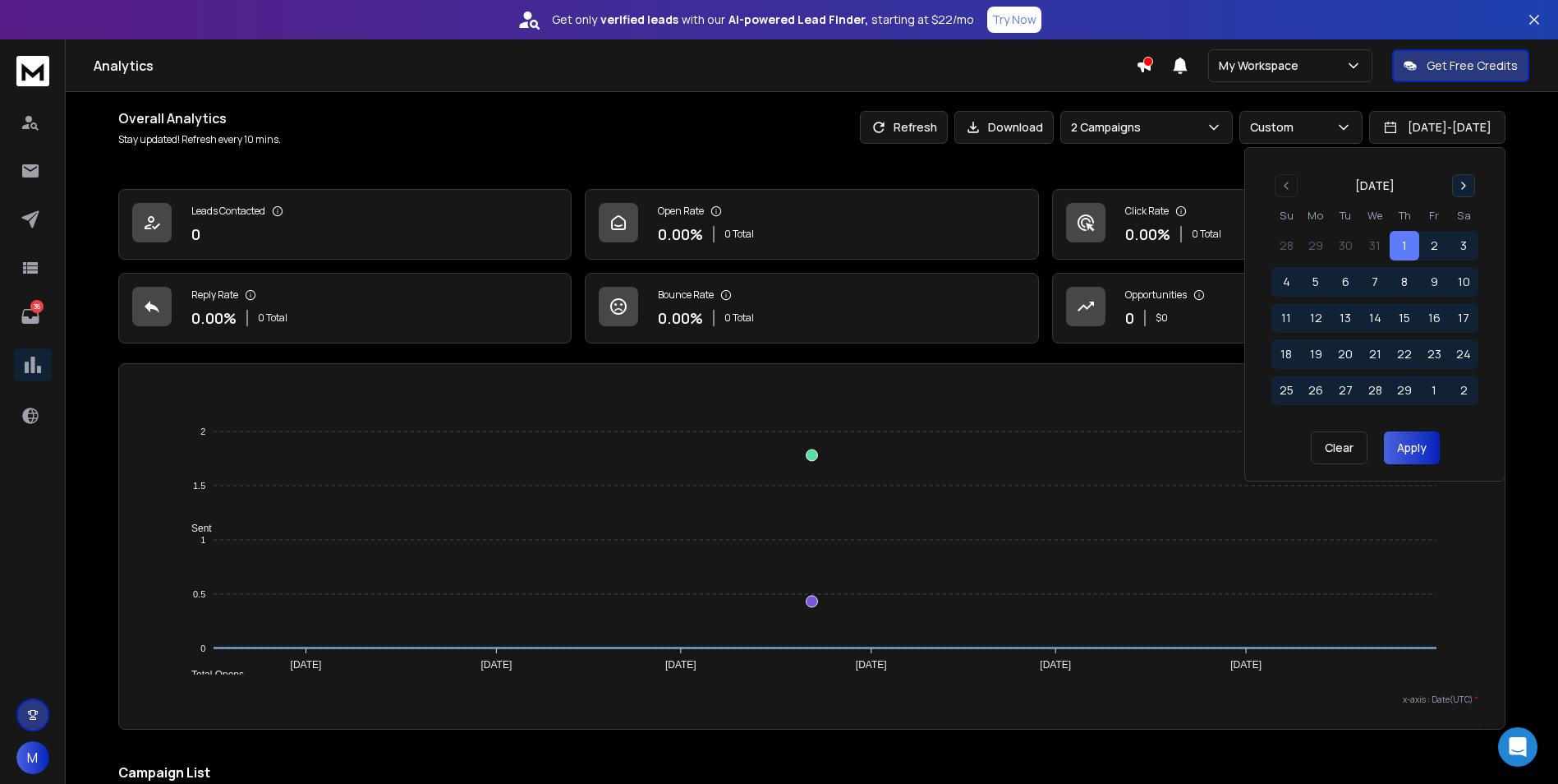
click at [1459, 186] on icon "Go to next month" at bounding box center [1463, 185] width 13 height 13
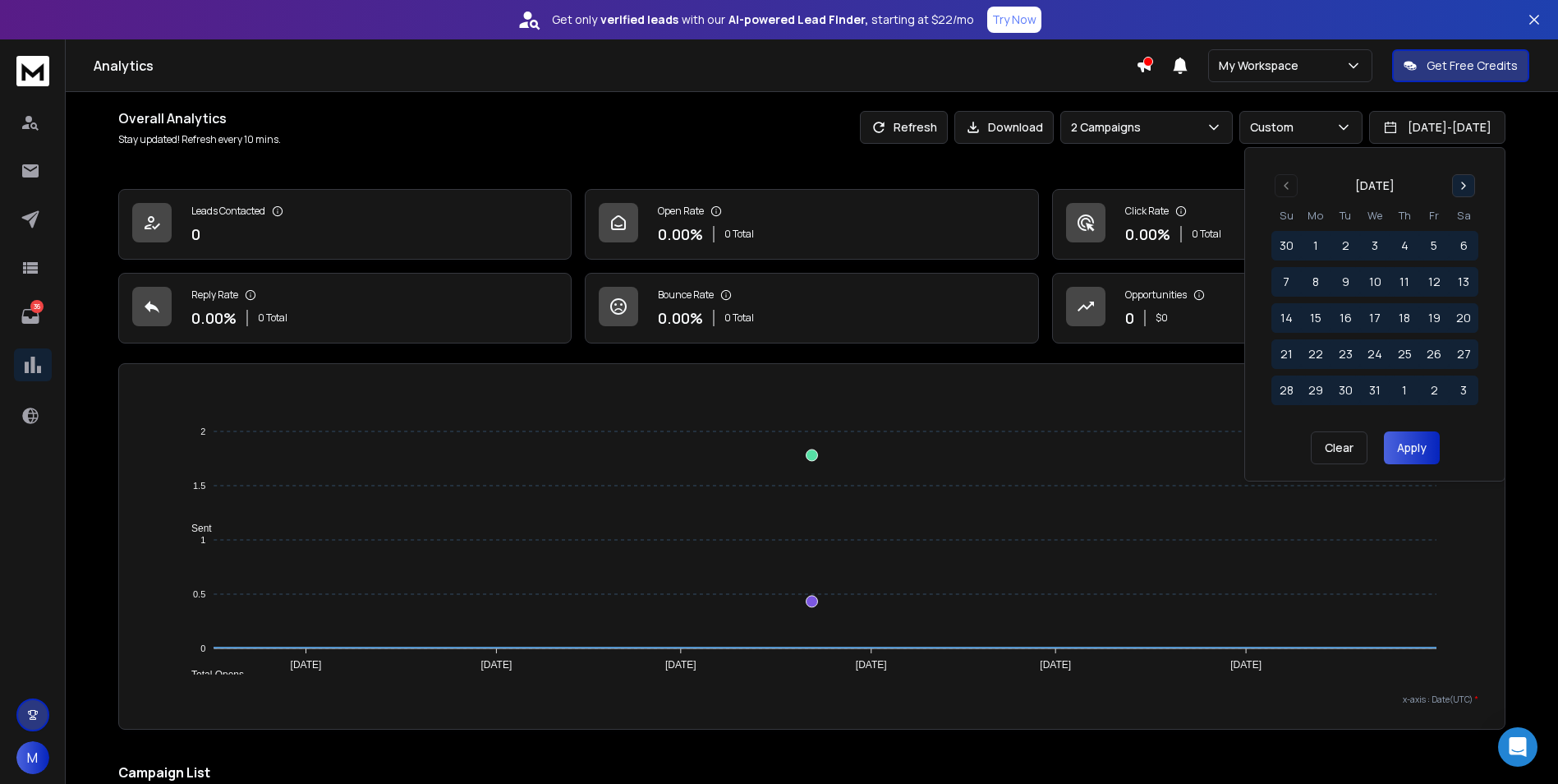
click at [1459, 186] on icon "Go to next month" at bounding box center [1463, 185] width 13 height 13
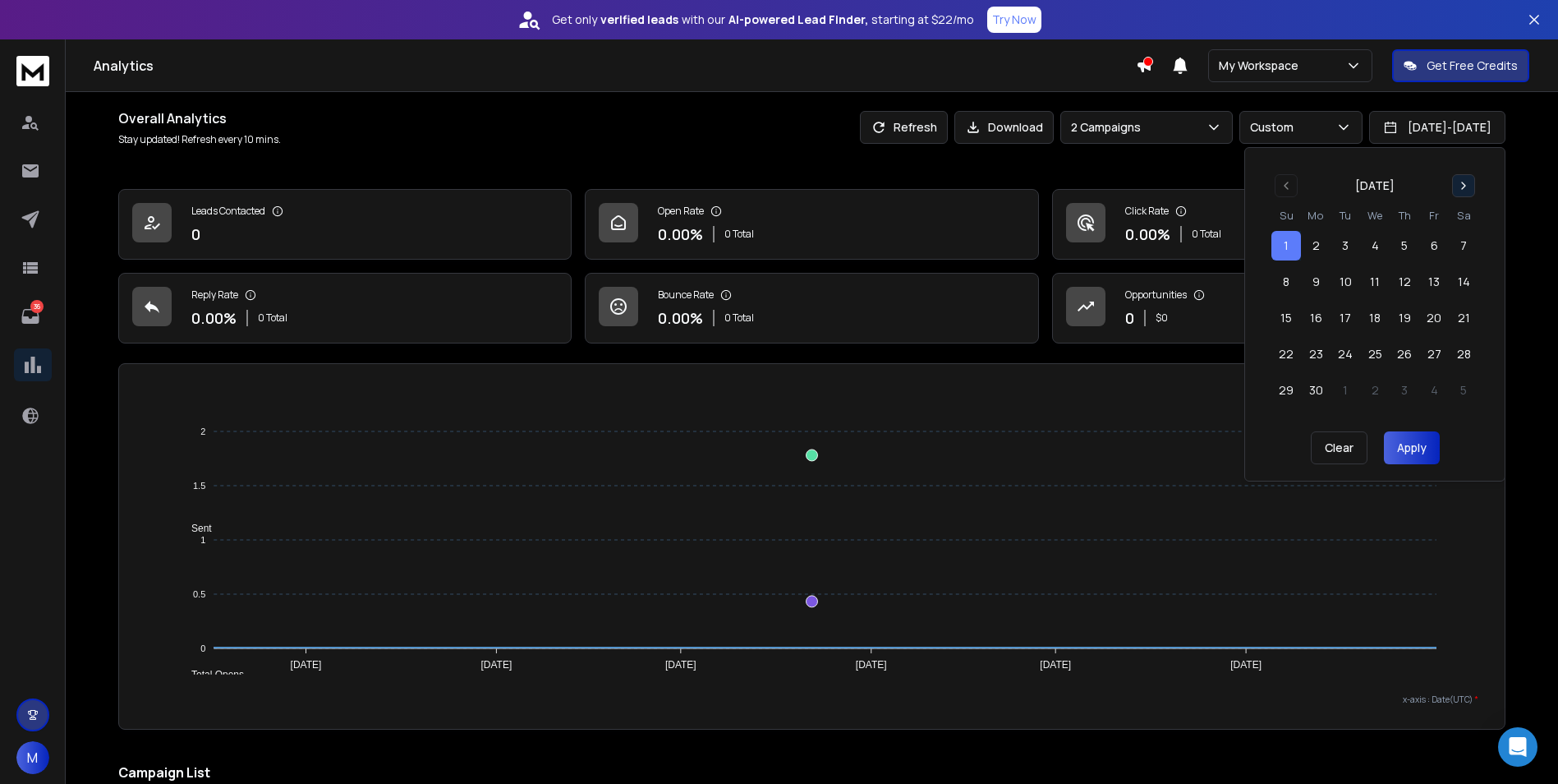
click at [1459, 186] on icon "Go to next month" at bounding box center [1463, 185] width 13 height 13
click at [1344, 394] on button "31" at bounding box center [1346, 390] width 30 height 30
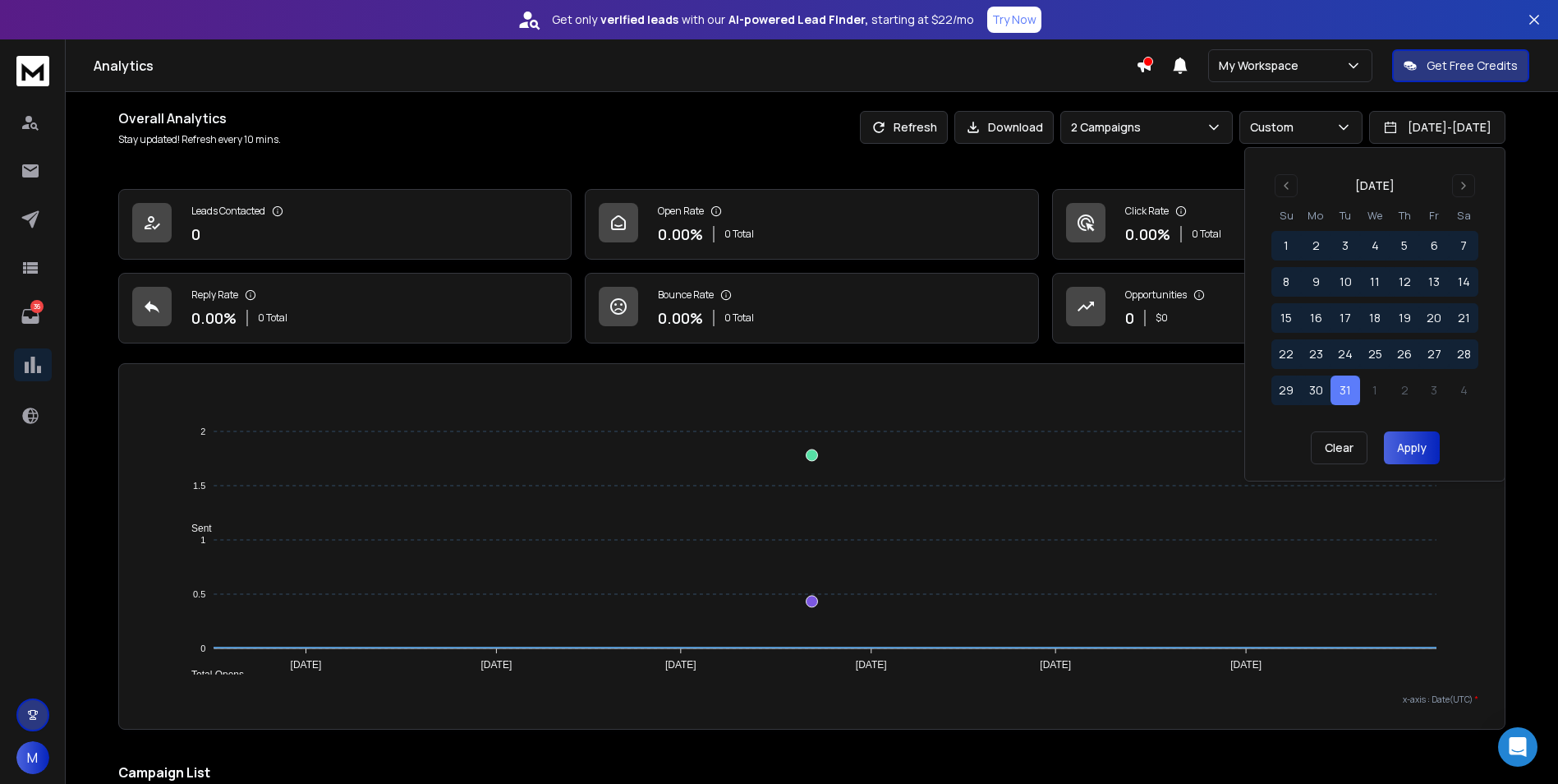
click at [1414, 451] on button "Apply" at bounding box center [1412, 447] width 56 height 33
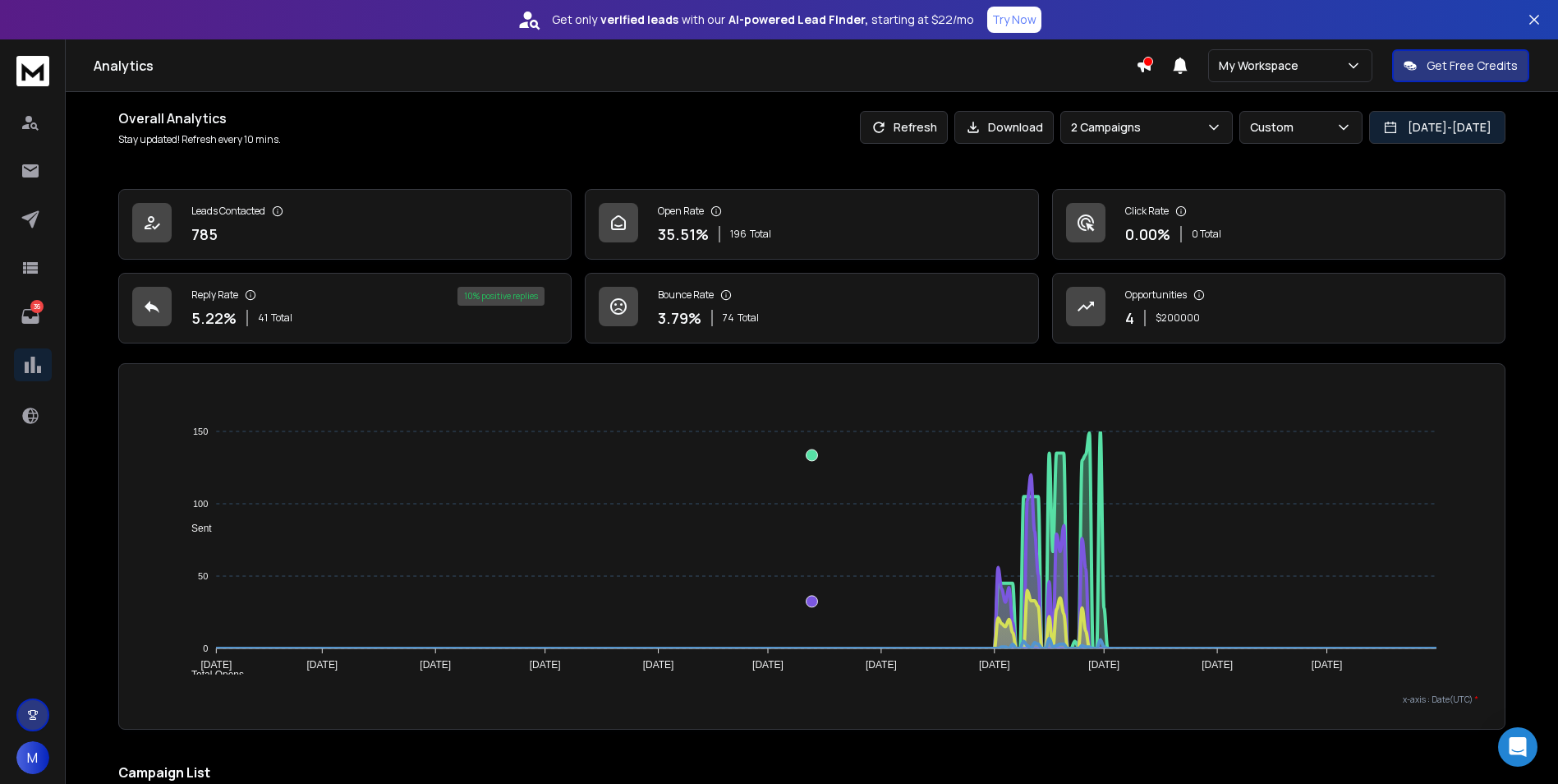
click at [1400, 126] on button "[DATE] - [DATE]" at bounding box center [1438, 127] width 137 height 33
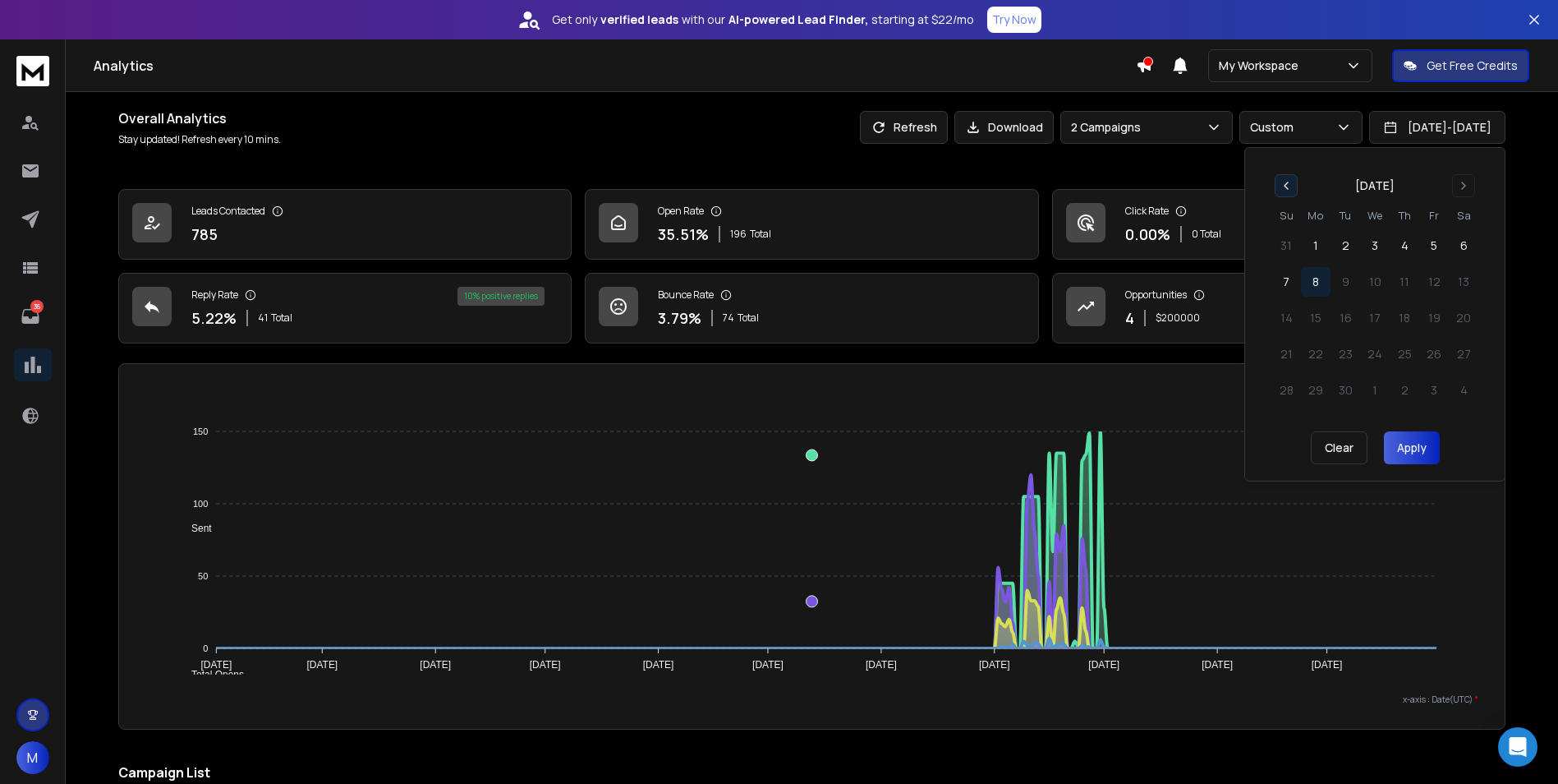
click at [1280, 185] on icon "Go to previous month" at bounding box center [1287, 185] width 13 height 13
click at [1463, 183] on icon "Go to next month" at bounding box center [1464, 185] width 4 height 7
click at [1277, 186] on button "Go to previous month" at bounding box center [1287, 185] width 23 height 23
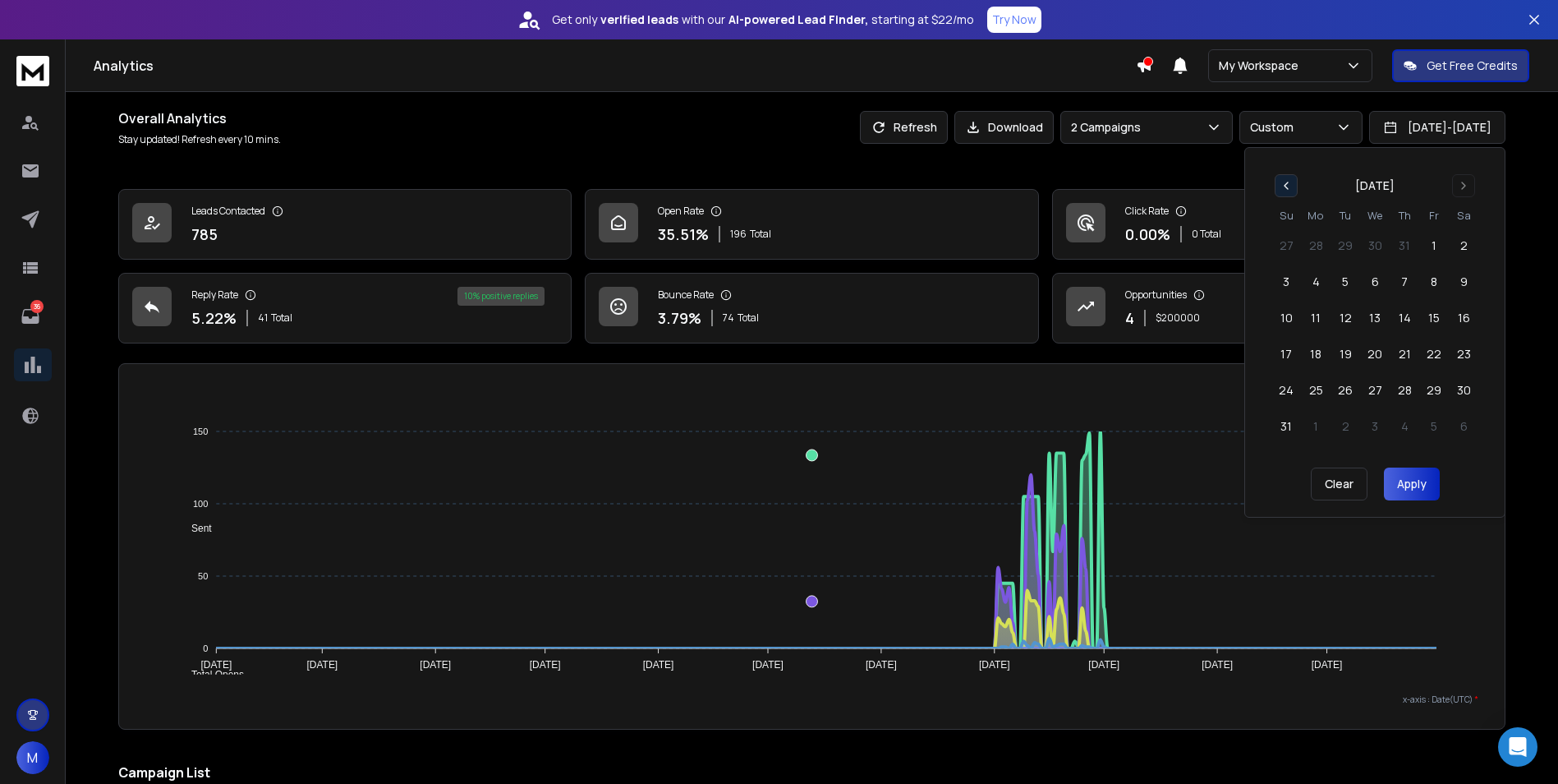
click at [1277, 186] on button "Go to previous month" at bounding box center [1287, 185] width 23 height 23
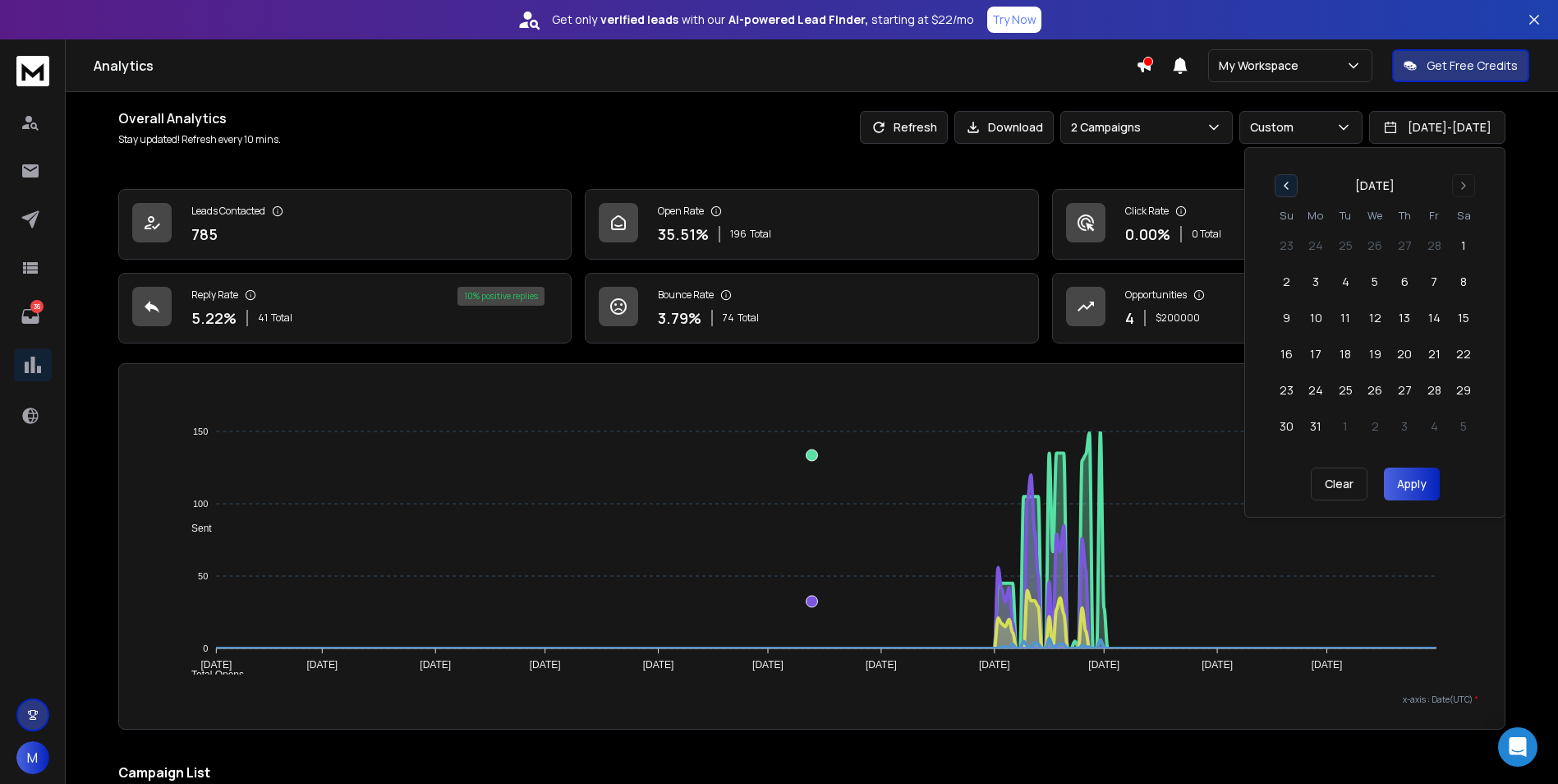
click at [1277, 186] on button "Go to previous month" at bounding box center [1287, 185] width 23 height 23
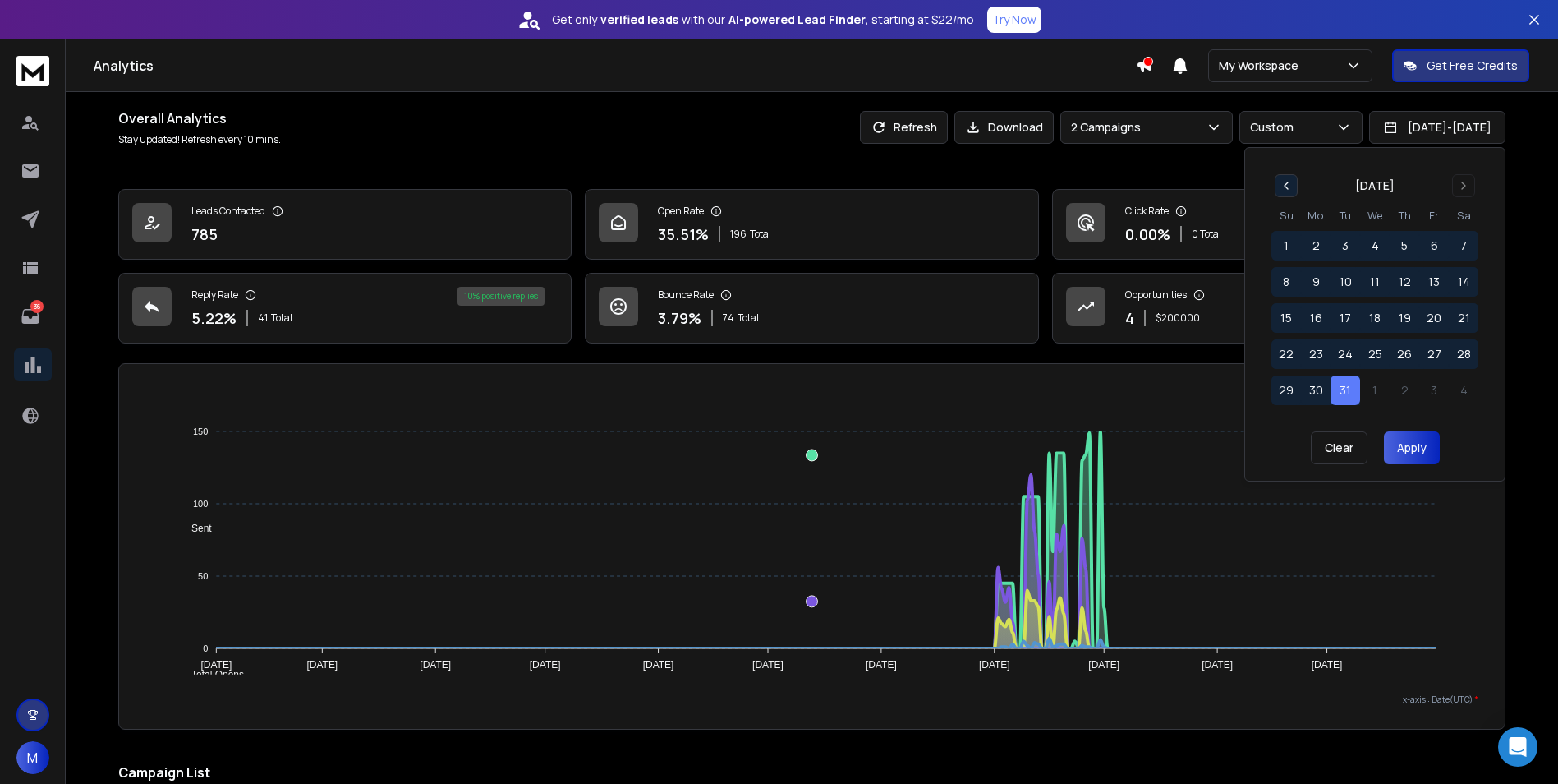
click at [1277, 186] on button "Go to previous month" at bounding box center [1287, 185] width 23 height 23
click at [1285, 240] on button "1" at bounding box center [1287, 246] width 30 height 30
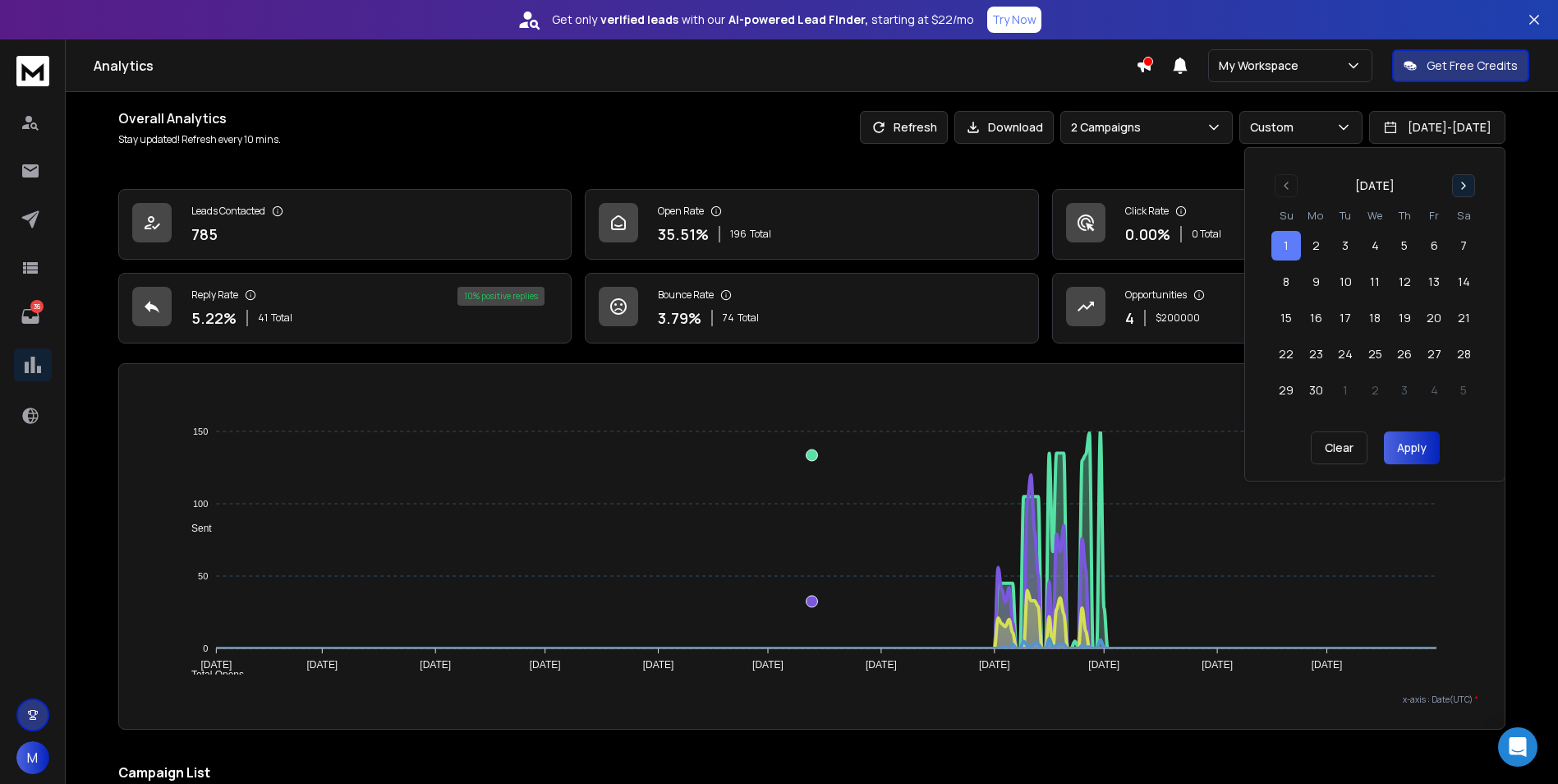
click at [1465, 189] on icon "Go to next month" at bounding box center [1463, 185] width 13 height 13
click at [1400, 244] on button "3" at bounding box center [1405, 246] width 30 height 30
click at [1420, 445] on button "Apply" at bounding box center [1412, 447] width 56 height 33
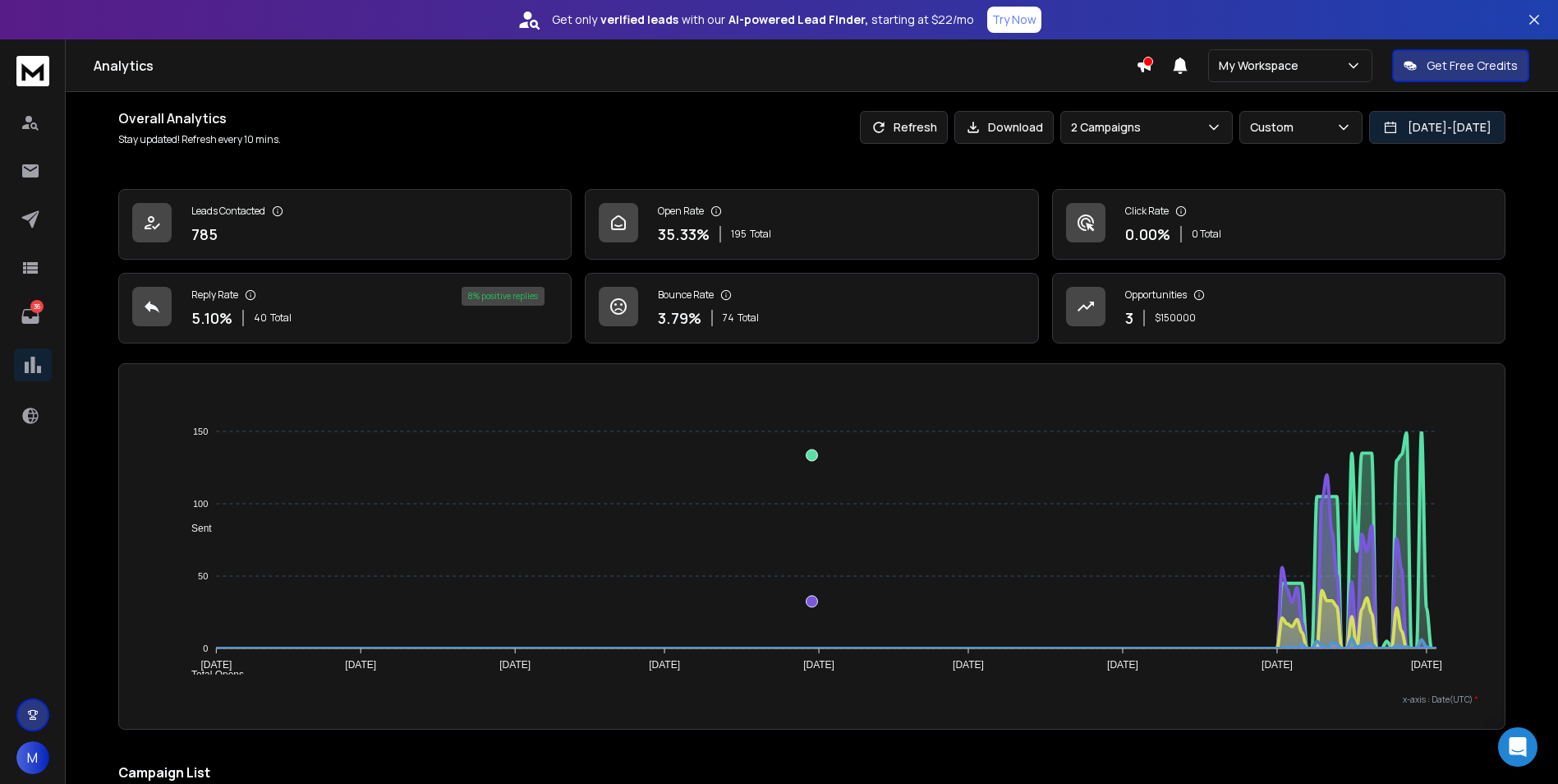
click at [1376, 123] on button "01 Feb 2024 - 03 Oct 2024" at bounding box center [1438, 127] width 137 height 33
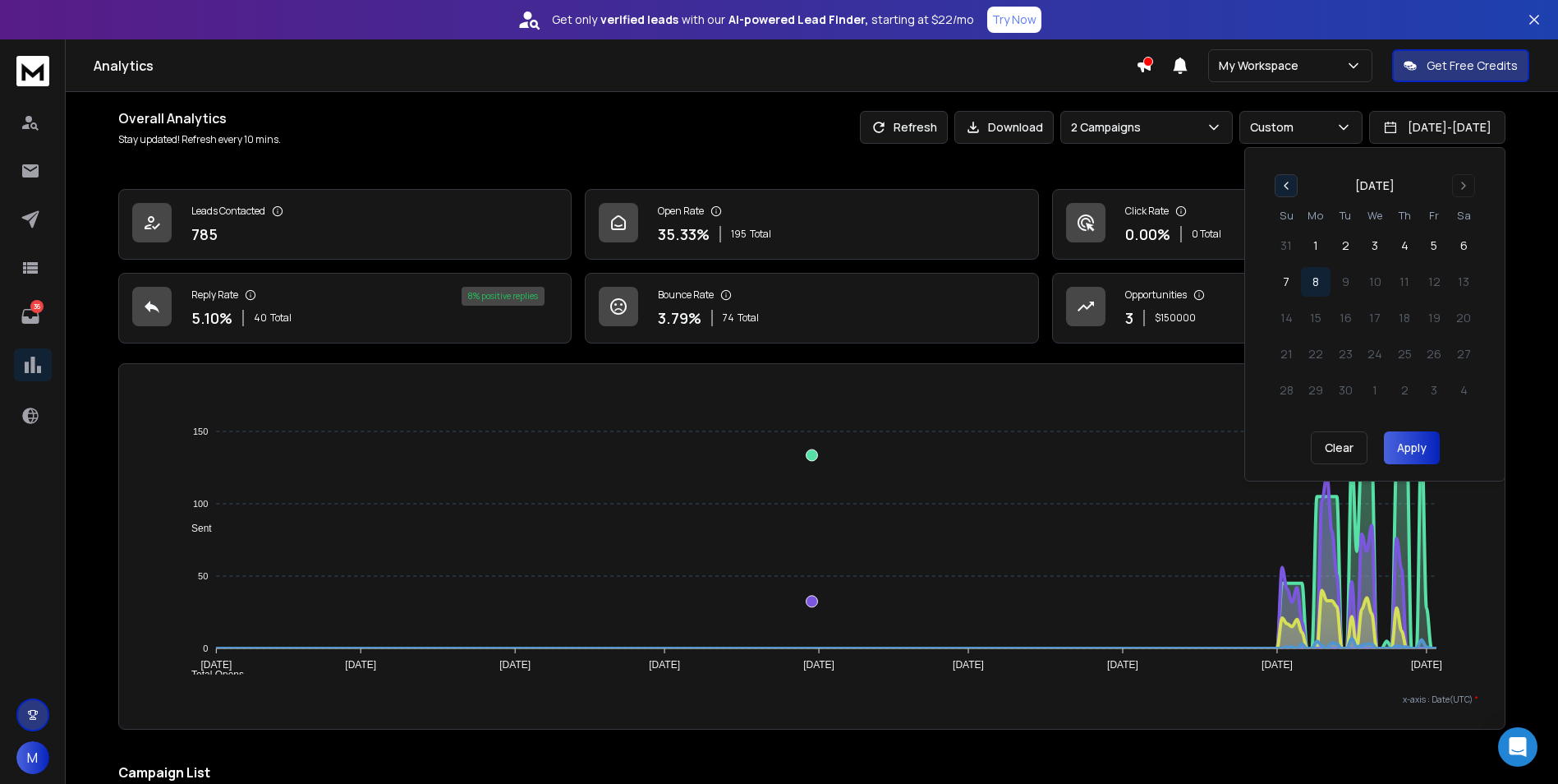
click at [1282, 189] on icon "Go to previous month" at bounding box center [1287, 185] width 13 height 13
click at [1280, 429] on button "31" at bounding box center [1287, 427] width 30 height 30
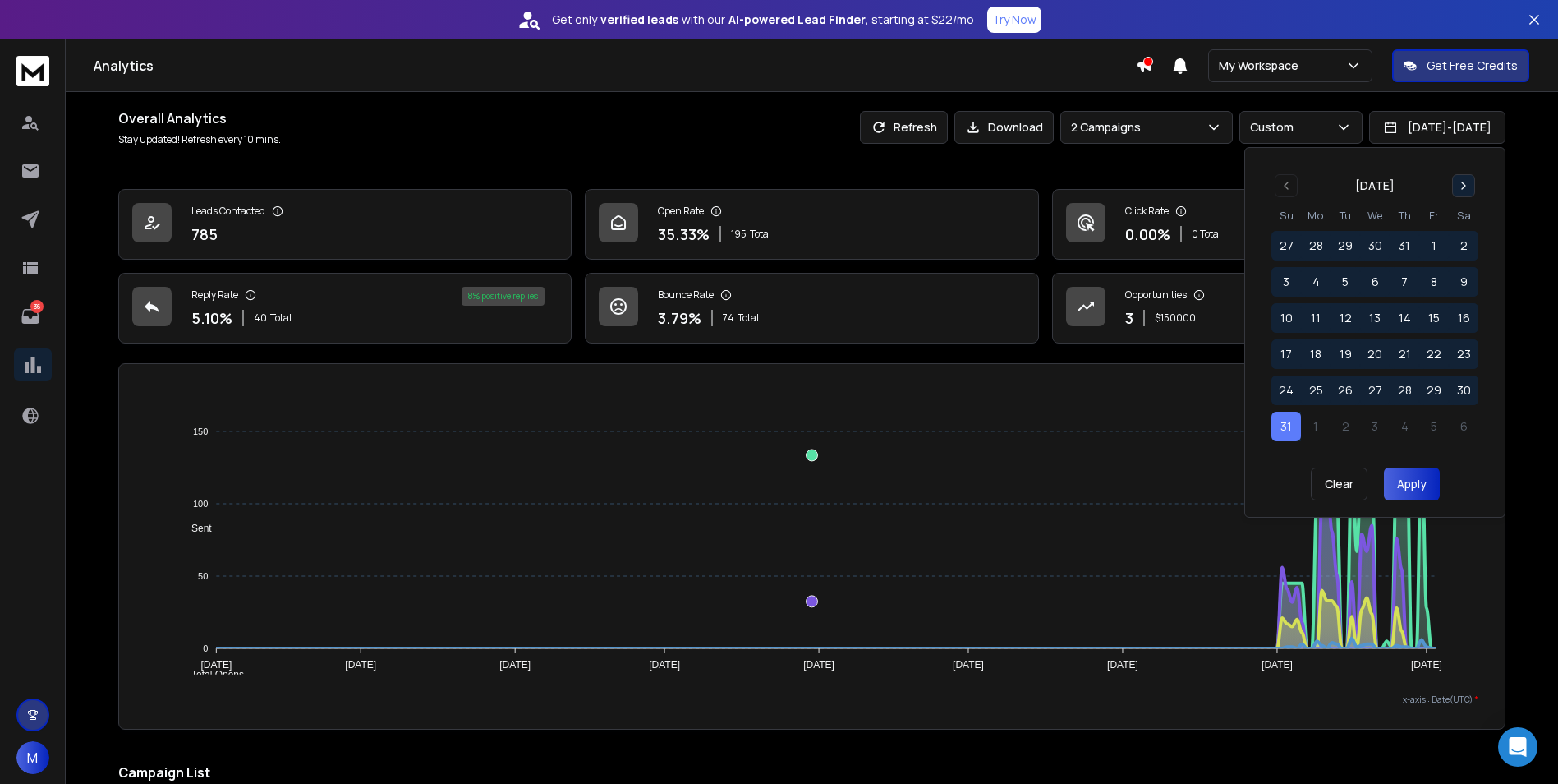
click at [1458, 192] on icon "Go to next month" at bounding box center [1463, 185] width 13 height 13
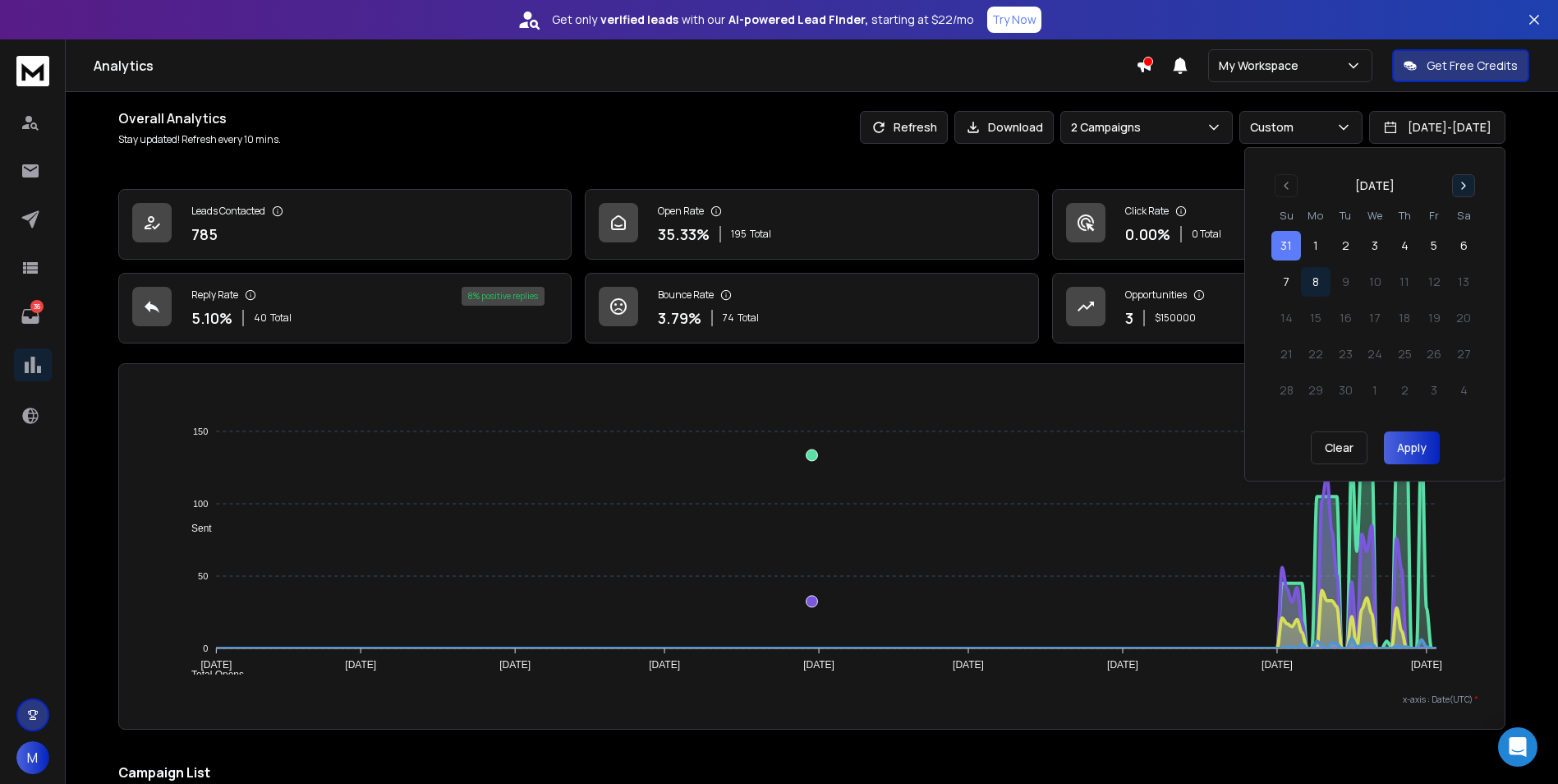
click at [1461, 187] on icon "Go to next month" at bounding box center [1463, 185] width 13 height 13
click at [1370, 285] on td "8" at bounding box center [1376, 282] width 30 height 30
click at [1369, 240] on td "1" at bounding box center [1376, 246] width 30 height 30
click at [1380, 248] on td "1" at bounding box center [1376, 246] width 30 height 30
click at [1288, 190] on icon "Go to previous month" at bounding box center [1287, 185] width 13 height 13
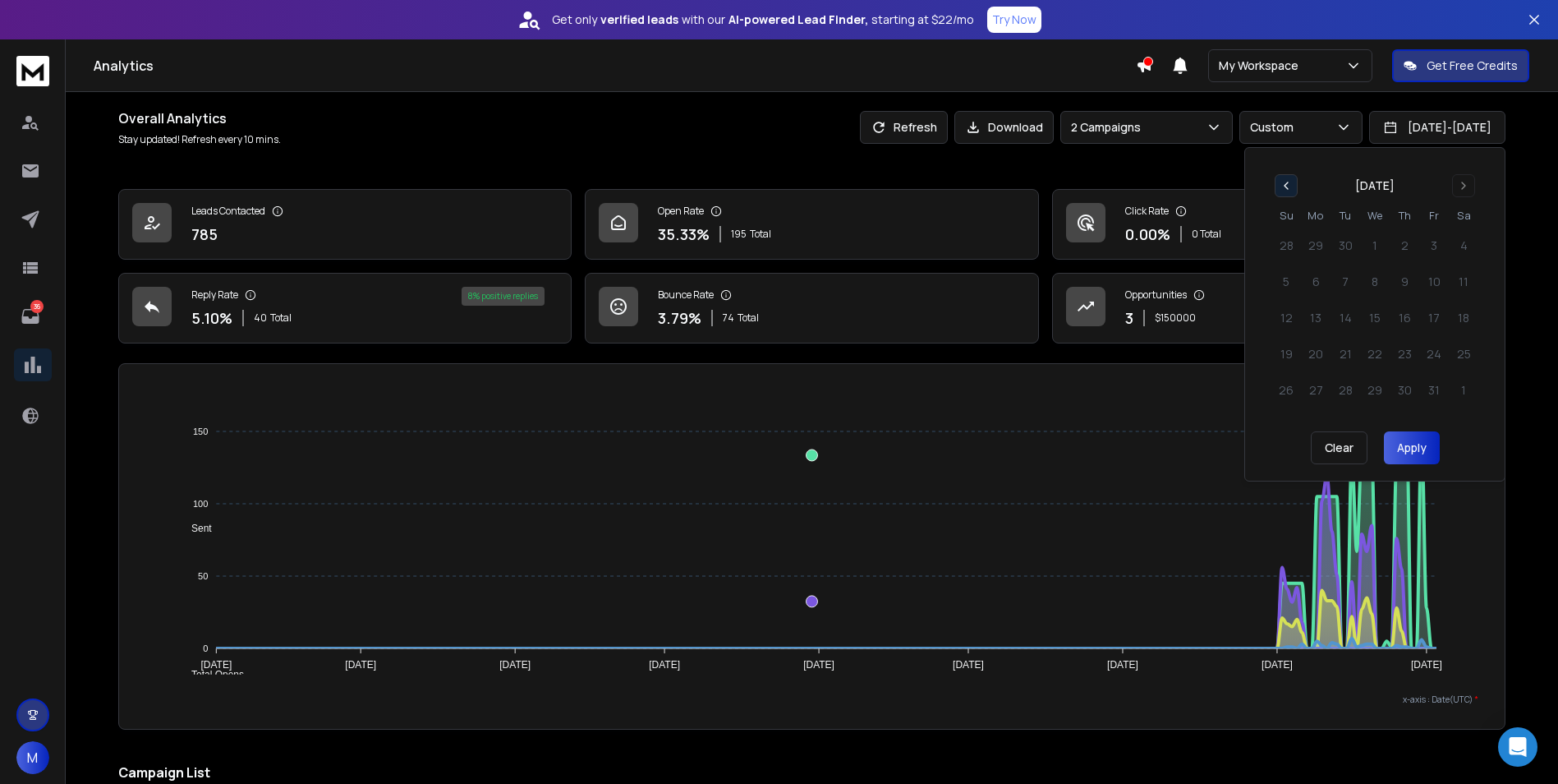
click at [1288, 190] on icon "Go to previous month" at bounding box center [1287, 185] width 13 height 13
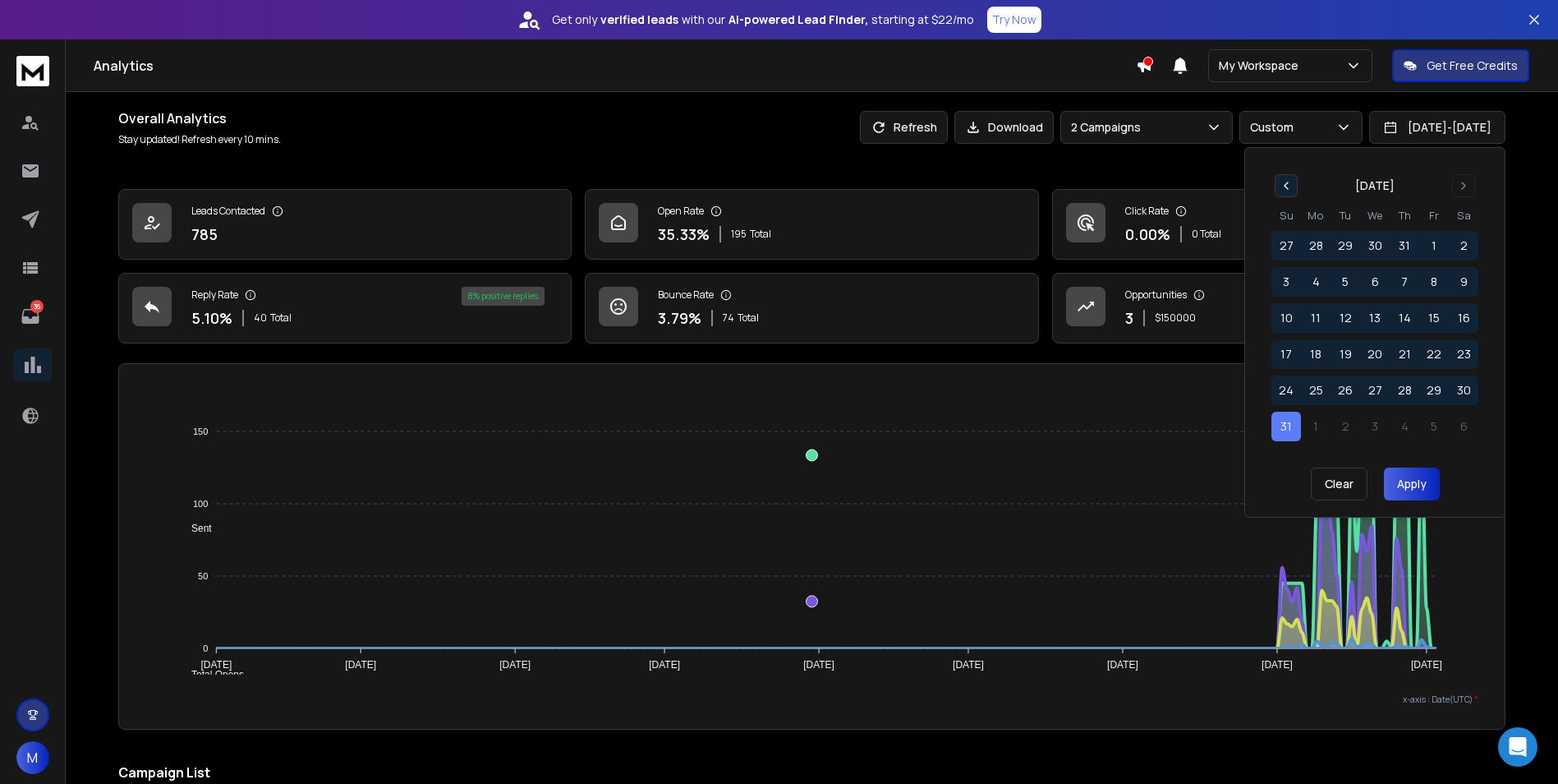
click at [1288, 190] on icon "Go to previous month" at bounding box center [1287, 185] width 13 height 13
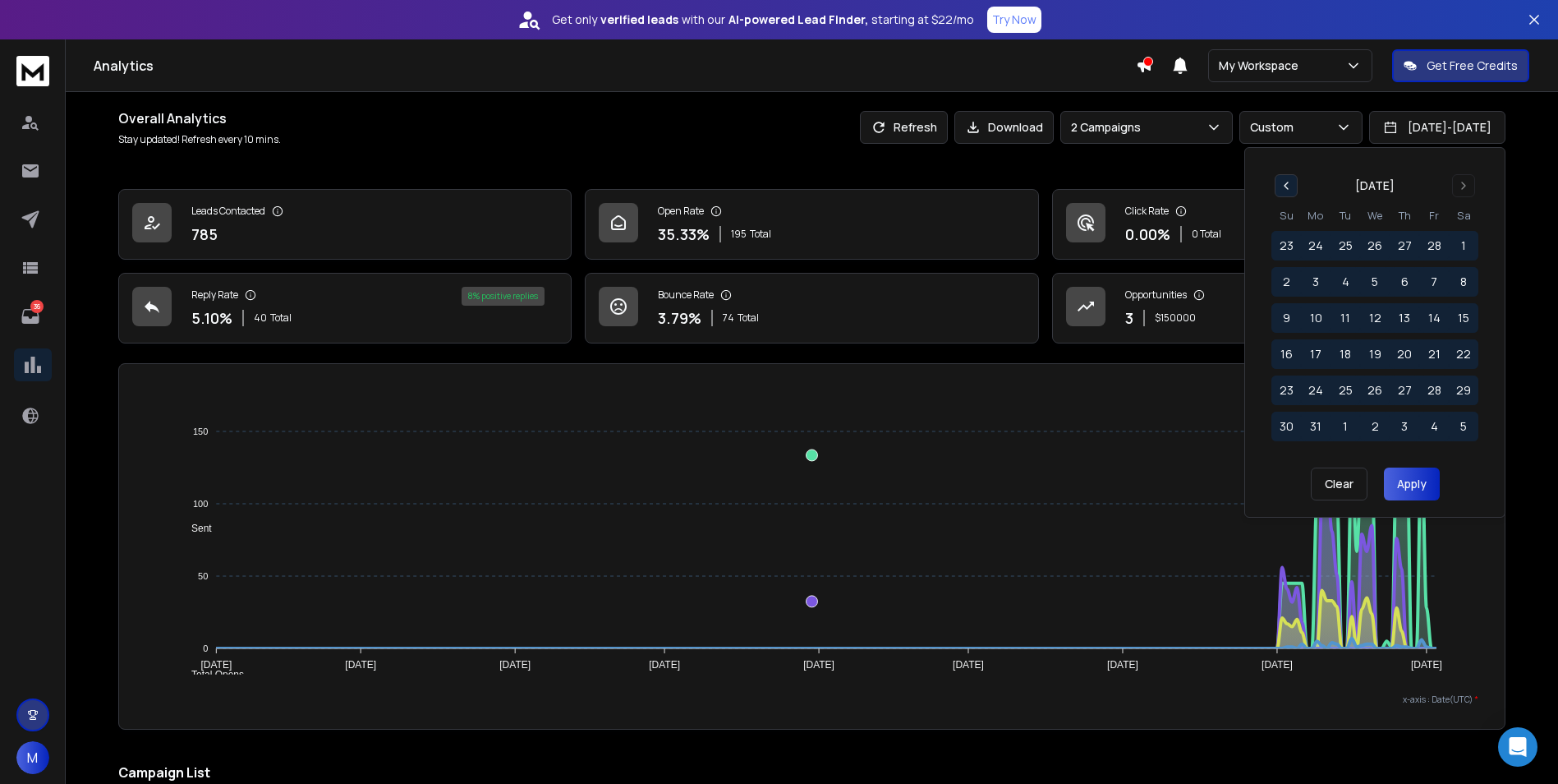
click at [1288, 190] on icon "Go to previous month" at bounding box center [1287, 185] width 13 height 13
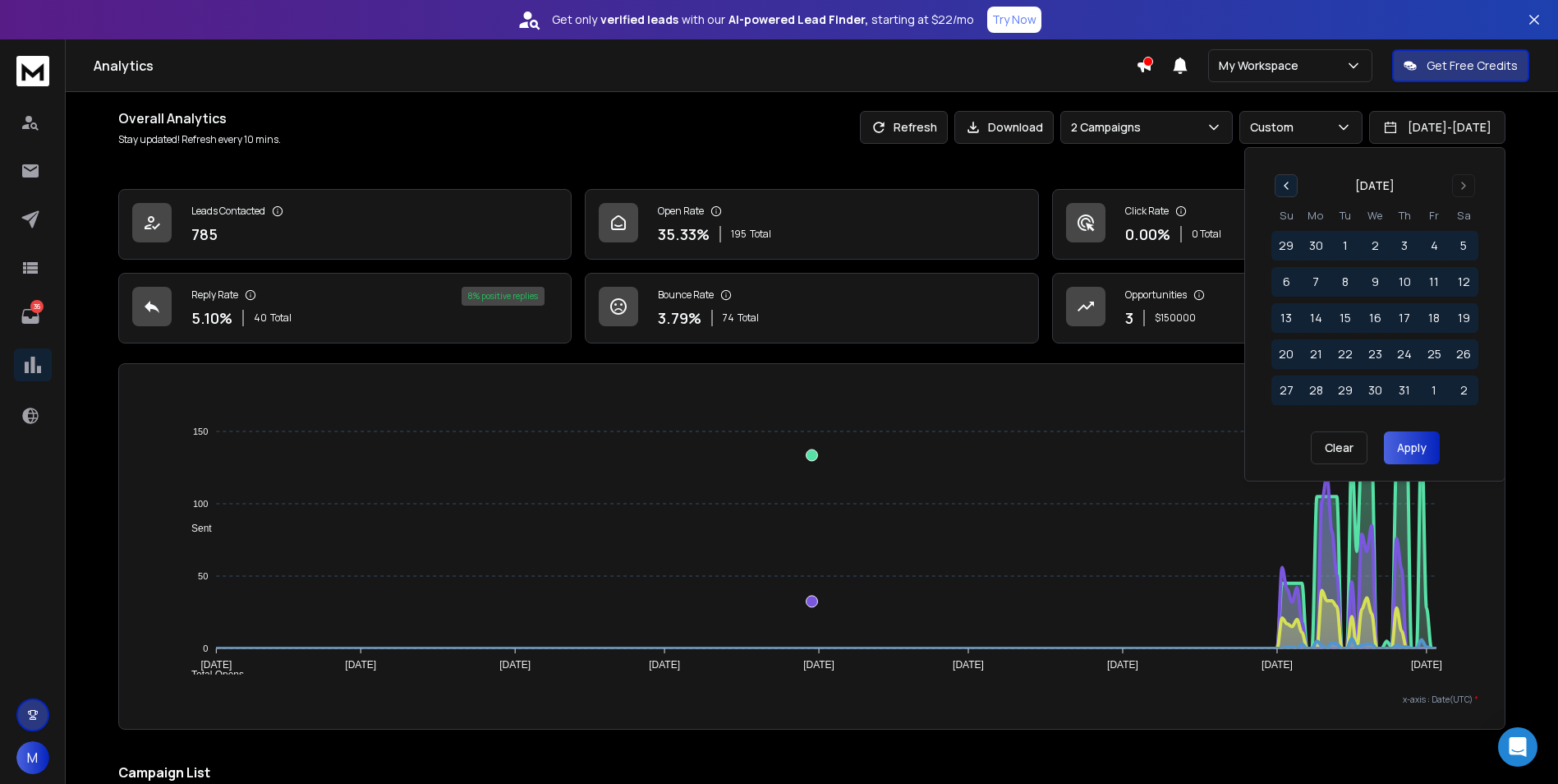
click at [1288, 190] on icon "Go to previous month" at bounding box center [1287, 185] width 13 height 13
click at [1458, 185] on icon "Go to next month" at bounding box center [1463, 185] width 13 height 13
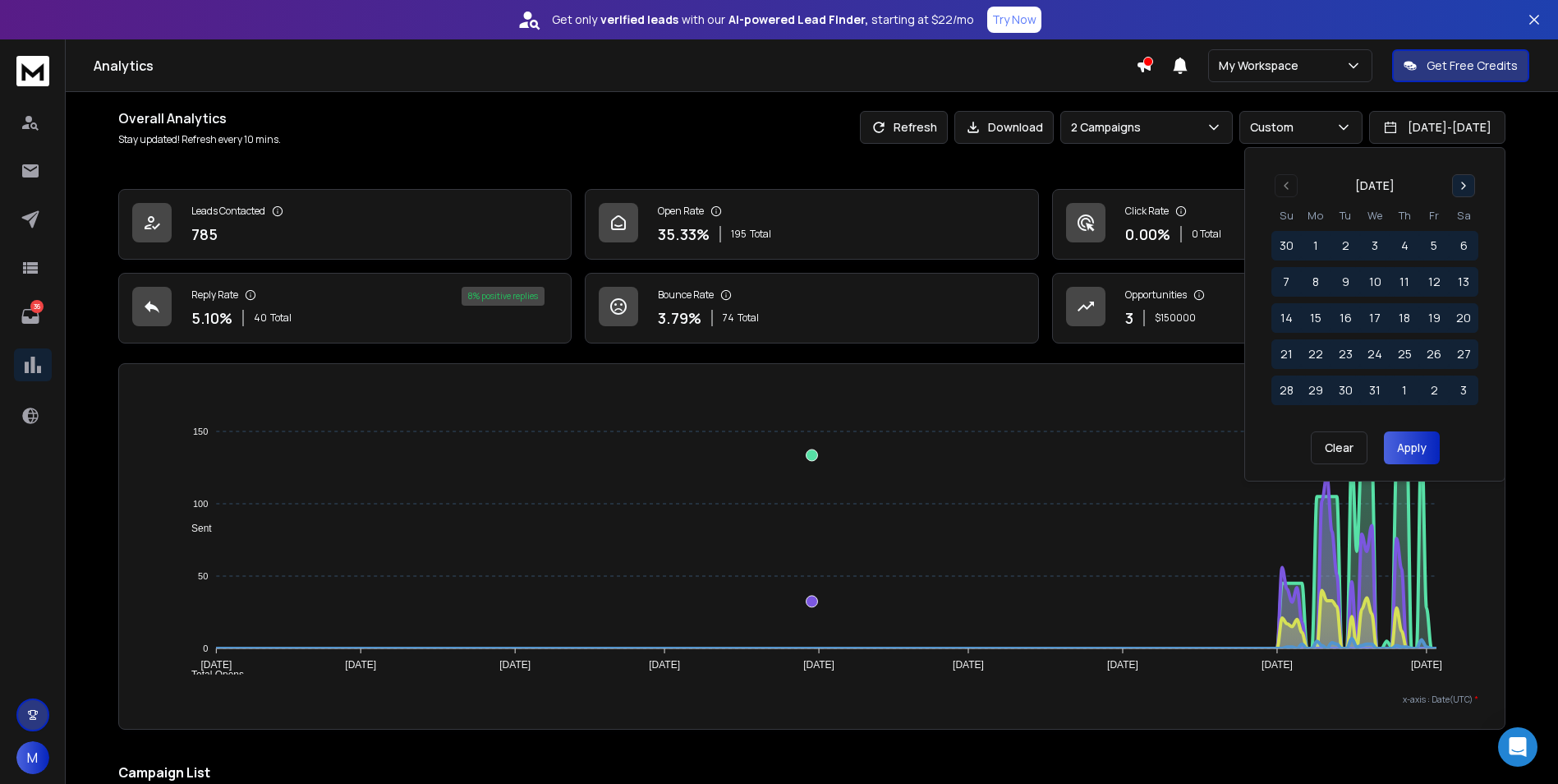
click at [1458, 185] on icon "Go to next month" at bounding box center [1463, 185] width 13 height 13
click at [1376, 242] on button "31" at bounding box center [1376, 246] width 30 height 30
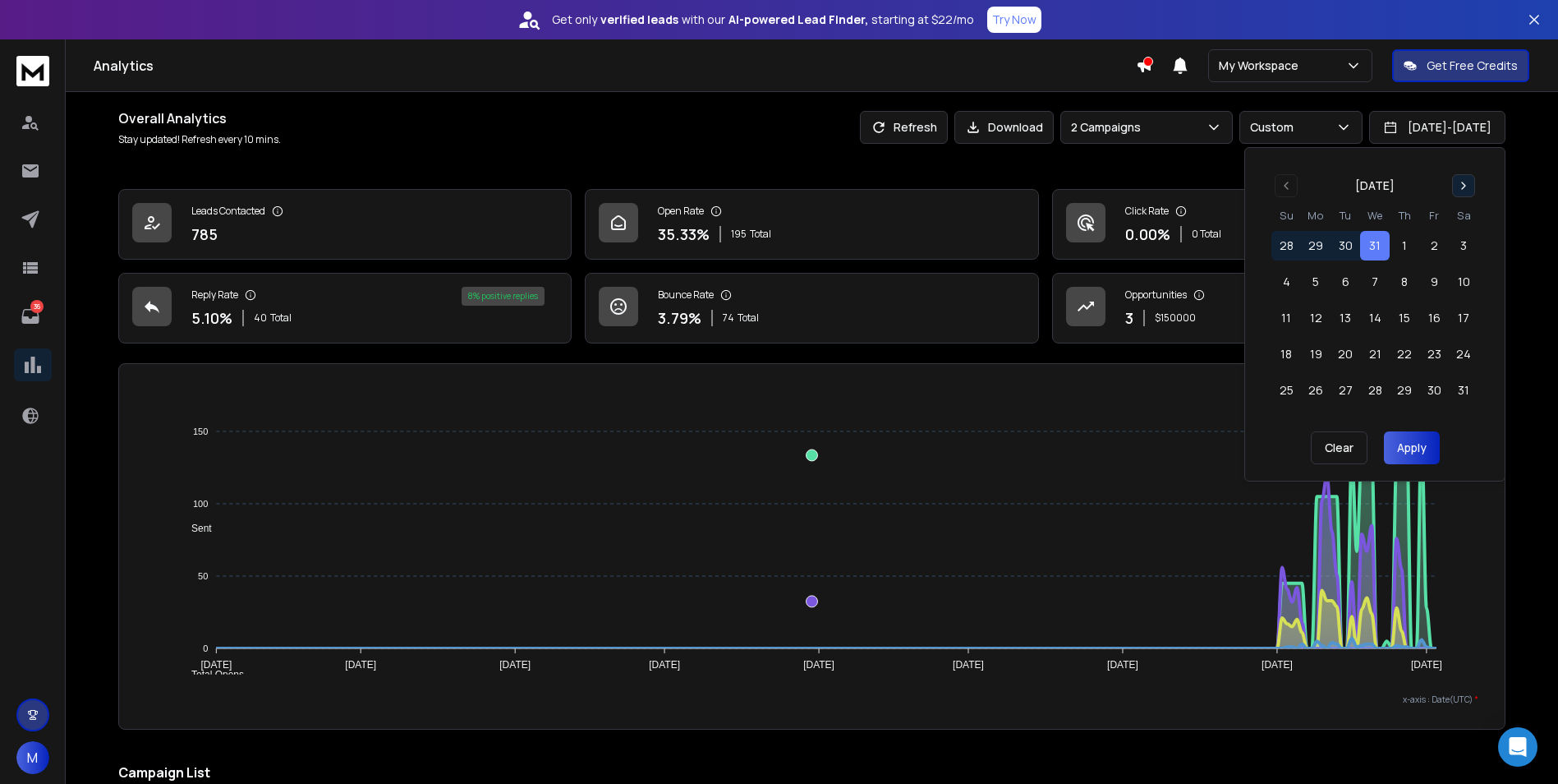
click at [1464, 185] on icon "Go to next month" at bounding box center [1463, 185] width 13 height 13
click at [1378, 286] on button "9" at bounding box center [1376, 282] width 30 height 30
click at [1414, 445] on button "Apply" at bounding box center [1412, 447] width 56 height 33
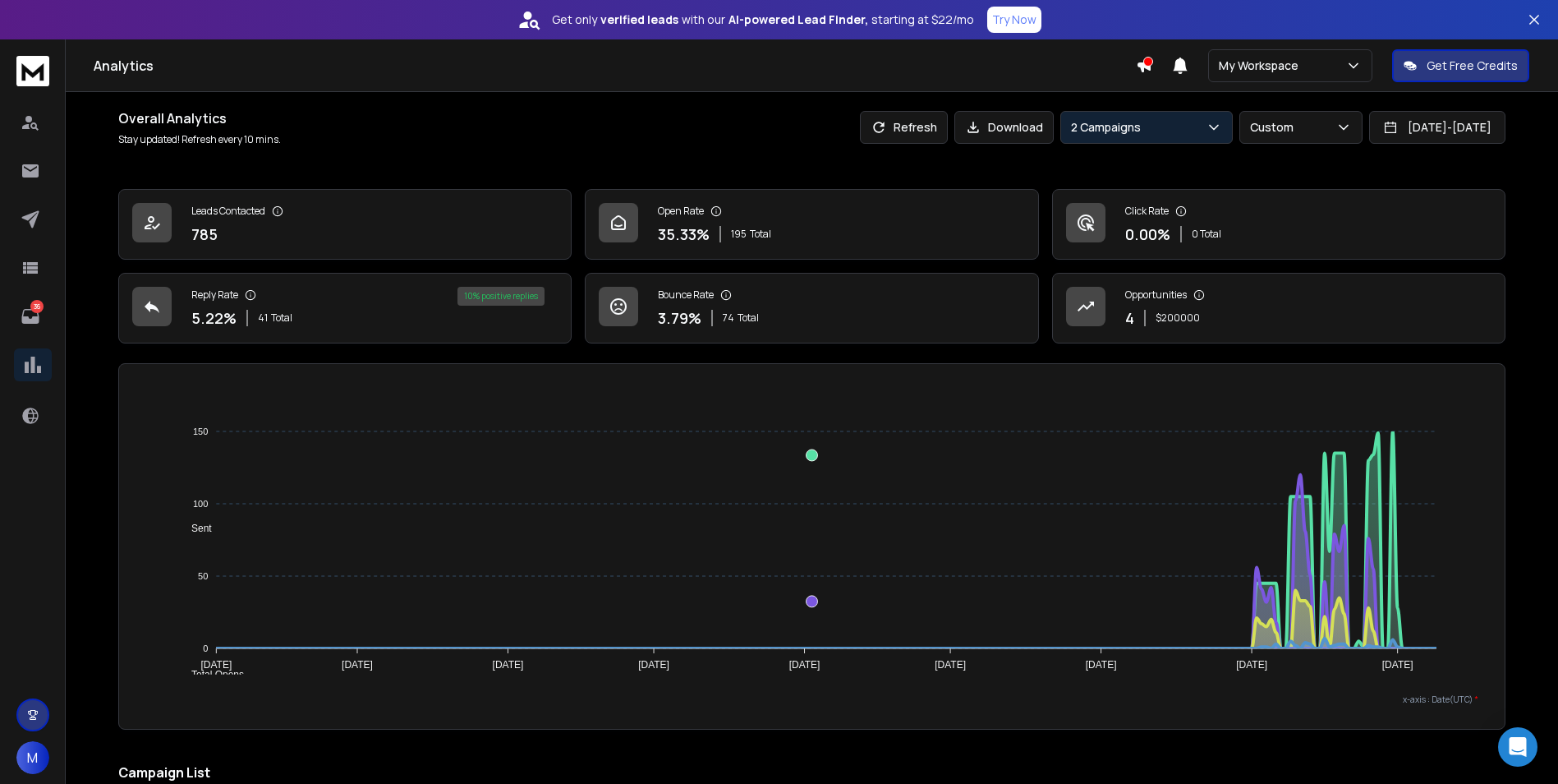
click at [1131, 136] on button "2 Campaigns" at bounding box center [1146, 127] width 172 height 33
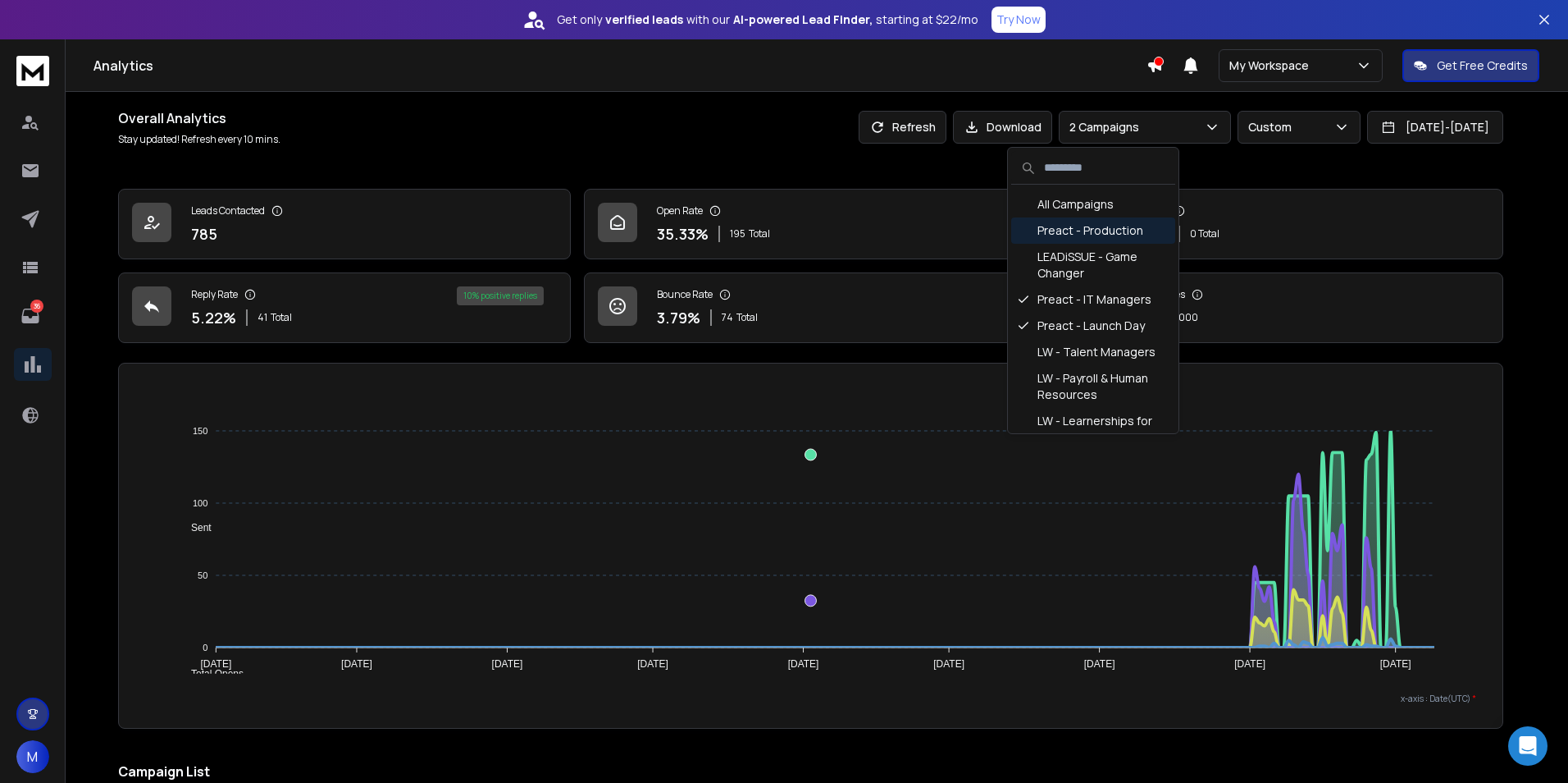
click at [1084, 238] on div "Preact - Production" at bounding box center [1093, 231] width 164 height 26
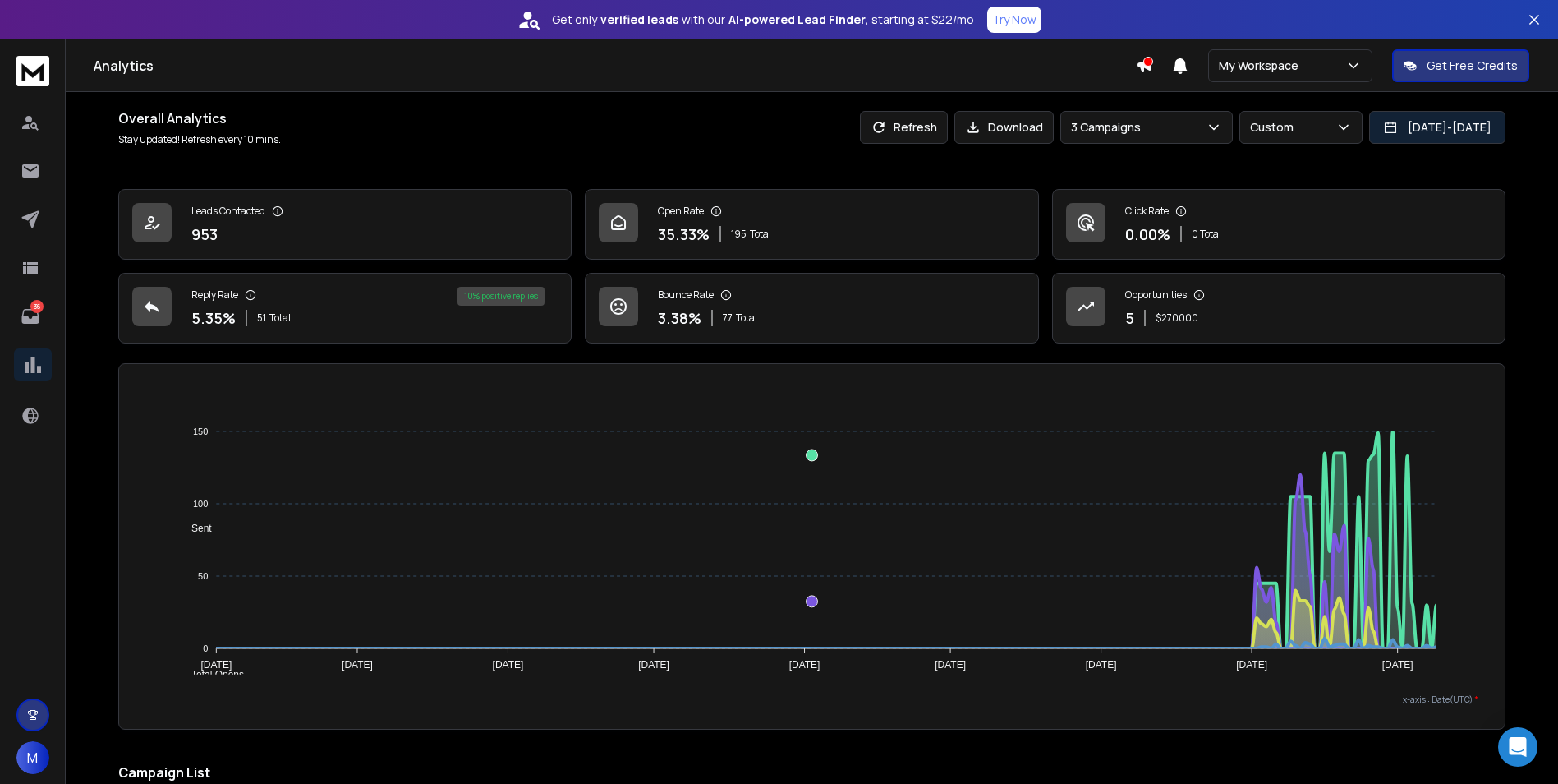
click at [1407, 130] on button "01 Feb 2024 - 09 Oct 2024" at bounding box center [1438, 127] width 137 height 33
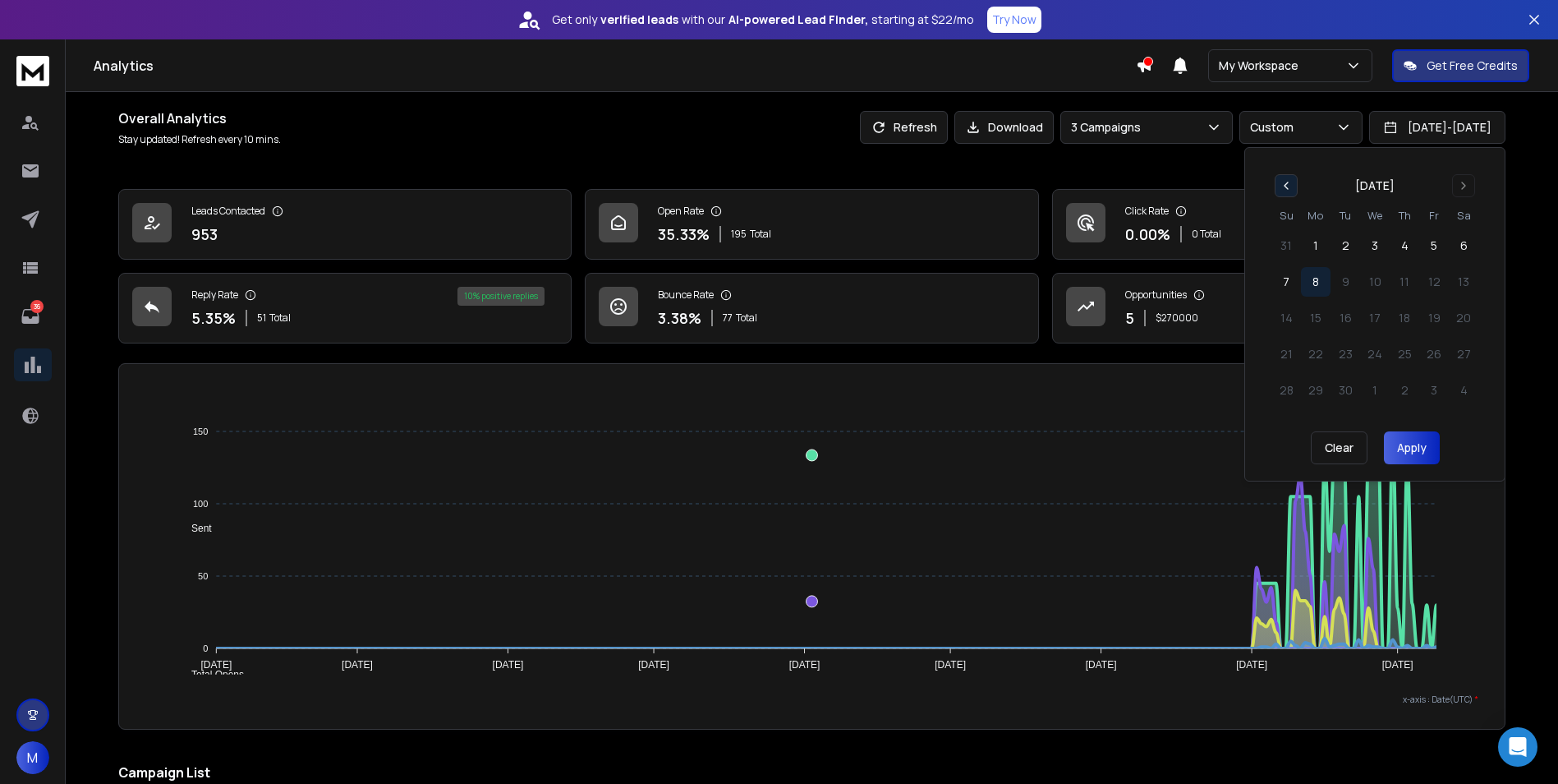
click at [1280, 187] on icon "Go to previous month" at bounding box center [1287, 185] width 13 height 13
click at [1279, 187] on button "Go to previous month" at bounding box center [1287, 185] width 23 height 23
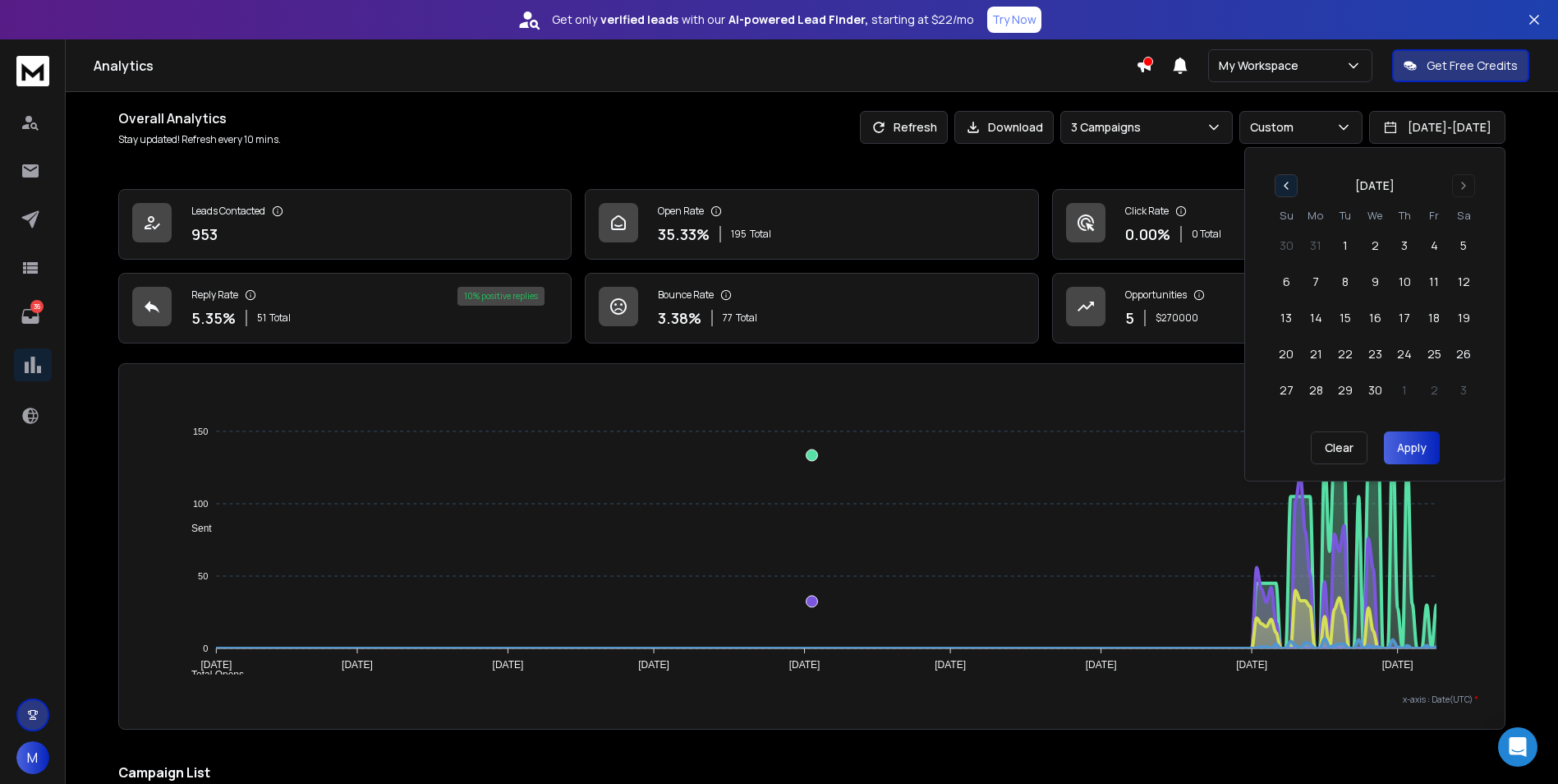
click at [1279, 187] on button "Go to previous month" at bounding box center [1287, 185] width 23 height 23
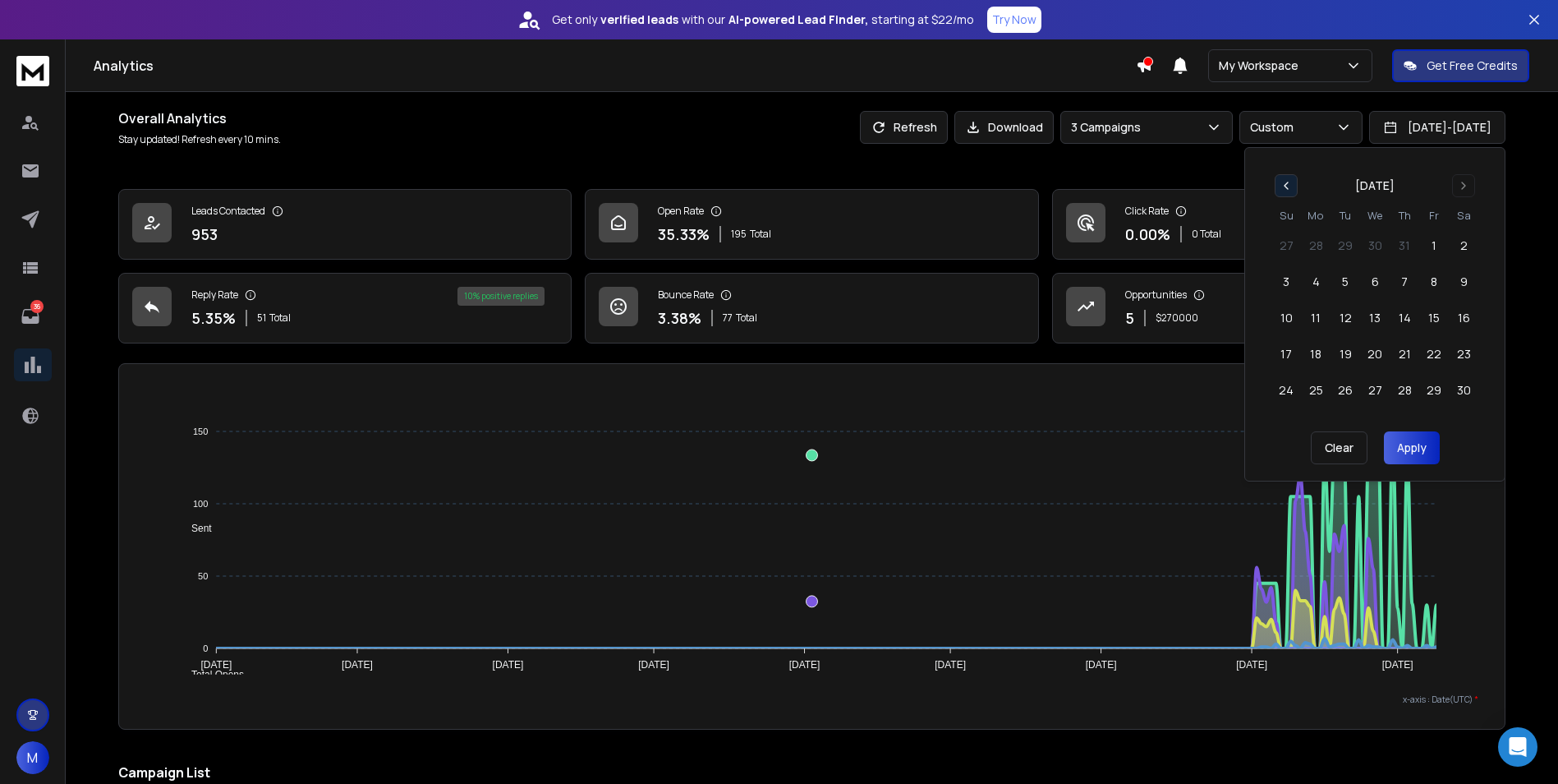
click at [1279, 187] on button "Go to previous month" at bounding box center [1287, 185] width 23 height 23
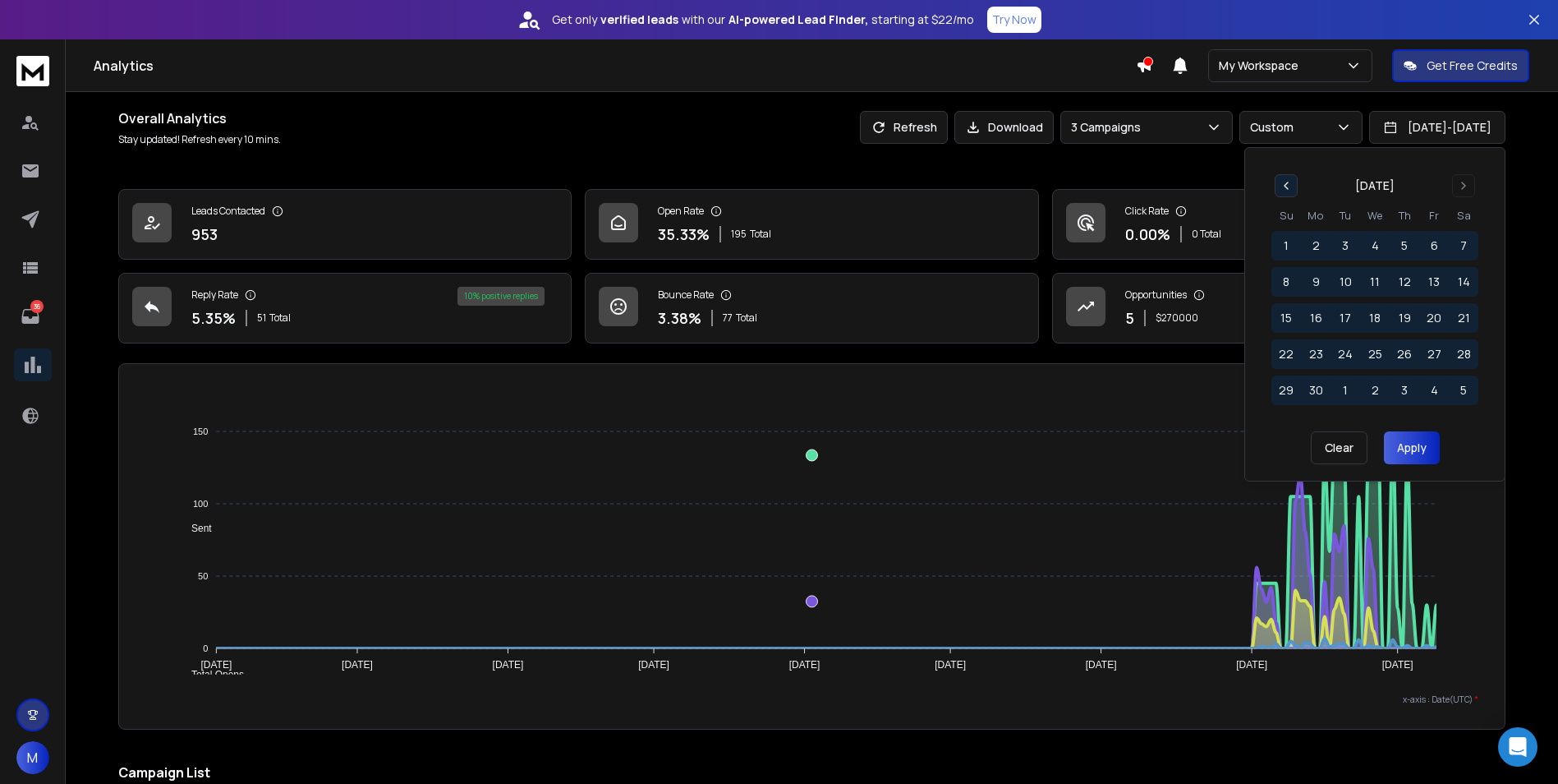
click at [1284, 184] on icon "Go to previous month" at bounding box center [1287, 185] width 13 height 13
click at [1434, 392] on button "30" at bounding box center [1434, 390] width 30 height 30
click at [1463, 185] on icon "Go to next month" at bounding box center [1463, 185] width 13 height 13
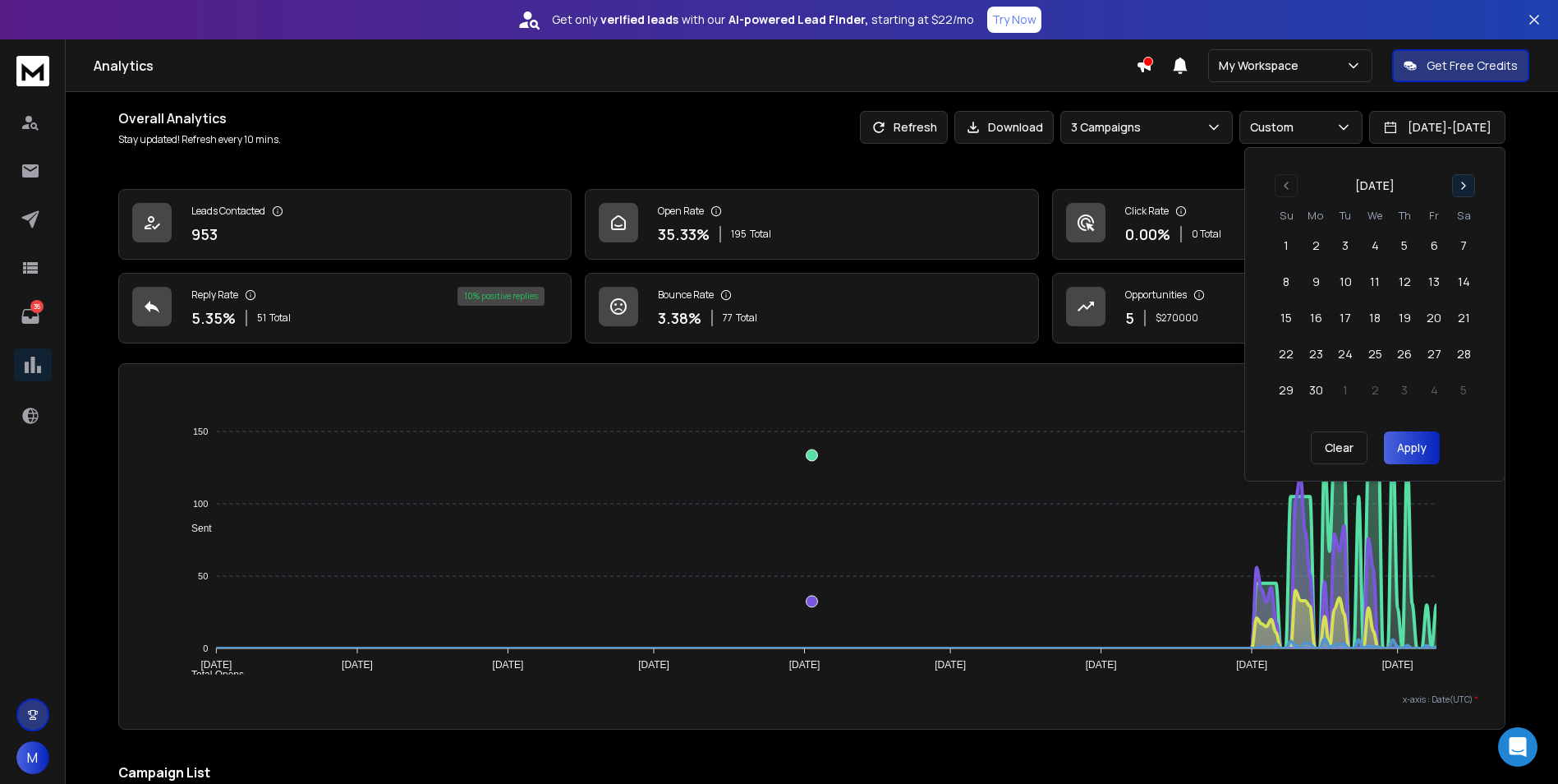
click at [1463, 185] on icon "Go to next month" at bounding box center [1463, 185] width 13 height 13
click at [1379, 286] on button "9" at bounding box center [1376, 282] width 30 height 30
click at [1418, 458] on button "Apply" at bounding box center [1412, 447] width 56 height 33
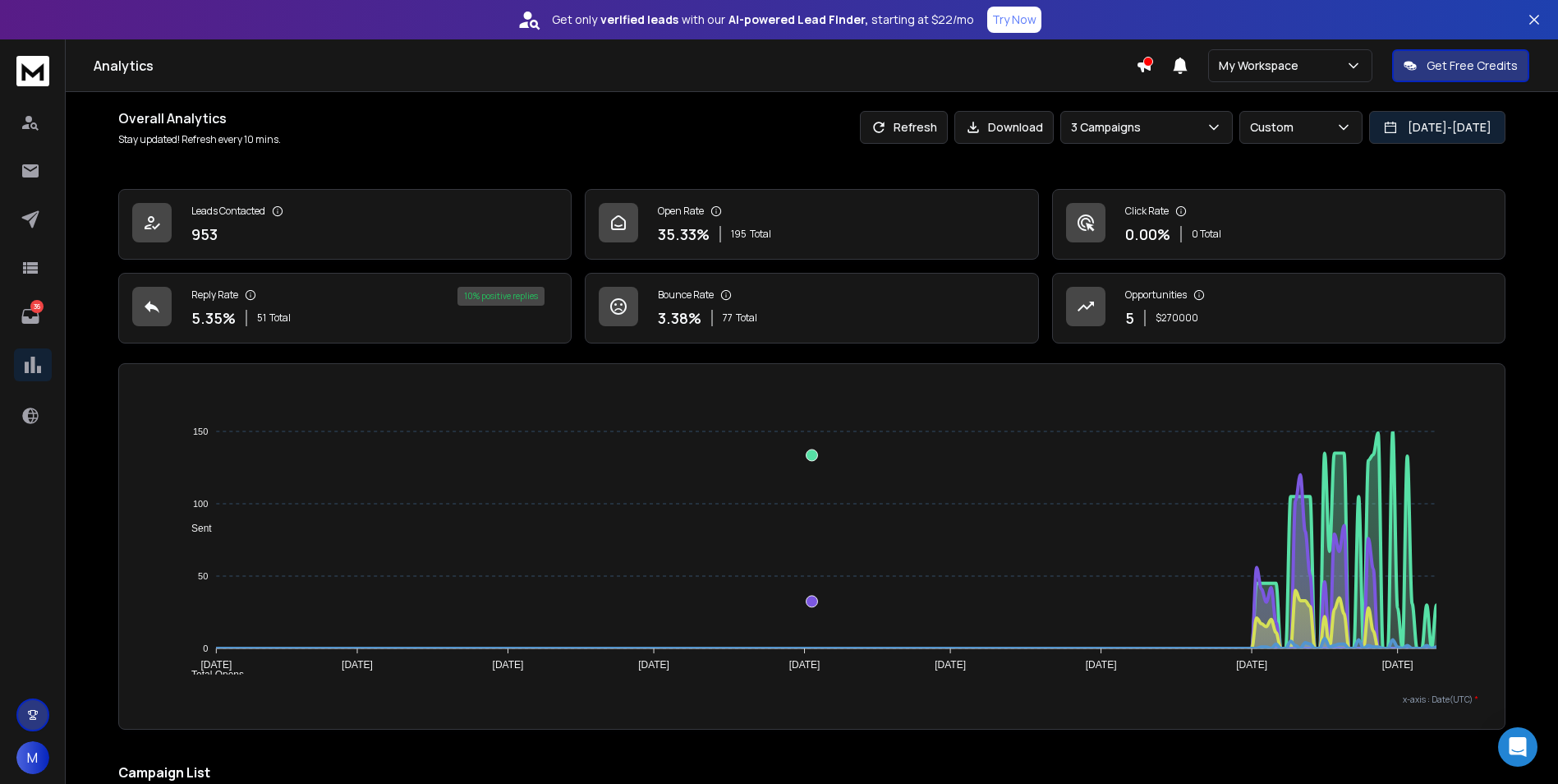
click at [1418, 129] on button "01 Feb 2024 - 09 Oct 2024" at bounding box center [1438, 127] width 137 height 33
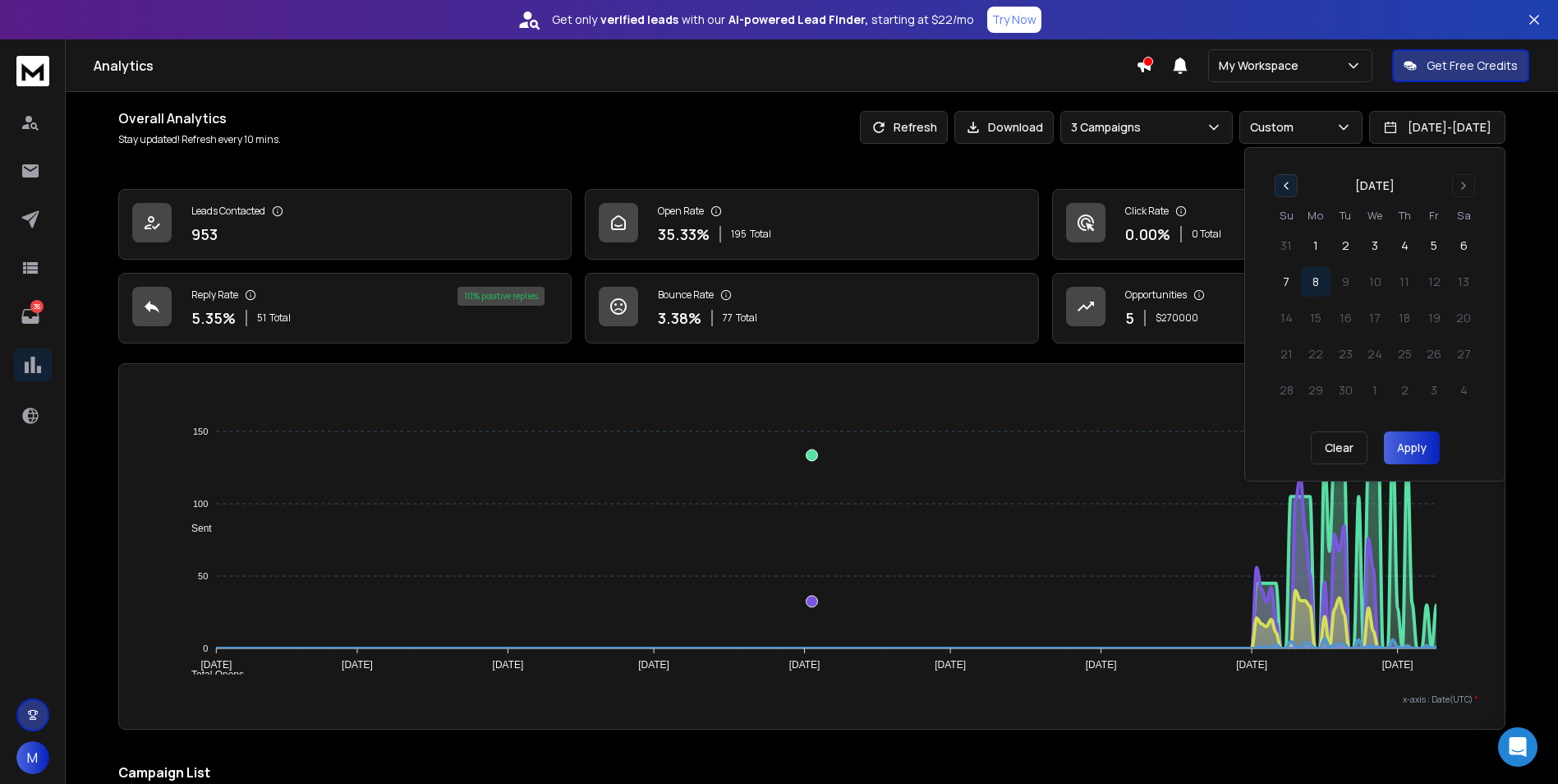
click at [1289, 190] on icon "Go to previous month" at bounding box center [1287, 185] width 13 height 13
click at [1276, 184] on button "Go to previous month" at bounding box center [1287, 185] width 23 height 23
click at [1288, 185] on icon "Go to previous month" at bounding box center [1287, 185] width 13 height 13
click at [1360, 280] on button "6" at bounding box center [1346, 282] width 30 height 30
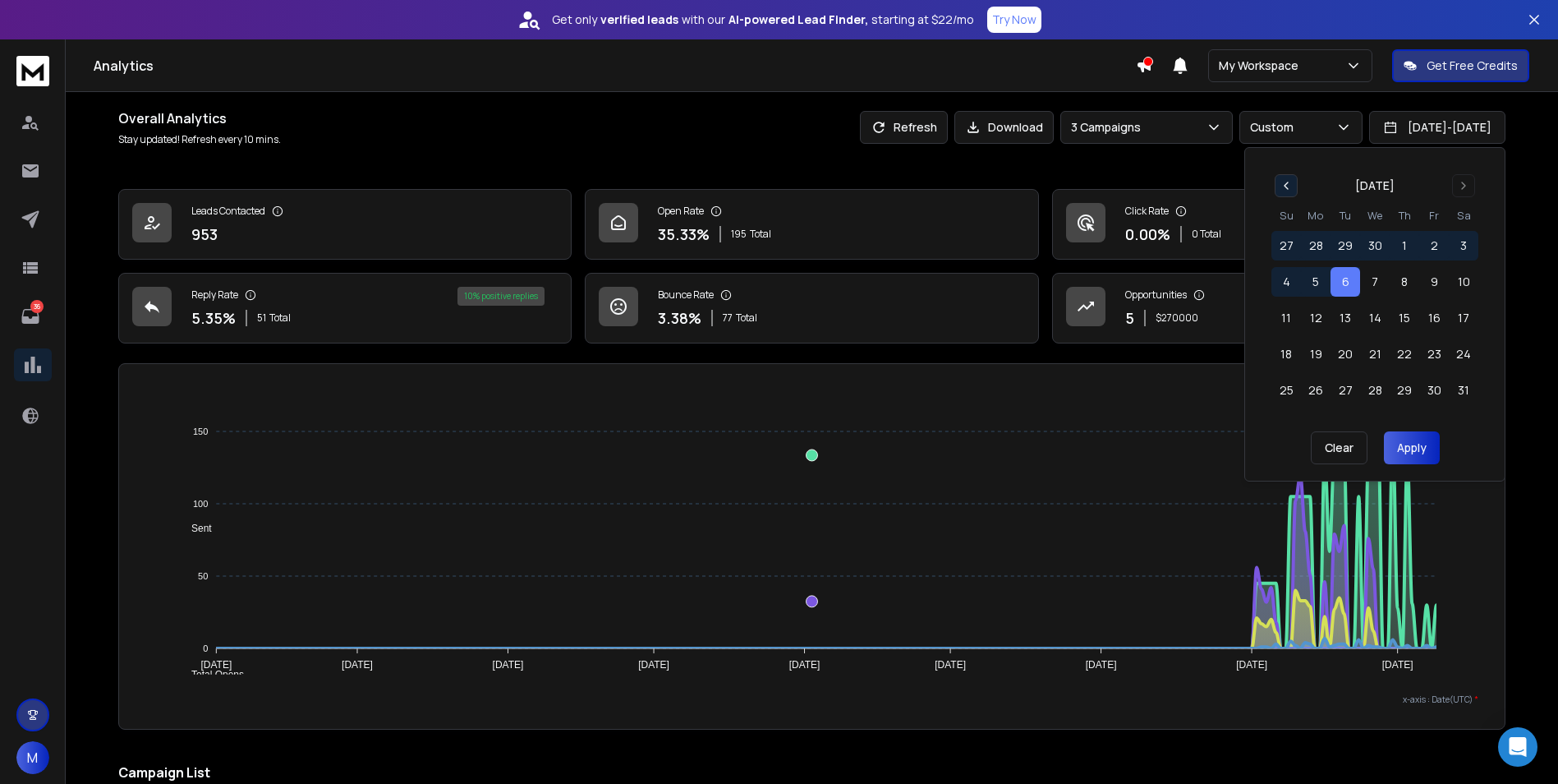
click at [1289, 192] on icon "Go to previous month" at bounding box center [1287, 185] width 13 height 13
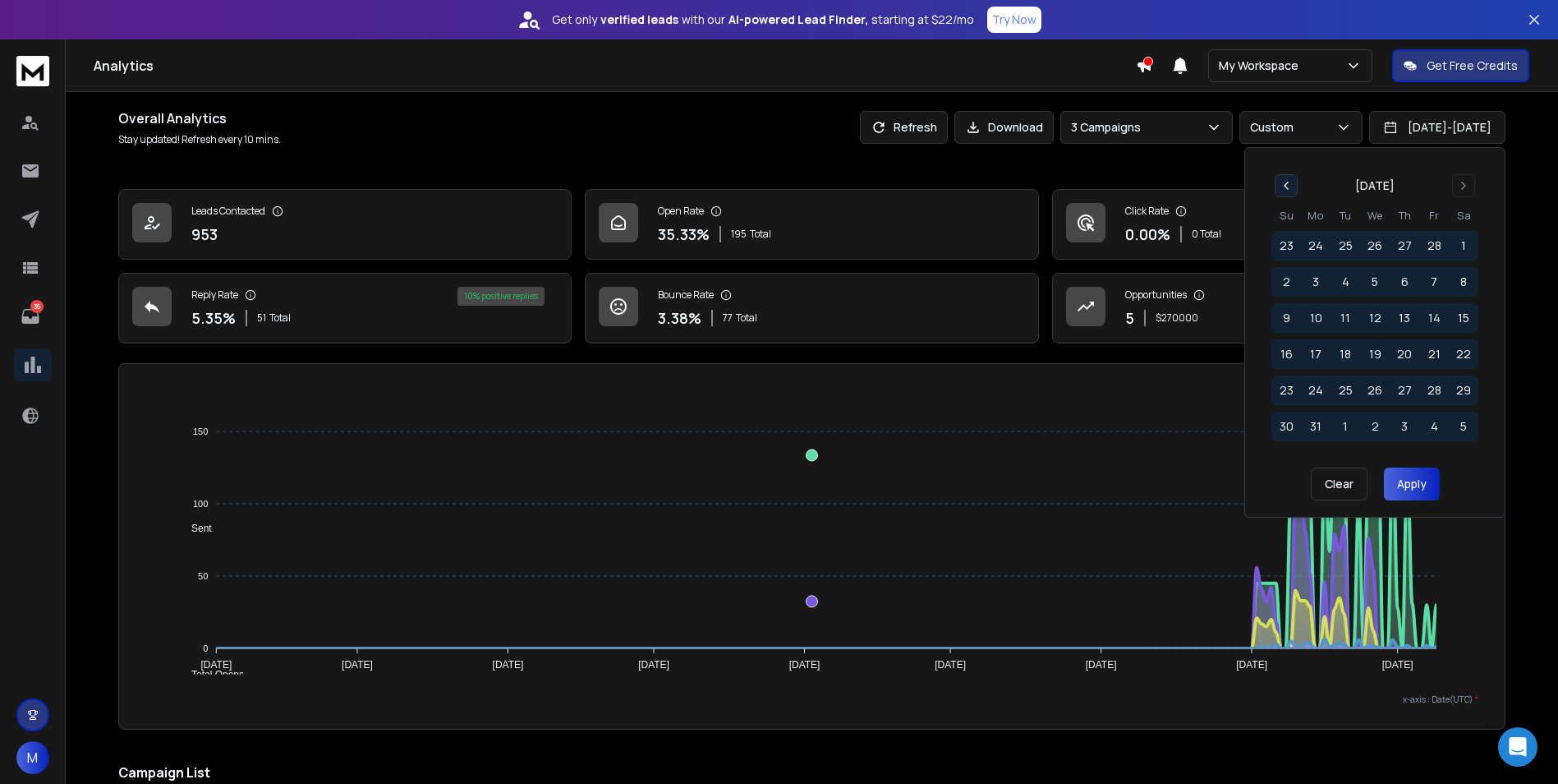
click at [1289, 192] on icon "Go to previous month" at bounding box center [1287, 185] width 13 height 13
click at [1388, 304] on button "12" at bounding box center [1376, 318] width 30 height 30
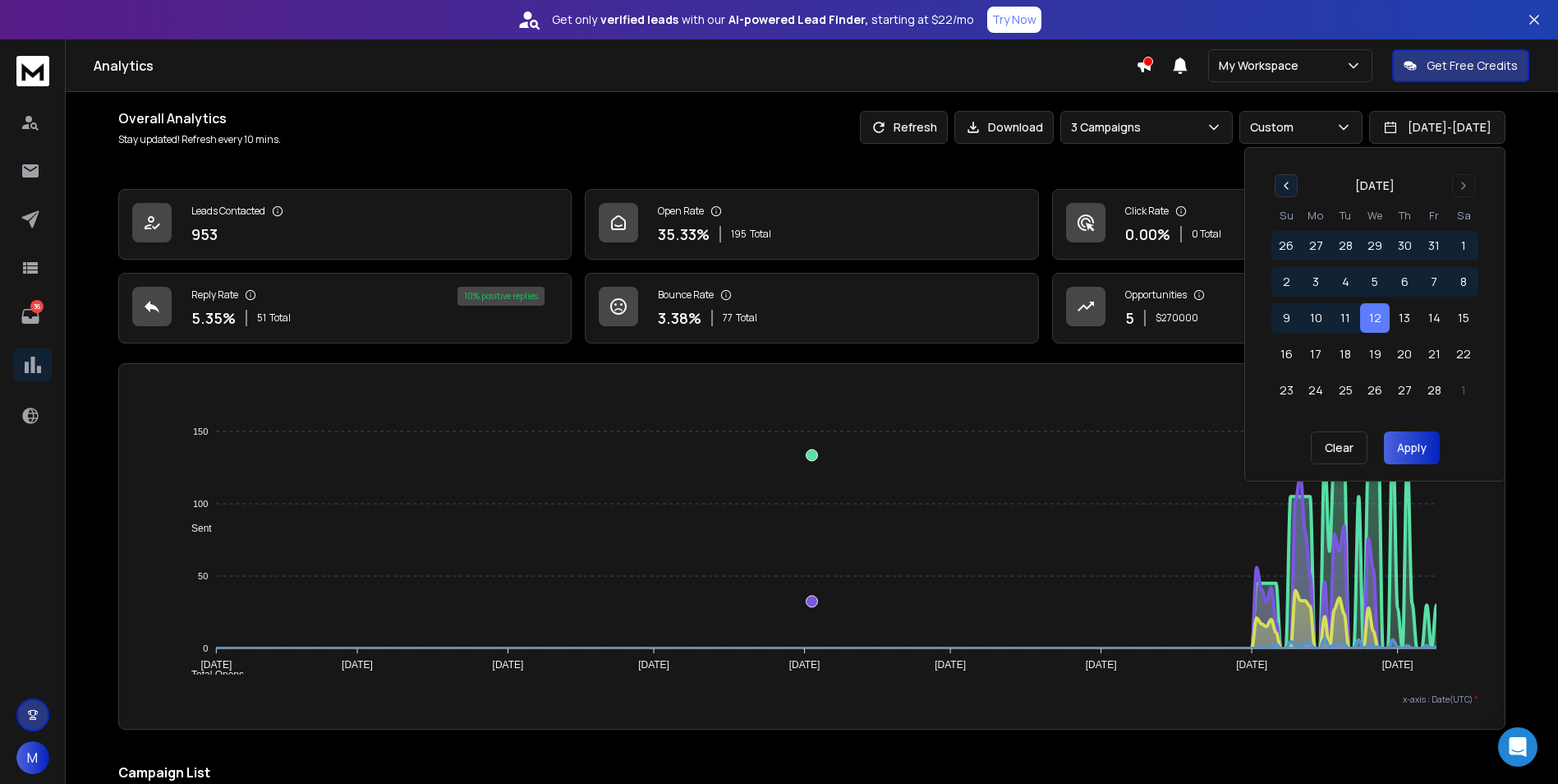
click at [1283, 192] on button "Go to previous month" at bounding box center [1287, 185] width 23 height 23
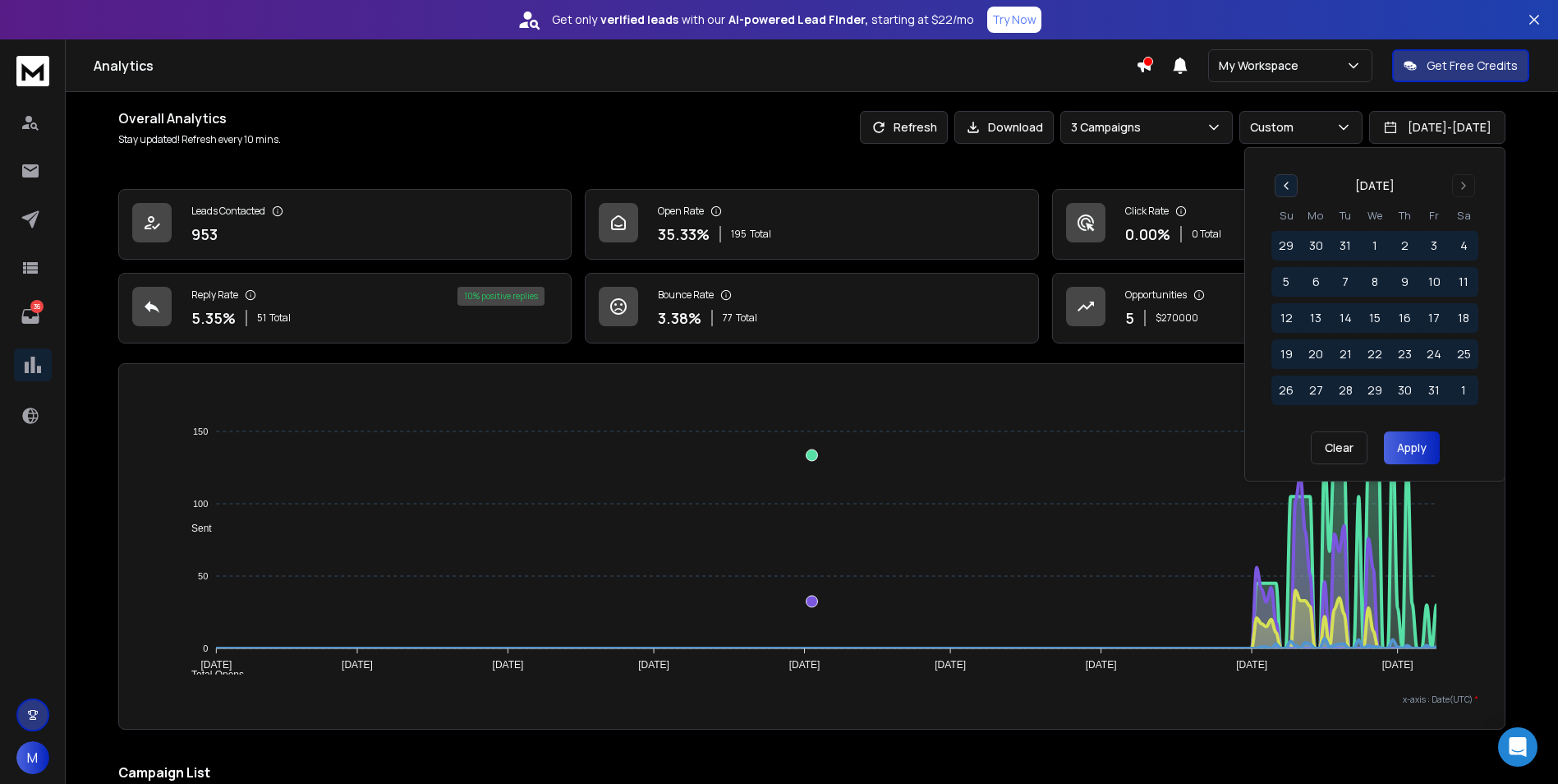
click at [1283, 192] on button "Go to previous month" at bounding box center [1287, 185] width 23 height 23
click at [1373, 334] on tbody "29 30 1 2 3 4 5 6 7 8 9 10 11 12 13 14 15 16 17 18 19 20 21 22 23 24 25 26 27 2…" at bounding box center [1375, 314] width 207 height 181
click at [1293, 191] on button "Go to previous month" at bounding box center [1287, 185] width 23 height 23
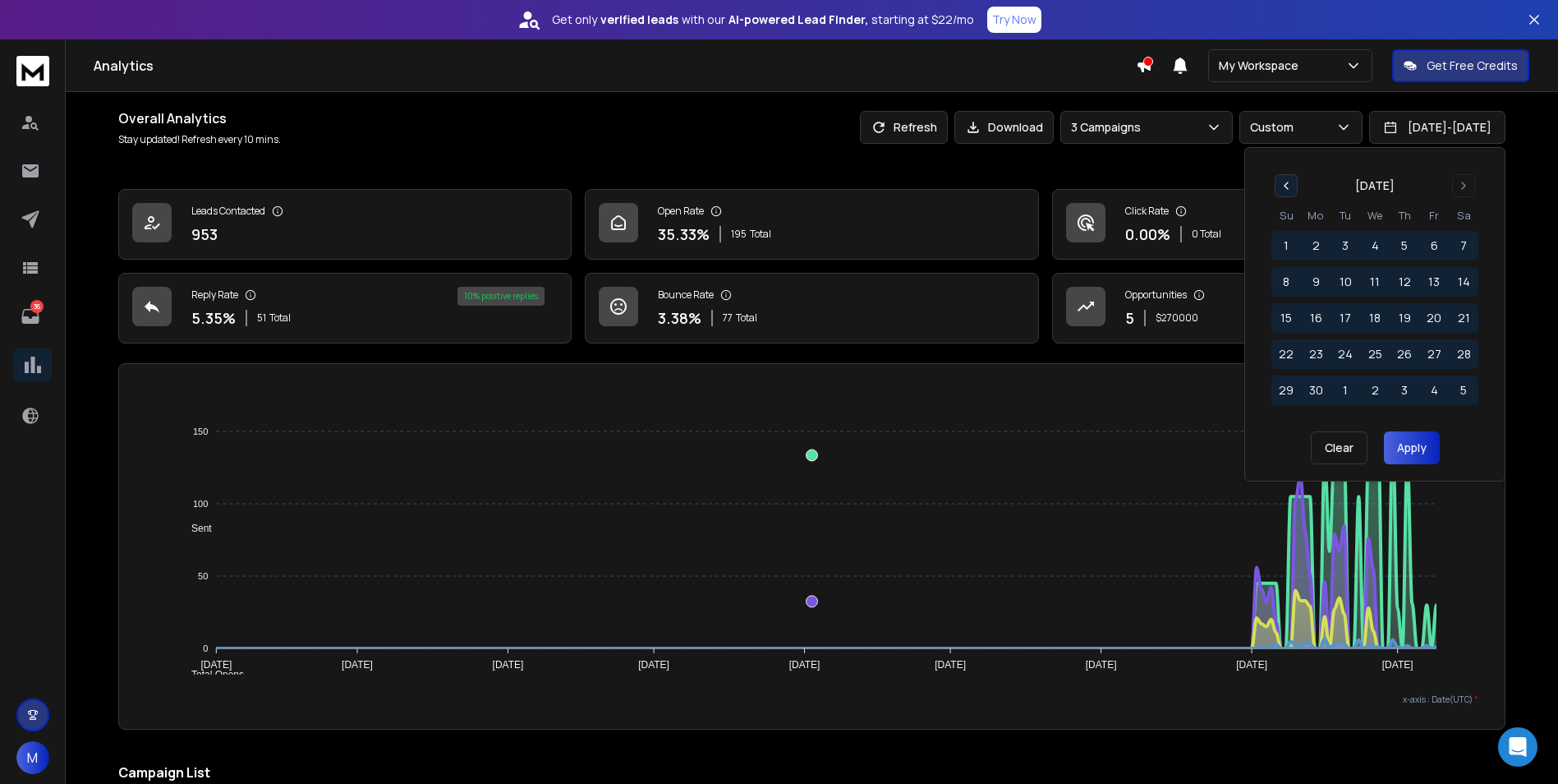
click at [1293, 191] on button "Go to previous month" at bounding box center [1287, 185] width 23 height 23
click at [1462, 179] on icon "Go to next month" at bounding box center [1463, 185] width 13 height 13
click at [1291, 187] on button "Go to previous month" at bounding box center [1287, 185] width 23 height 23
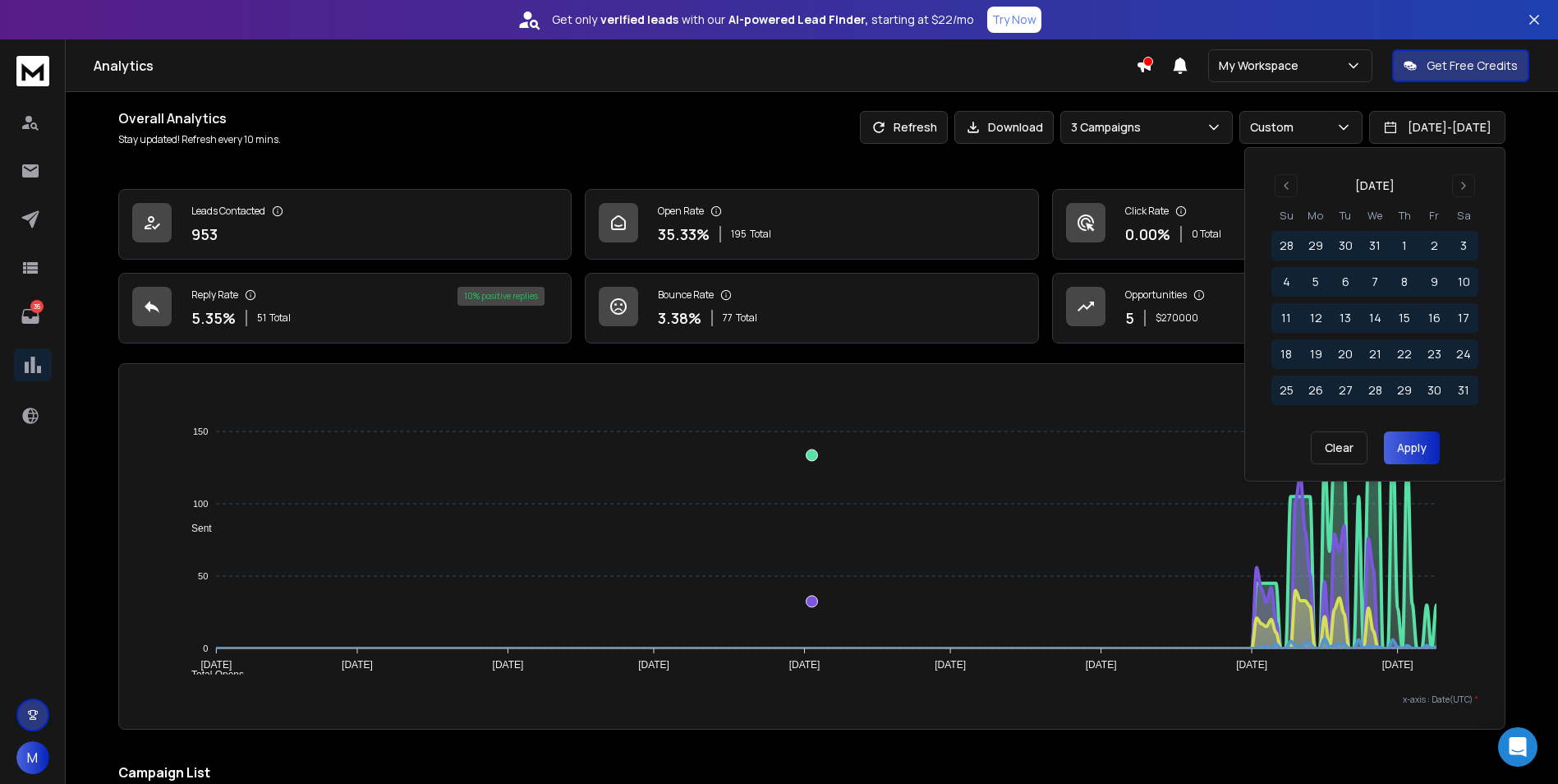
click at [1398, 246] on button "1" at bounding box center [1405, 246] width 30 height 30
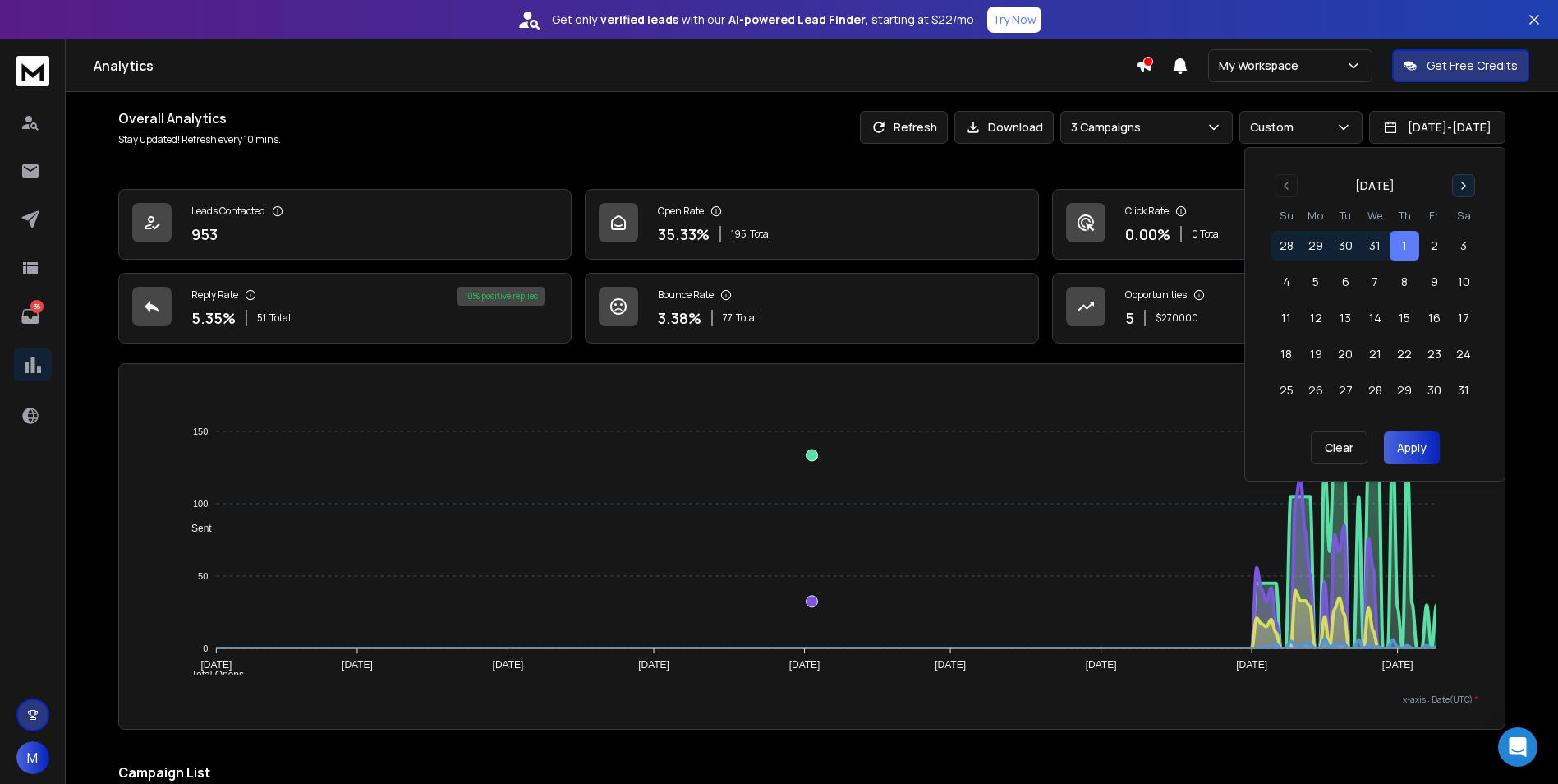
click at [1463, 189] on icon "Go to next month" at bounding box center [1463, 185] width 13 height 13
click at [1407, 385] on button "3" at bounding box center [1405, 390] width 30 height 30
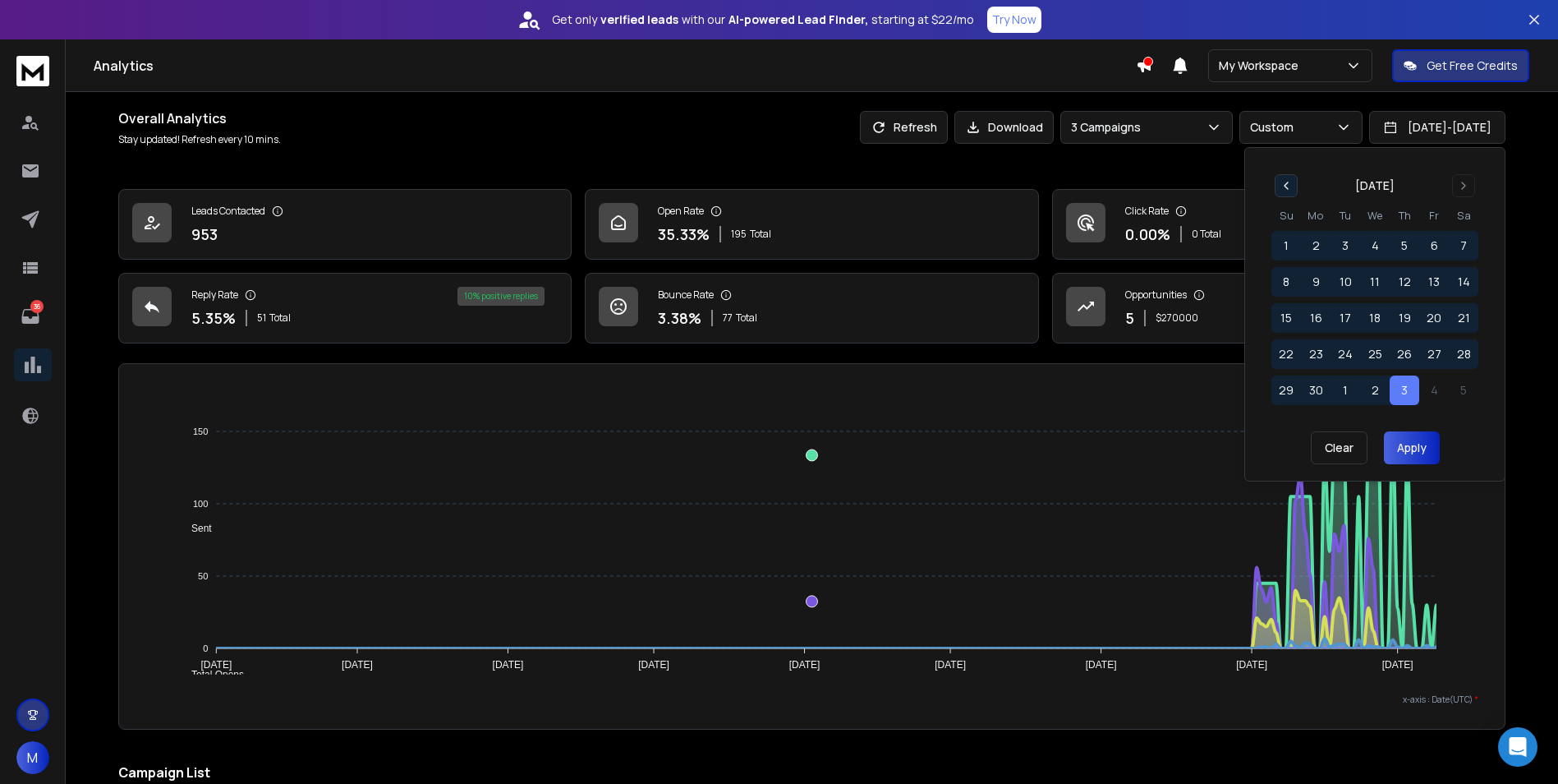
click at [1285, 181] on icon "Go to previous month" at bounding box center [1287, 185] width 13 height 13
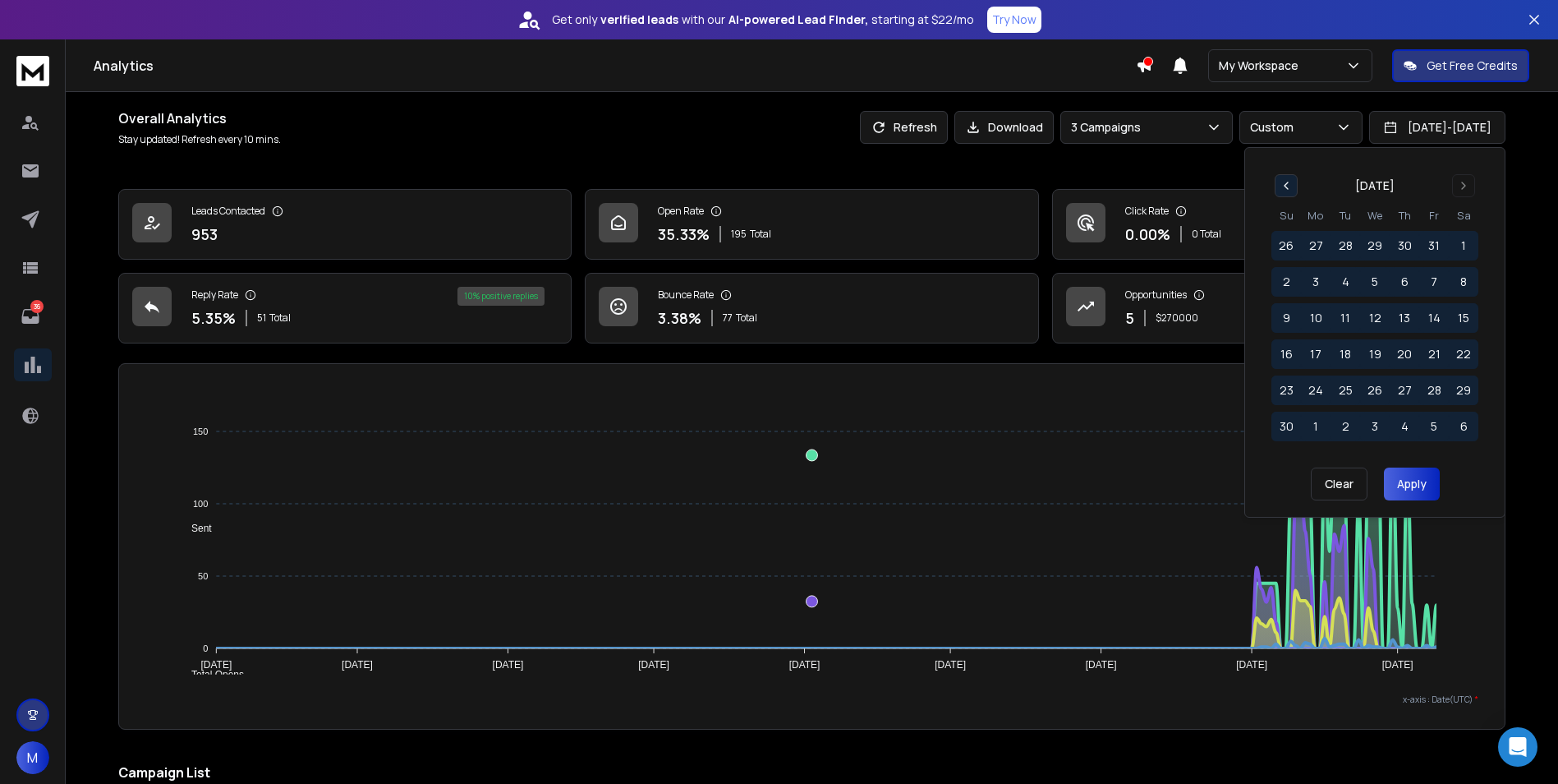
click at [1285, 181] on icon "Go to previous month" at bounding box center [1287, 185] width 13 height 13
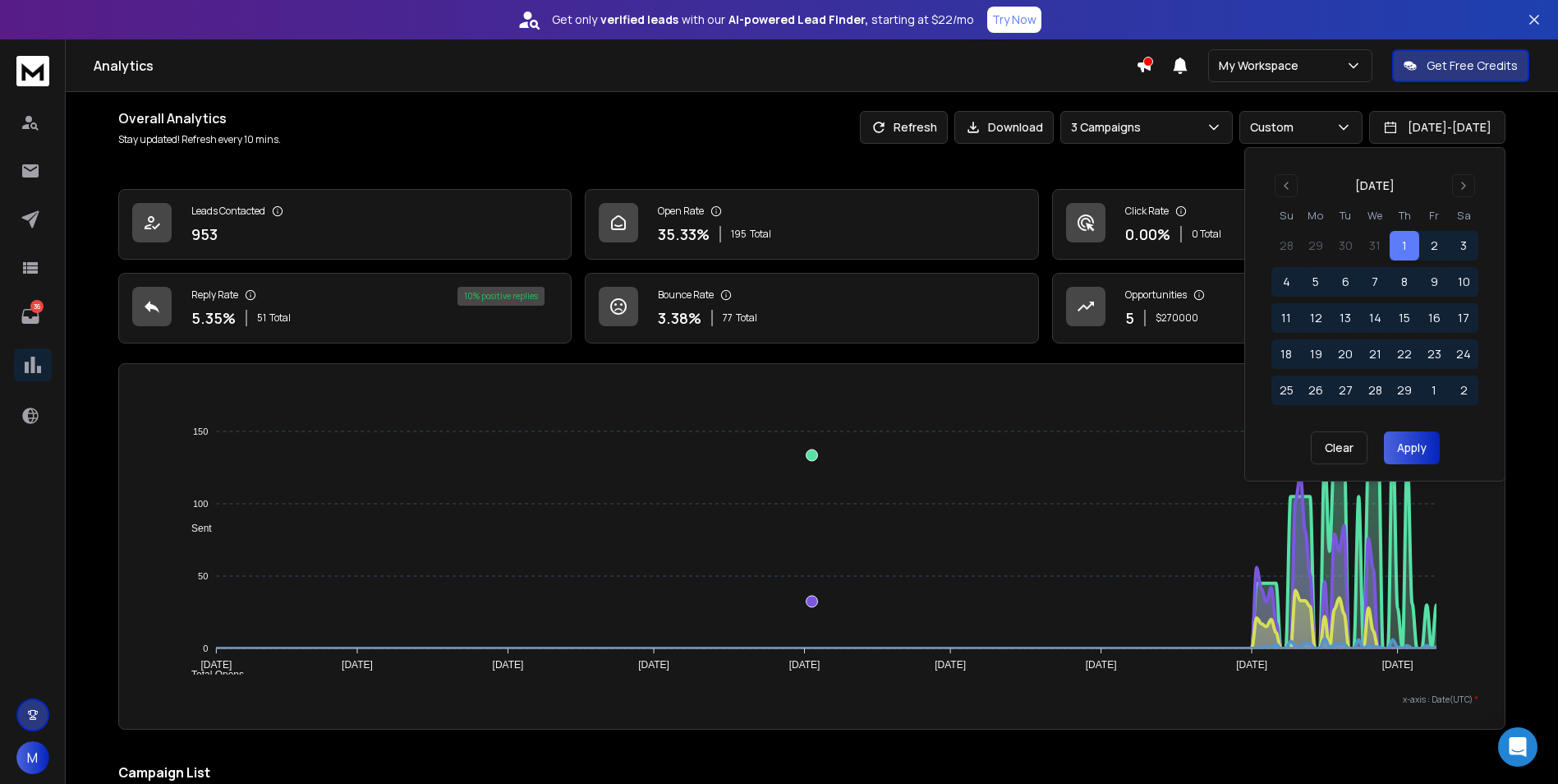
click at [1410, 243] on button "1" at bounding box center [1405, 246] width 30 height 30
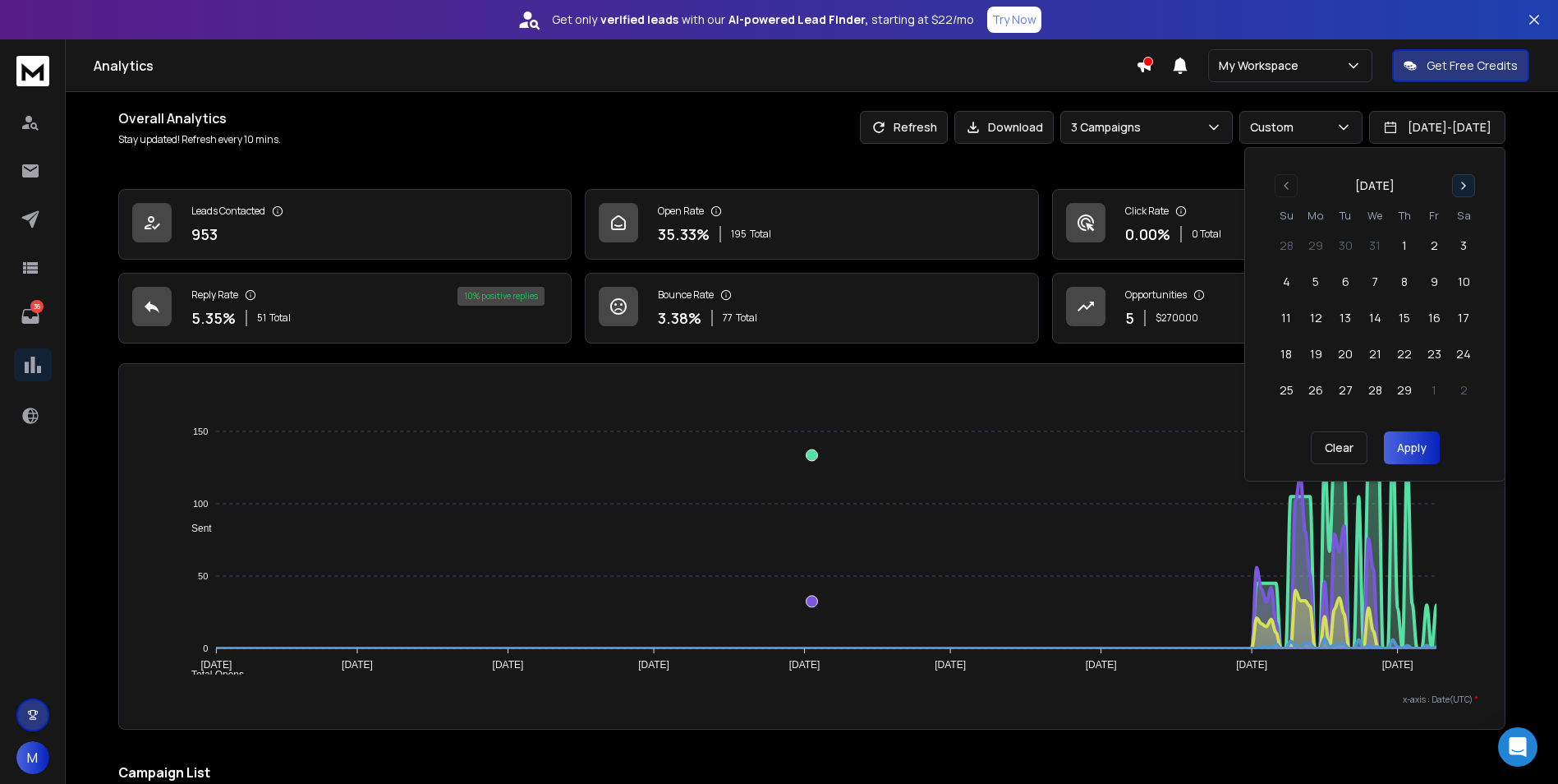
click at [1460, 183] on icon "Go to next month" at bounding box center [1463, 185] width 13 height 13
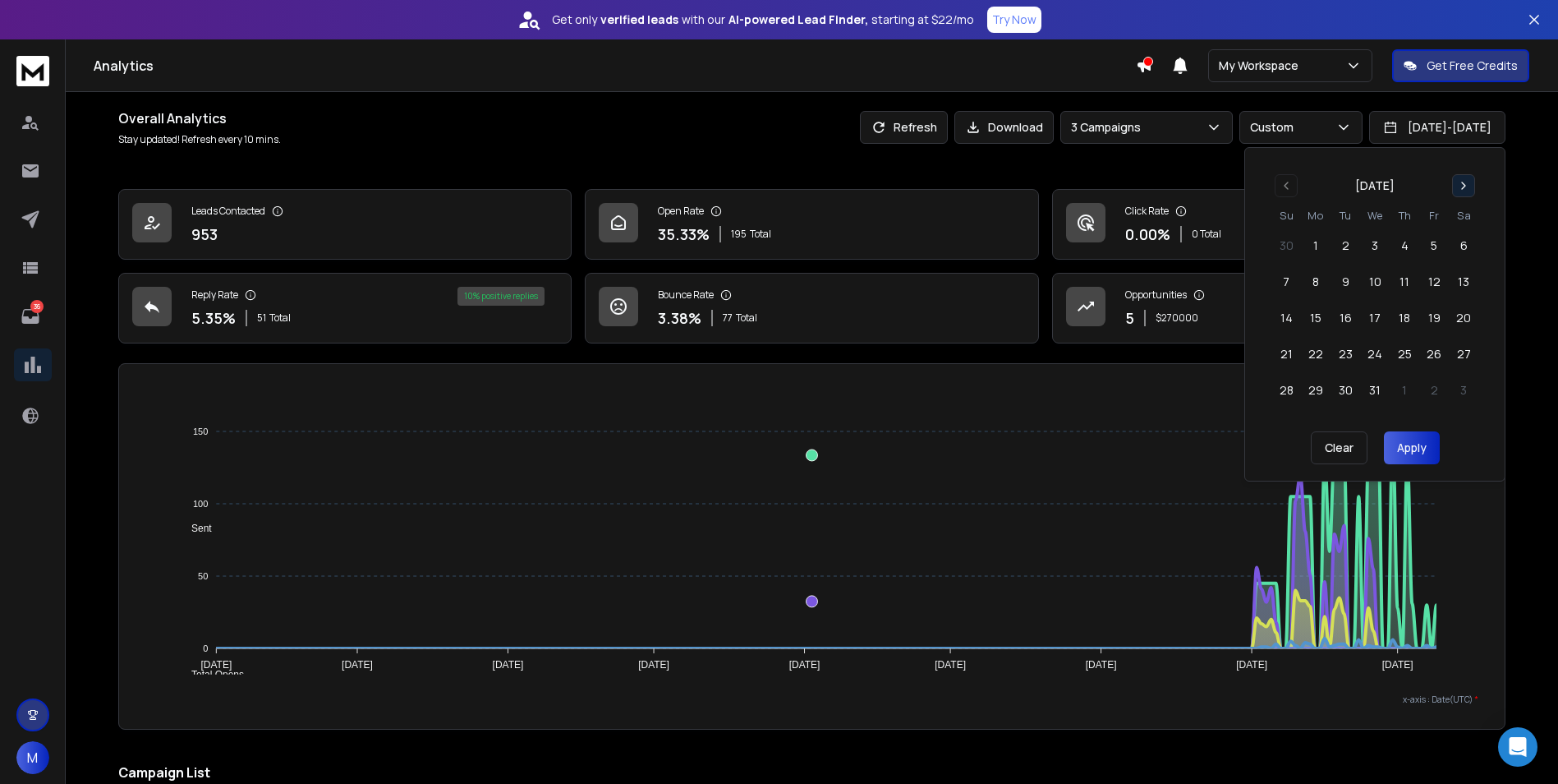
click at [1460, 183] on icon "Go to next month" at bounding box center [1463, 185] width 13 height 13
click at [1418, 241] on button "1" at bounding box center [1405, 246] width 30 height 30
click at [1436, 389] on button "30" at bounding box center [1434, 390] width 30 height 30
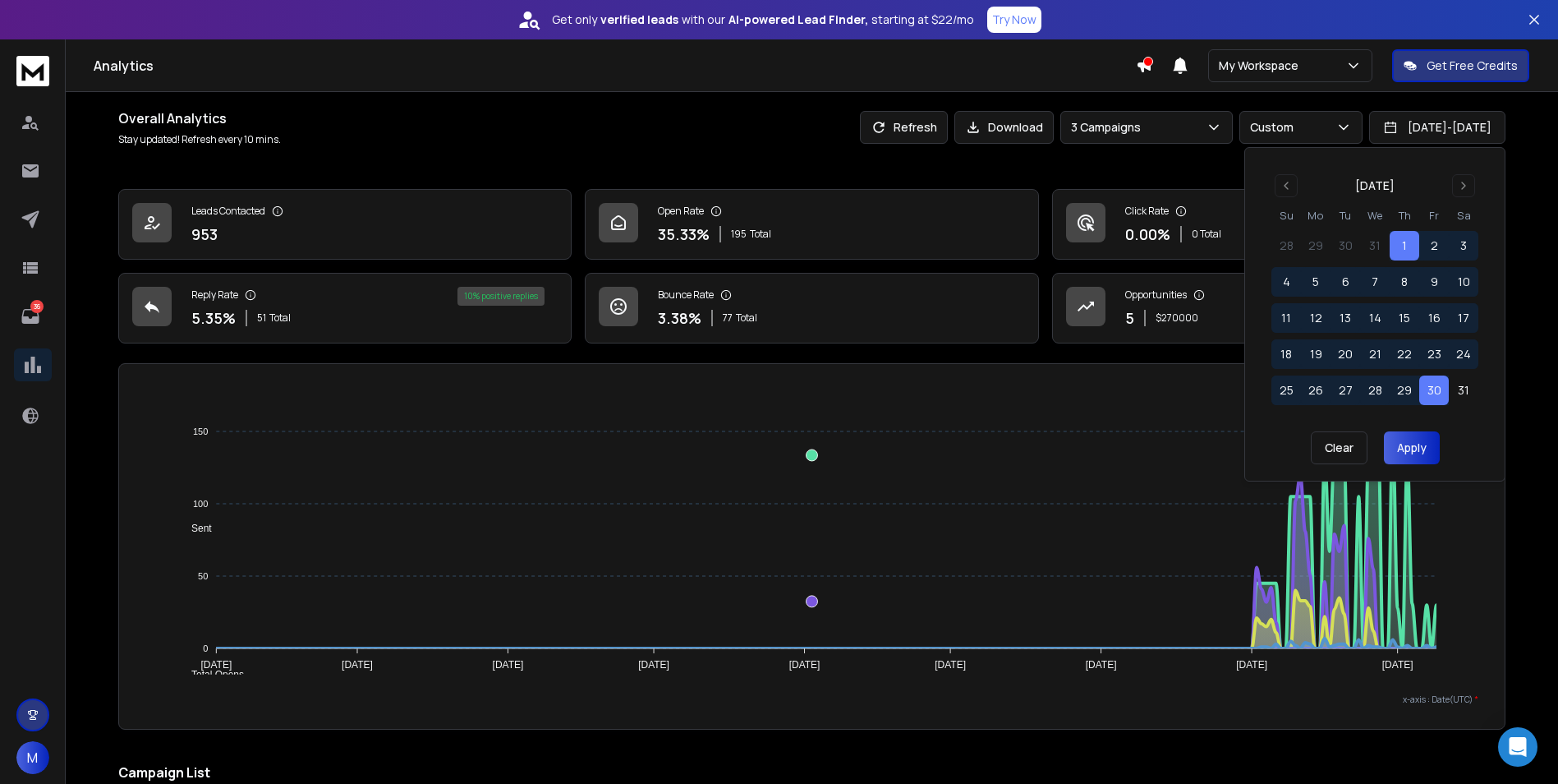
click at [1436, 389] on button "30" at bounding box center [1434, 390] width 30 height 30
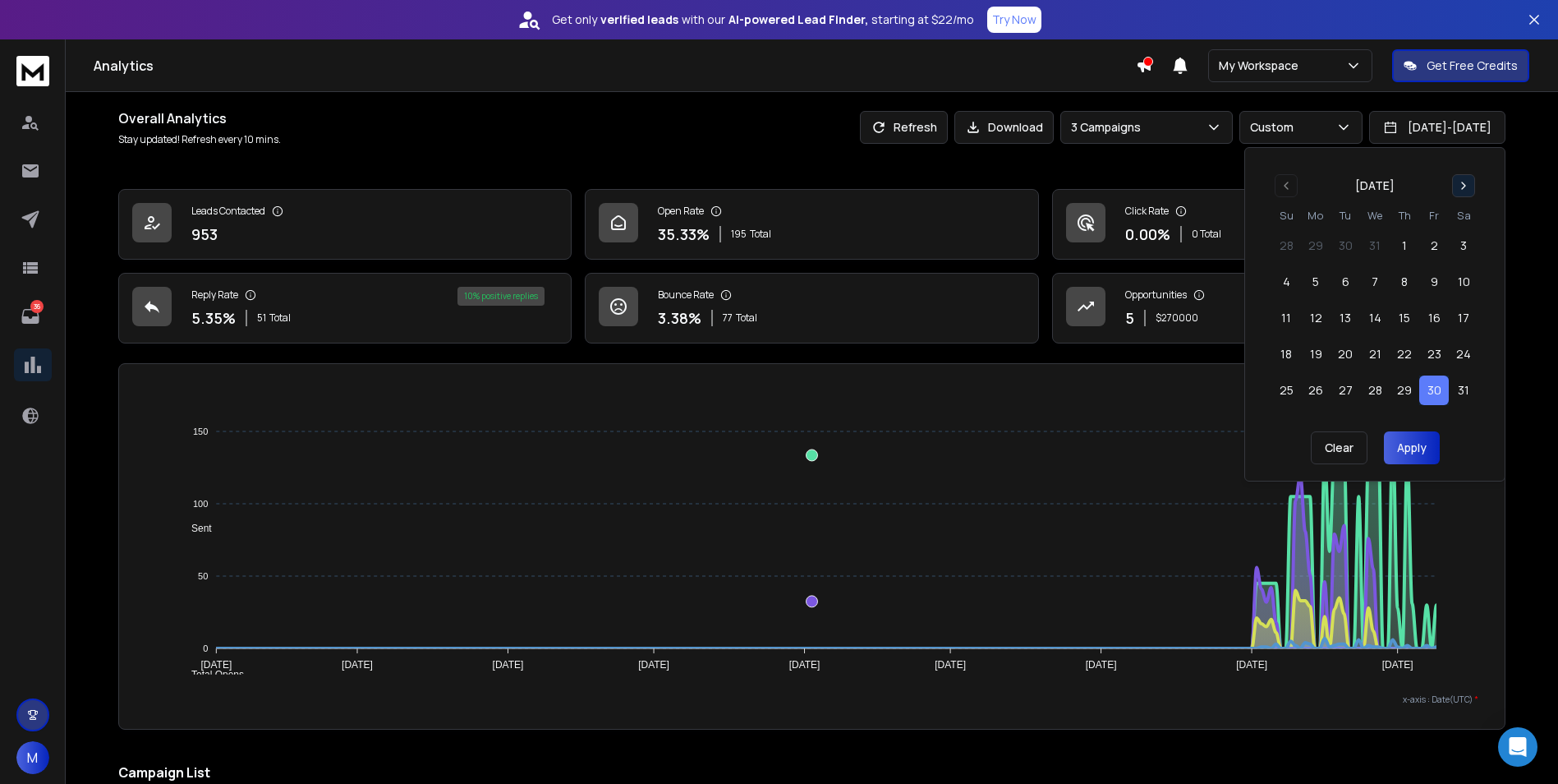
click at [1465, 187] on icon "Go to next month" at bounding box center [1463, 185] width 13 height 13
click at [1433, 393] on button "4" at bounding box center [1434, 390] width 30 height 30
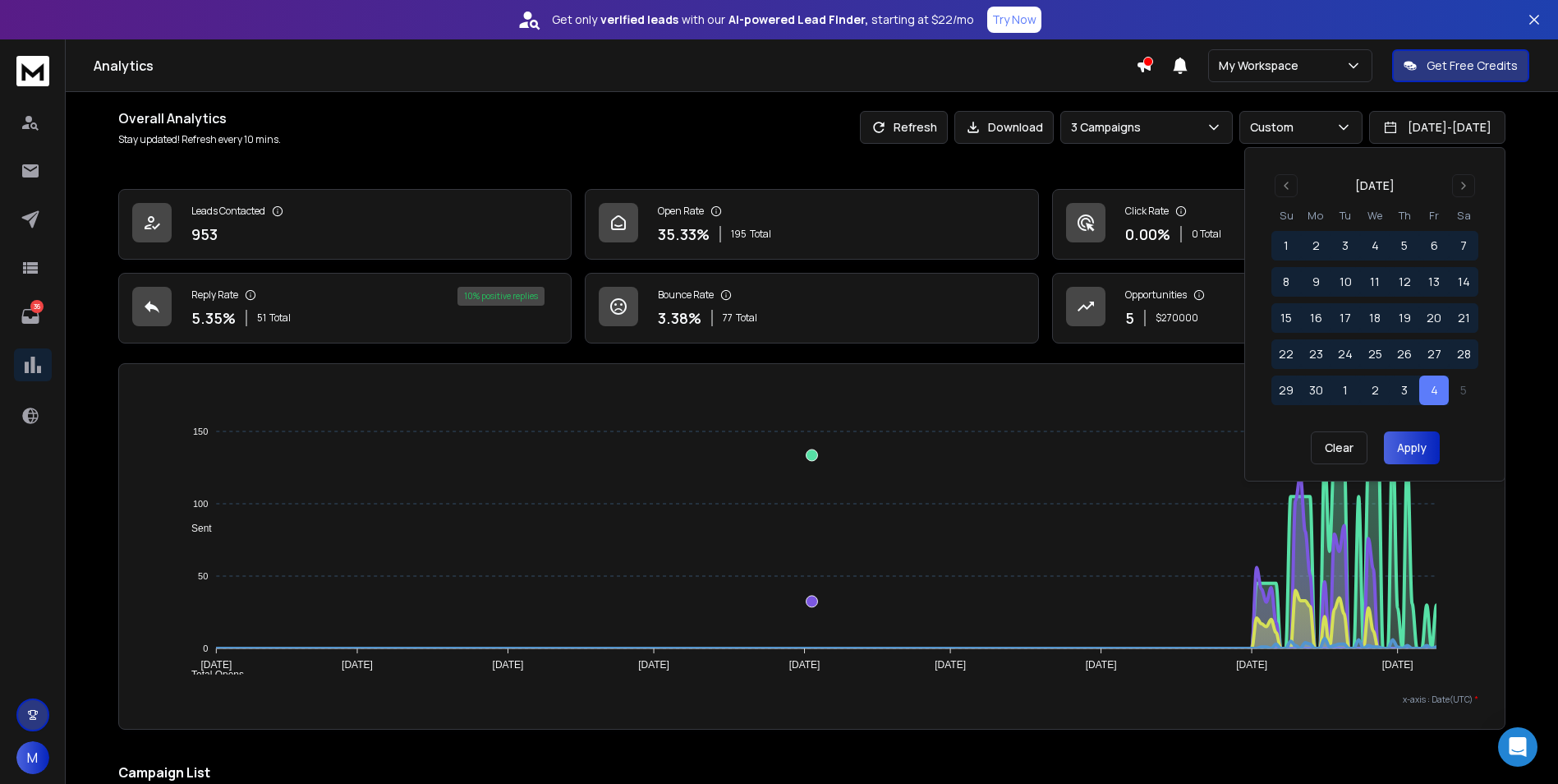
click at [1415, 448] on button "Apply" at bounding box center [1412, 447] width 56 height 33
